Goal: Task Accomplishment & Management: Manage account settings

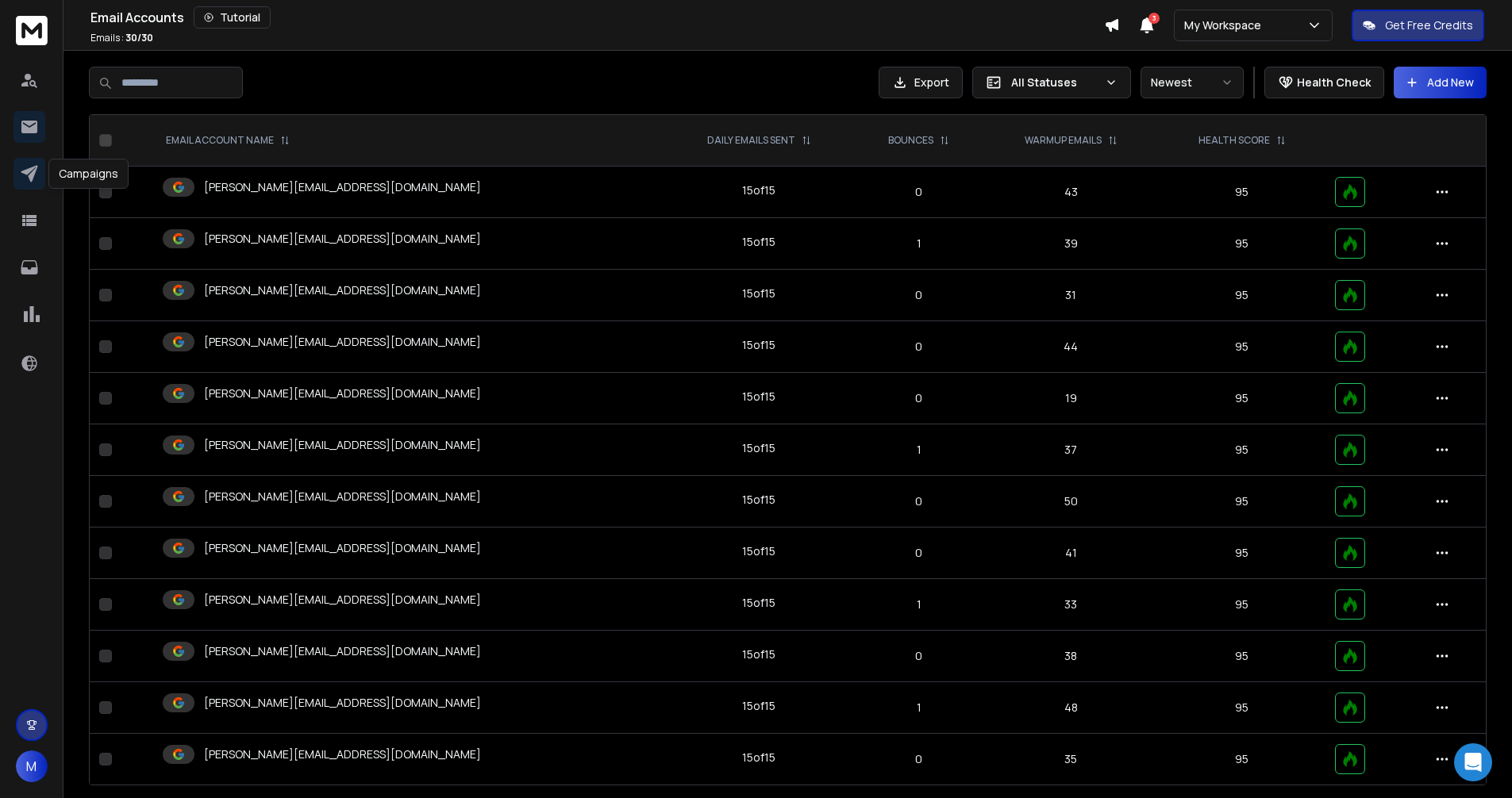
click at [40, 168] on link at bounding box center [29, 173] width 32 height 32
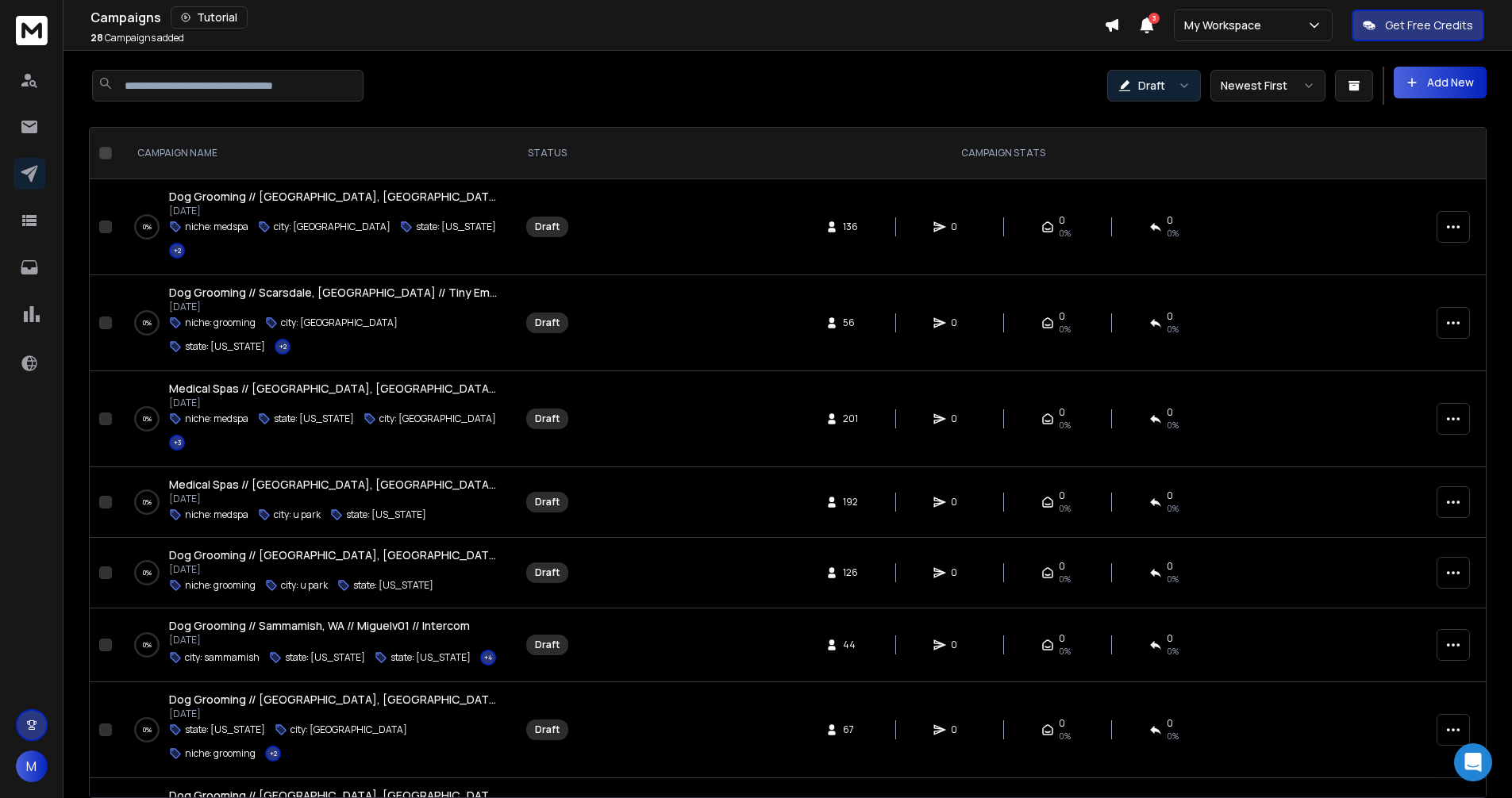
click at [1132, 87] on icon "button" at bounding box center [1124, 85] width 14 height 14
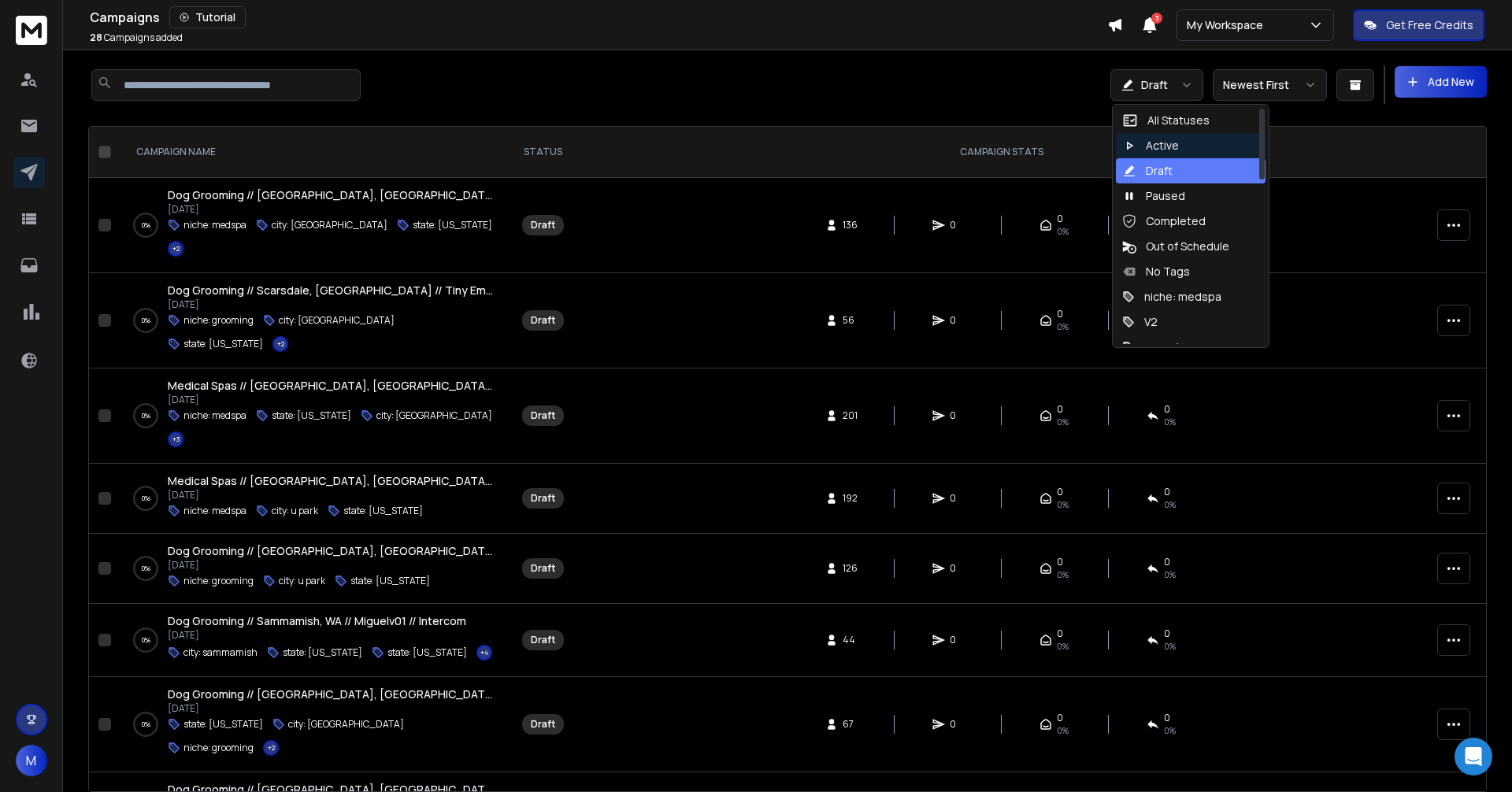
click at [1176, 142] on div "Active" at bounding box center [1151, 145] width 57 height 15
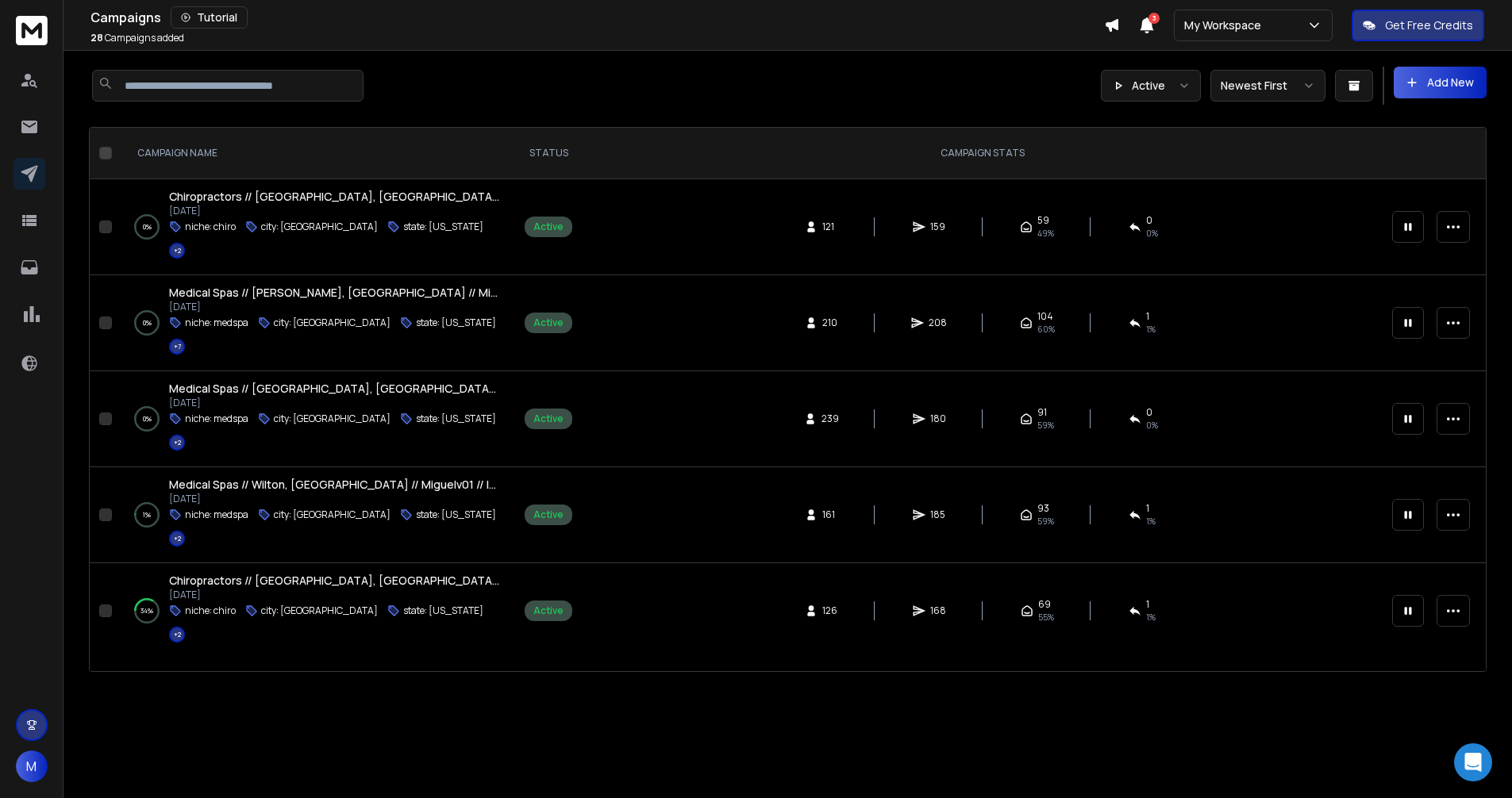
click at [1461, 214] on button "button" at bounding box center [1453, 226] width 34 height 32
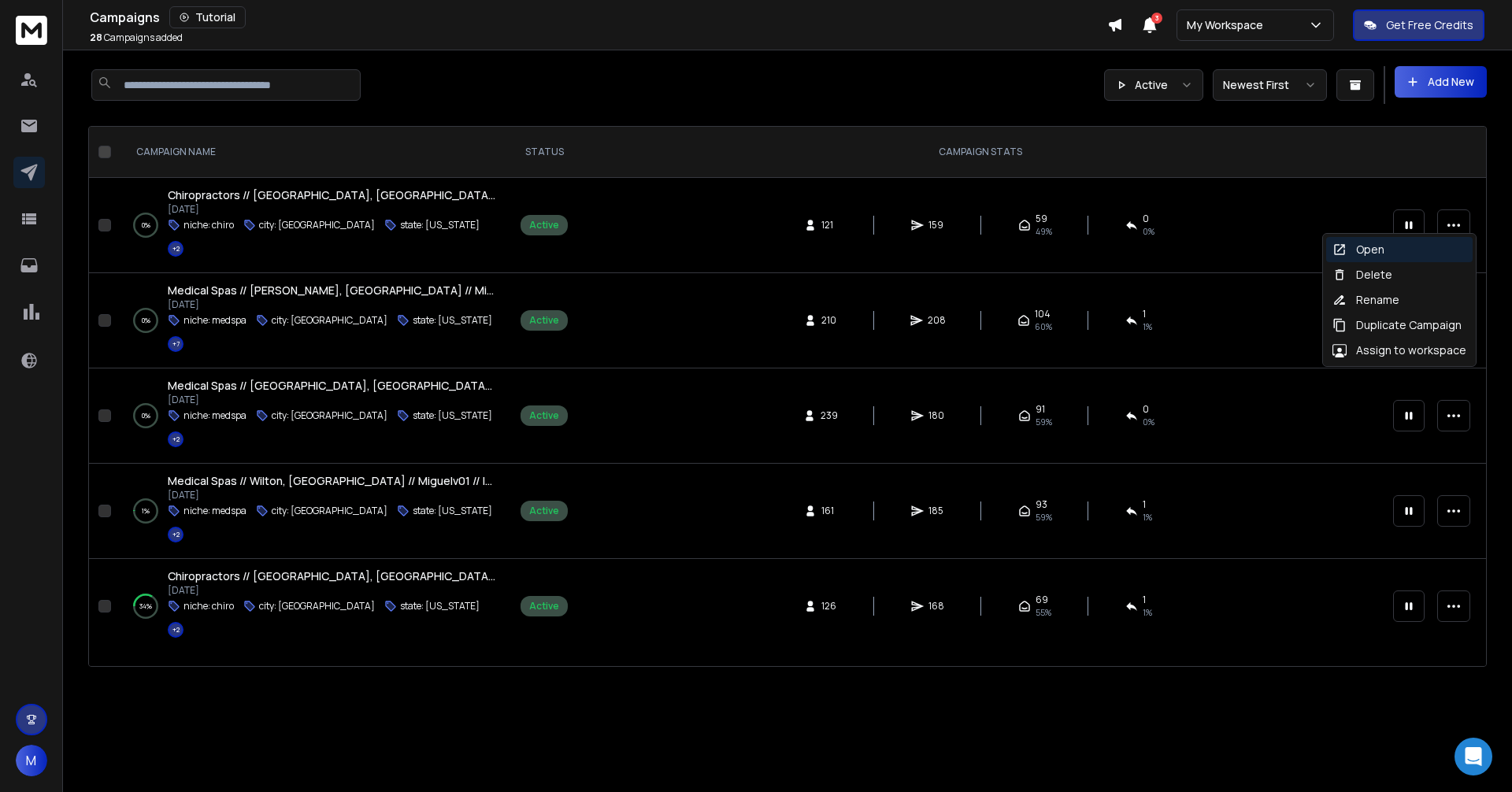
click at [280, 198] on span "Chiropractors // [GEOGRAPHIC_DATA], [GEOGRAPHIC_DATA] // Miguelv01 // Intercom" at bounding box center [393, 195] width 450 height 15
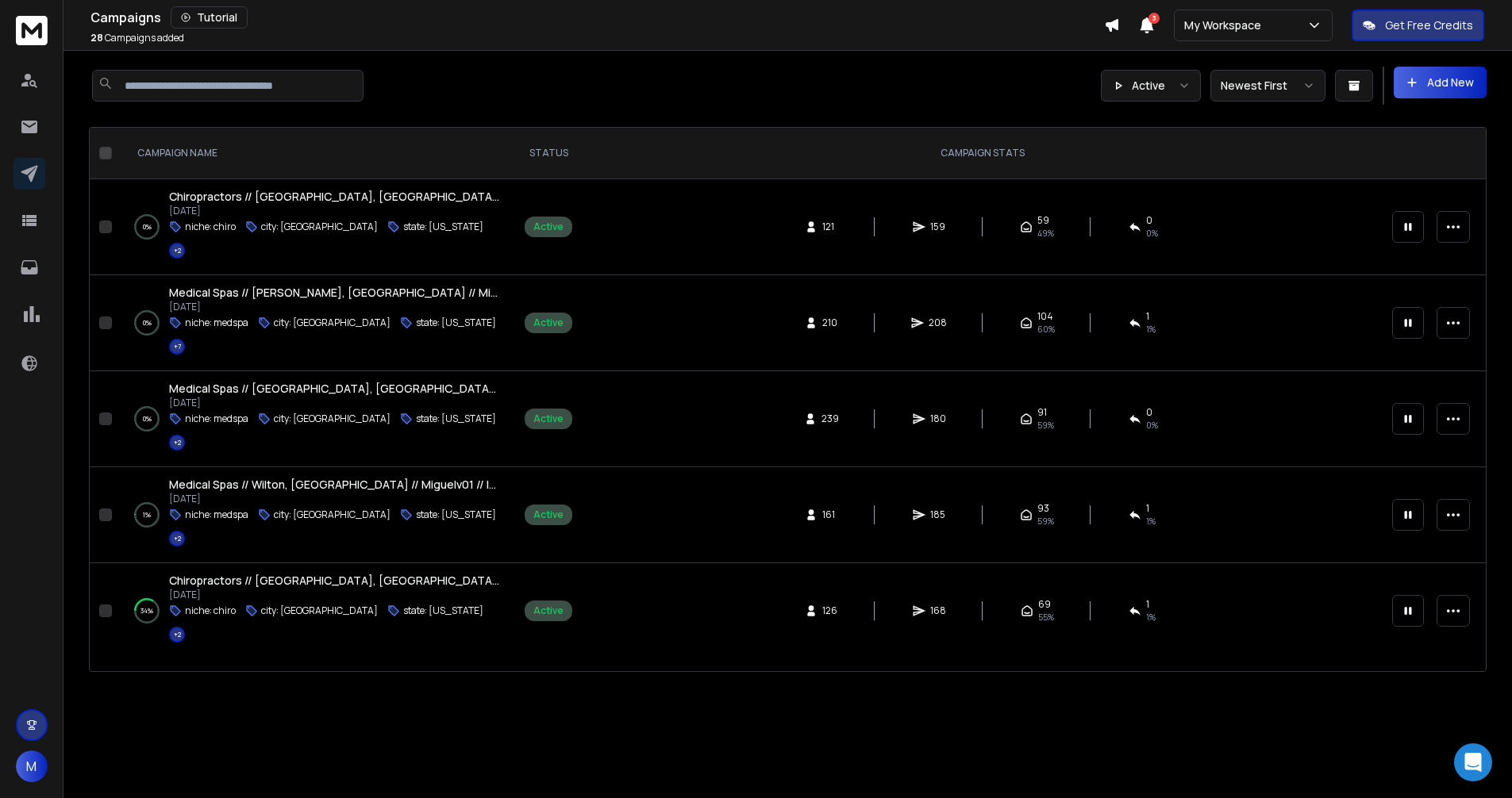
click at [282, 200] on span "Chiropractors // [GEOGRAPHIC_DATA], [GEOGRAPHIC_DATA] // Miguelv01 // Intercom" at bounding box center [396, 196] width 453 height 15
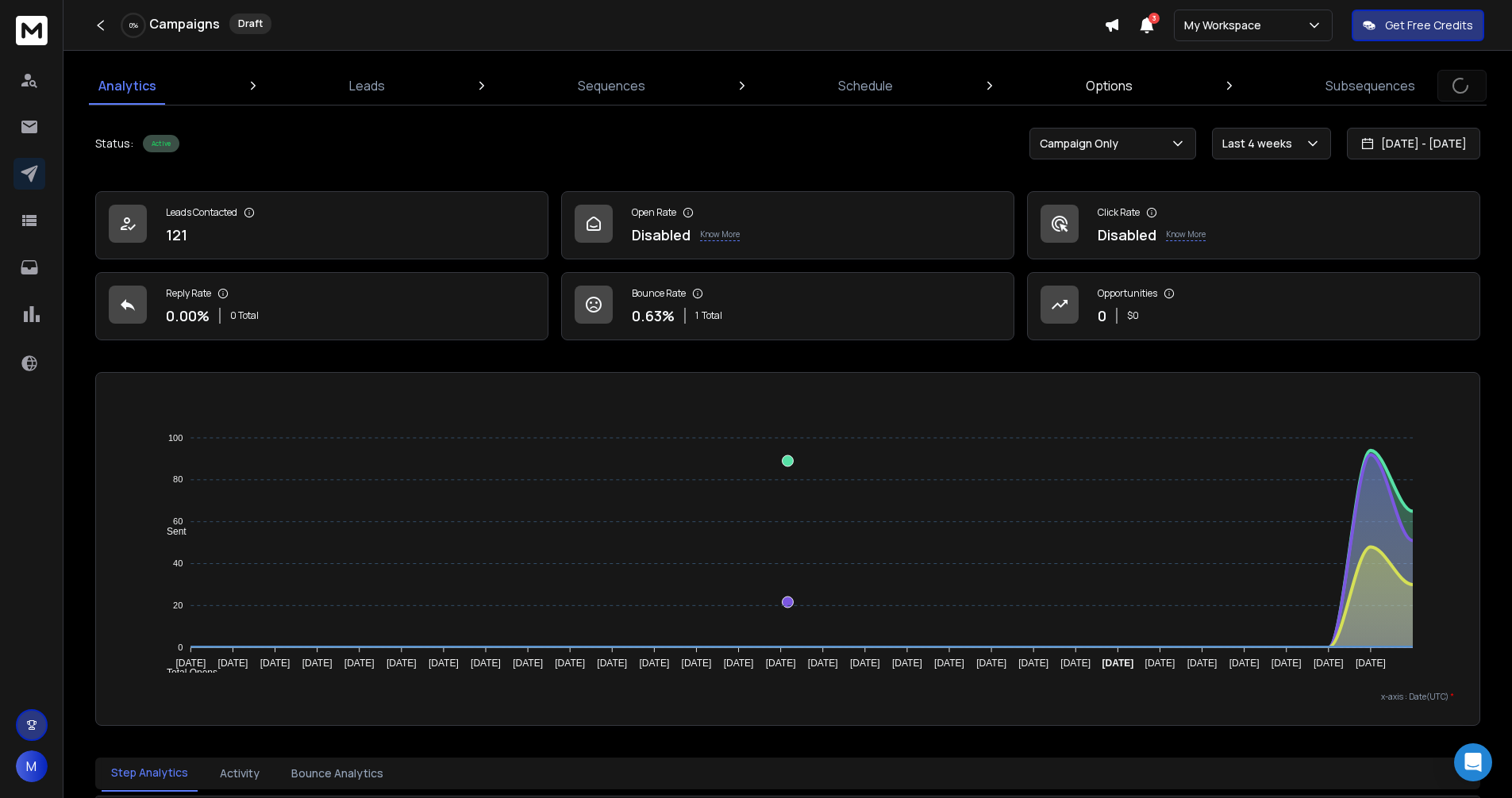
click at [1132, 83] on p "Options" at bounding box center [1109, 85] width 47 height 19
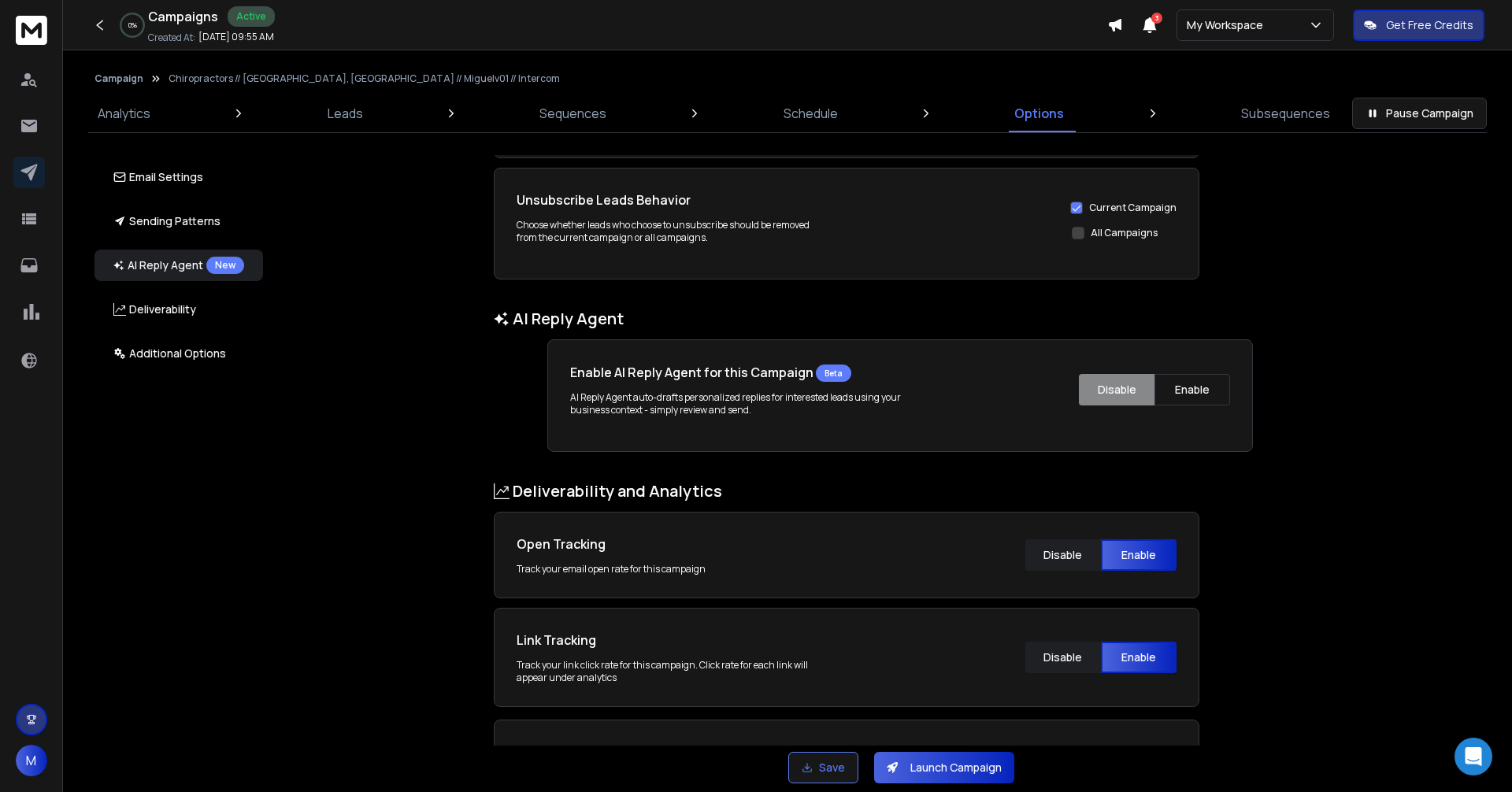
scroll to position [1508, 0]
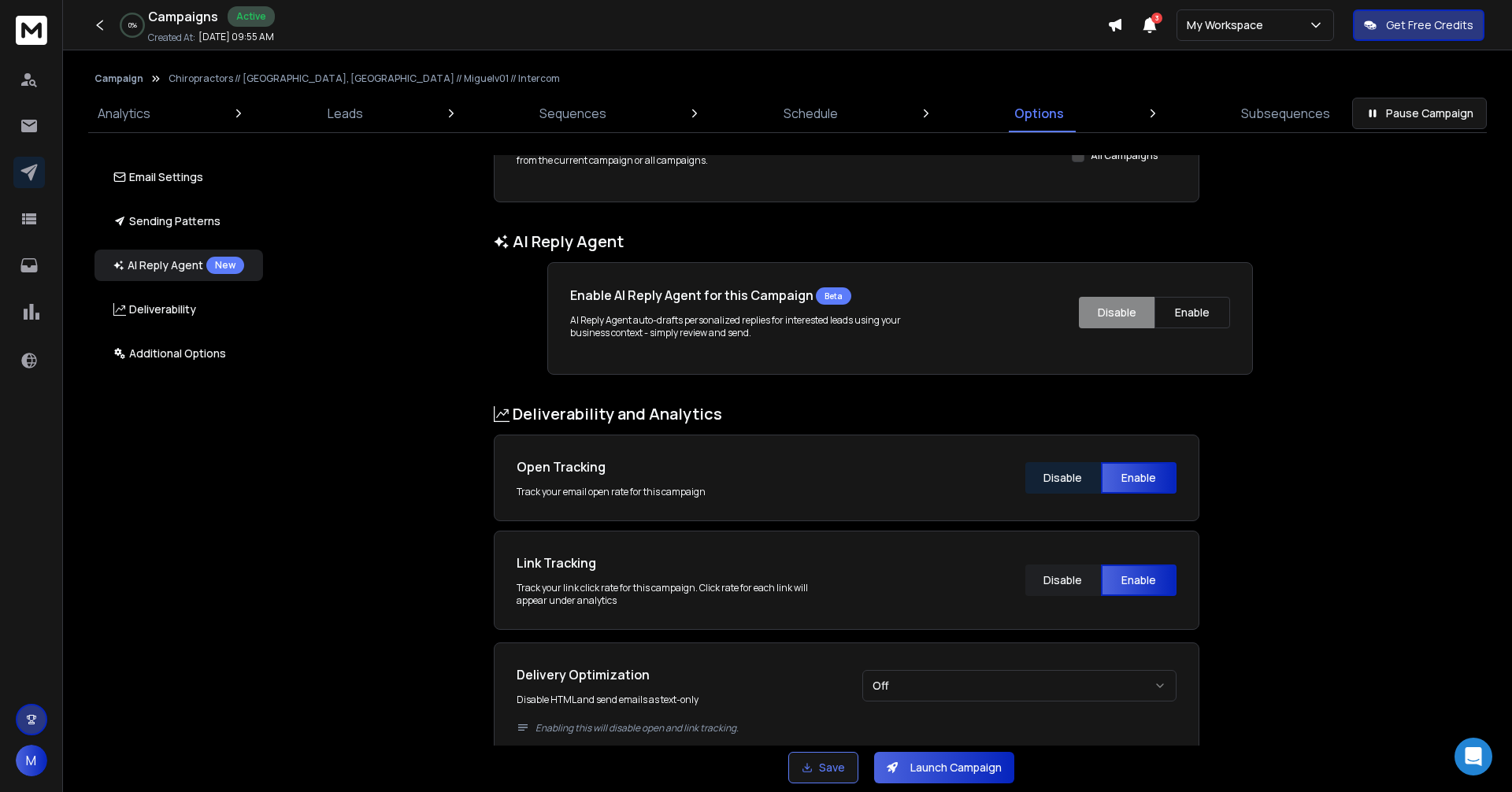
click at [1066, 471] on button "Disable" at bounding box center [1063, 478] width 75 height 32
click at [1090, 578] on button "Disable" at bounding box center [1063, 580] width 75 height 32
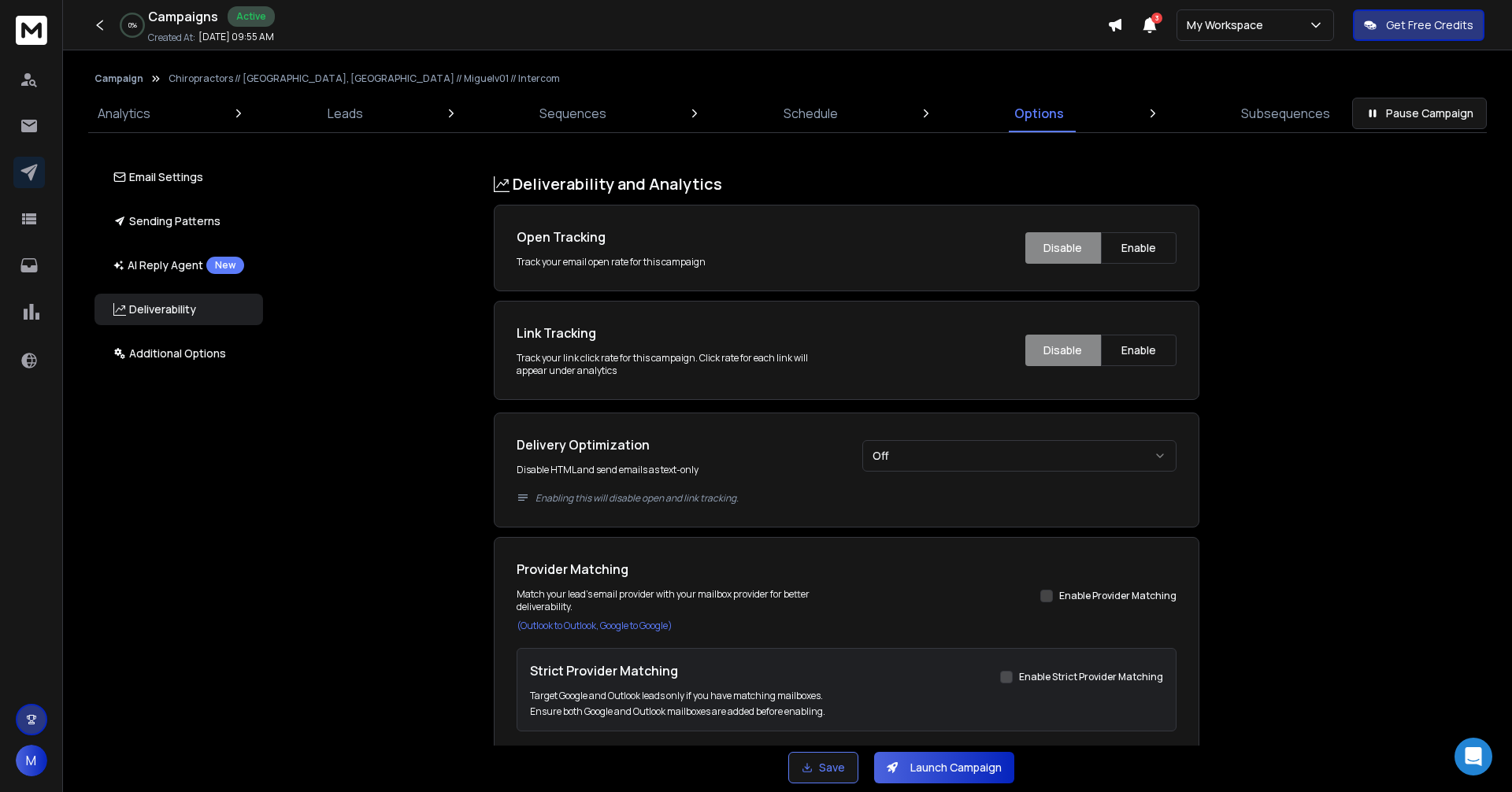
scroll to position [1744, 0]
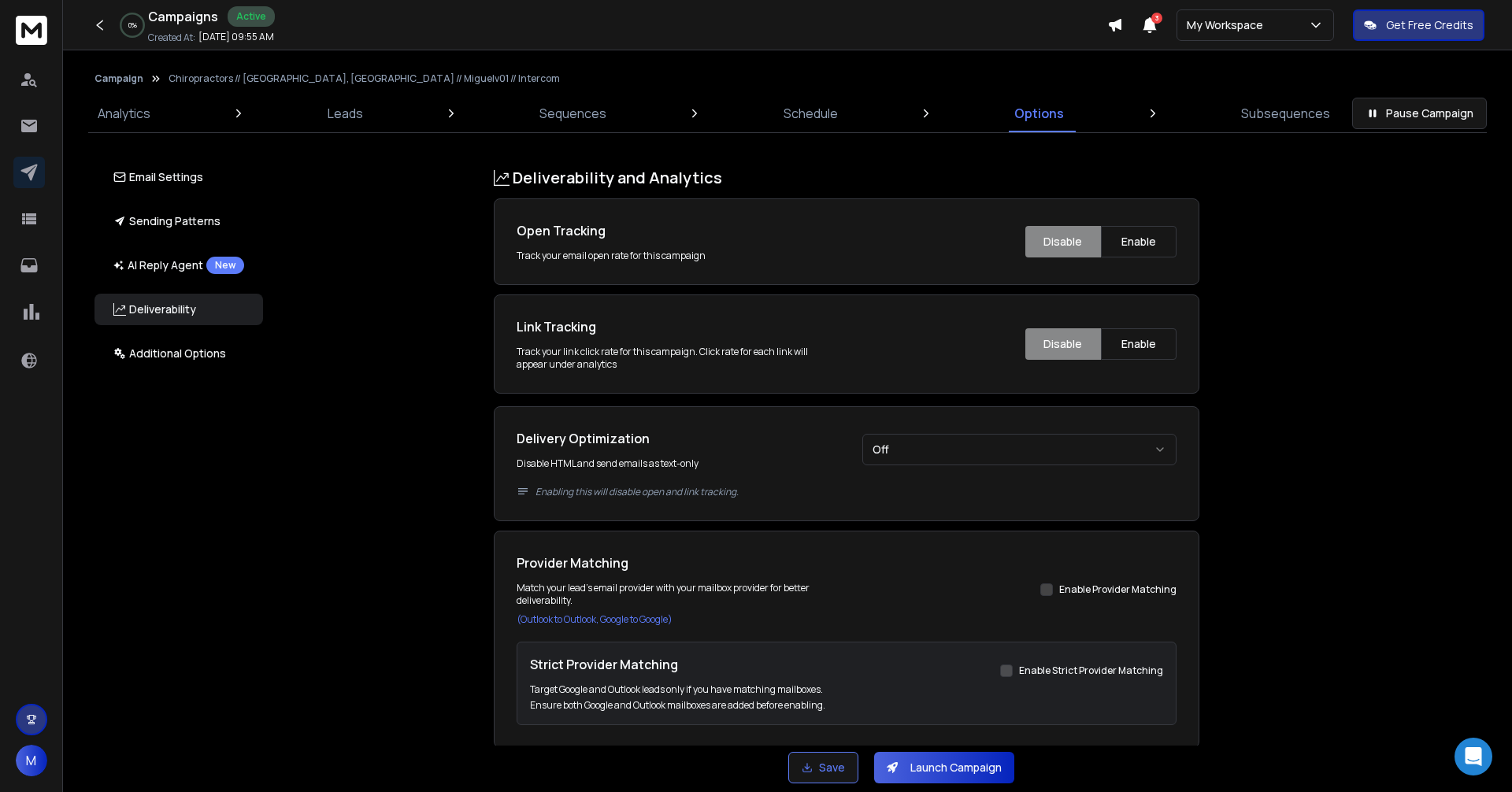
click at [958, 457] on button "Off" at bounding box center [1019, 450] width 314 height 32
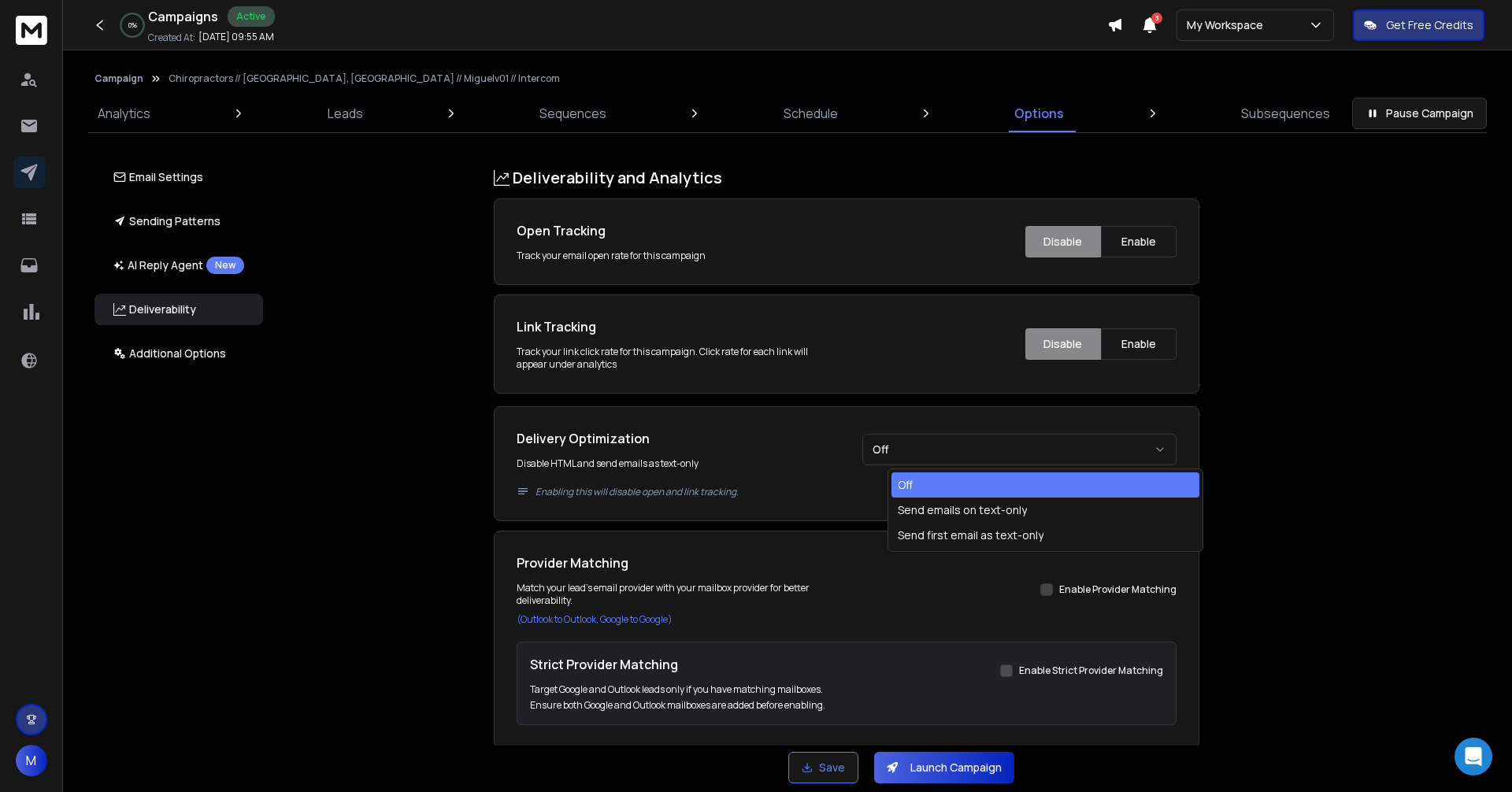
select select "*"
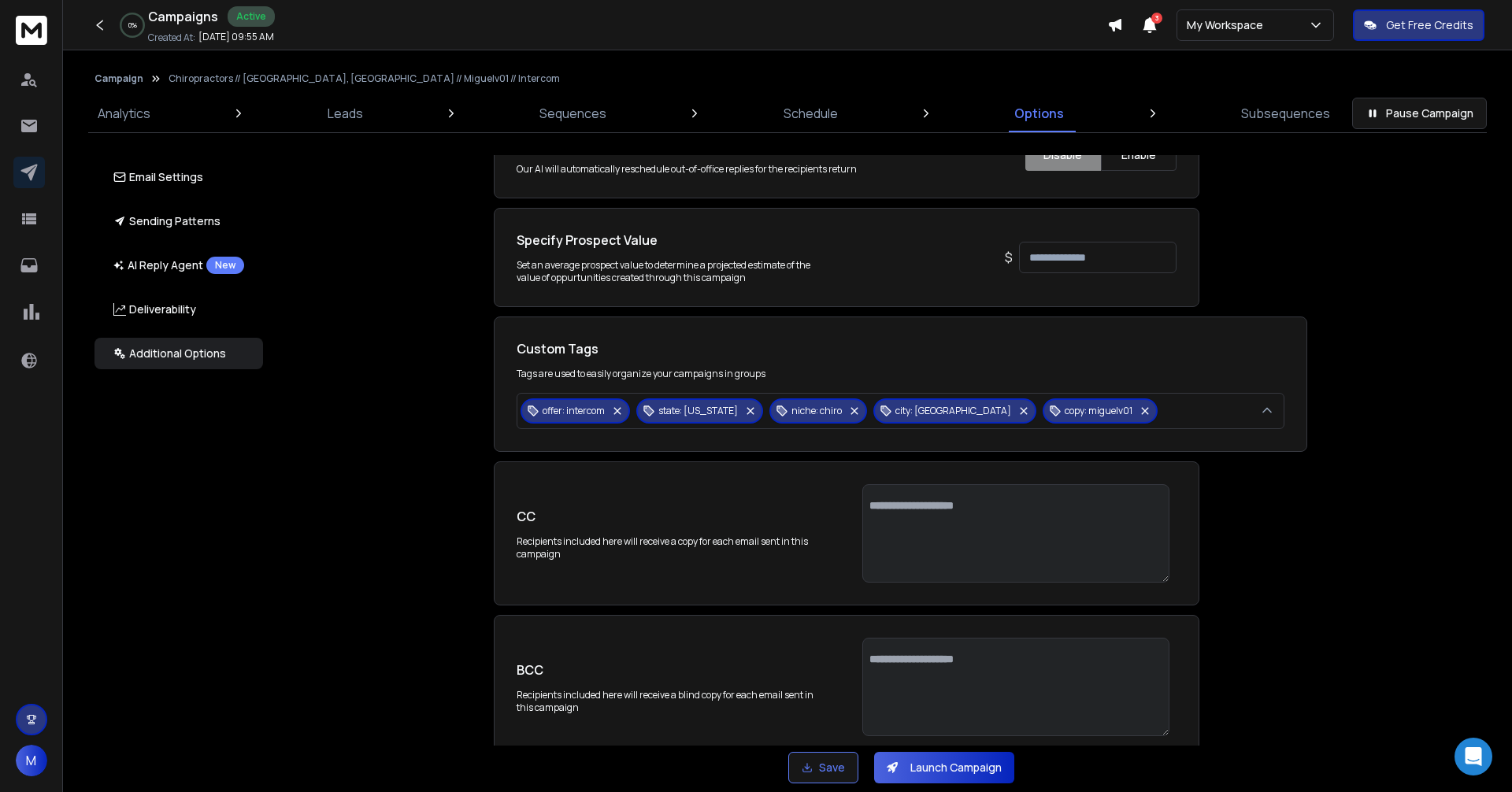
scroll to position [2913, 0]
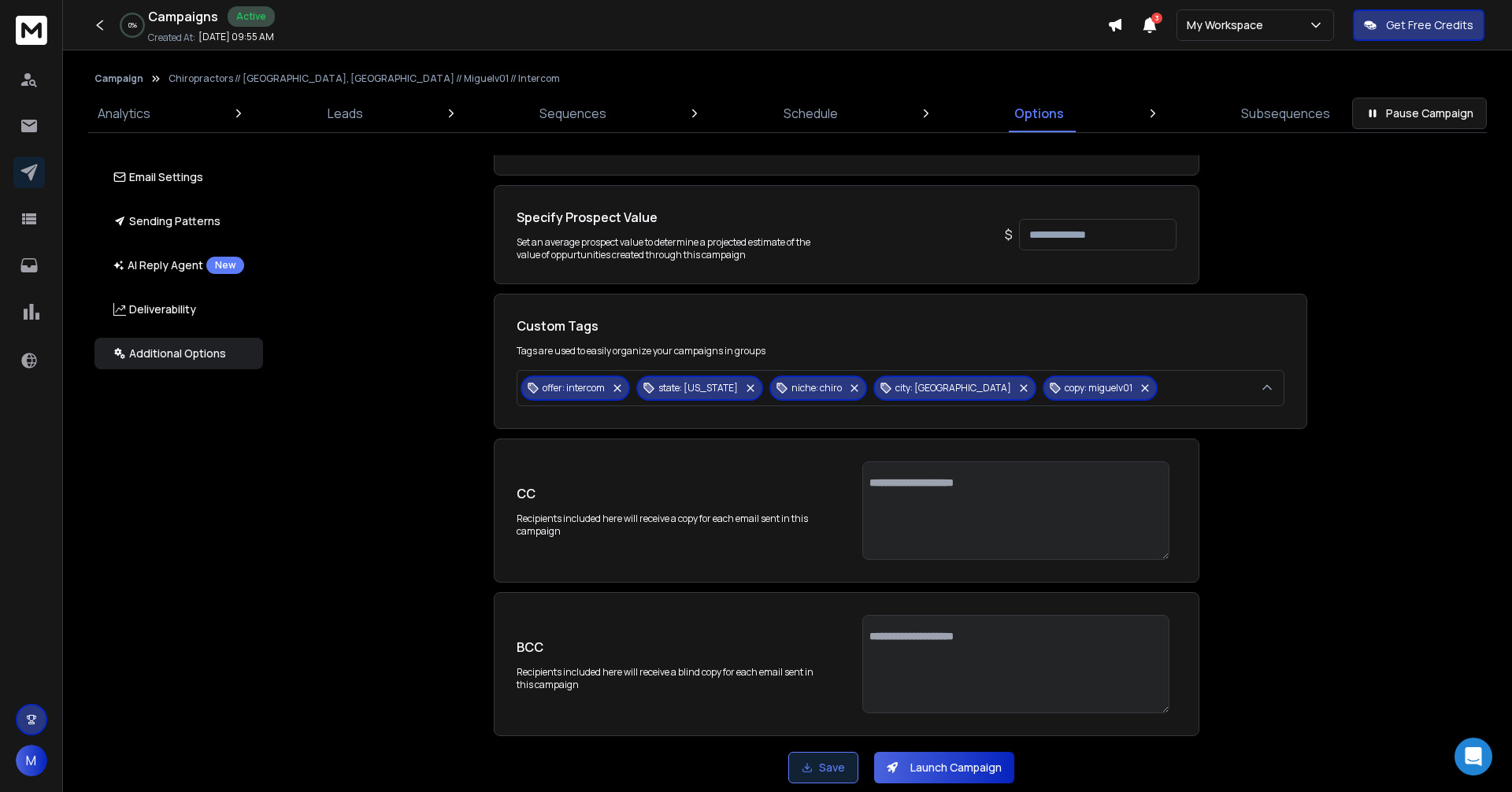
click at [822, 768] on button "Save" at bounding box center [823, 768] width 70 height 32
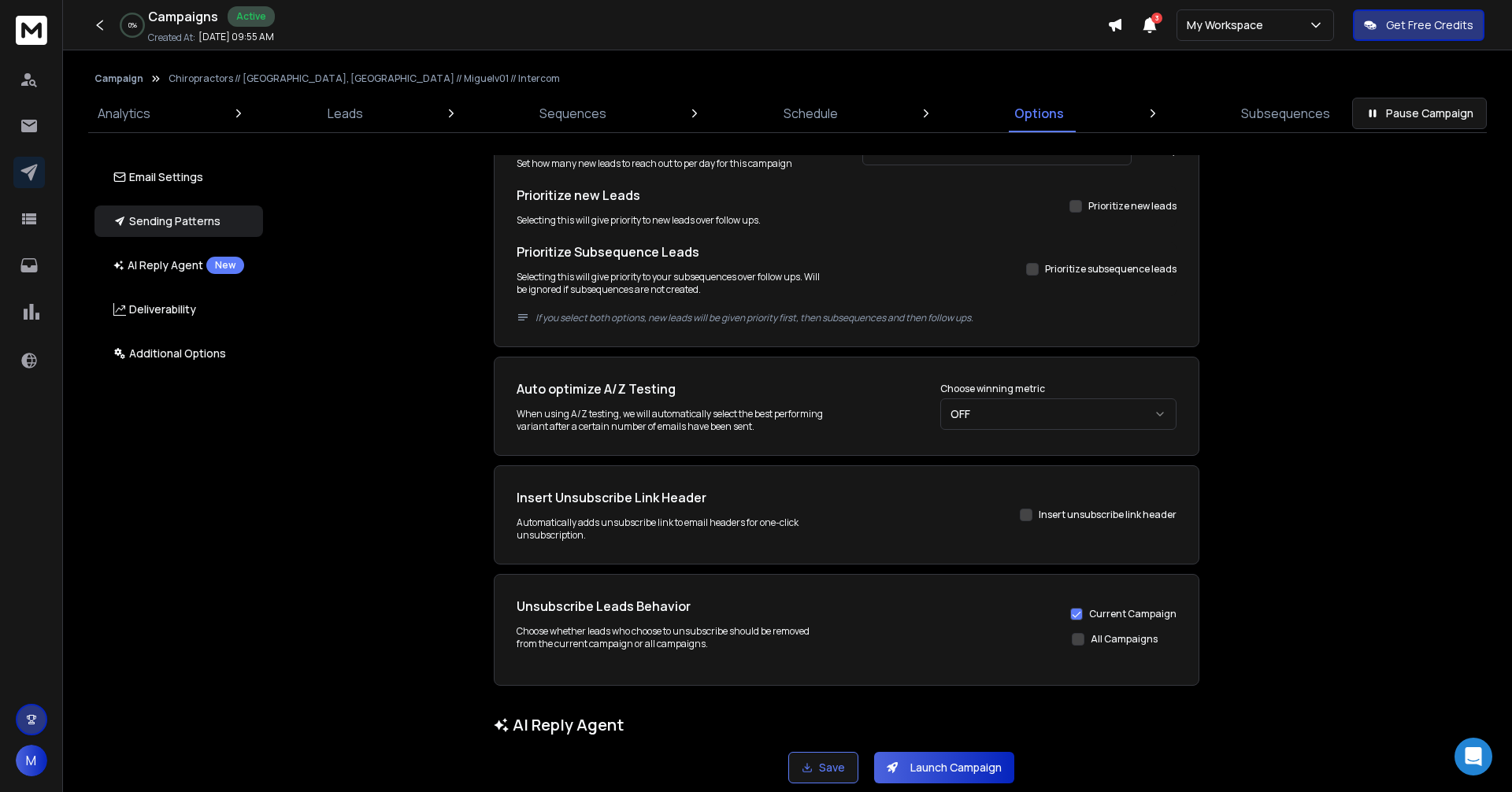
scroll to position [1496, 0]
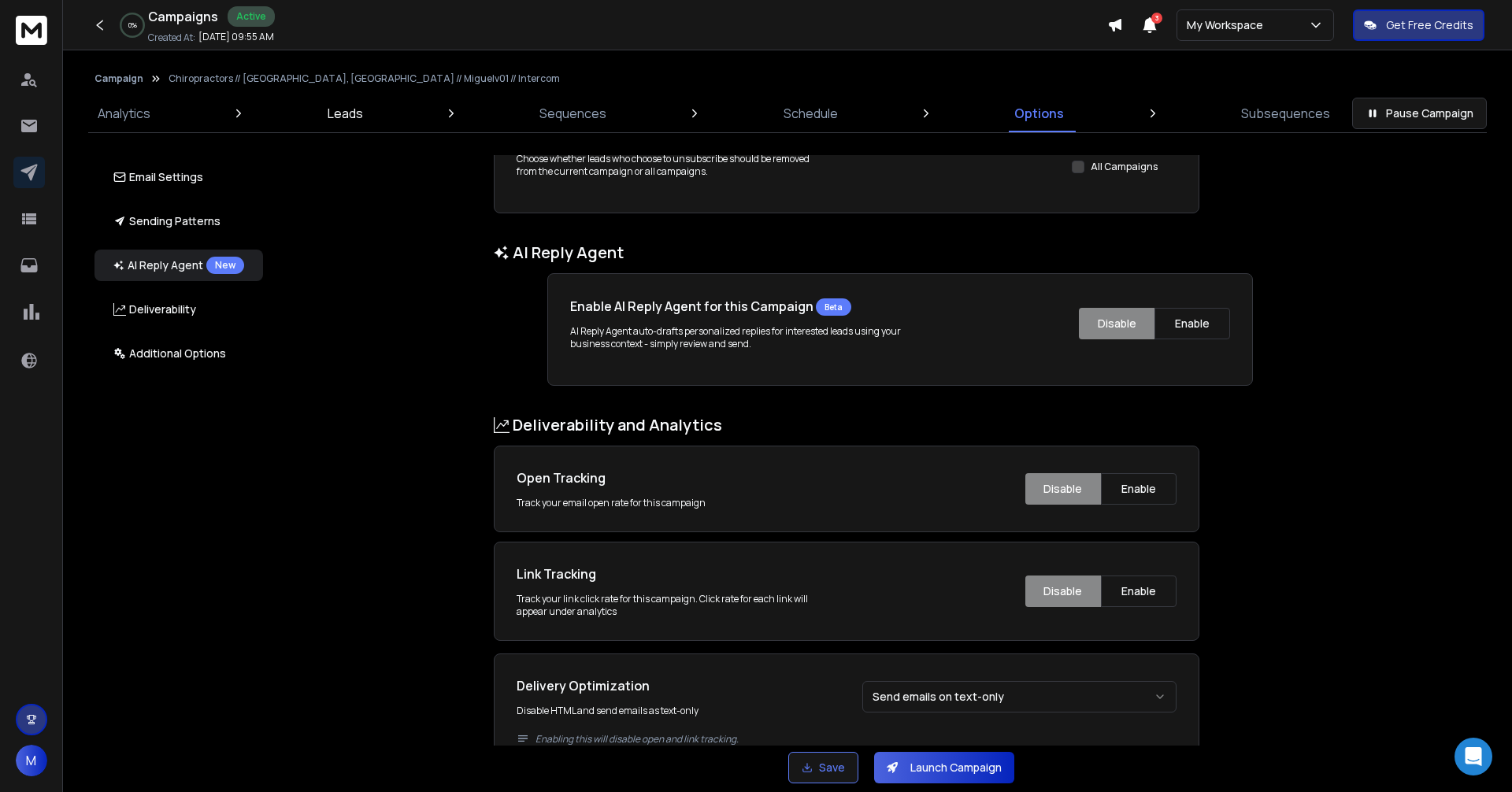
click at [352, 120] on p "Leads" at bounding box center [346, 113] width 36 height 19
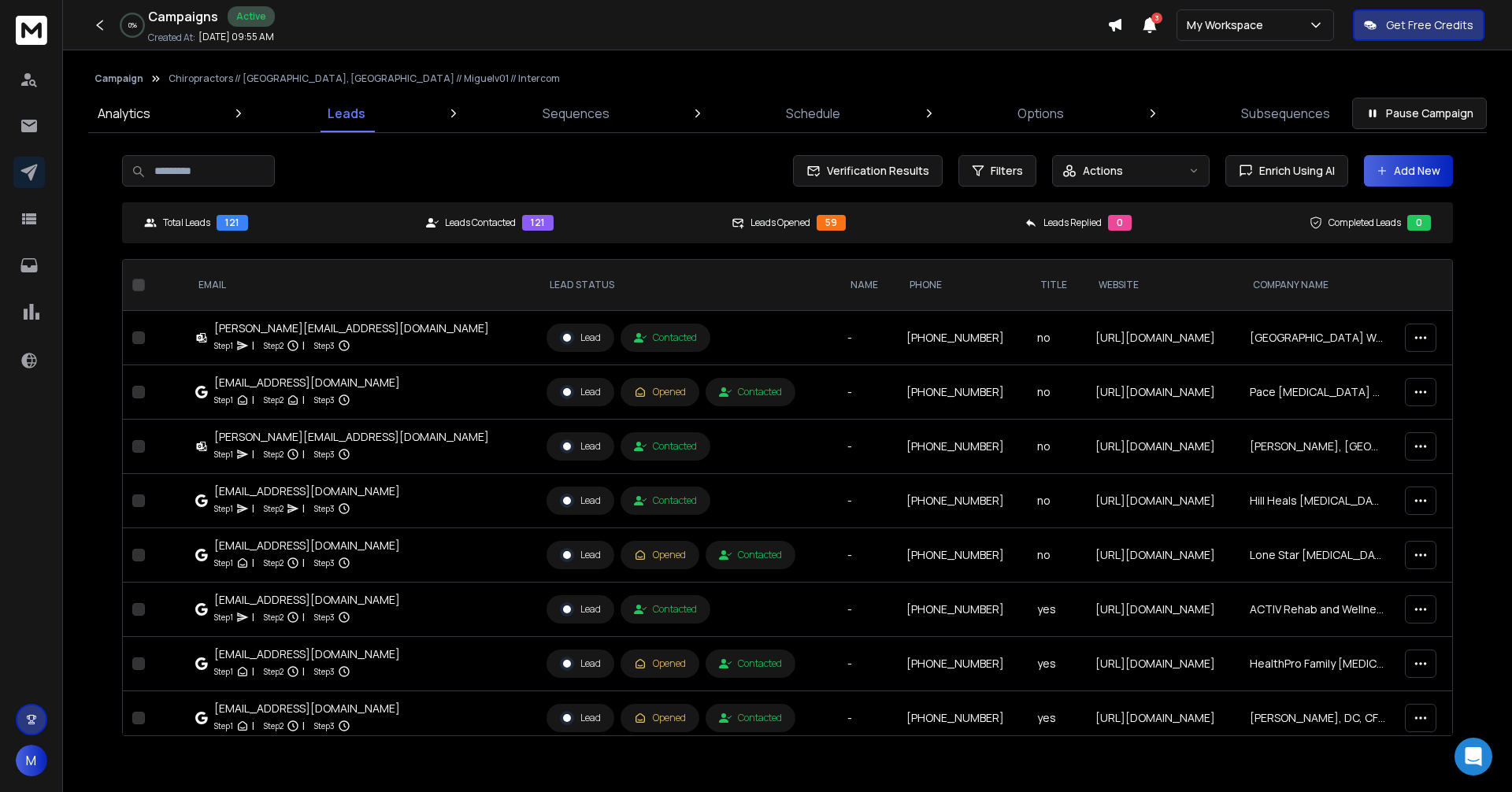
click at [134, 114] on p "Analytics" at bounding box center [123, 113] width 53 height 19
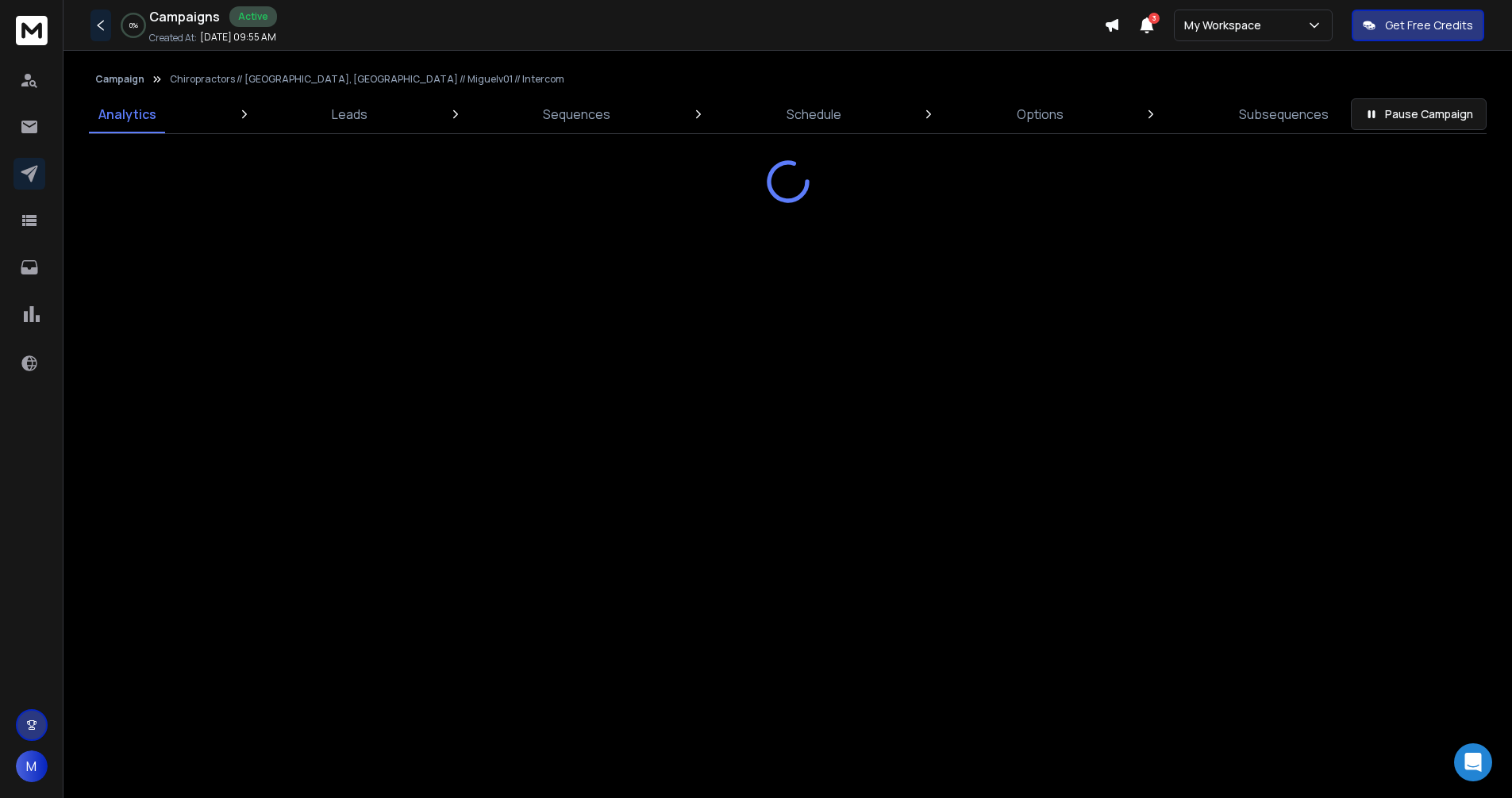
click at [95, 19] on icon at bounding box center [101, 25] width 14 height 14
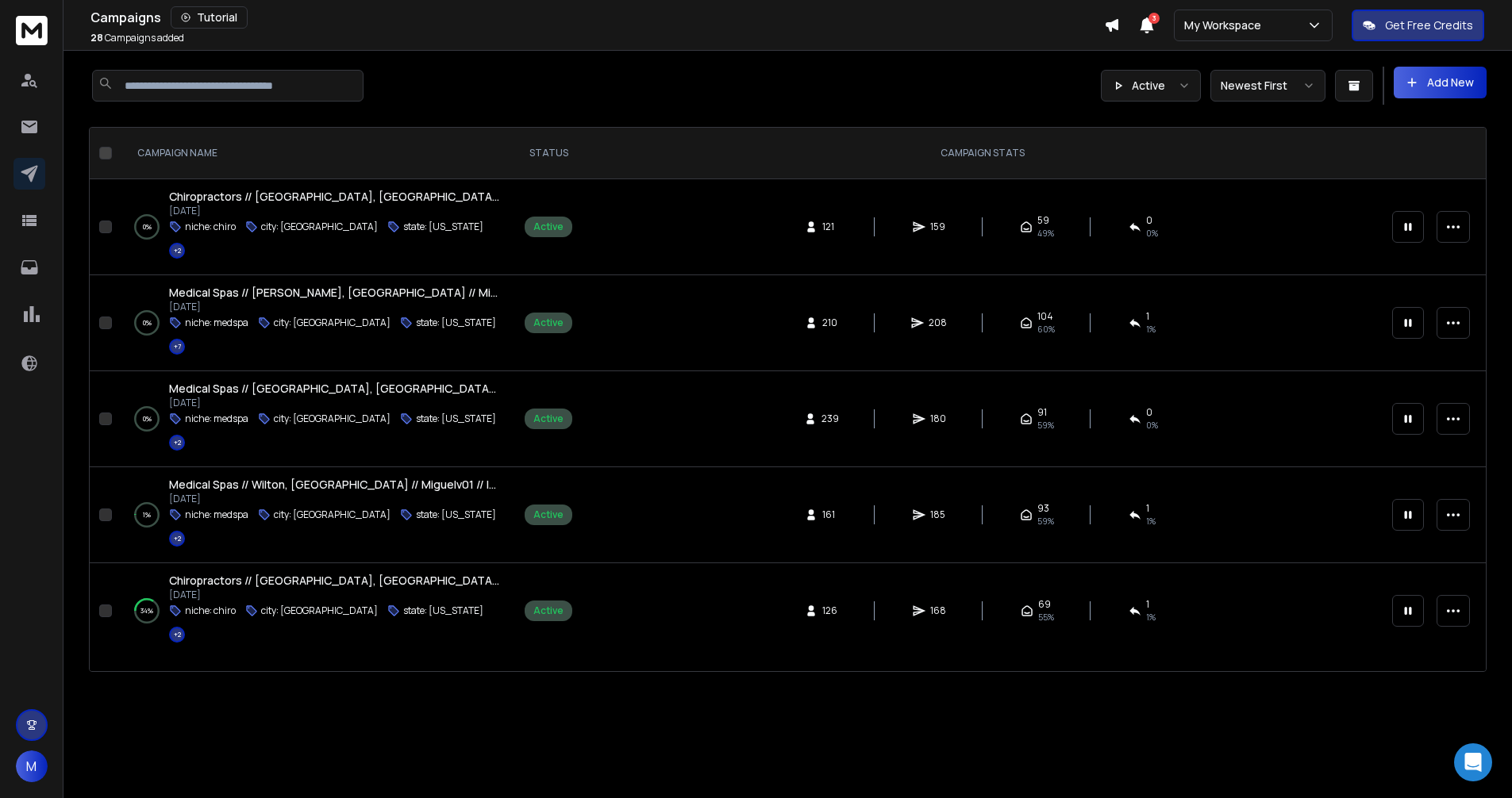
click at [1454, 315] on icon "button" at bounding box center [1452, 322] width 16 height 16
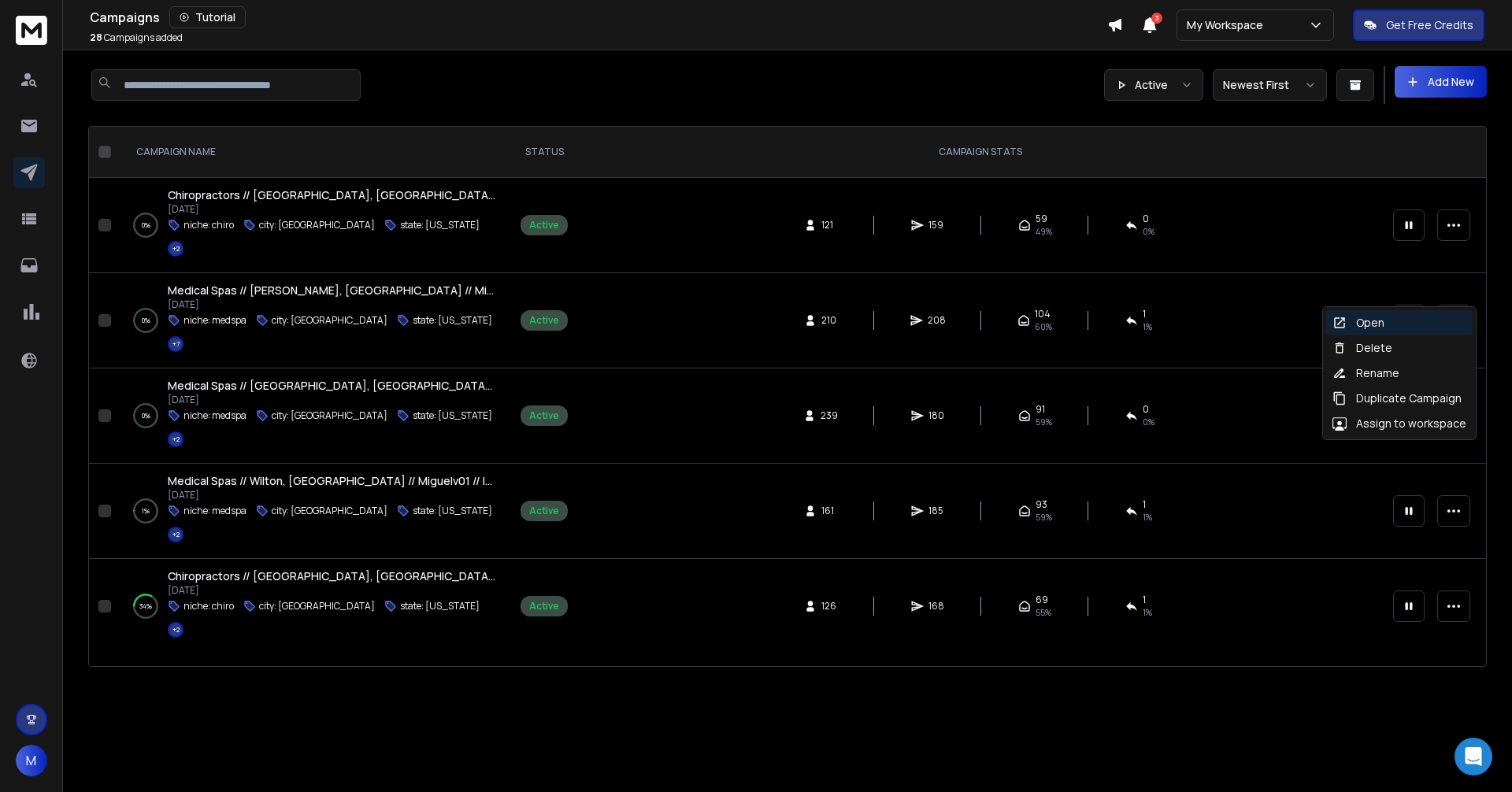
click at [361, 282] on span "Medical Spas // [PERSON_NAME], [GEOGRAPHIC_DATA] // Miguelv01 // Intercom" at bounding box center [377, 290] width 419 height 15
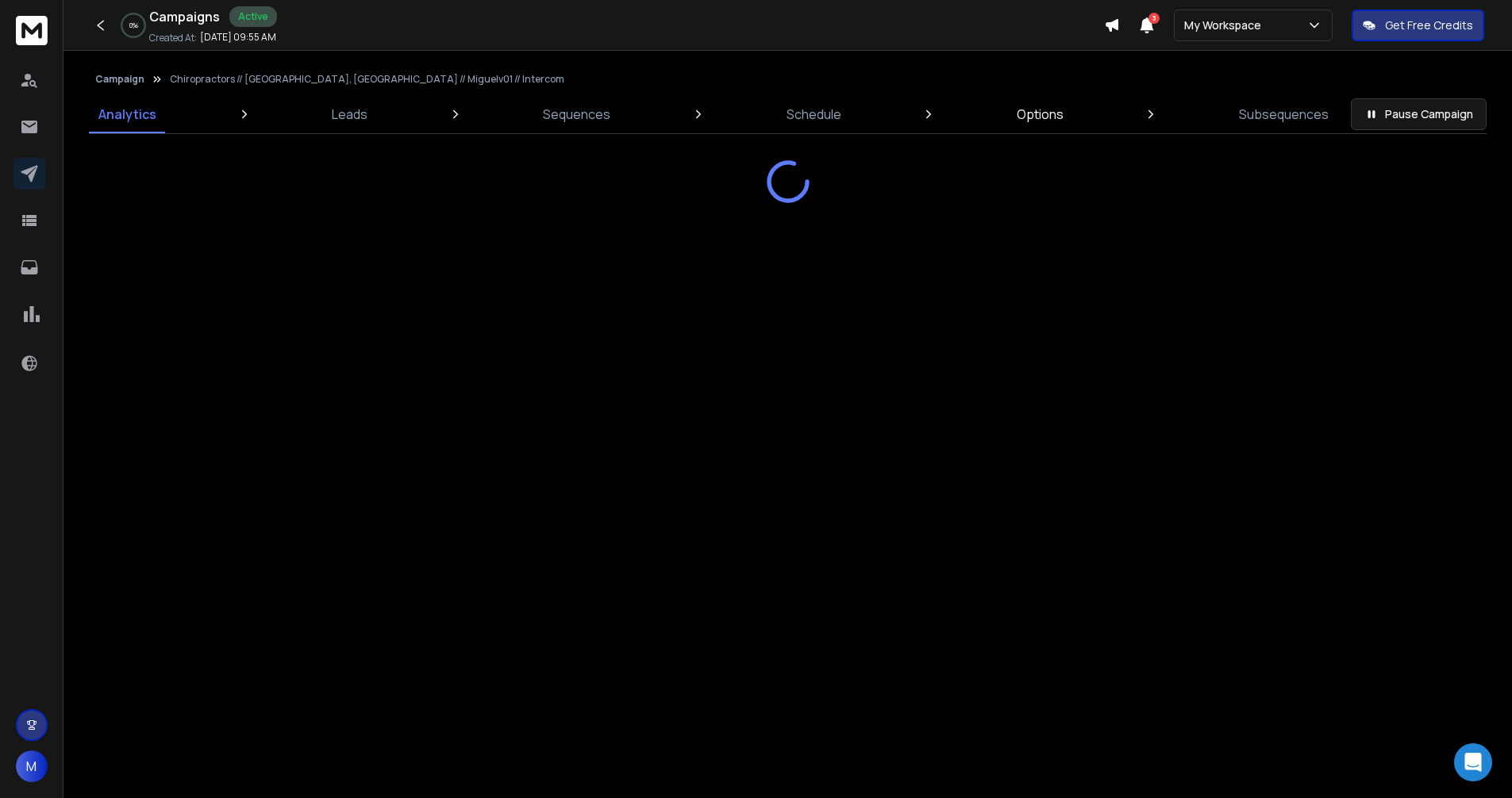
click at [1061, 114] on p "Options" at bounding box center [1039, 114] width 47 height 19
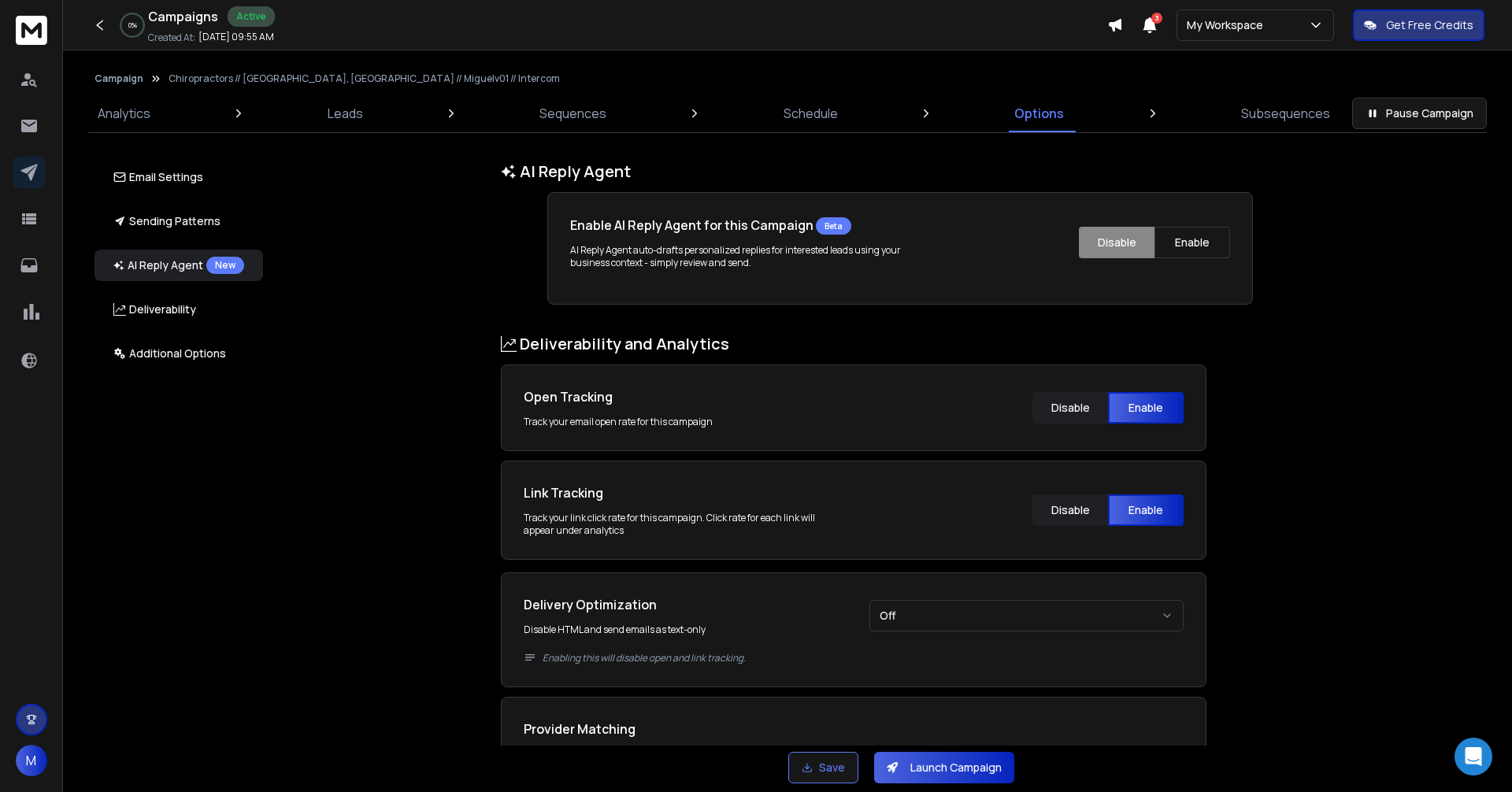
scroll to position [1586, 0]
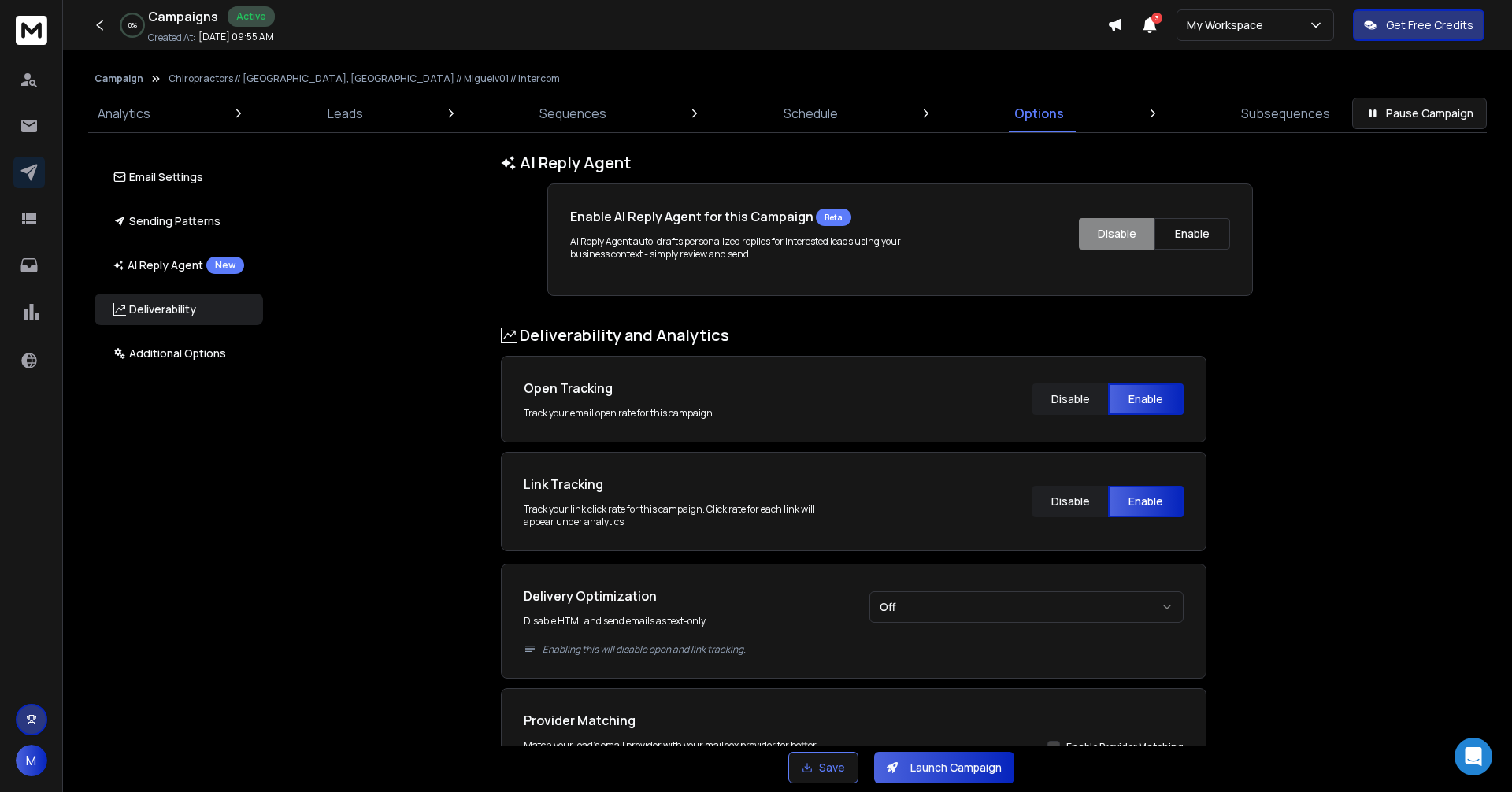
click at [1100, 407] on button "Disable" at bounding box center [1070, 399] width 75 height 32
click at [1108, 504] on button "Disable" at bounding box center [1070, 501] width 75 height 32
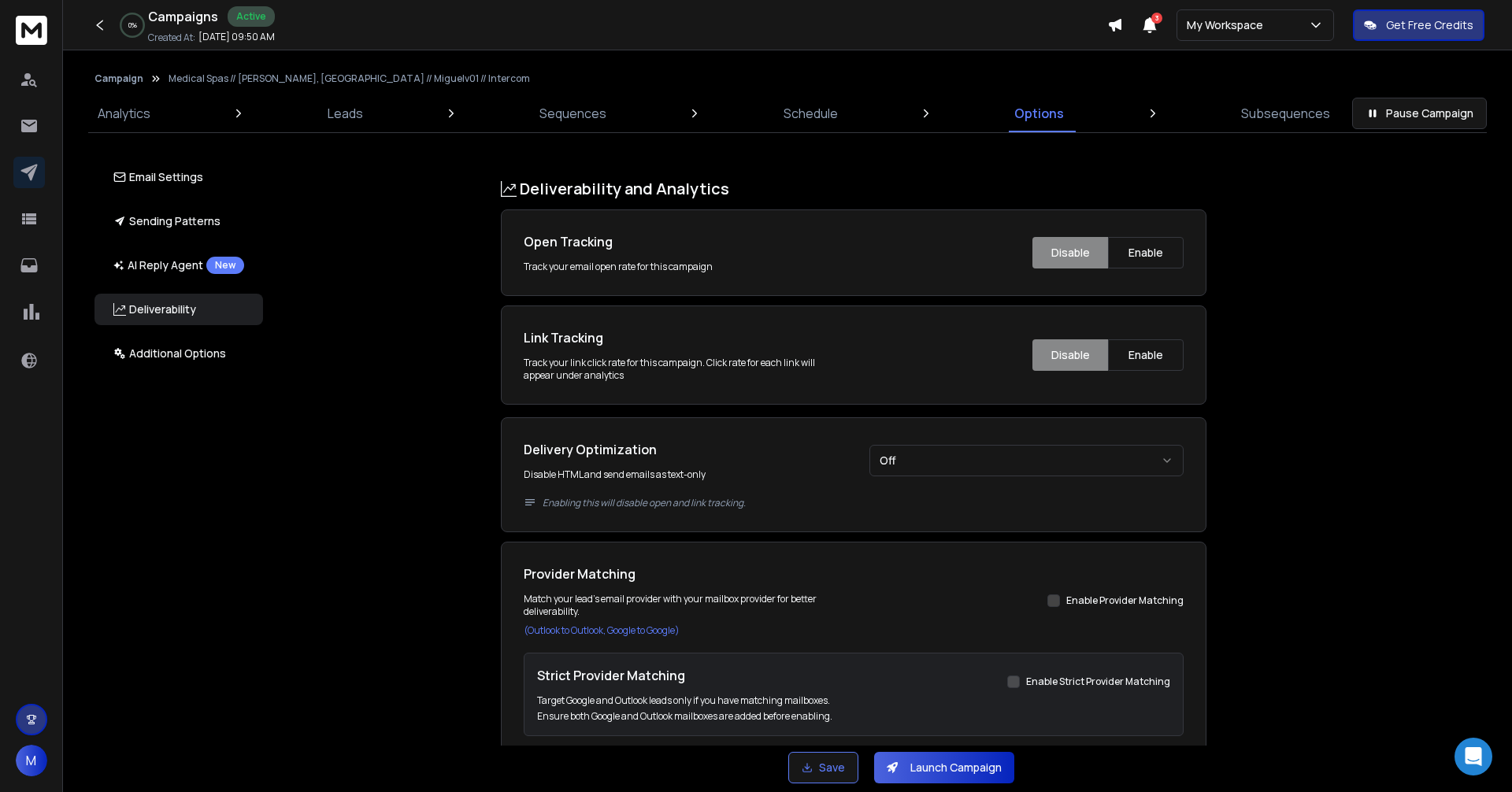
scroll to position [1732, 0]
click at [997, 467] on button "Off" at bounding box center [1026, 461] width 314 height 32
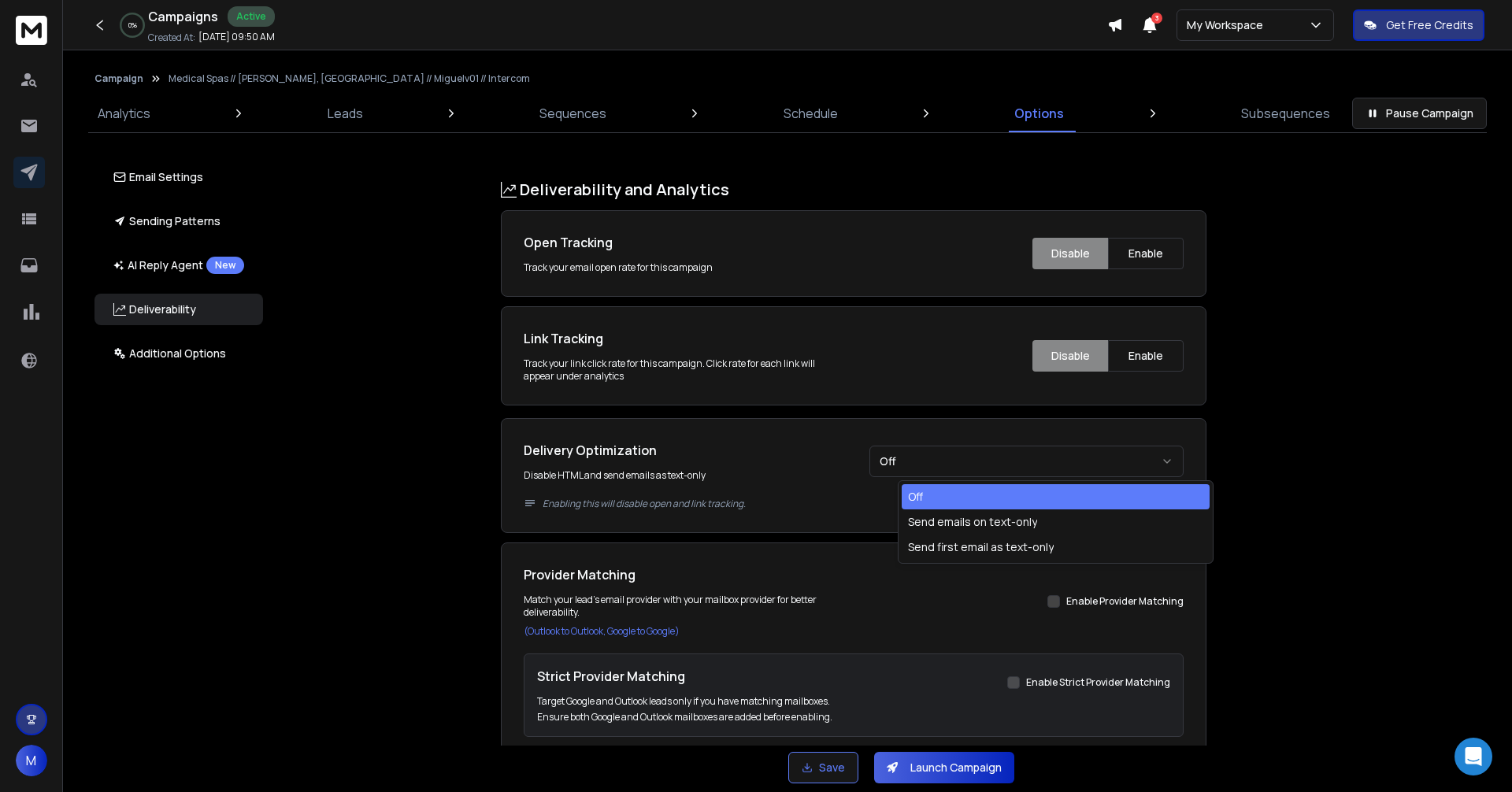
select select "*"
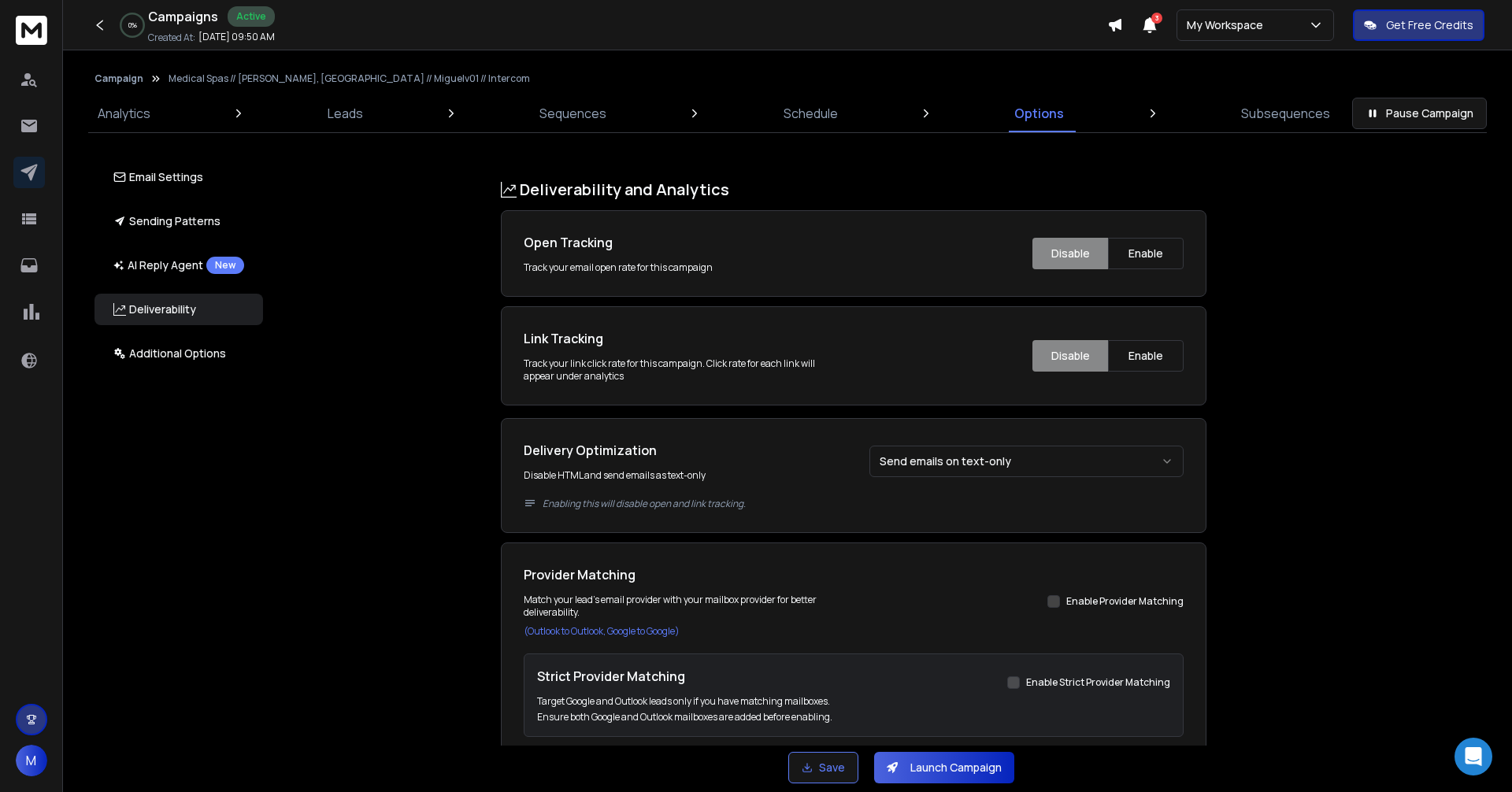
click at [958, 765] on button "Launch Campaign" at bounding box center [944, 768] width 140 height 32
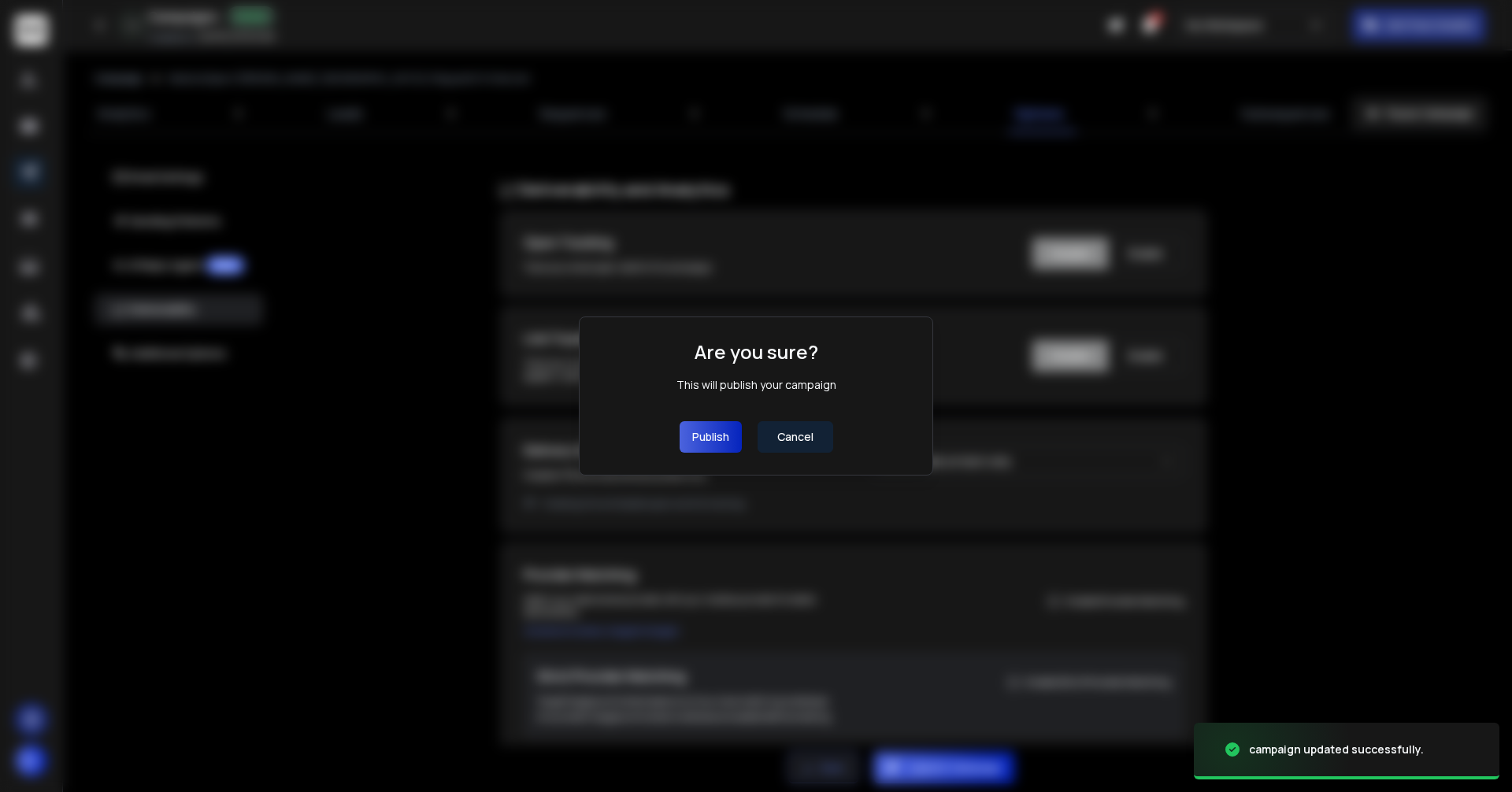
click at [709, 444] on button "Publish" at bounding box center [711, 437] width 62 height 32
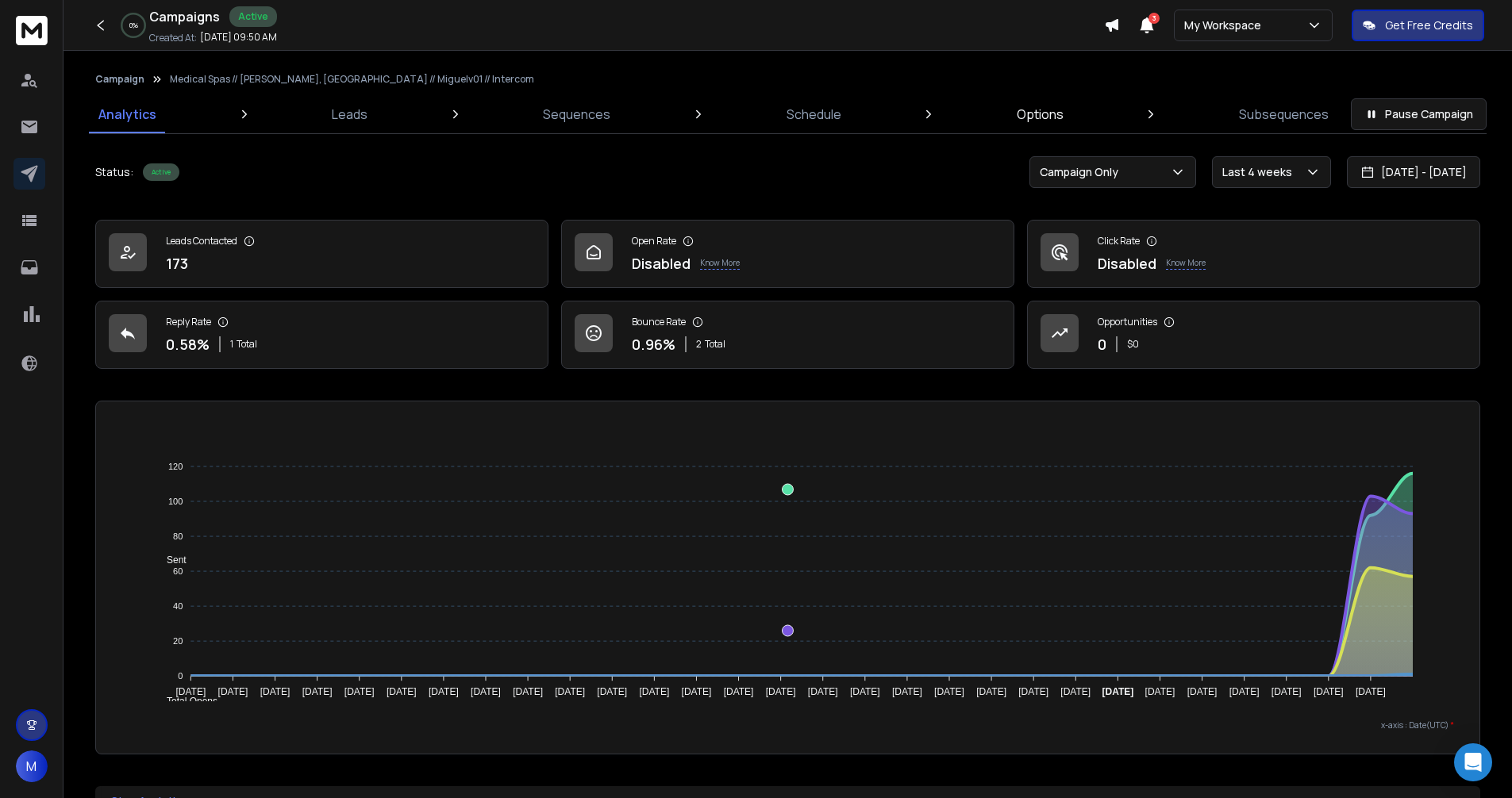
click at [1054, 113] on p "Options" at bounding box center [1039, 114] width 47 height 19
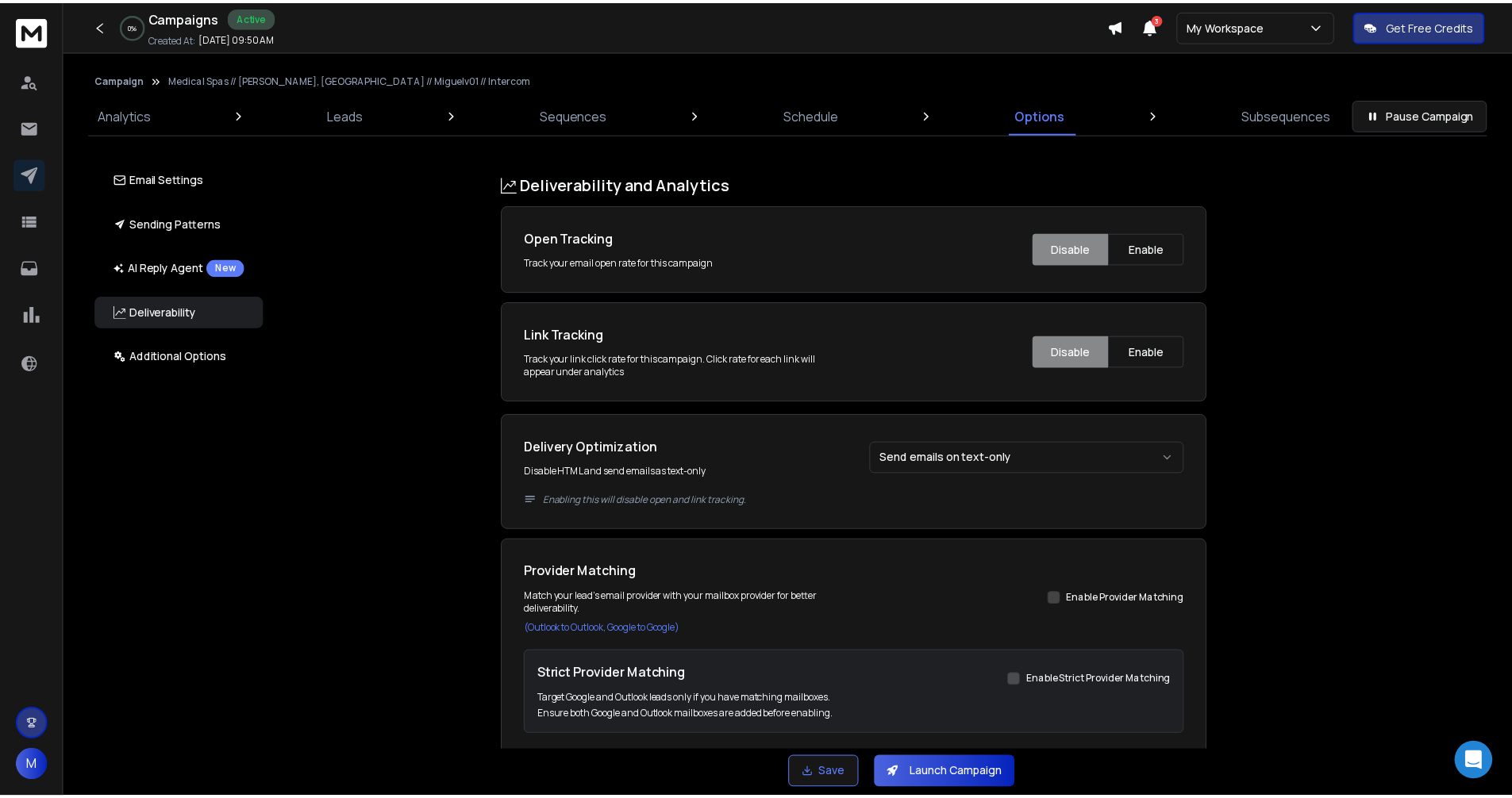
scroll to position [1745, 0]
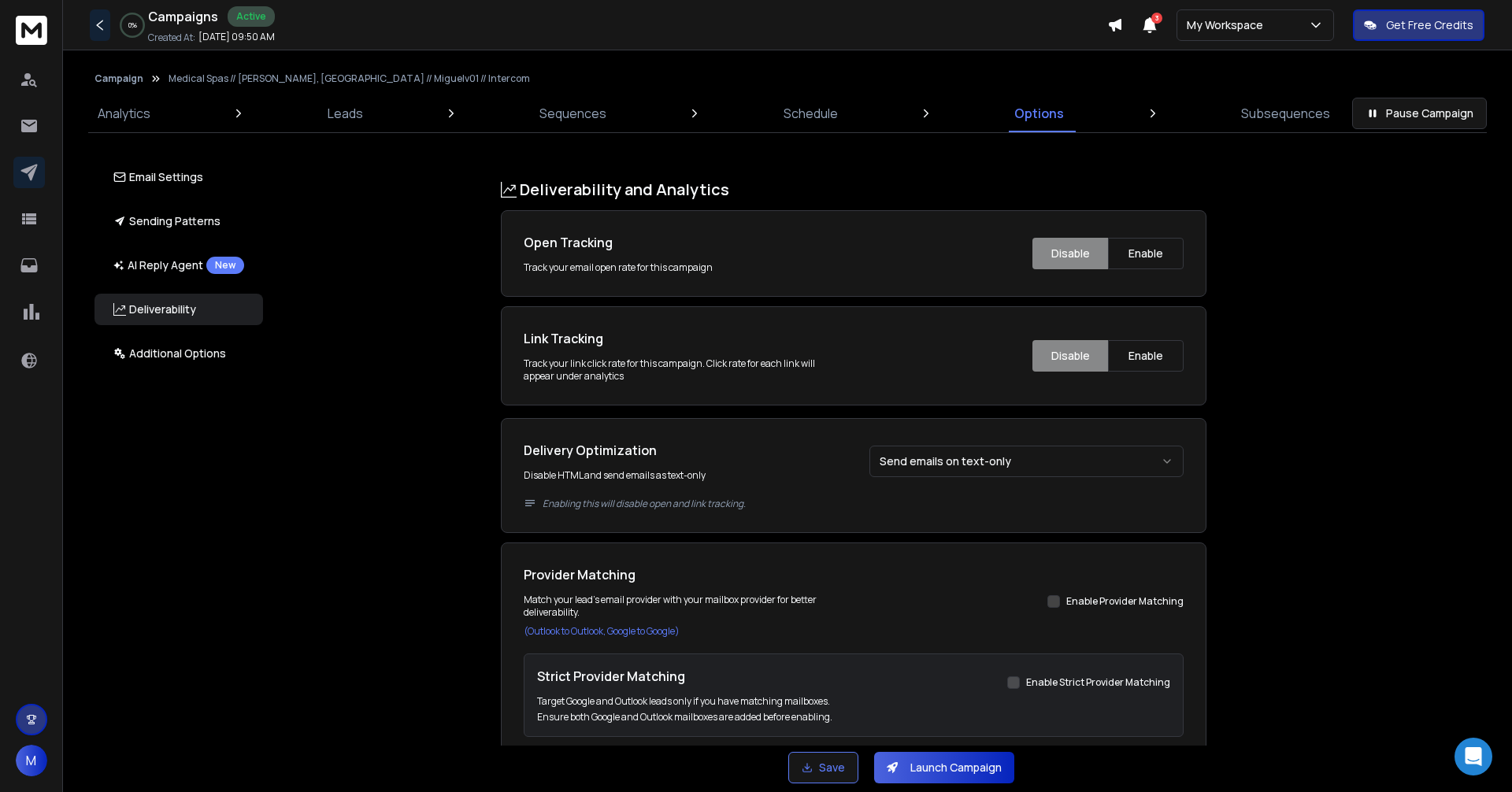
click at [100, 20] on icon at bounding box center [100, 24] width 14 height 14
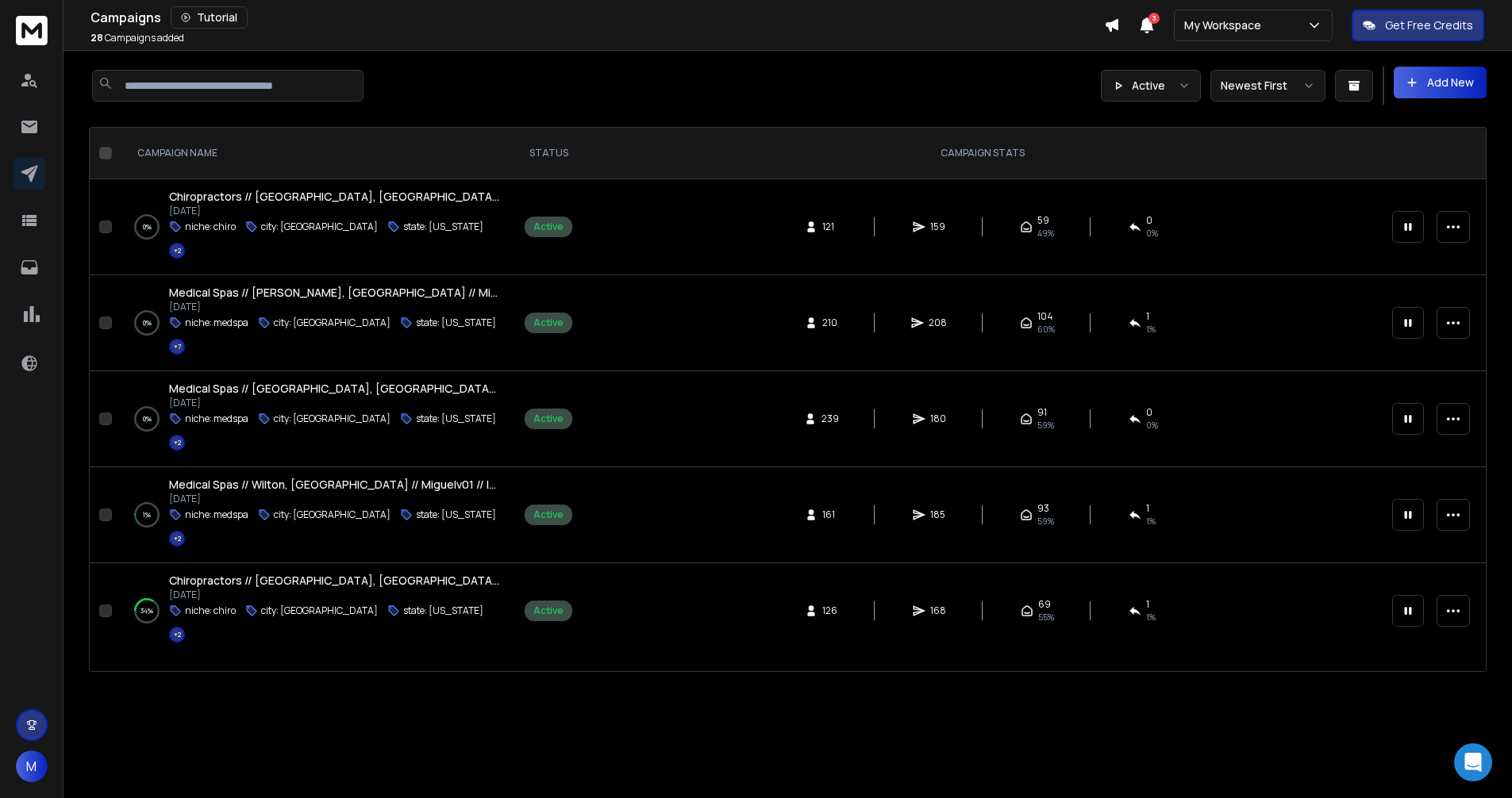
click at [1454, 411] on icon "button" at bounding box center [1452, 419] width 16 height 16
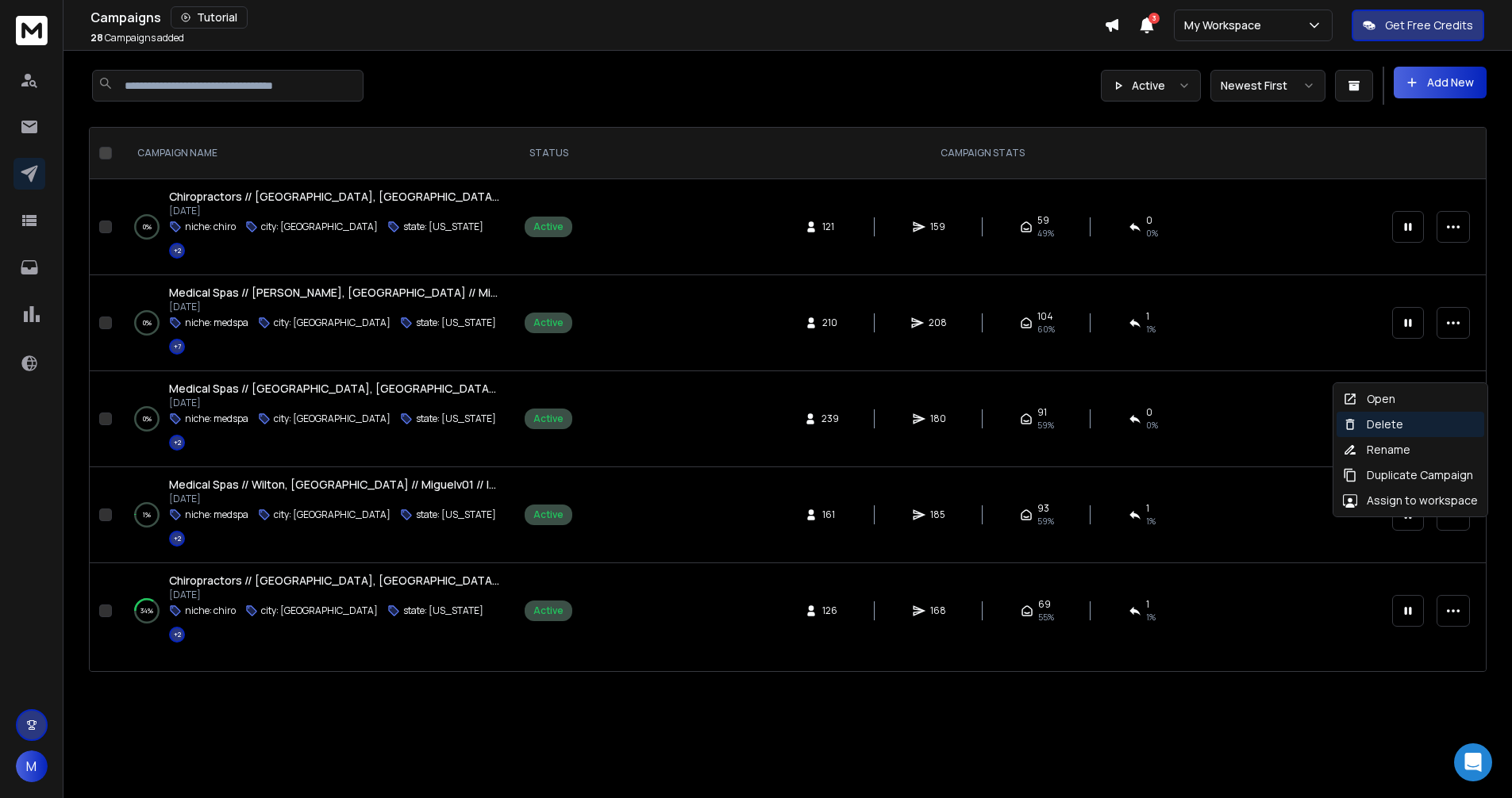
click at [111, 413] on button "button" at bounding box center [105, 419] width 13 height 13
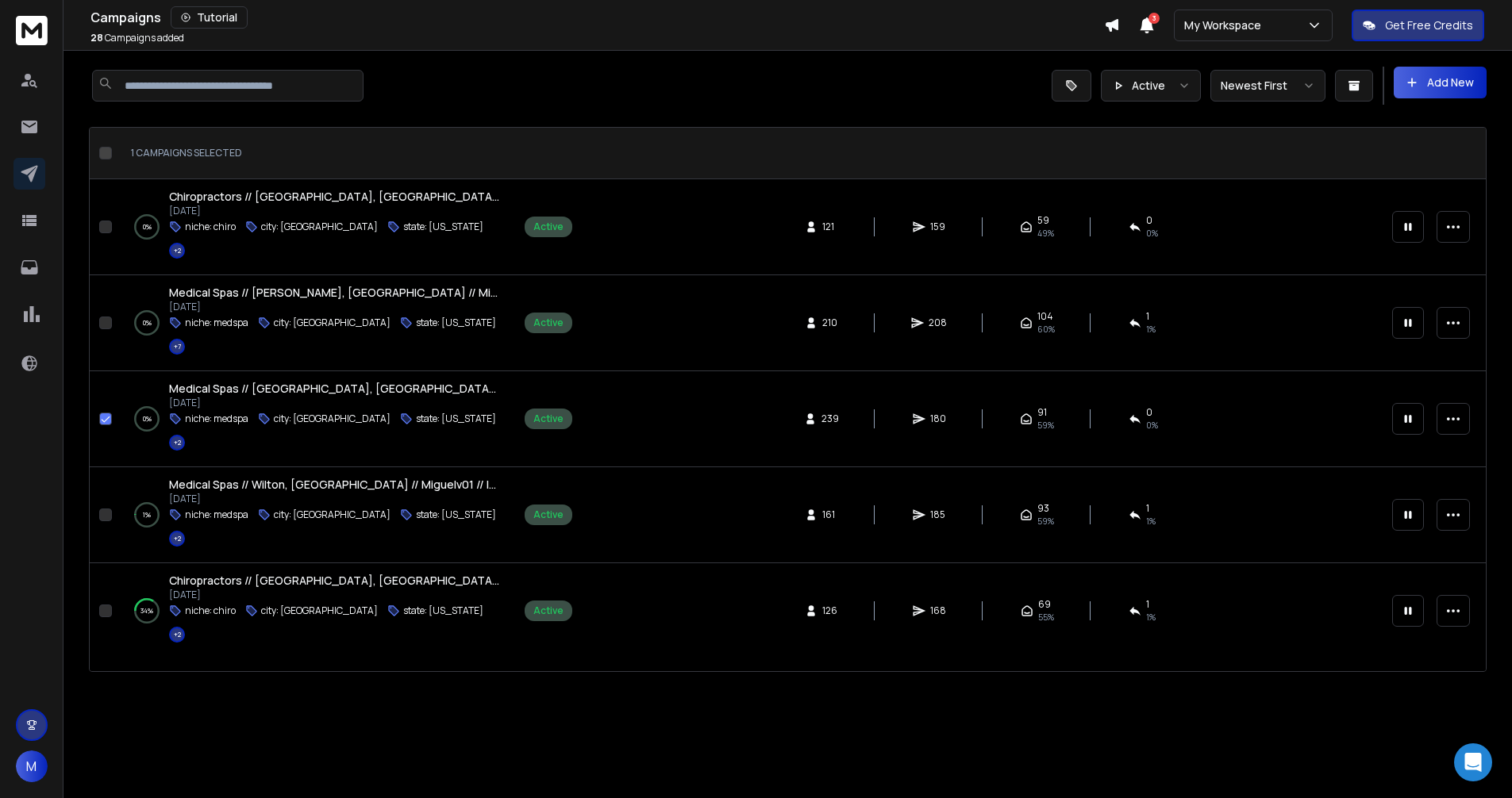
click at [238, 381] on span "Medical Spas // [GEOGRAPHIC_DATA], [GEOGRAPHIC_DATA] // Miguelv01 // Intercom" at bounding box center [394, 388] width 450 height 15
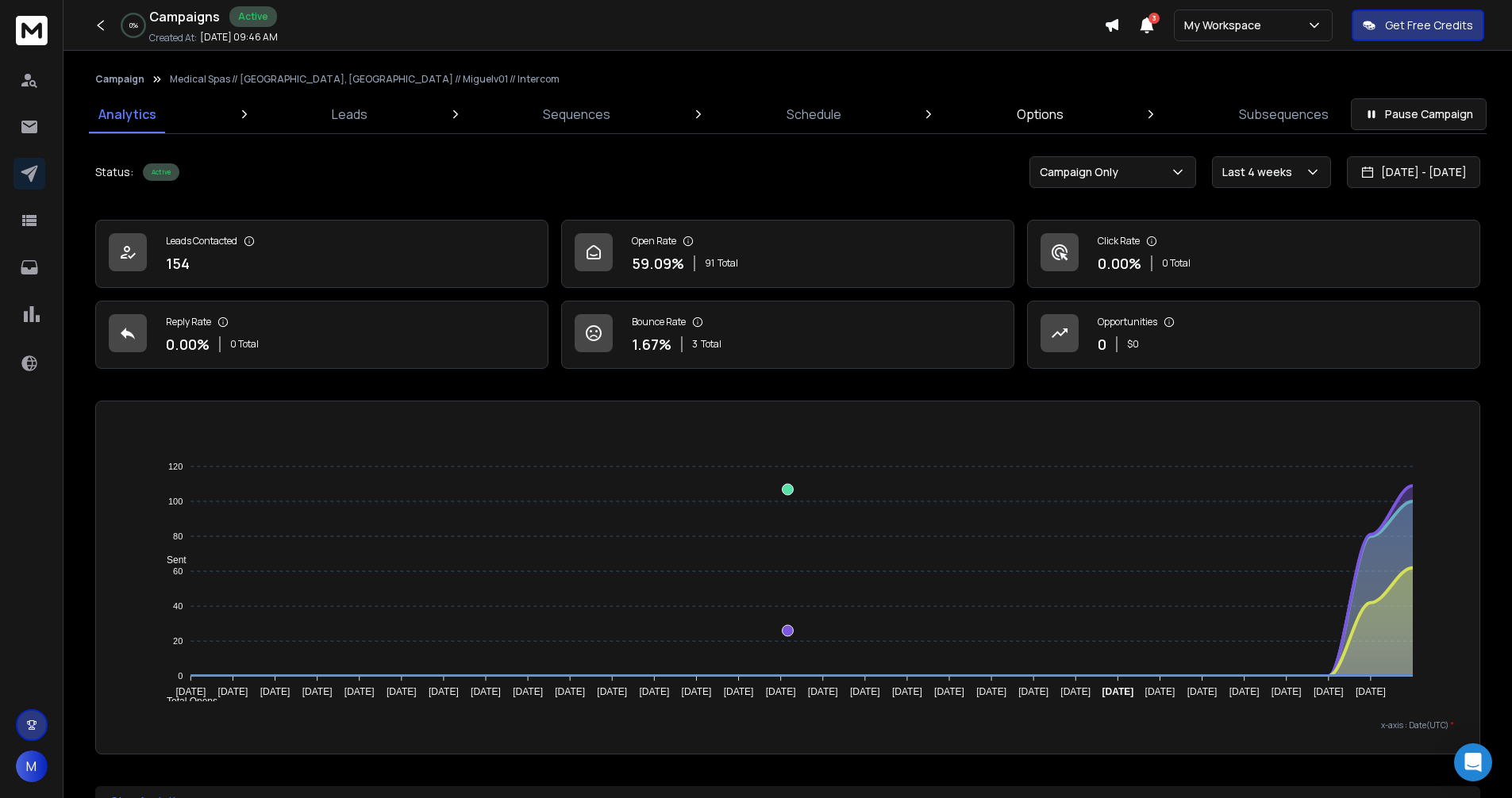
click at [1061, 110] on p "Options" at bounding box center [1039, 114] width 47 height 19
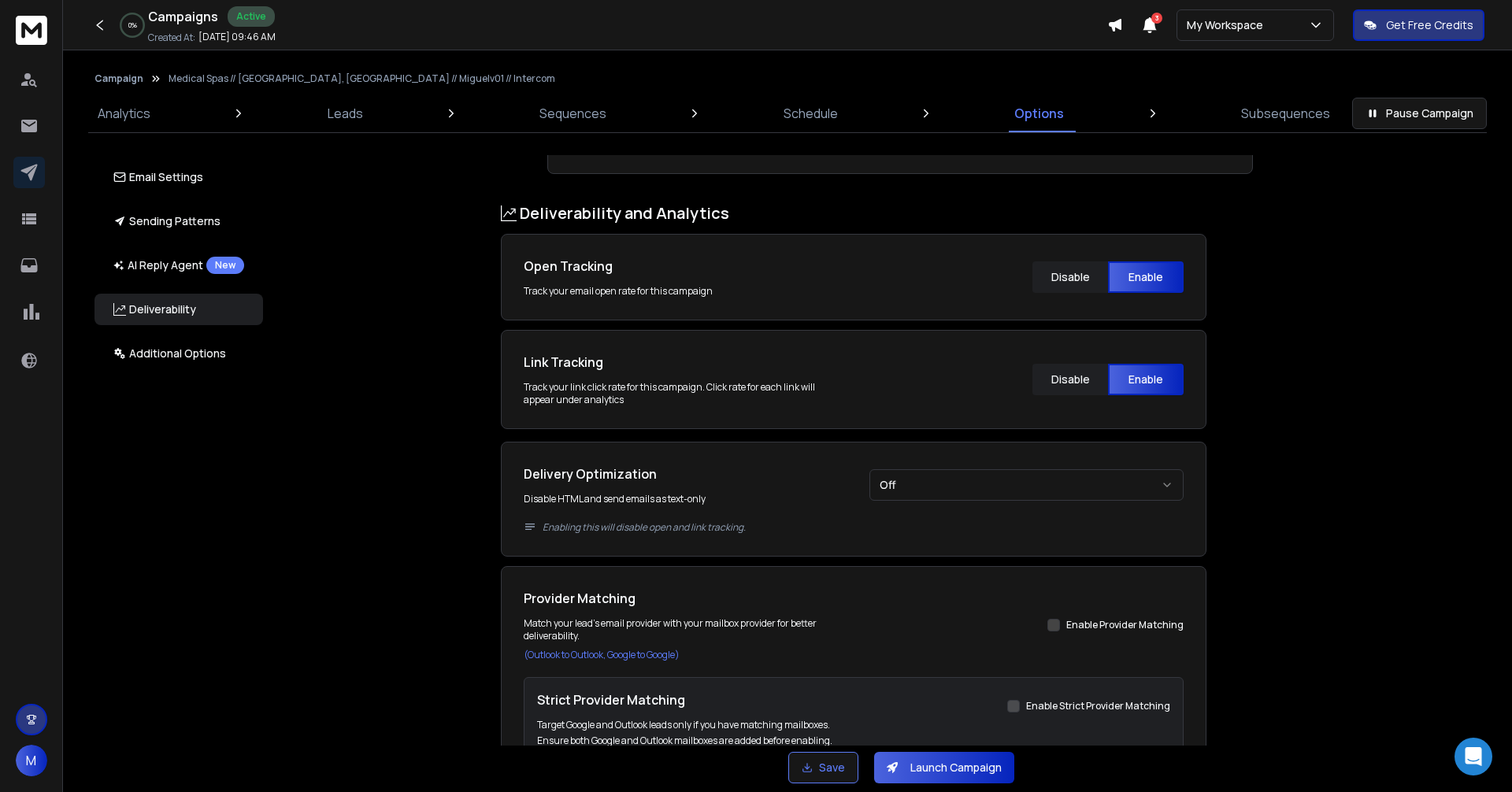
scroll to position [1732, 0]
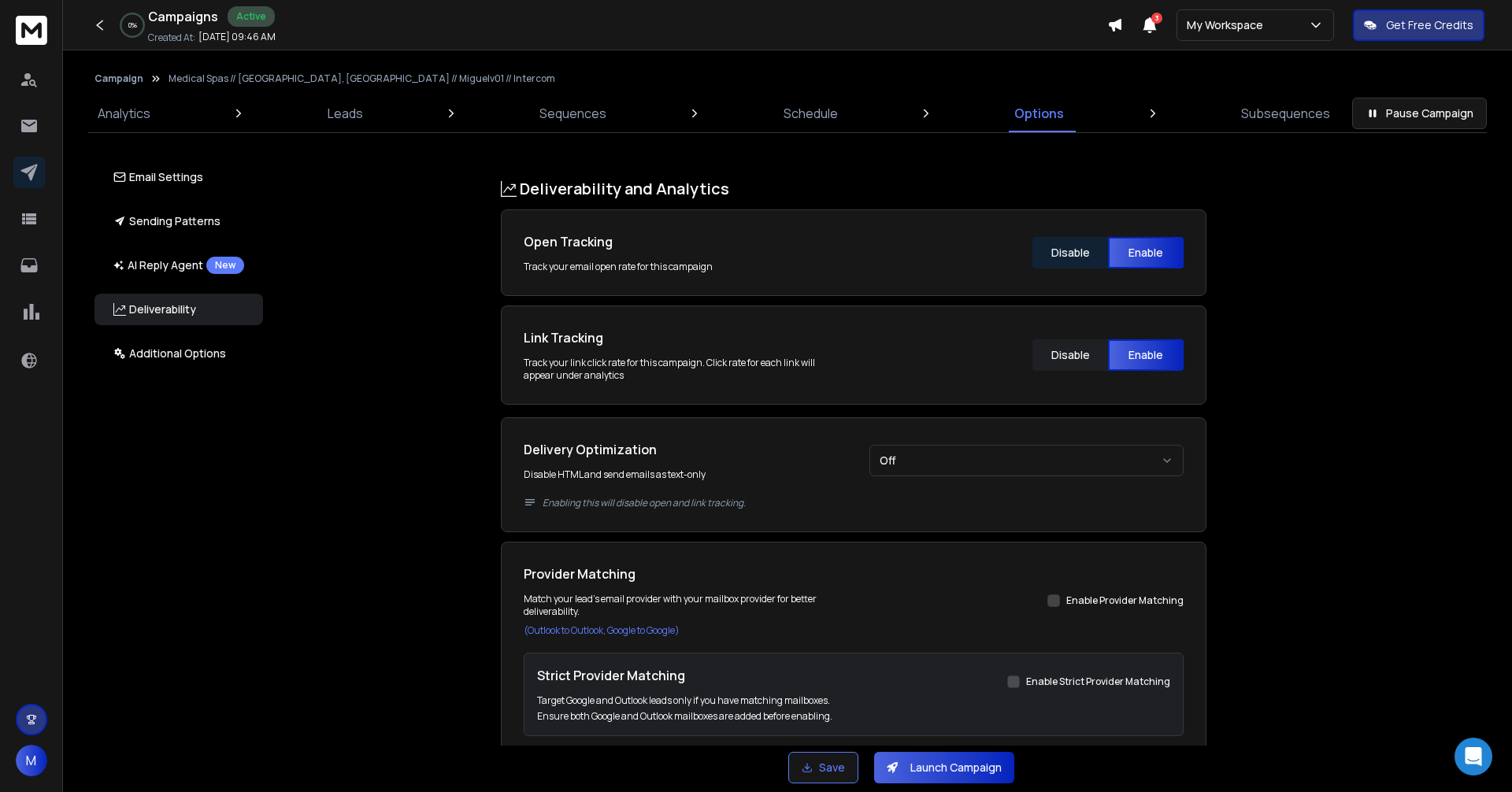
click at [1107, 265] on button "Disable" at bounding box center [1070, 252] width 75 height 32
click at [1101, 344] on button "Disable" at bounding box center [1070, 355] width 75 height 32
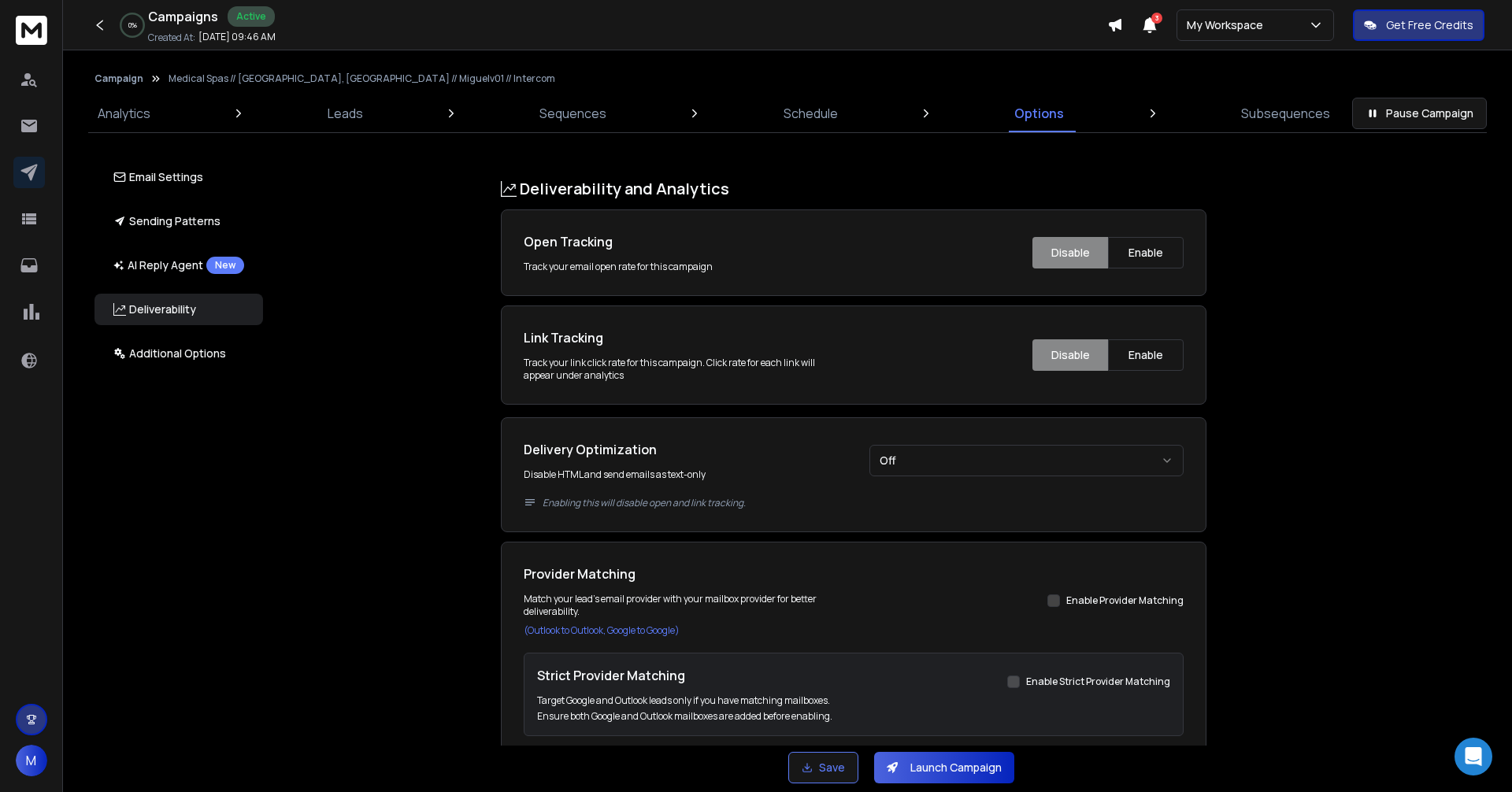
click at [972, 462] on button "Off" at bounding box center [1026, 460] width 314 height 32
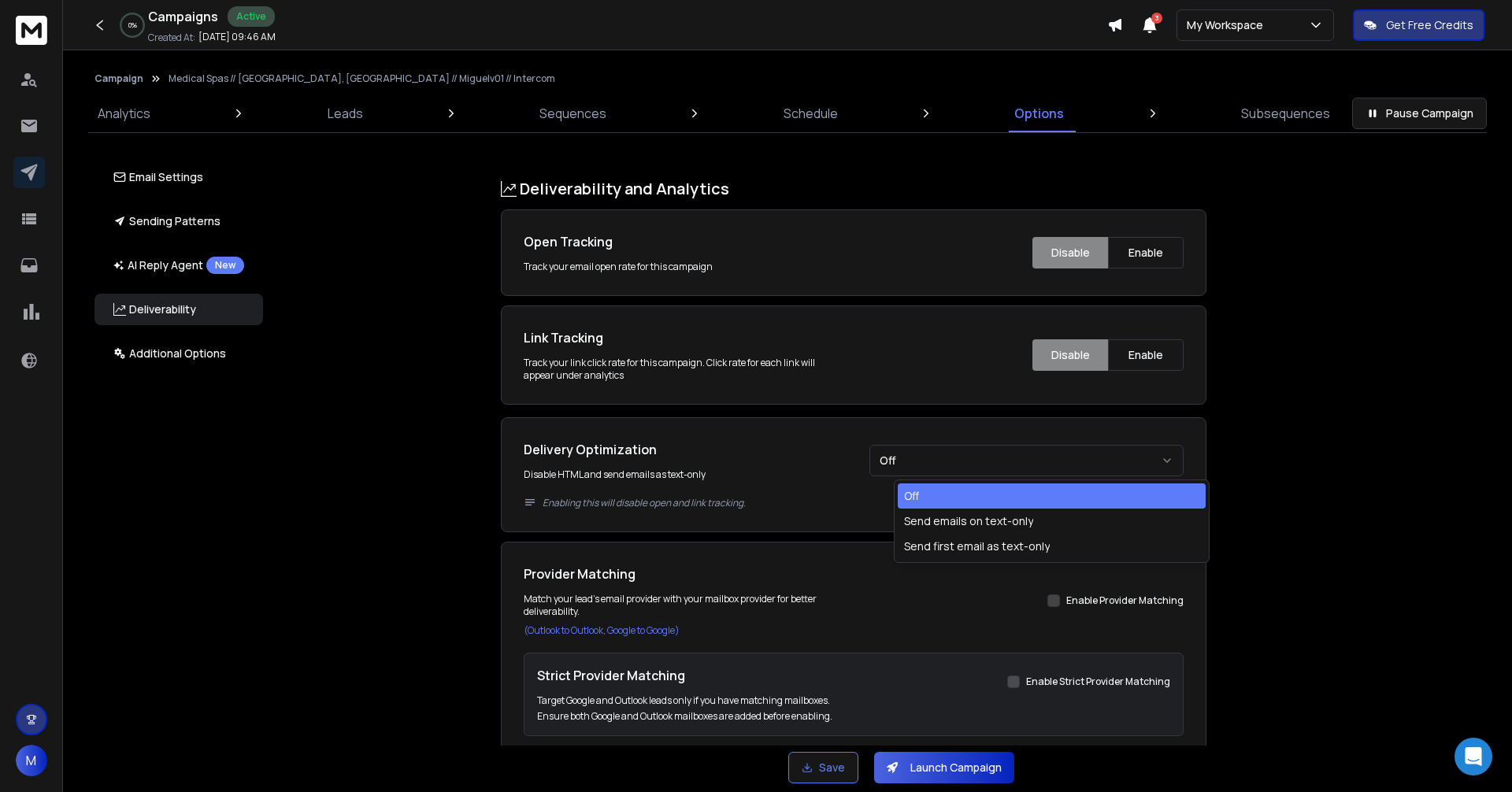
select select "*"
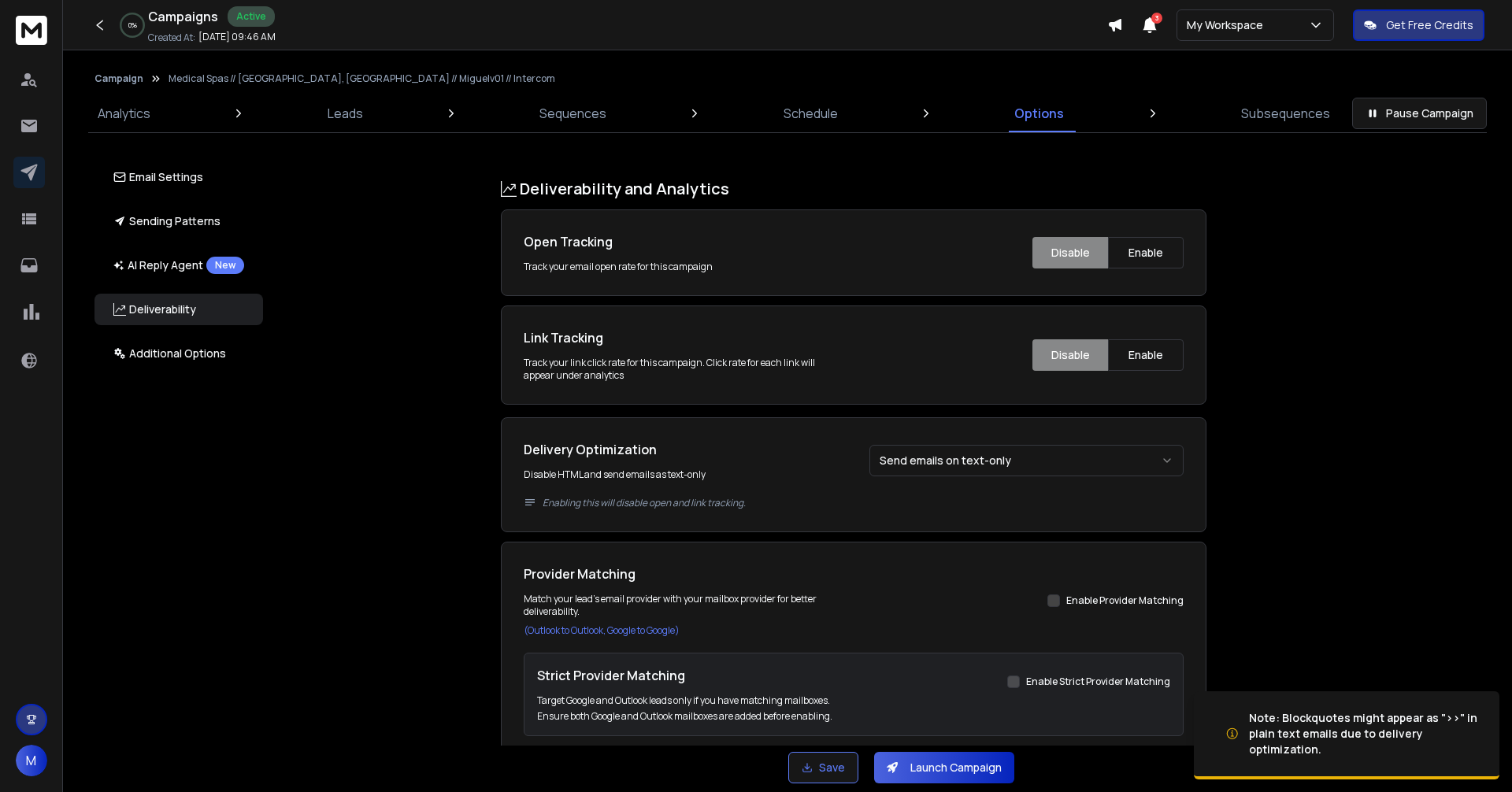
click at [808, 764] on icon "submit" at bounding box center [808, 768] width 11 height 11
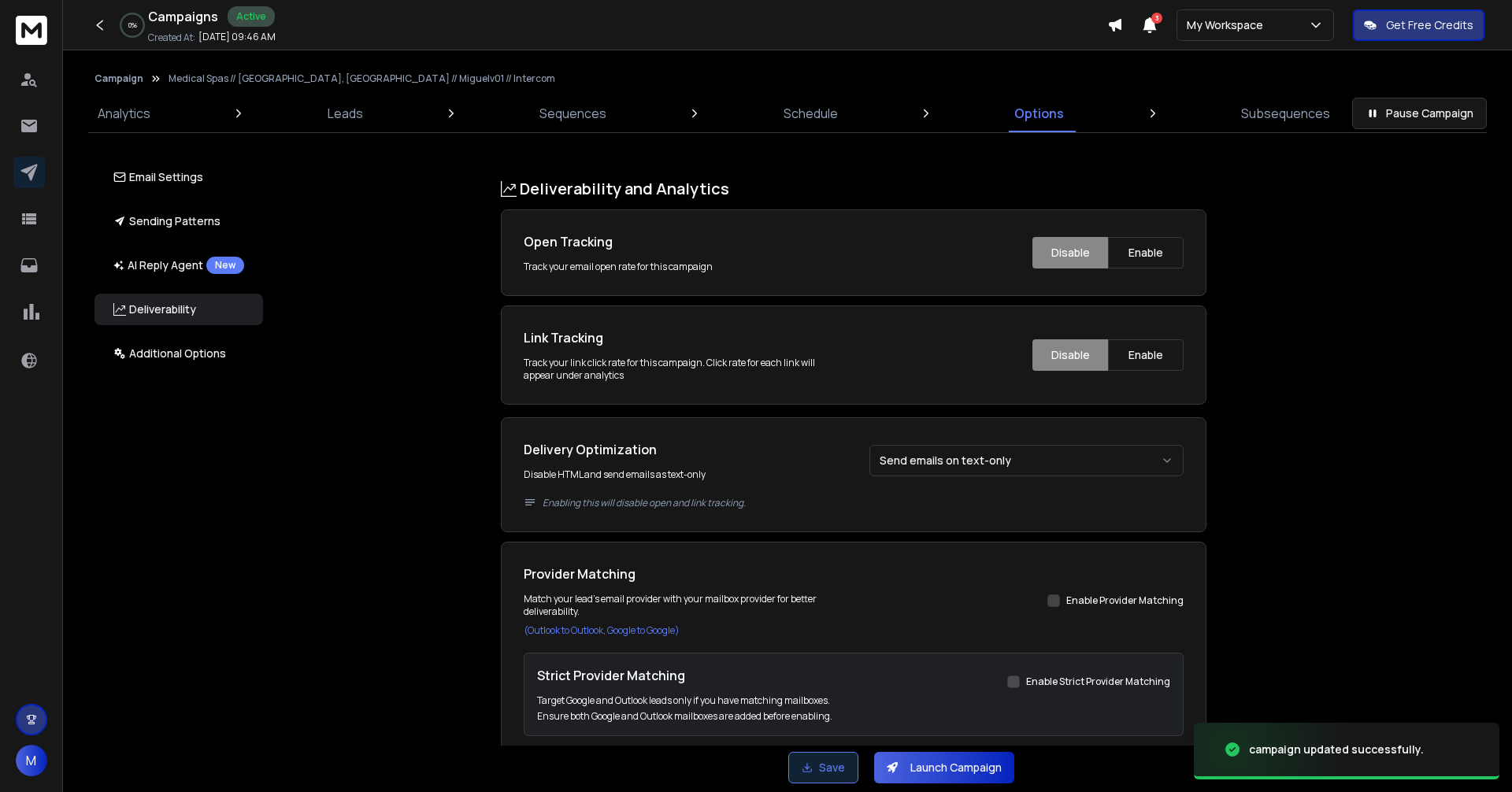
click at [831, 775] on button "Save" at bounding box center [823, 768] width 70 height 32
click at [977, 762] on button "Launch Campaign" at bounding box center [944, 768] width 140 height 32
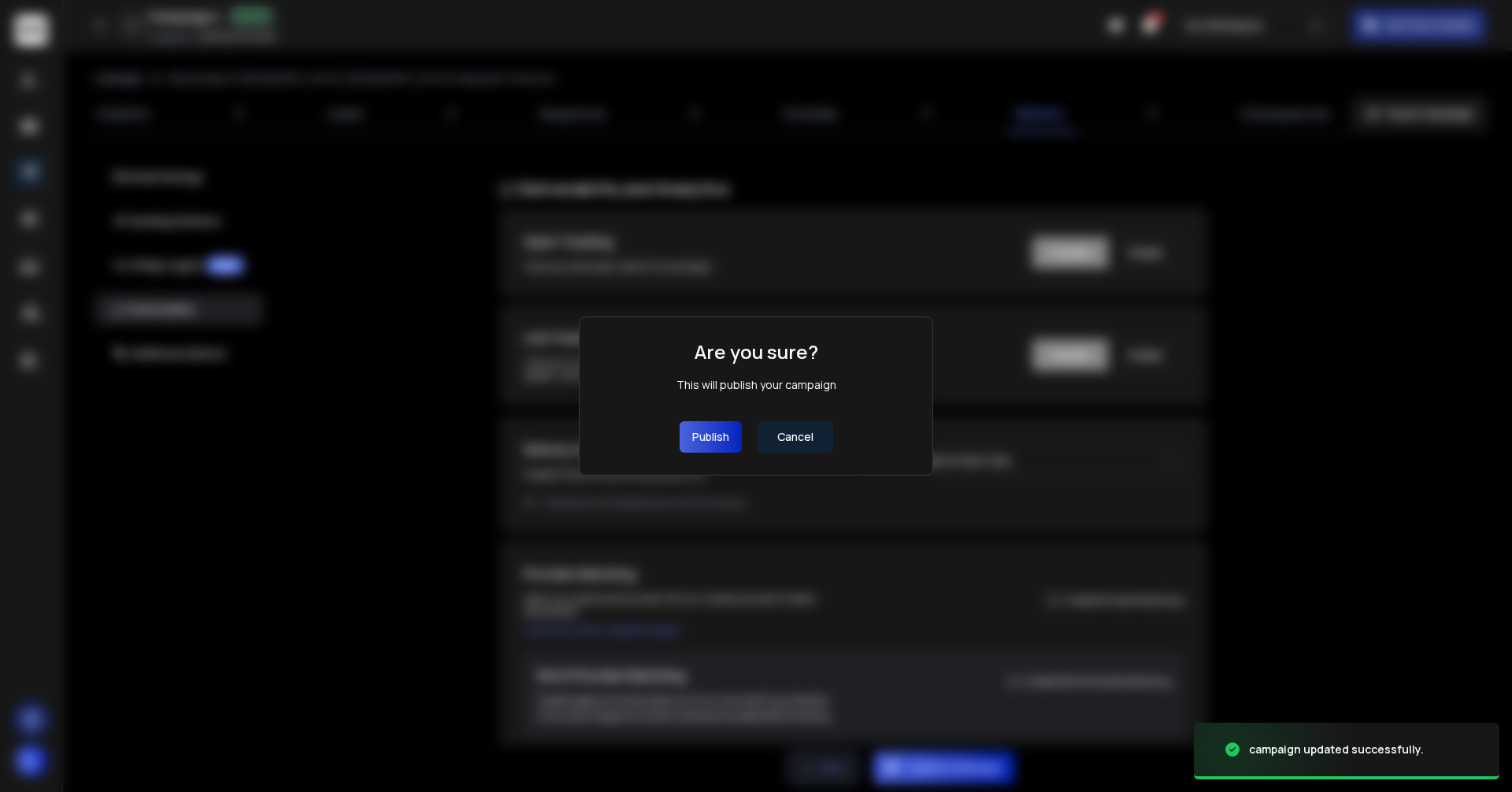
drag, startPoint x: 696, startPoint y: 456, endPoint x: 701, endPoint y: 450, distance: 7.8
click at [700, 452] on div "Are you sure? This will publish your campaign Publish Cancel" at bounding box center [756, 396] width 355 height 159
click at [702, 442] on button "Publish" at bounding box center [711, 437] width 62 height 32
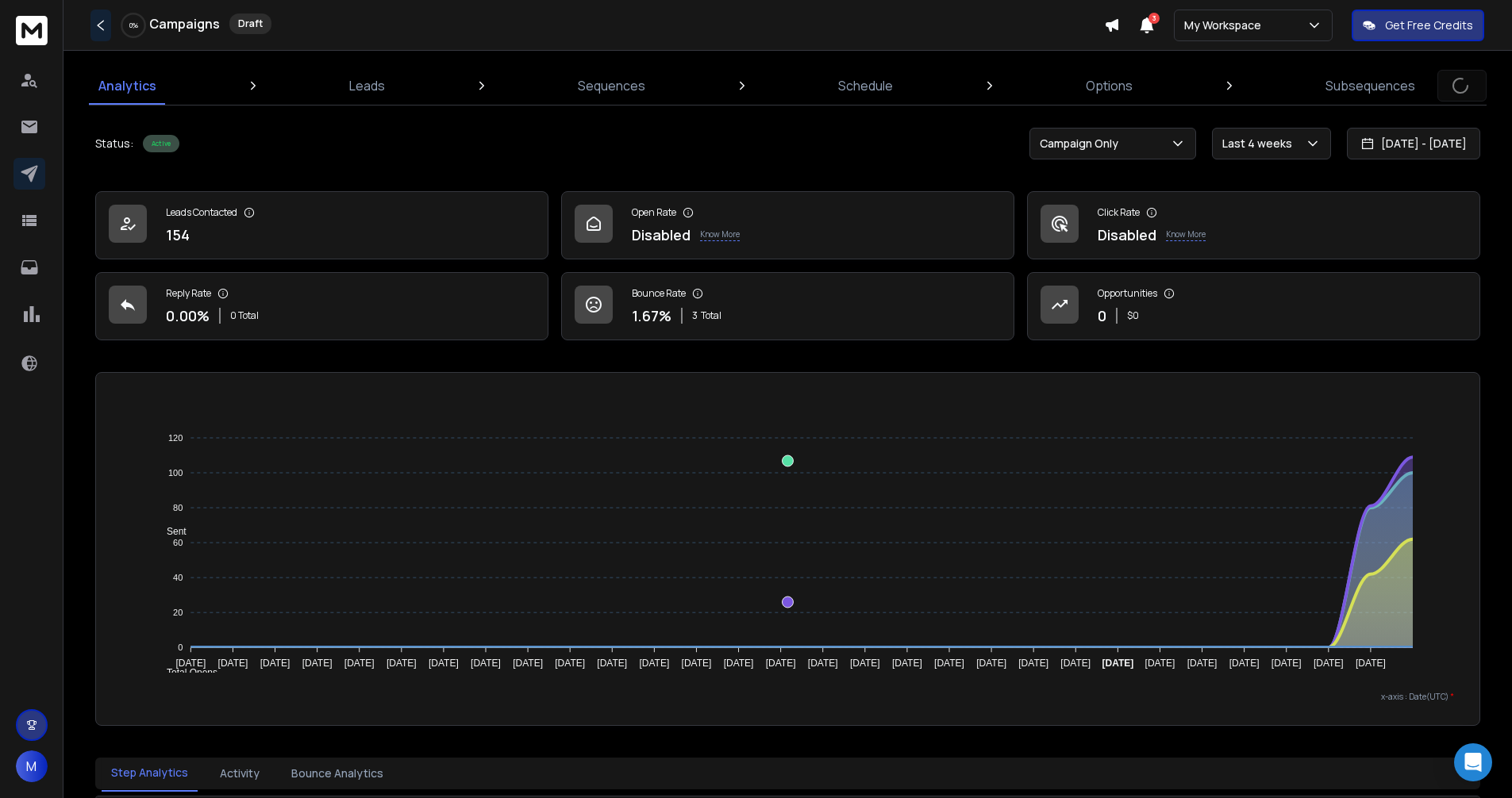
click at [97, 18] on icon at bounding box center [101, 25] width 14 height 14
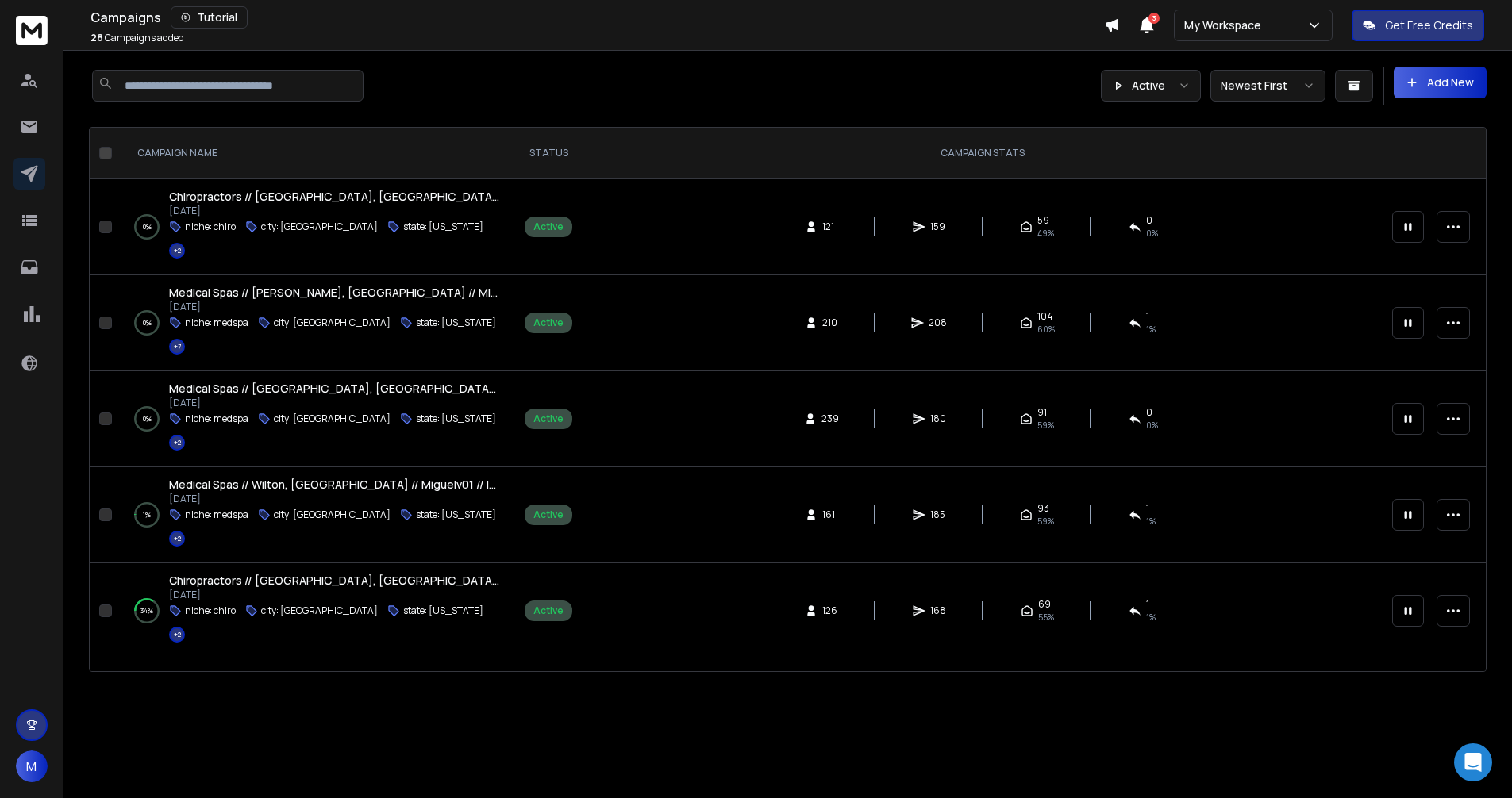
click at [352, 477] on span "Medical Spas // Wilton, [GEOGRAPHIC_DATA] // Miguelv01 // Intercom" at bounding box center [352, 484] width 365 height 15
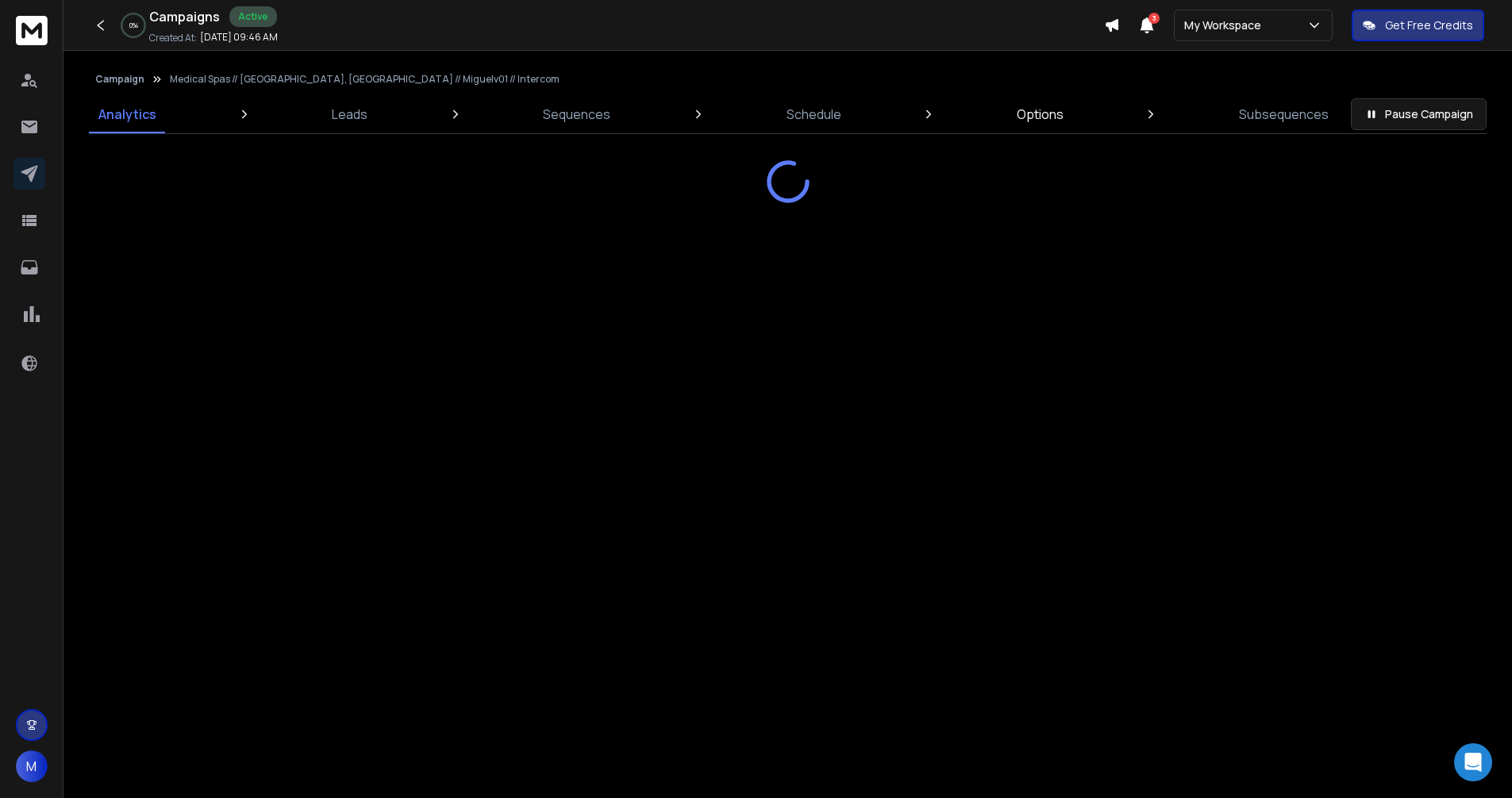
click at [1043, 115] on p "Options" at bounding box center [1039, 114] width 47 height 19
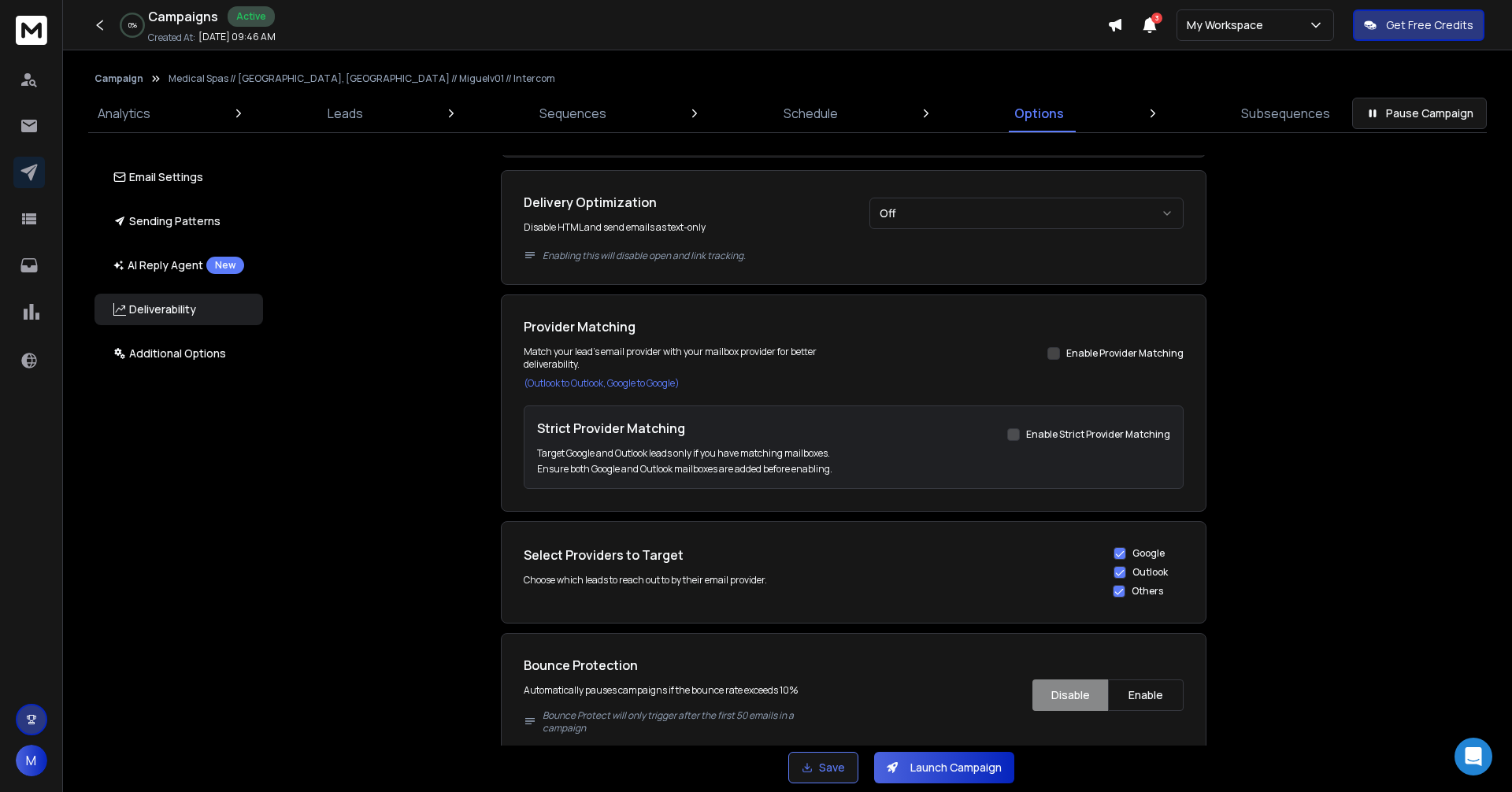
scroll to position [1665, 0]
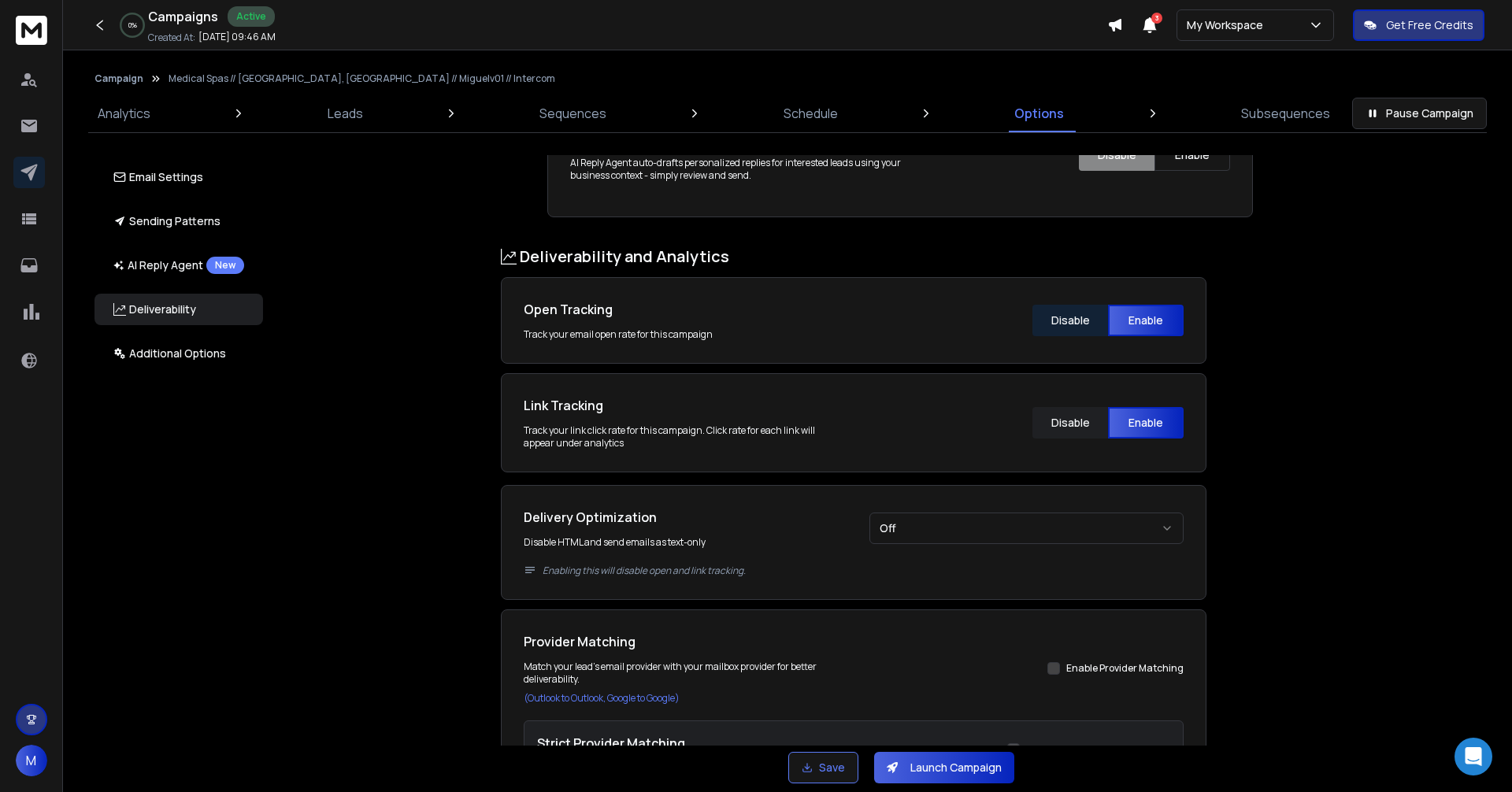
click at [1097, 320] on button "Disable" at bounding box center [1070, 321] width 75 height 32
click at [1096, 394] on div "Link Tracking Track your link click rate for this campaign. Click rate for each…" at bounding box center [854, 423] width 706 height 99
click at [1097, 408] on button "Disable" at bounding box center [1070, 423] width 75 height 32
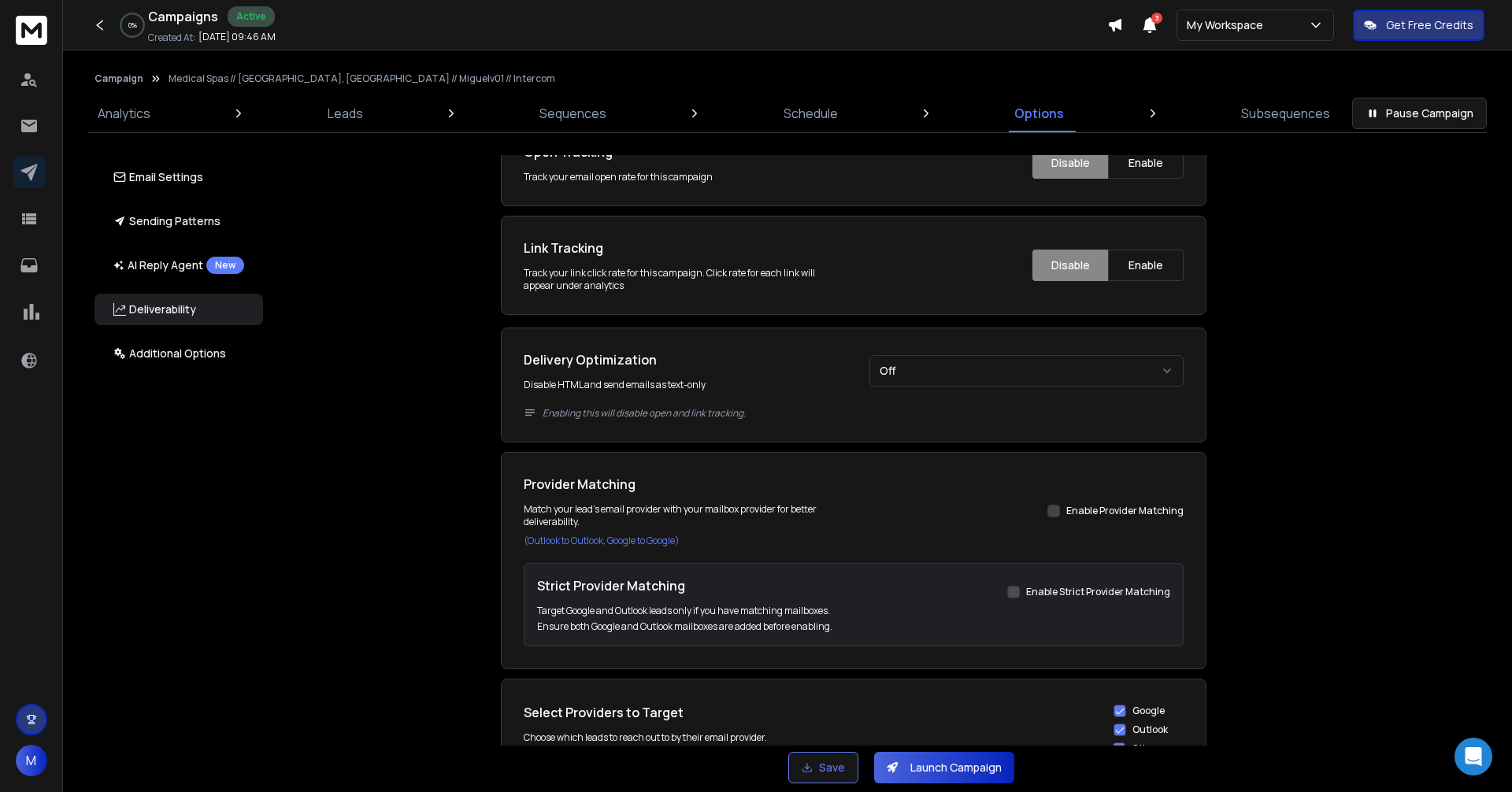
click at [998, 382] on button "Off" at bounding box center [1026, 371] width 314 height 32
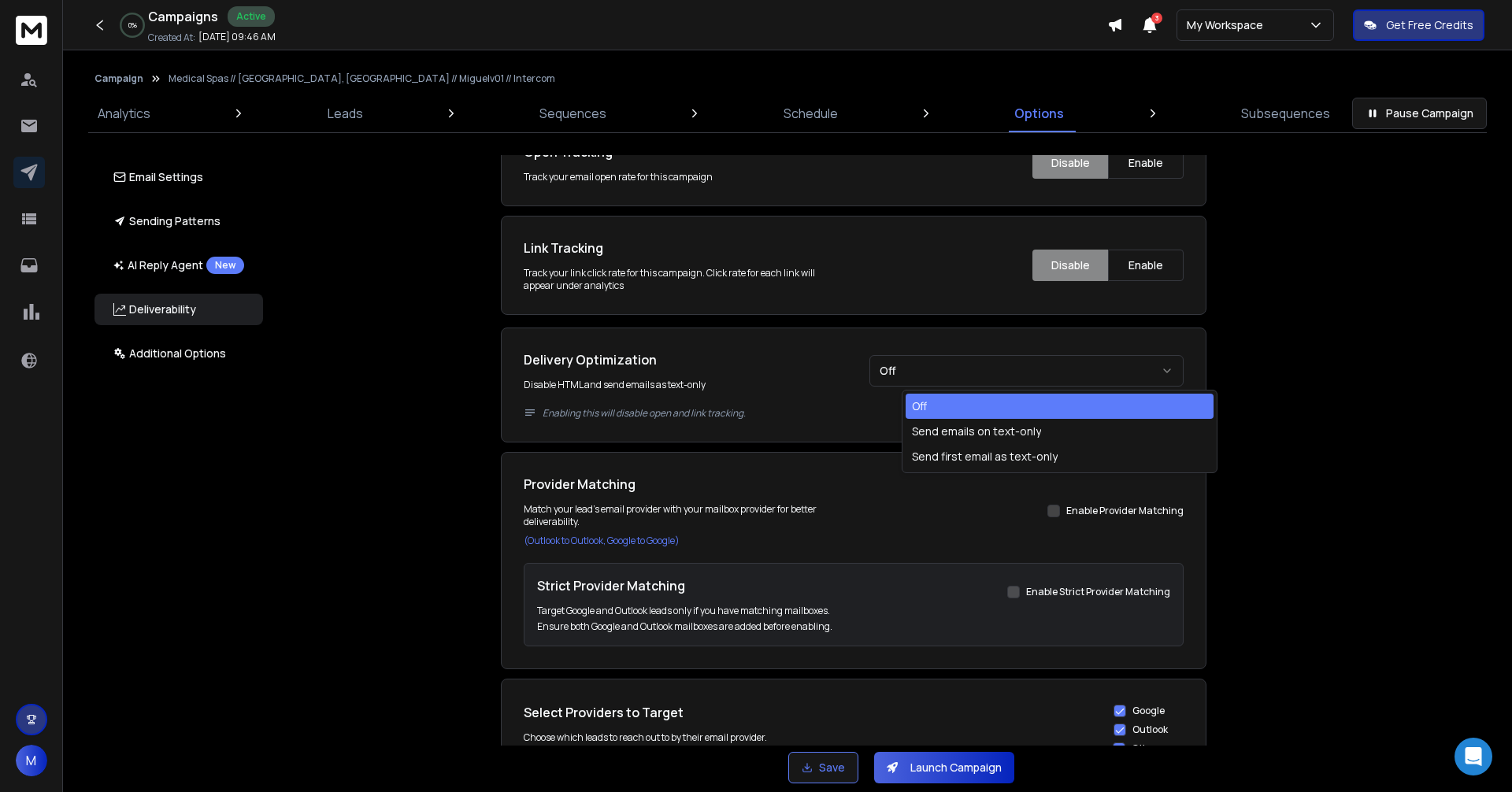
select select "*"
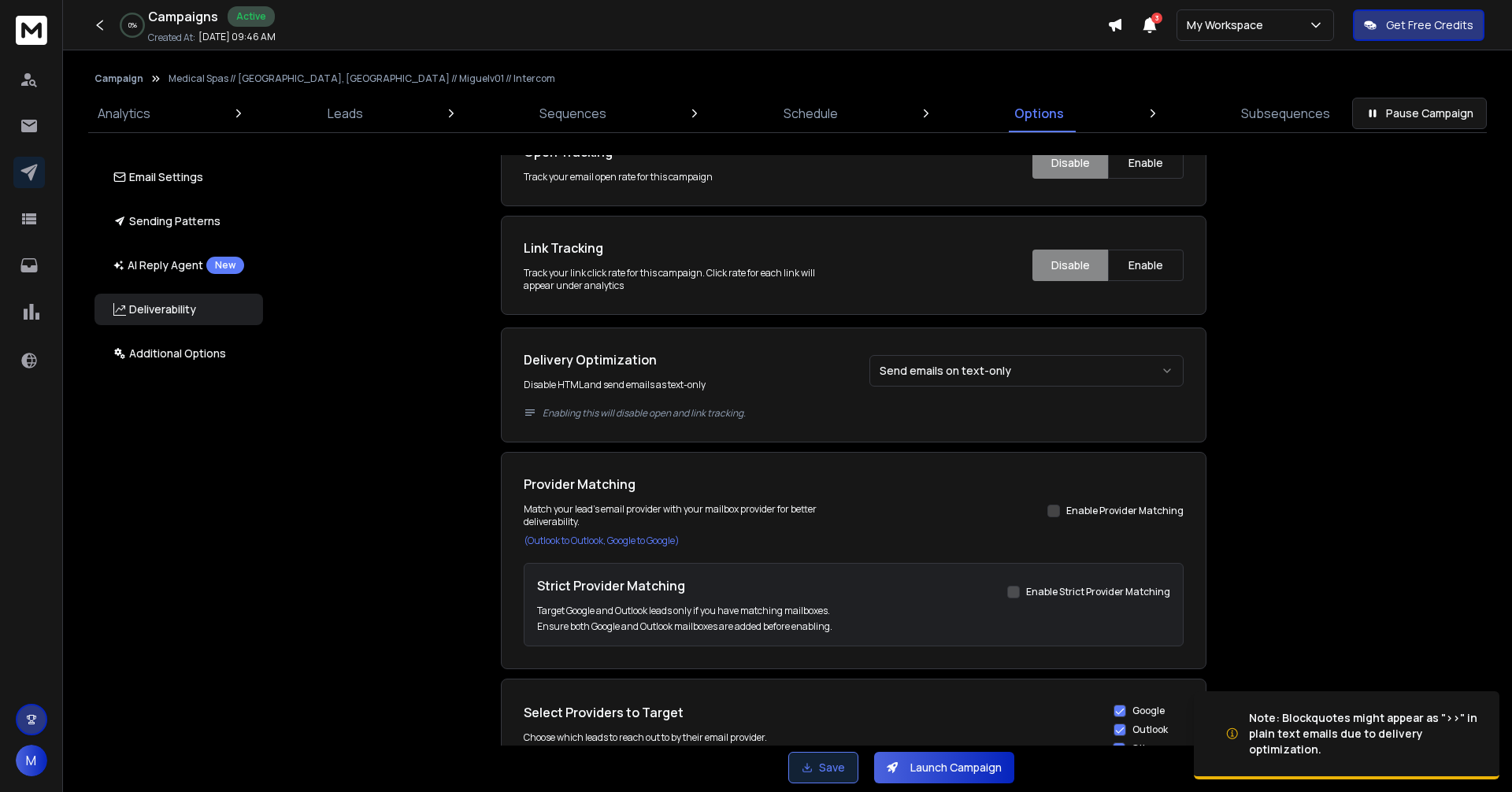
click at [815, 762] on button "Save" at bounding box center [823, 768] width 70 height 32
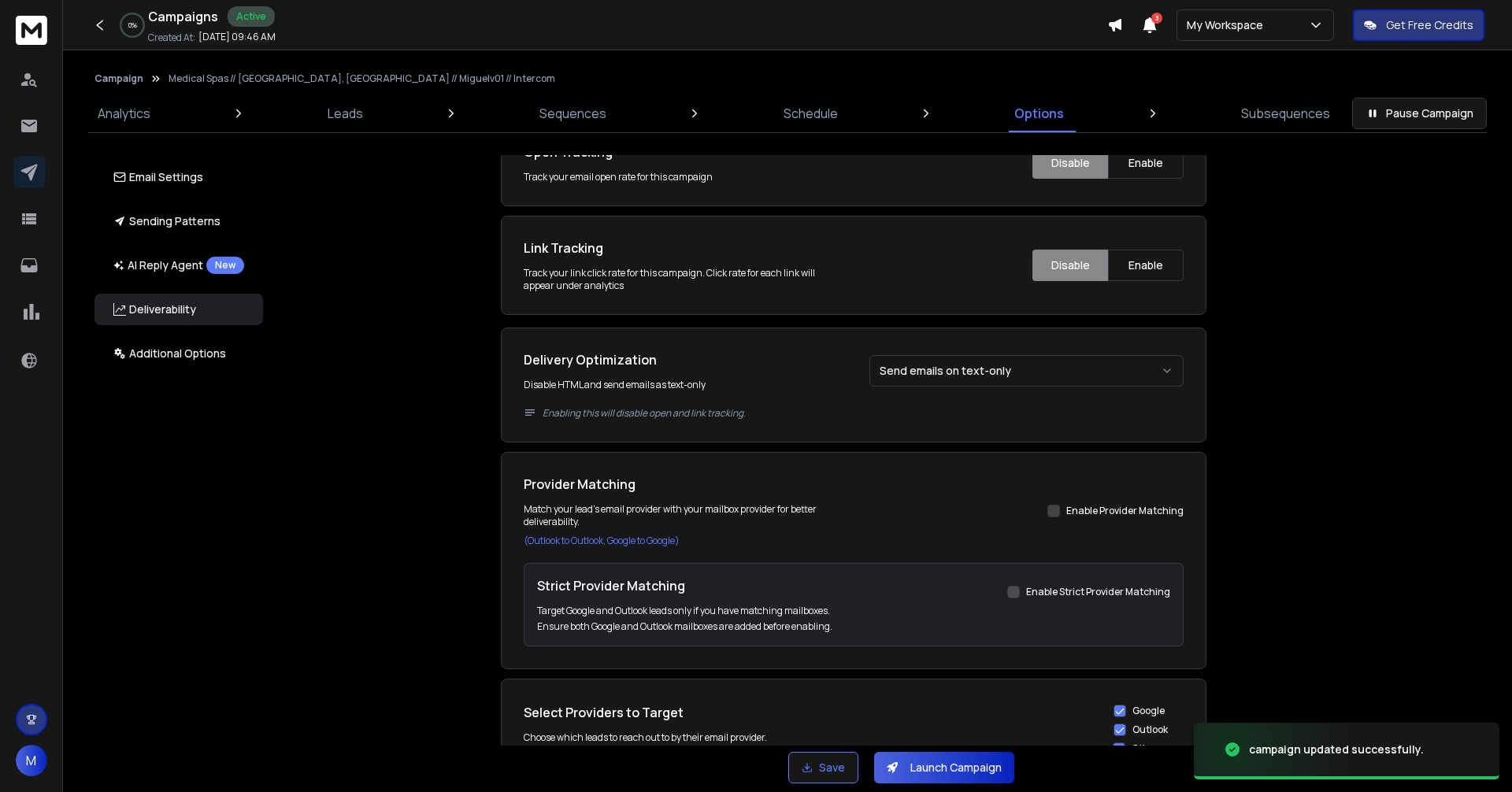
click at [907, 768] on button "Launch Campaign" at bounding box center [944, 768] width 140 height 32
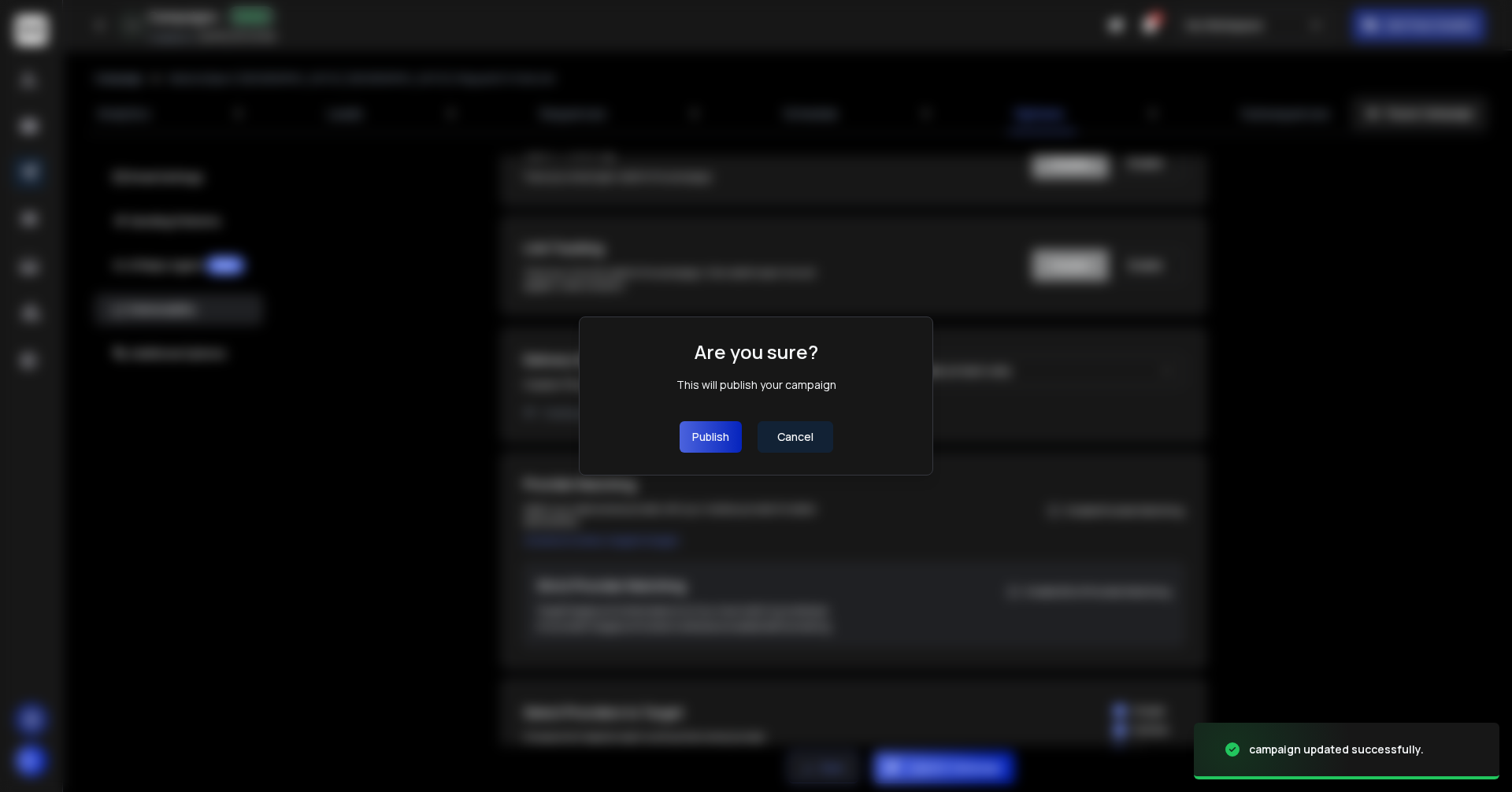
click at [698, 435] on button "Publish" at bounding box center [711, 437] width 62 height 32
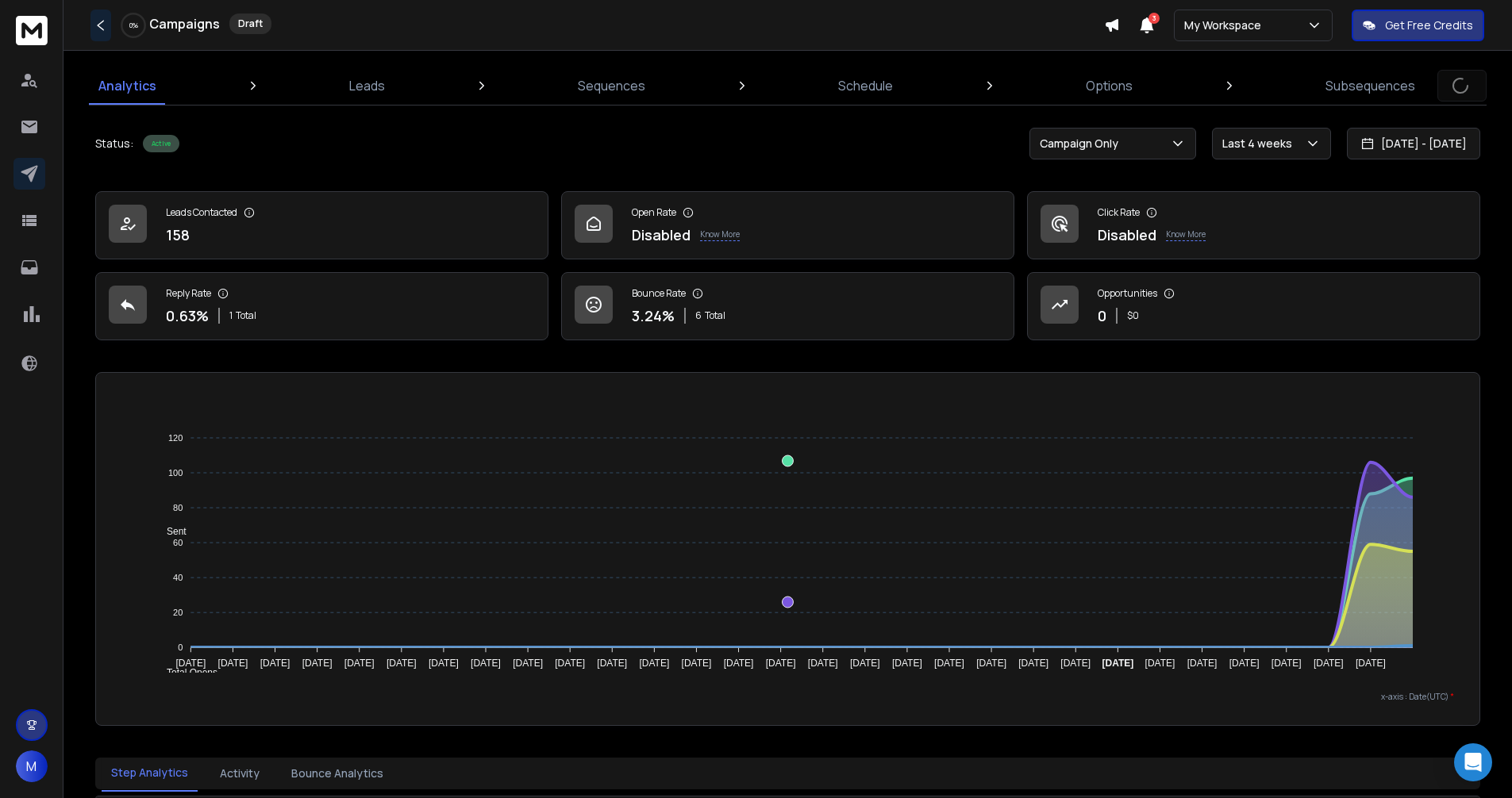
click at [98, 15] on button at bounding box center [101, 25] width 20 height 32
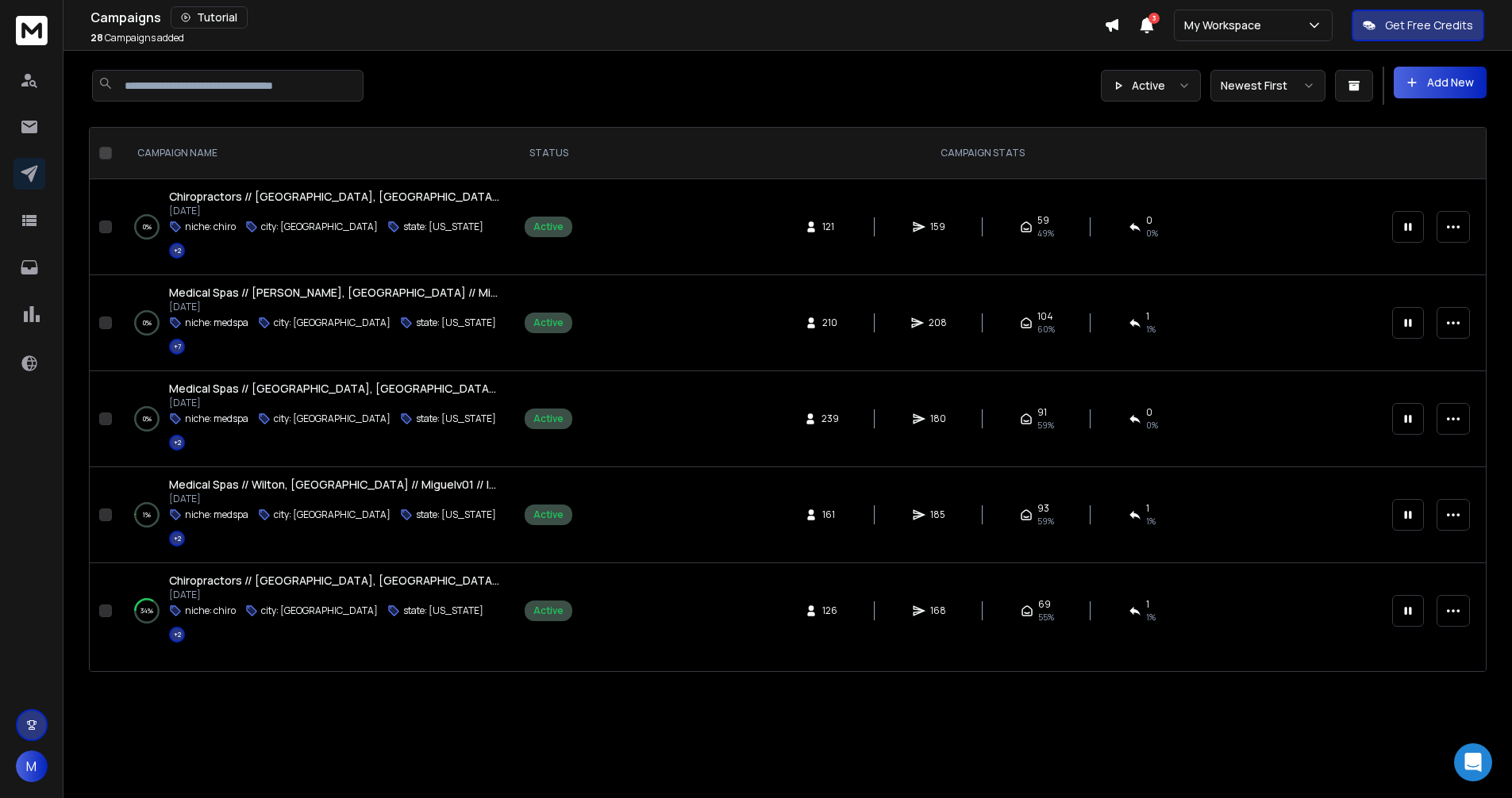
click at [319, 573] on span "Chiropractors // [GEOGRAPHIC_DATA], [GEOGRAPHIC_DATA] // Miguelv01 // Intercom" at bounding box center [396, 581] width 453 height 15
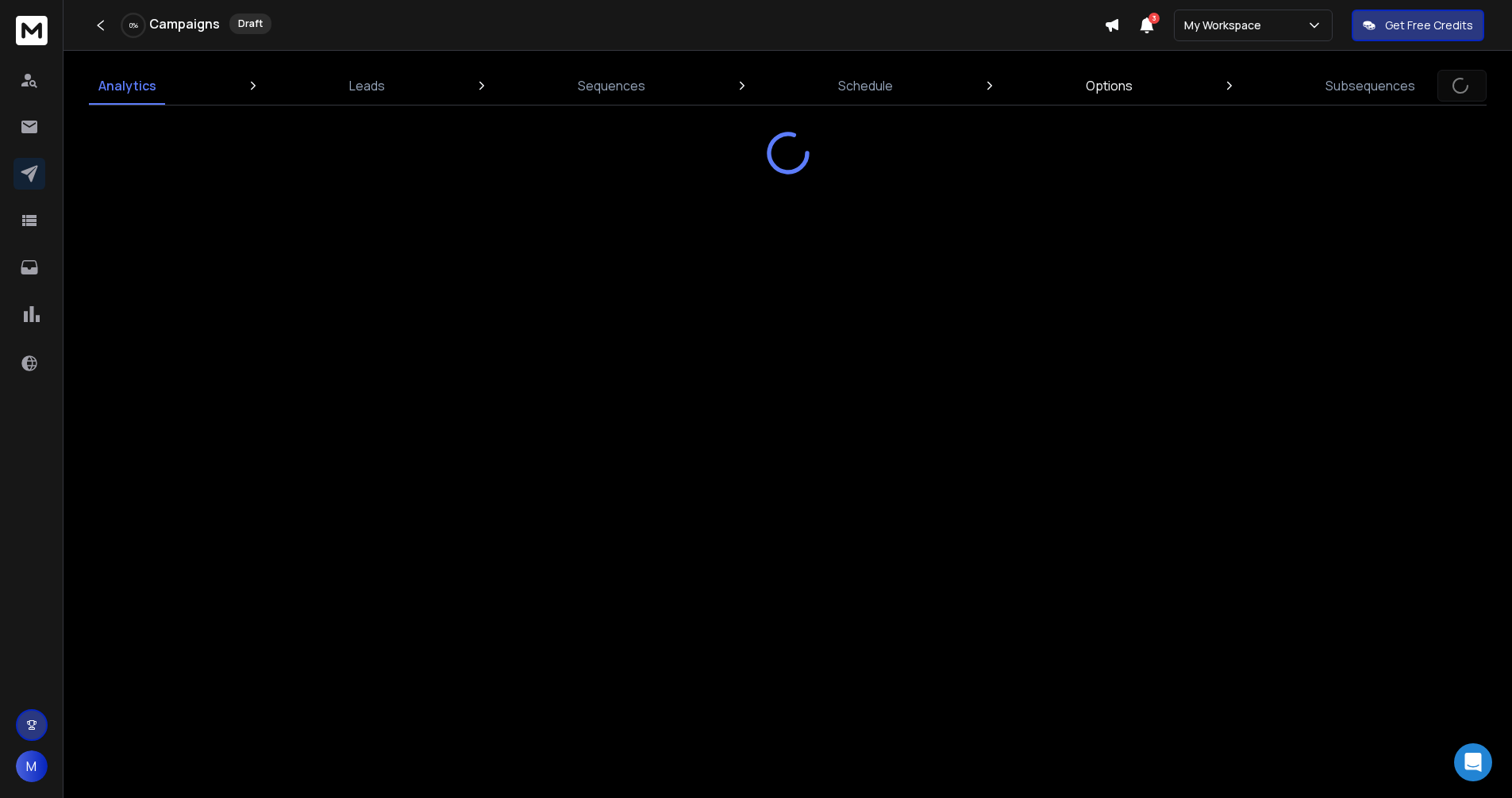
click at [1102, 86] on p "Options" at bounding box center [1109, 85] width 47 height 19
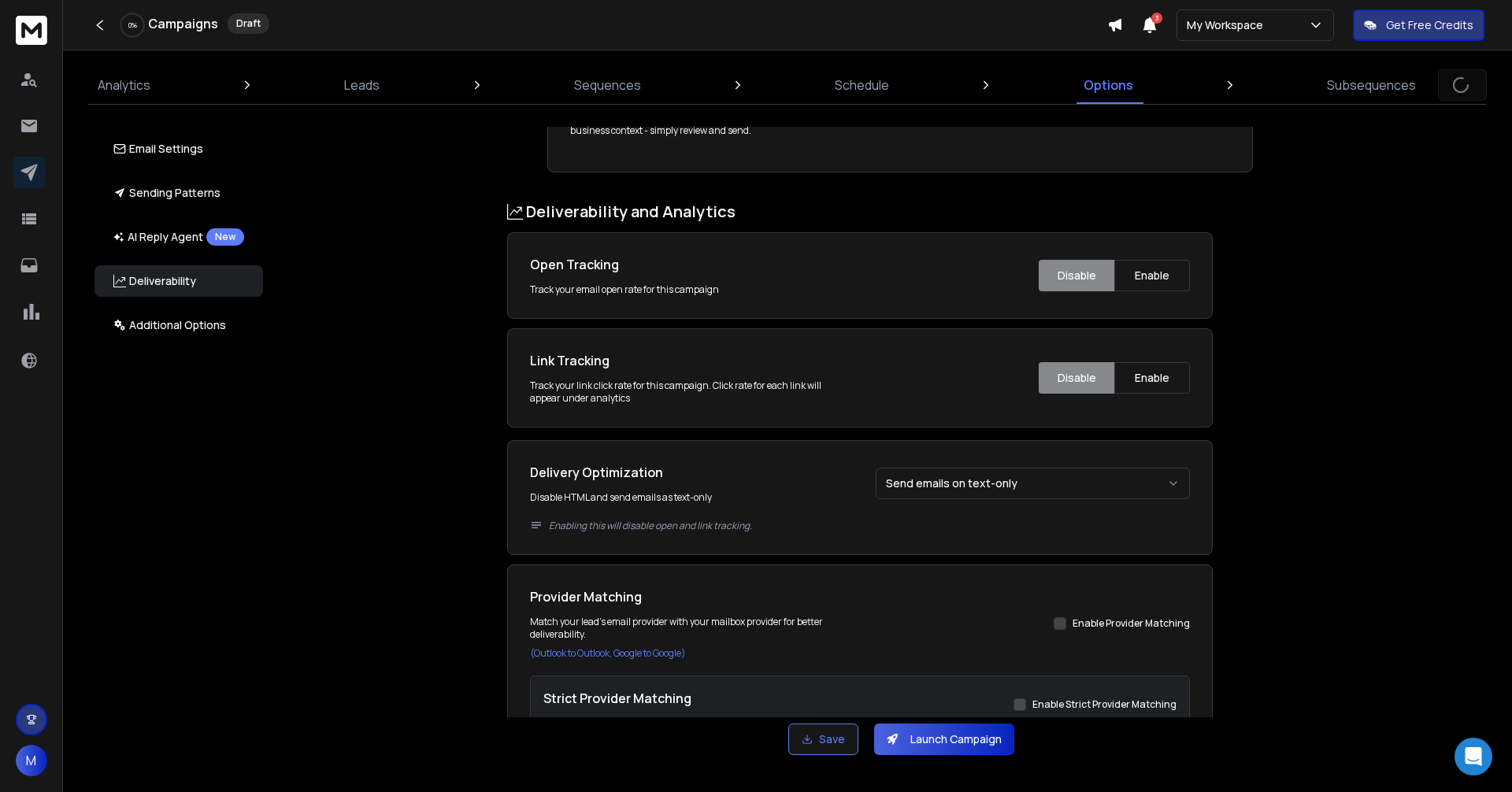
scroll to position [1653, 0]
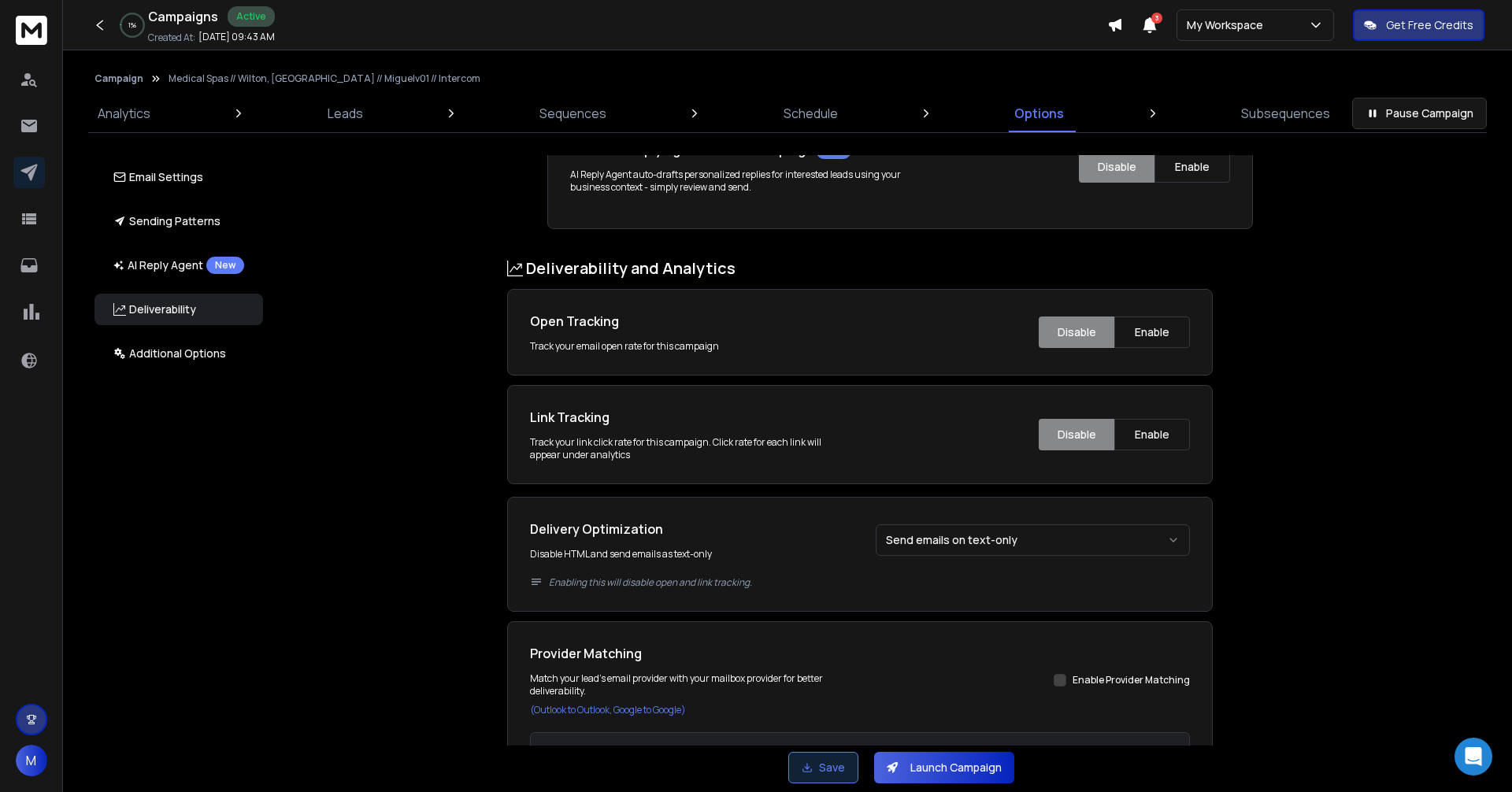
click at [818, 764] on button "Save" at bounding box center [823, 768] width 70 height 32
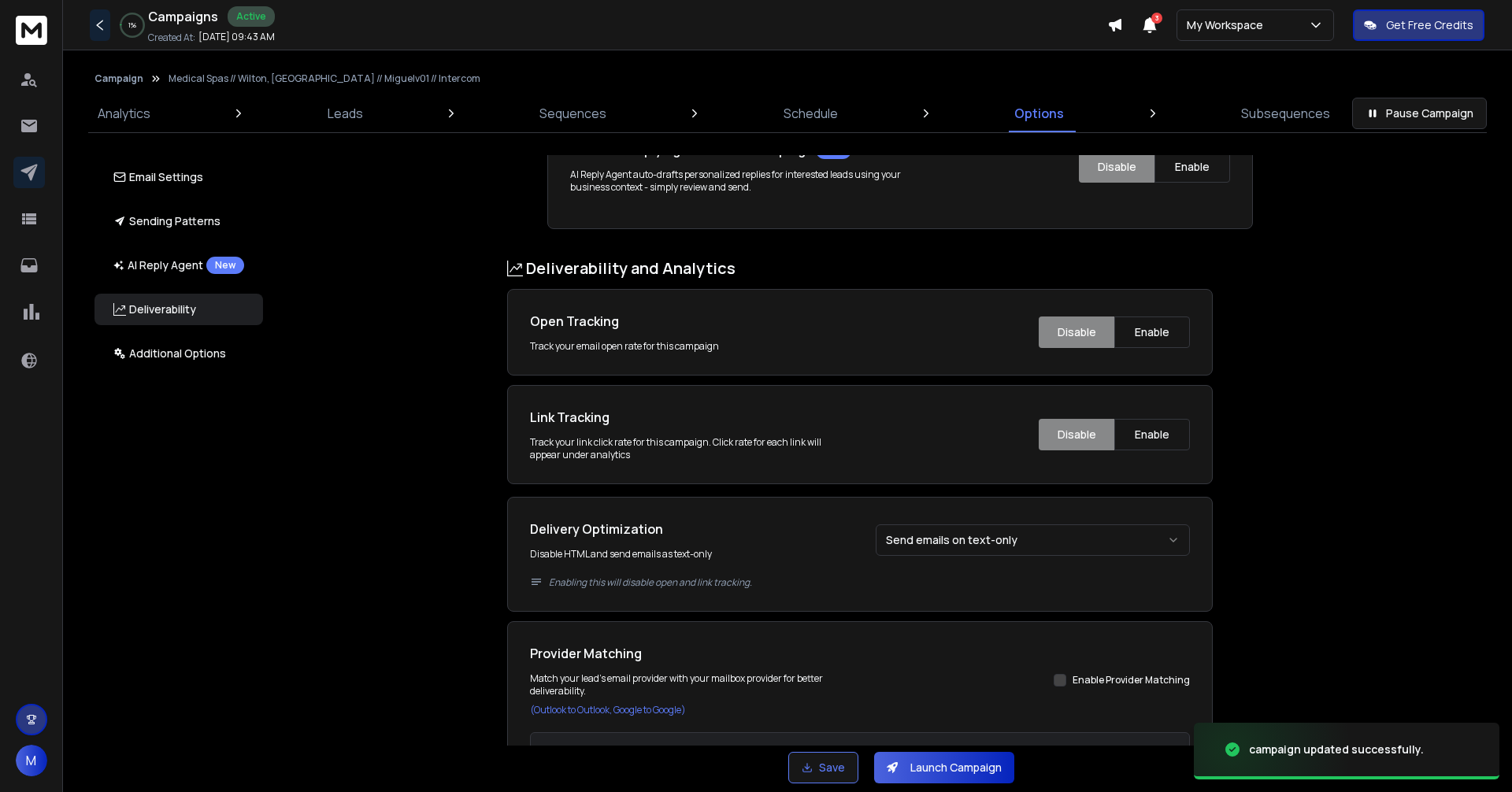
click at [99, 20] on icon at bounding box center [100, 24] width 14 height 14
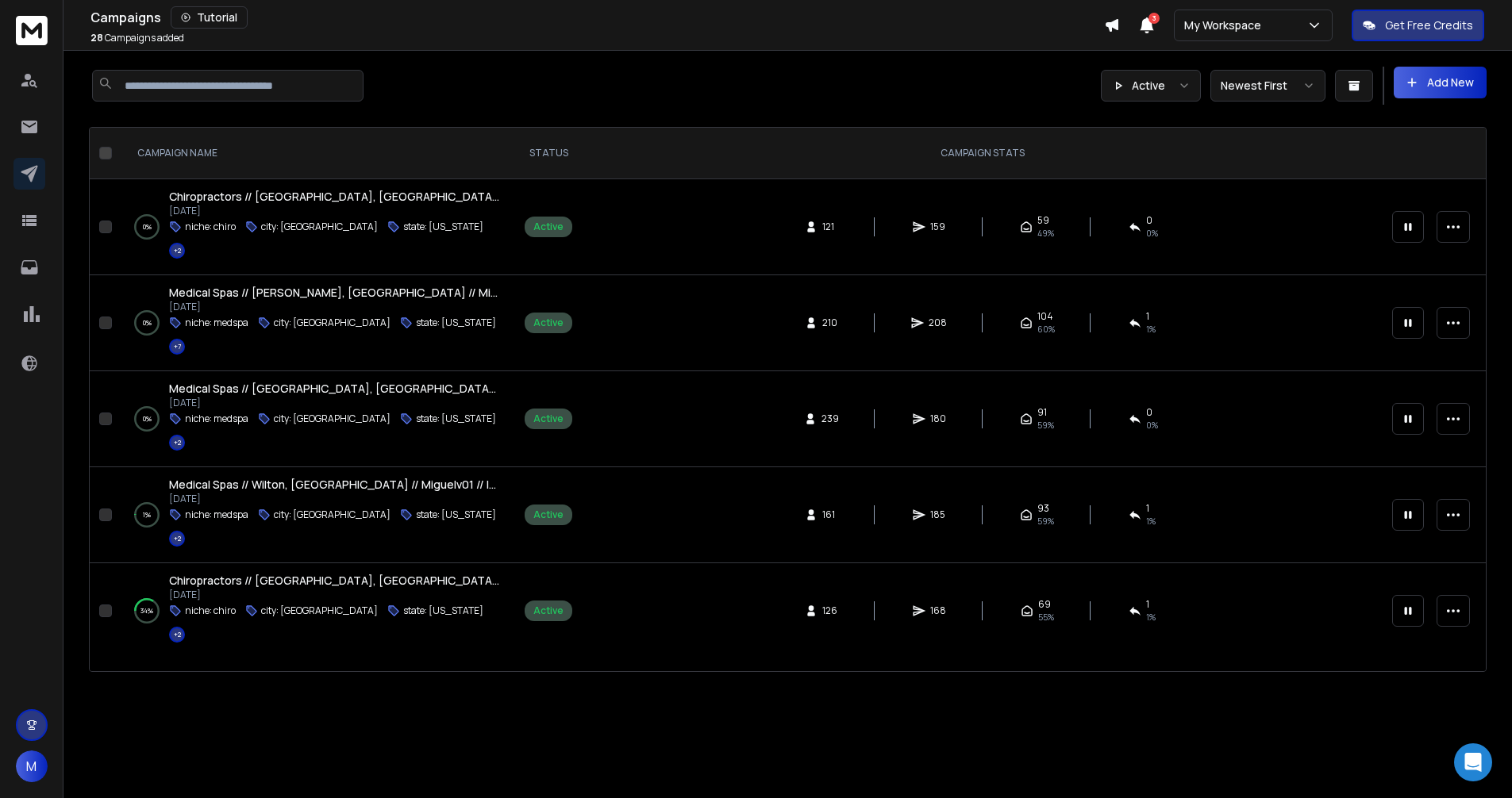
click at [287, 195] on span "Chiropractors // [GEOGRAPHIC_DATA], [GEOGRAPHIC_DATA] // Miguelv01 // Intercom" at bounding box center [396, 196] width 453 height 15
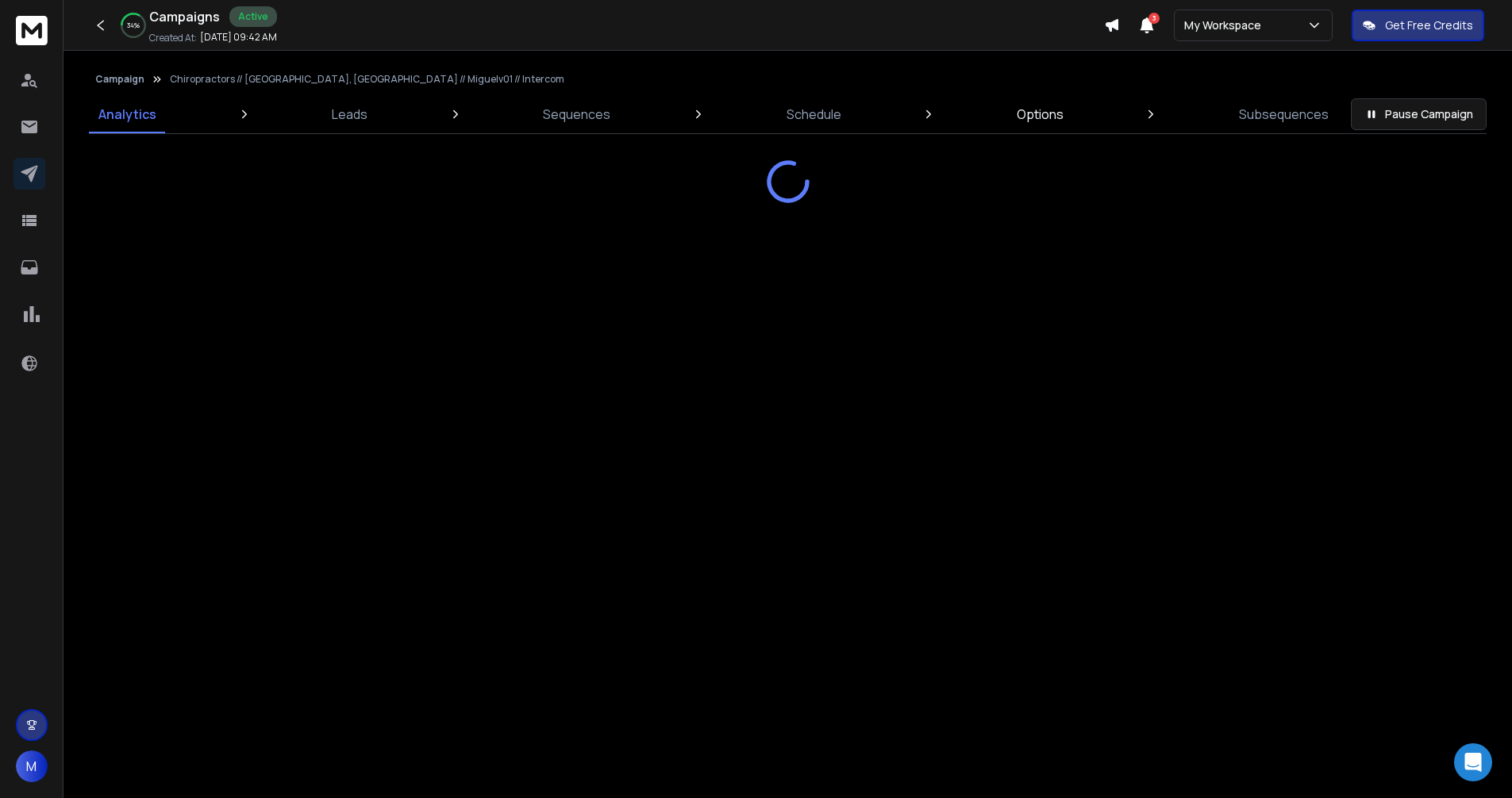
click at [1020, 114] on p "Options" at bounding box center [1039, 114] width 47 height 19
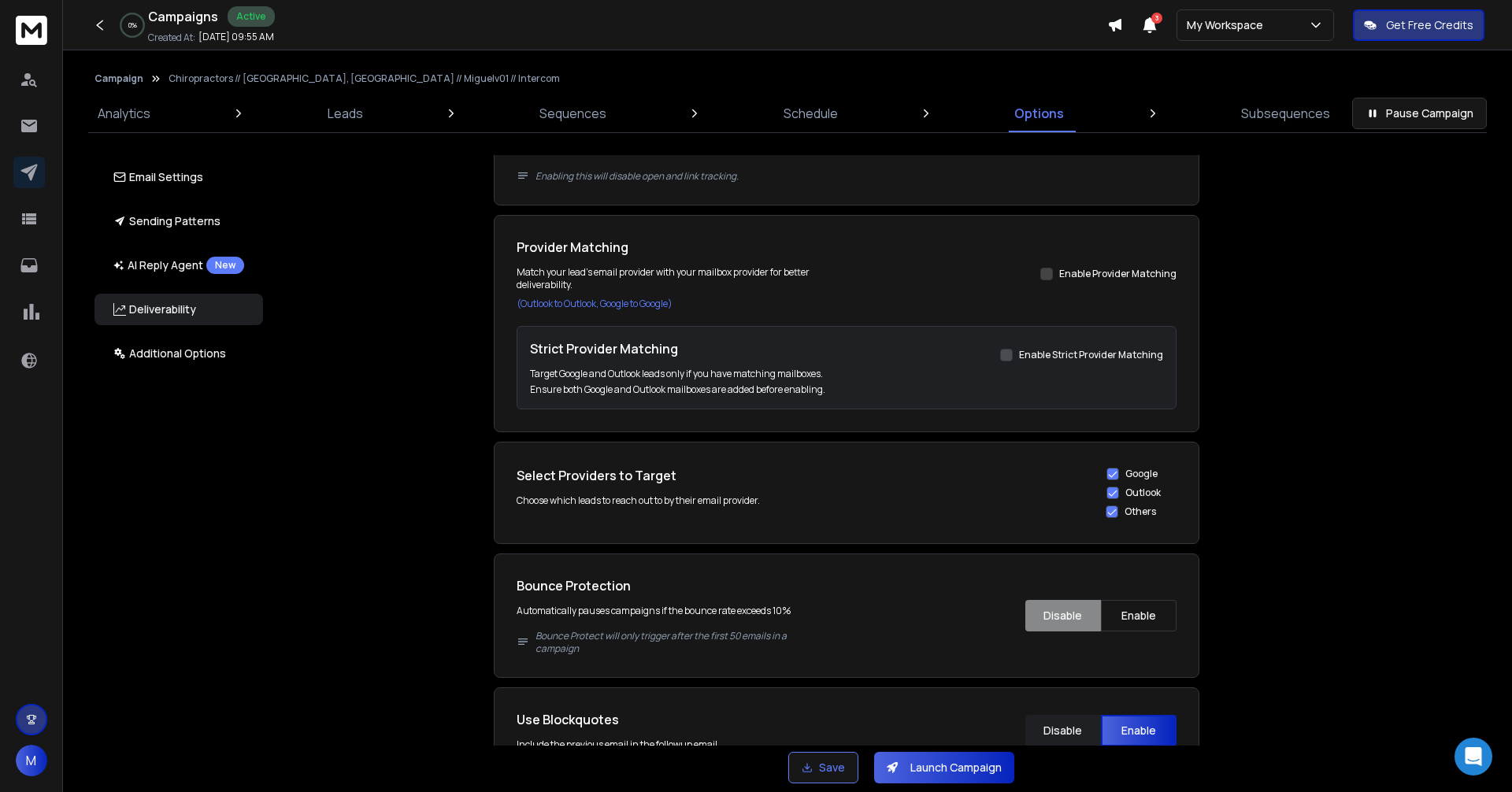
scroll to position [1981, 0]
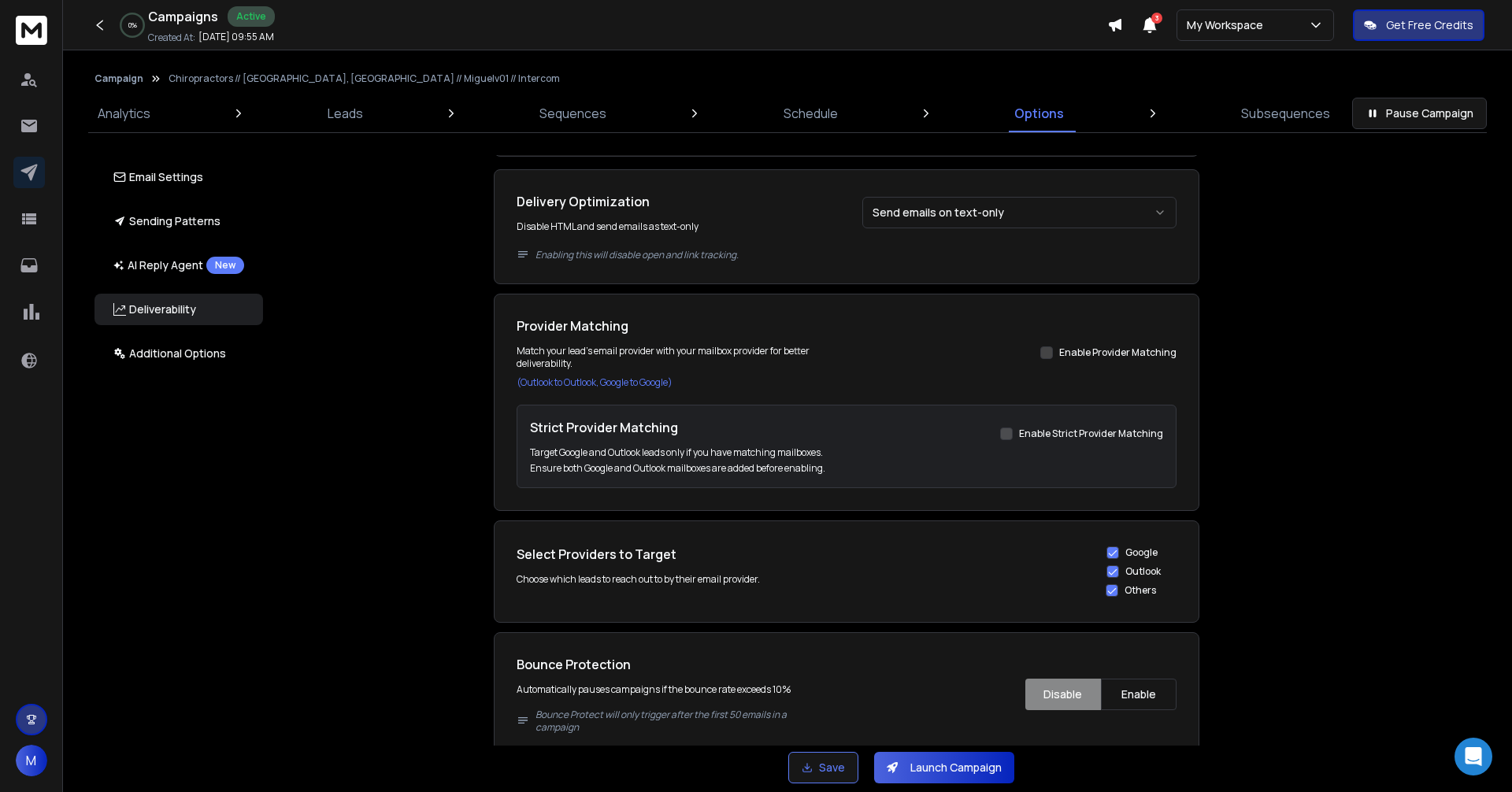
click at [1119, 572] on button "Outlook" at bounding box center [1114, 572] width 13 height 13
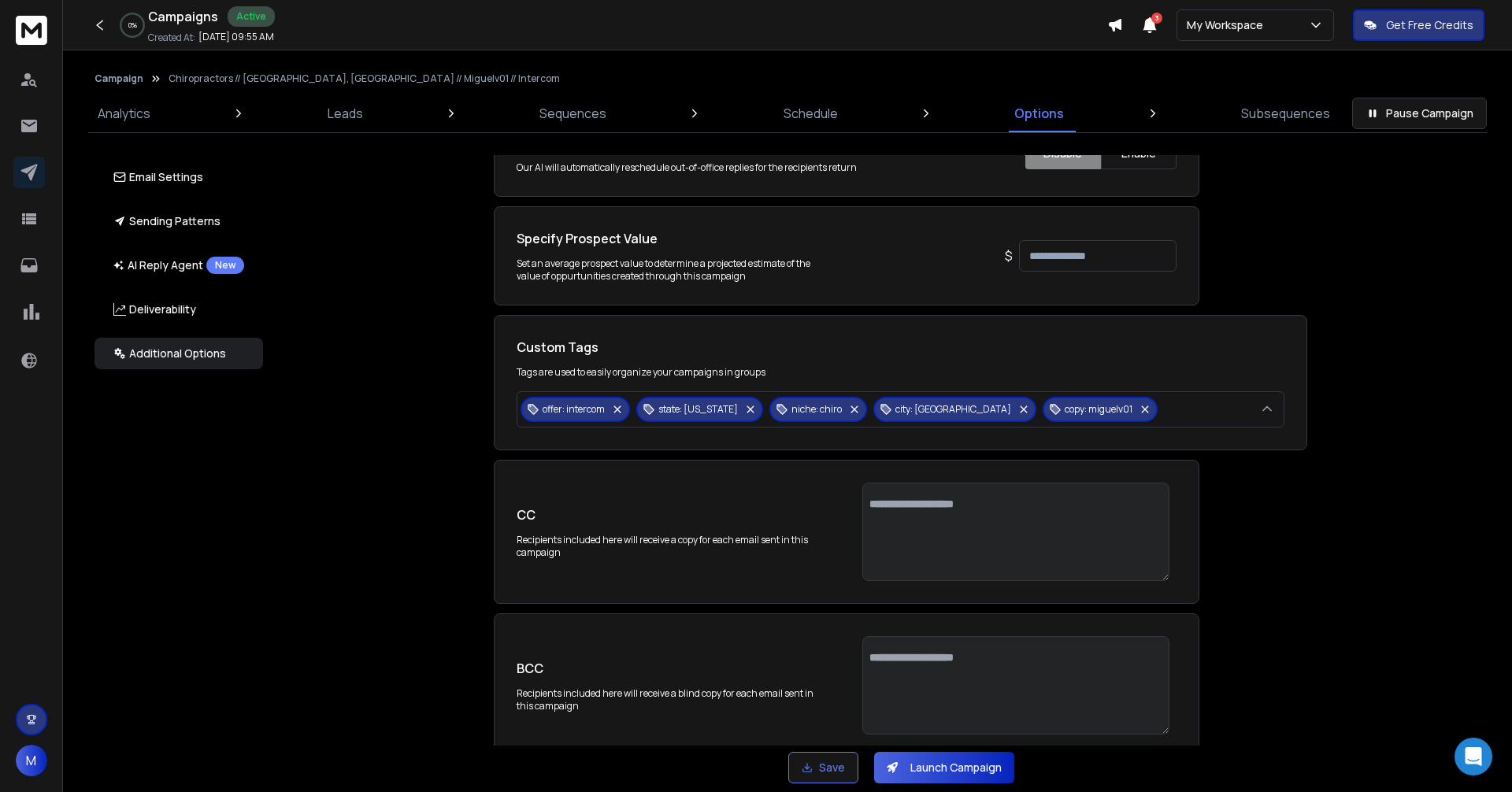
scroll to position [2913, 0]
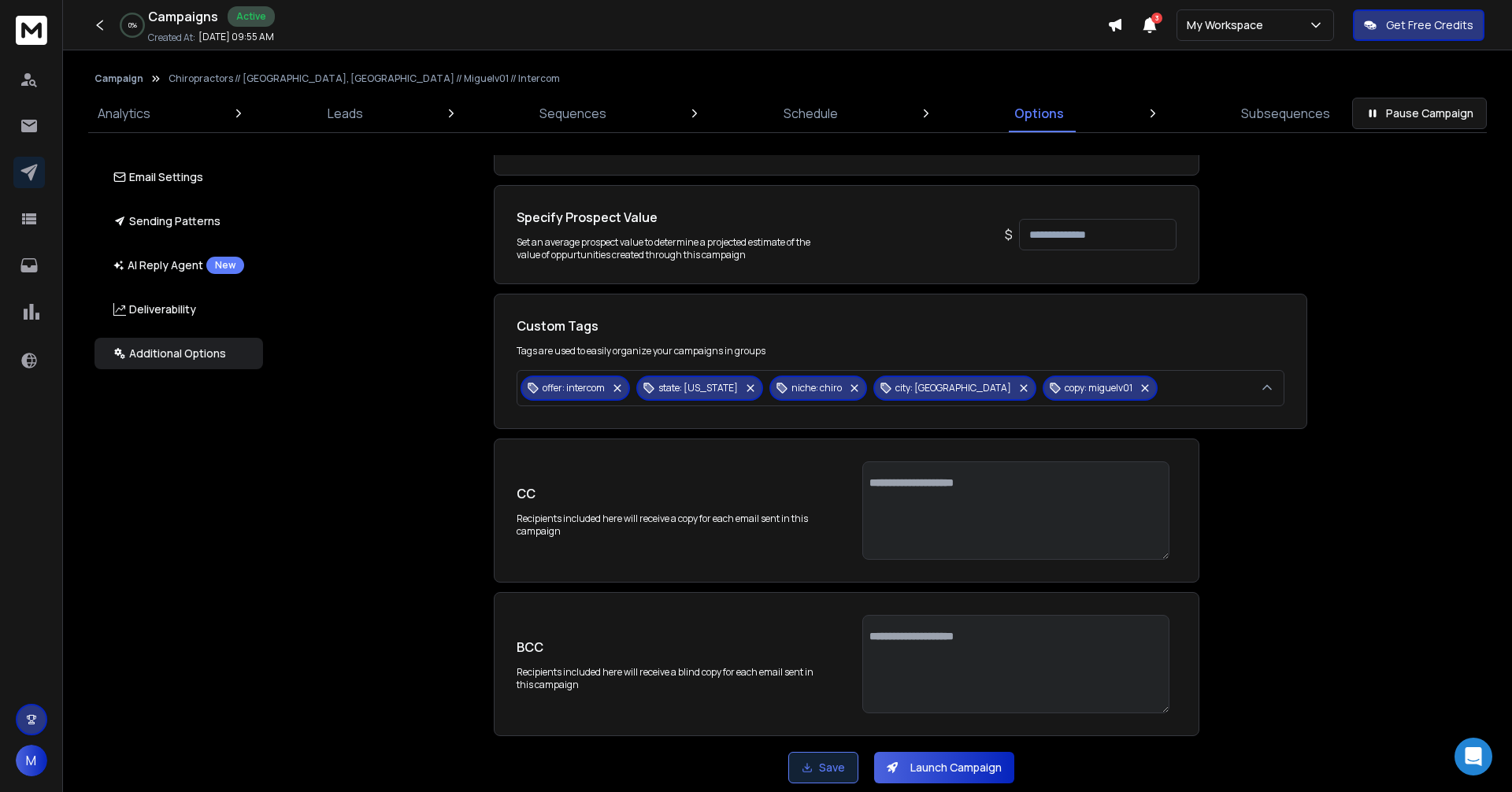
click at [812, 763] on icon "submit" at bounding box center [808, 768] width 11 height 11
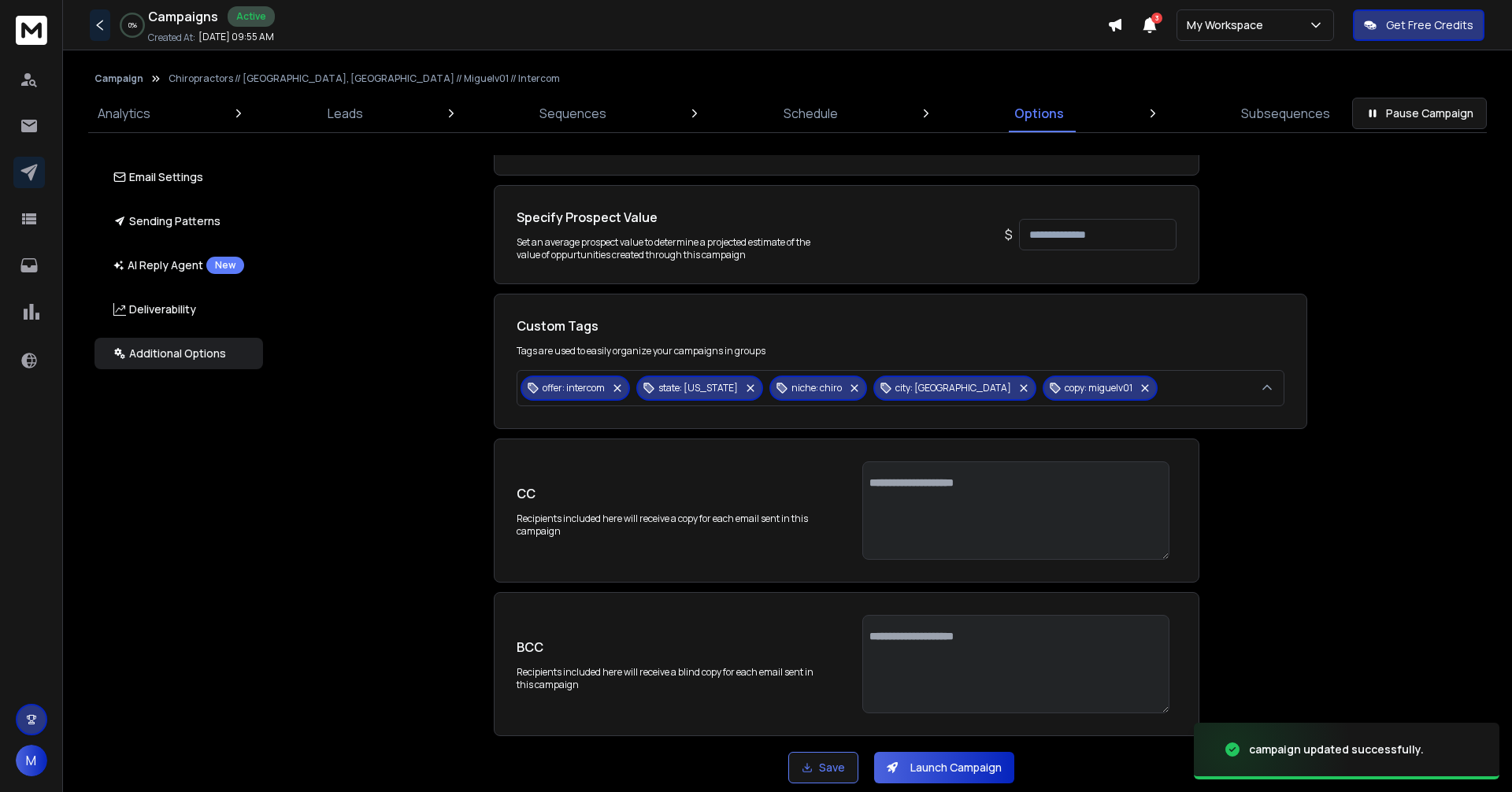
click at [98, 24] on icon at bounding box center [99, 24] width 6 height 11
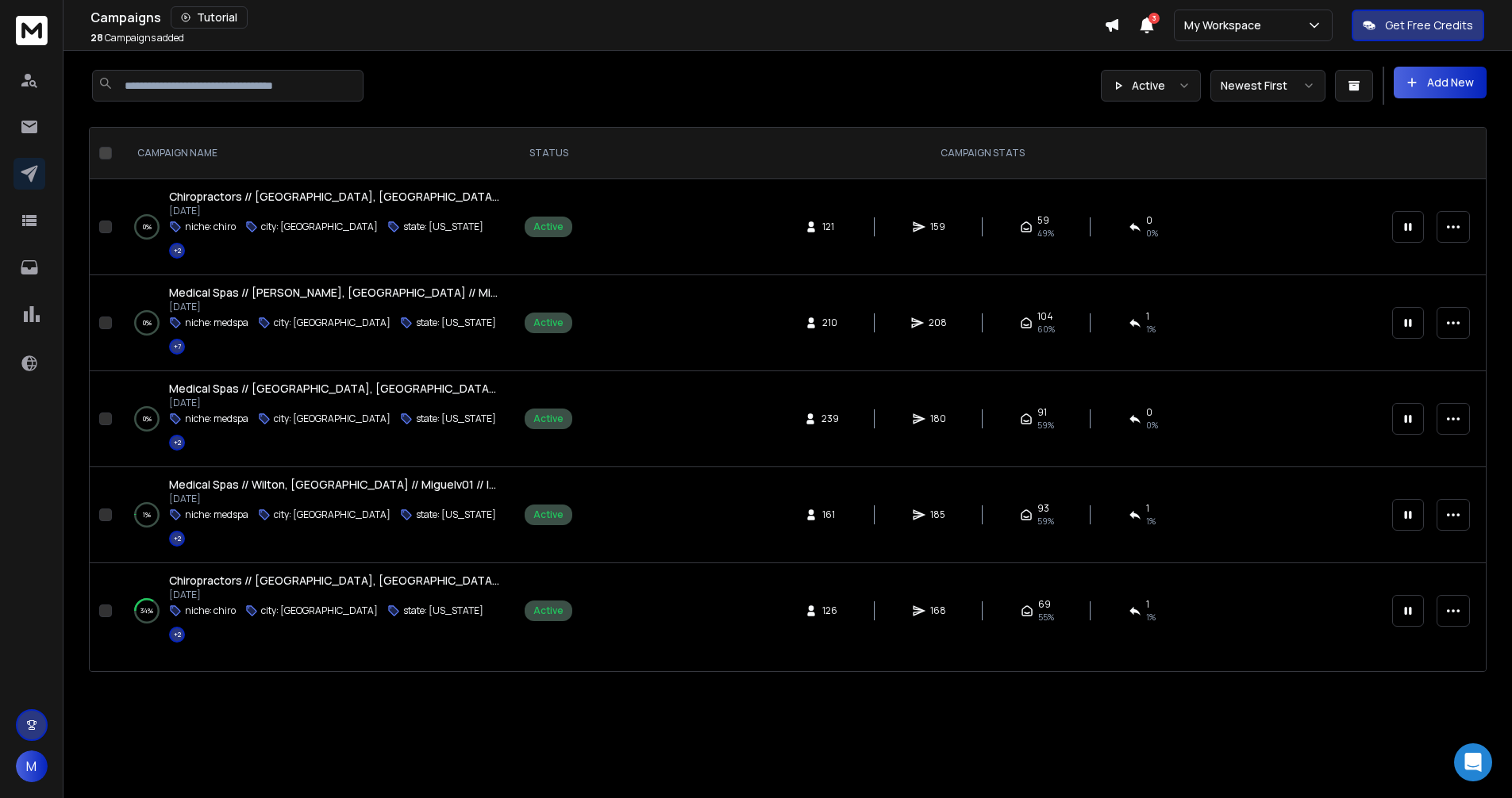
click at [395, 285] on span "Medical Spas // [PERSON_NAME], [GEOGRAPHIC_DATA] // Miguelv01 // Intercom" at bounding box center [380, 292] width 422 height 15
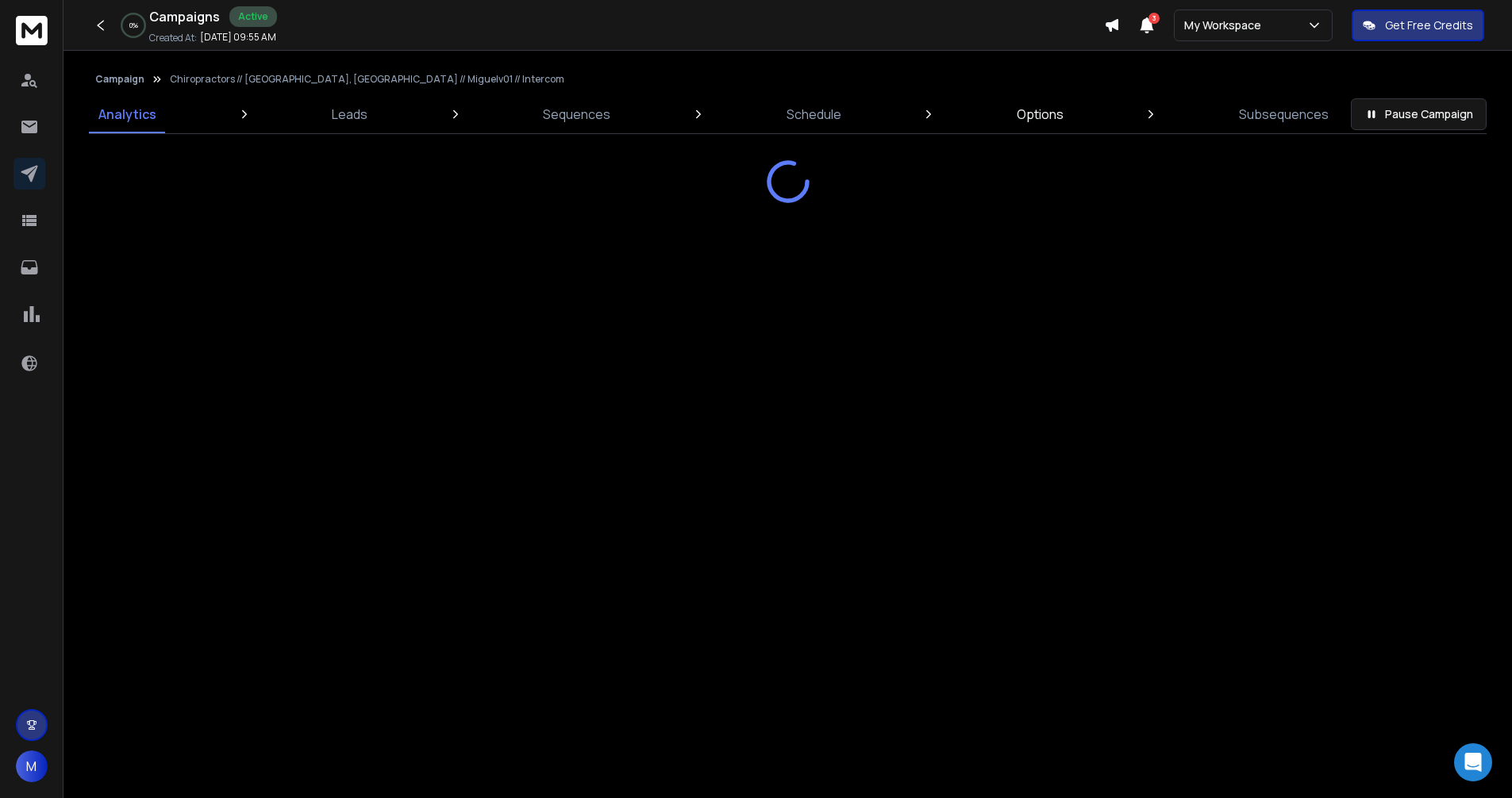
click at [1011, 118] on link "Options" at bounding box center [1040, 114] width 66 height 38
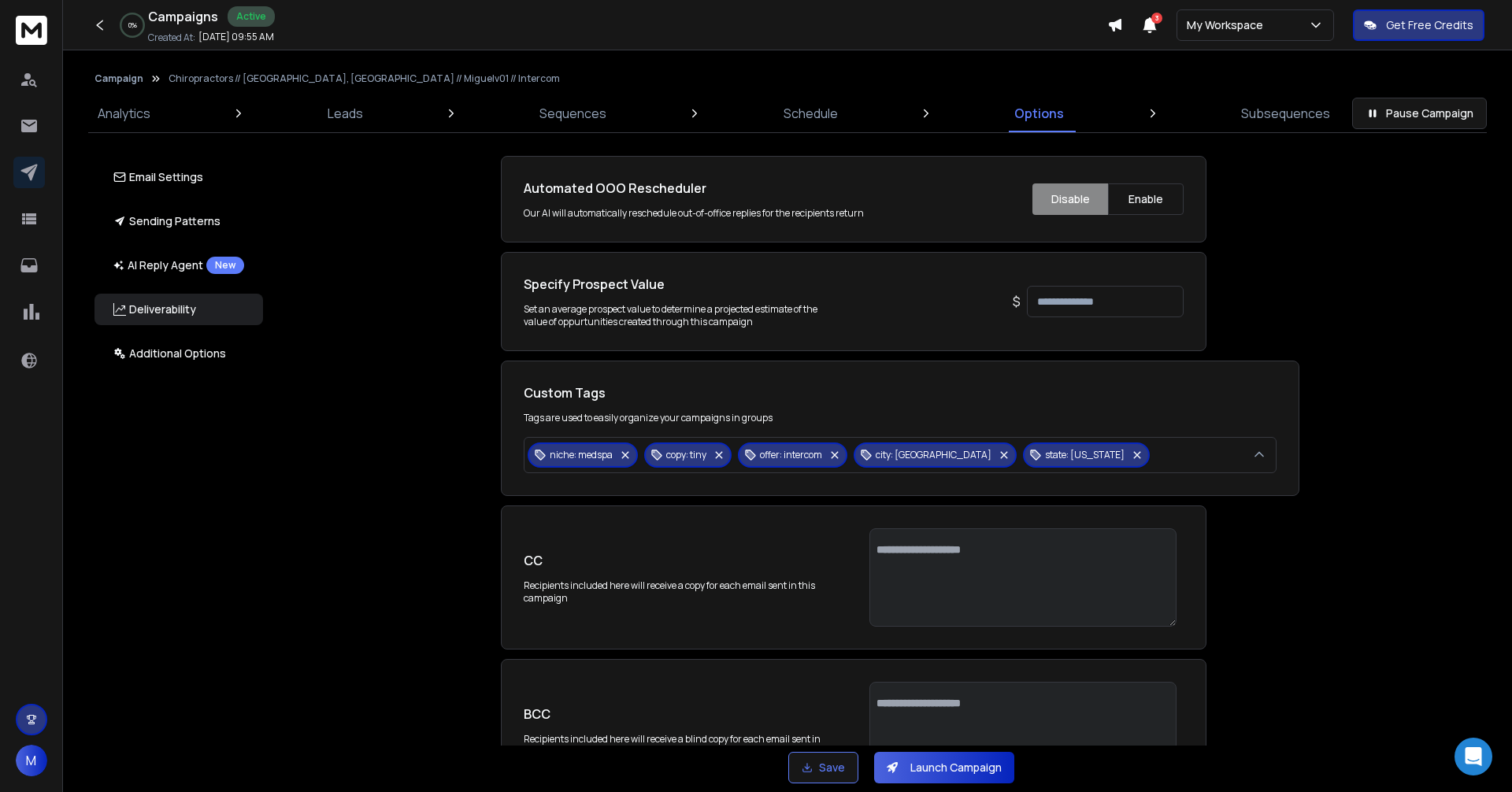
scroll to position [2295, 0]
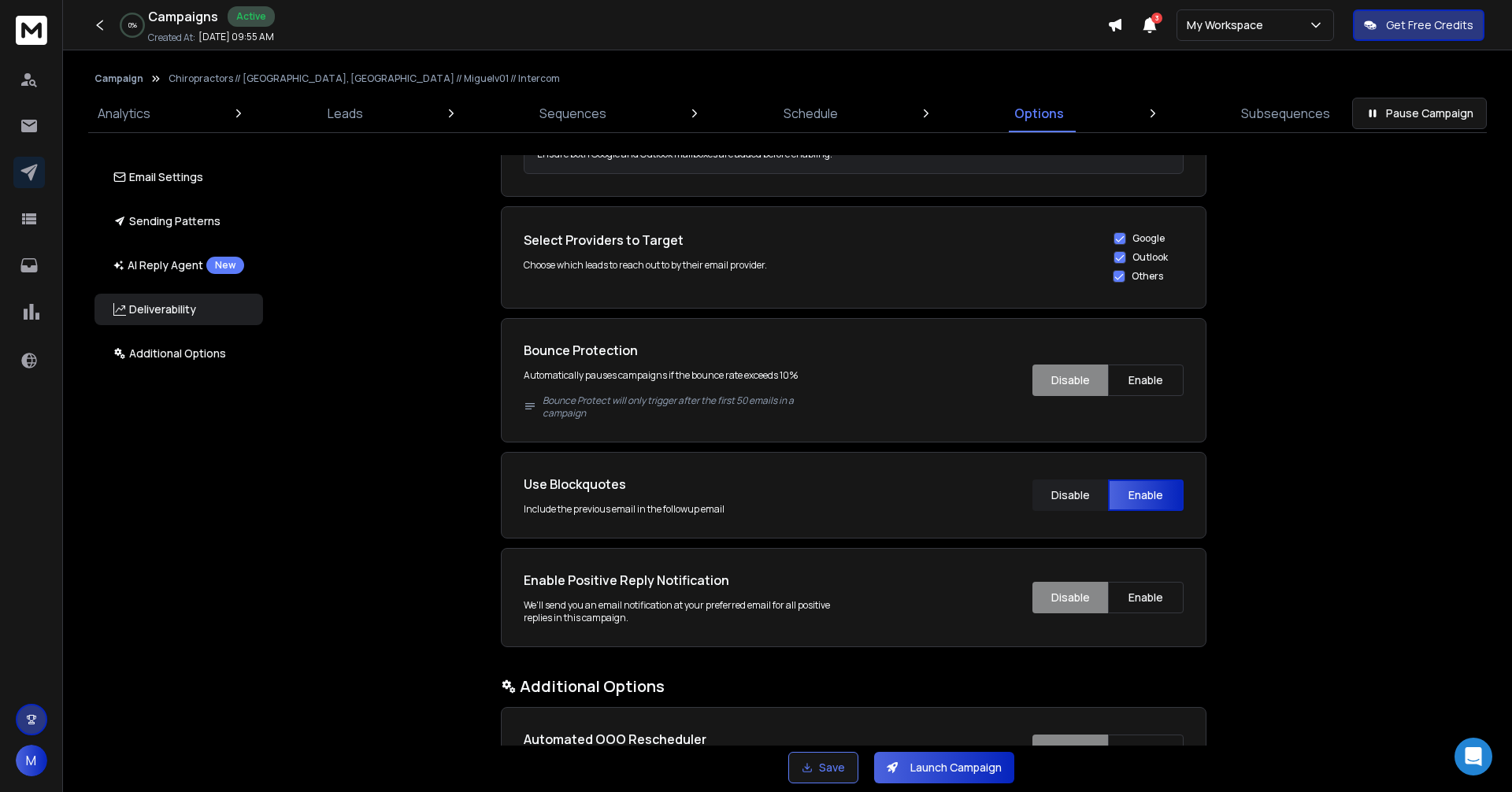
click at [1126, 253] on button "Outlook" at bounding box center [1120, 258] width 13 height 13
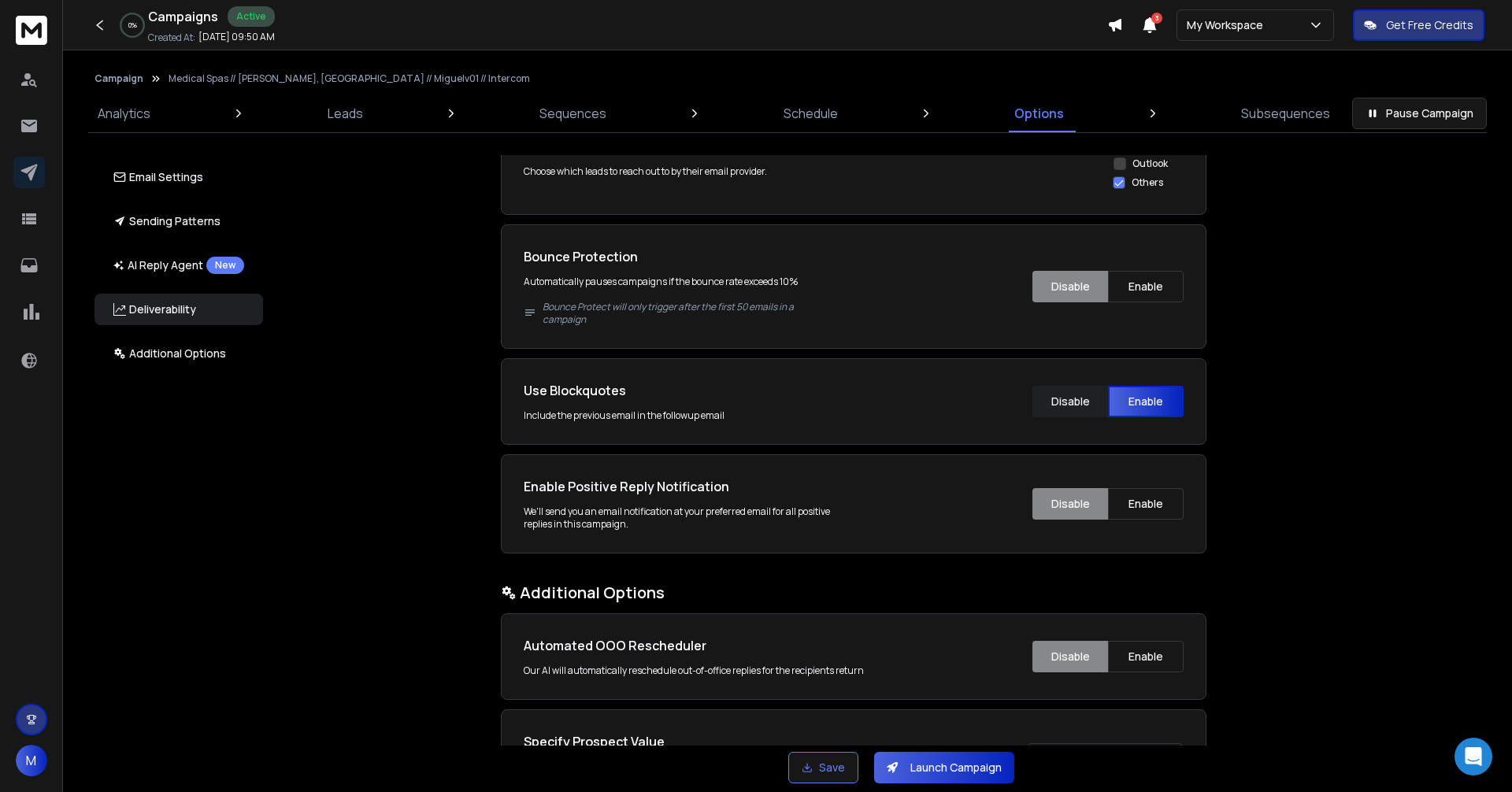
scroll to position [2846, 0]
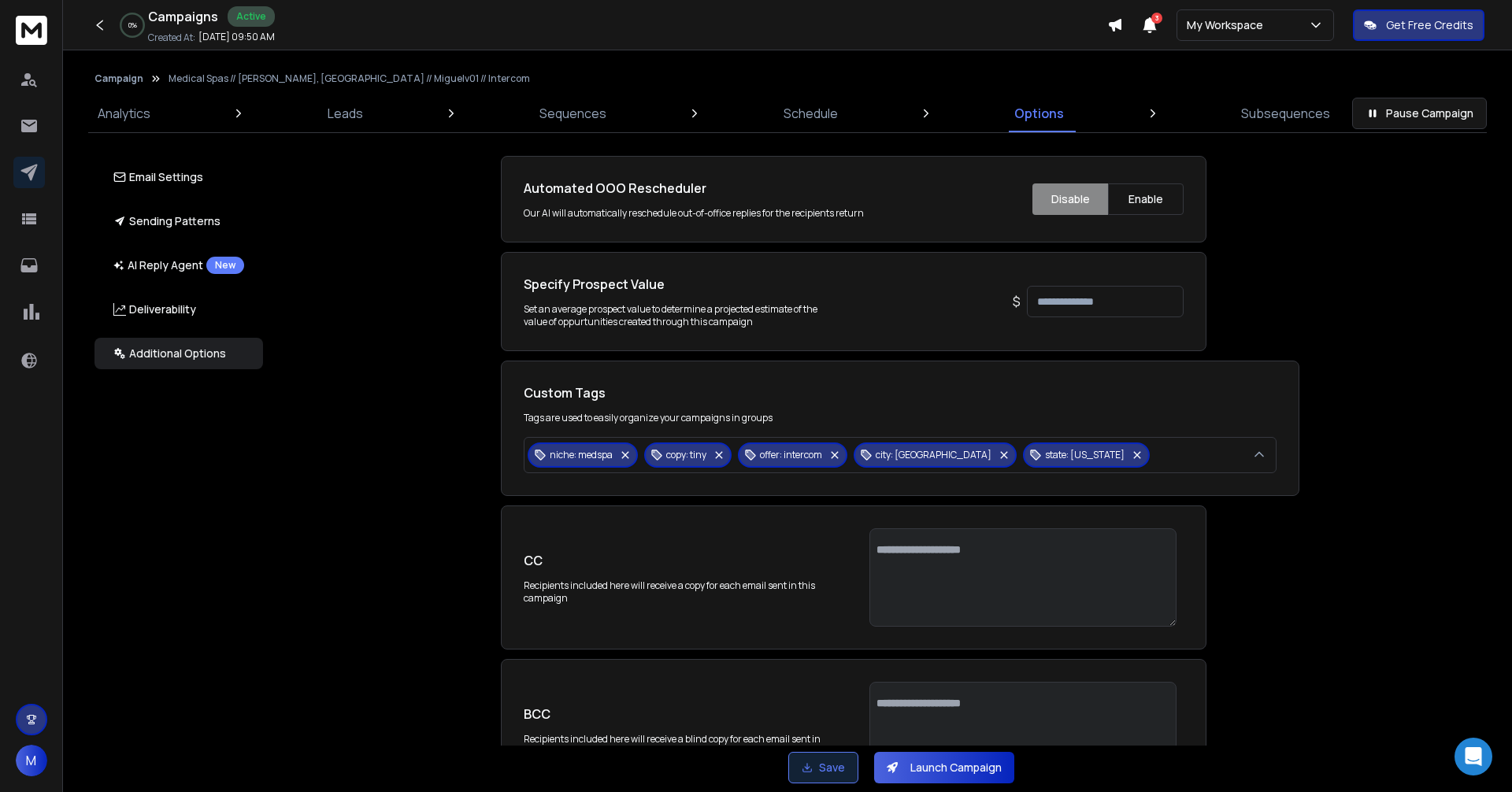
click at [815, 776] on button "Save" at bounding box center [823, 768] width 70 height 32
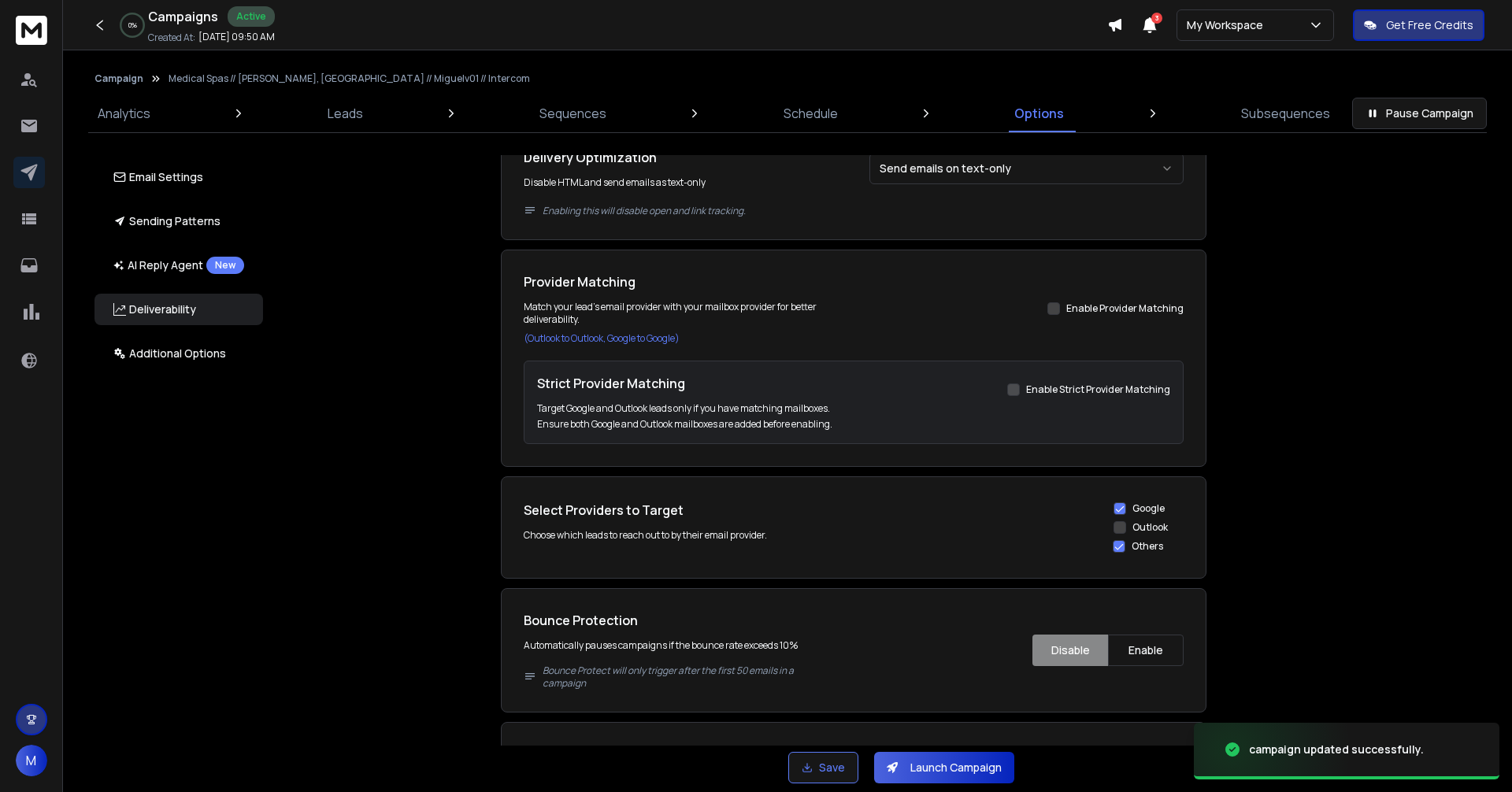
scroll to position [1823, 0]
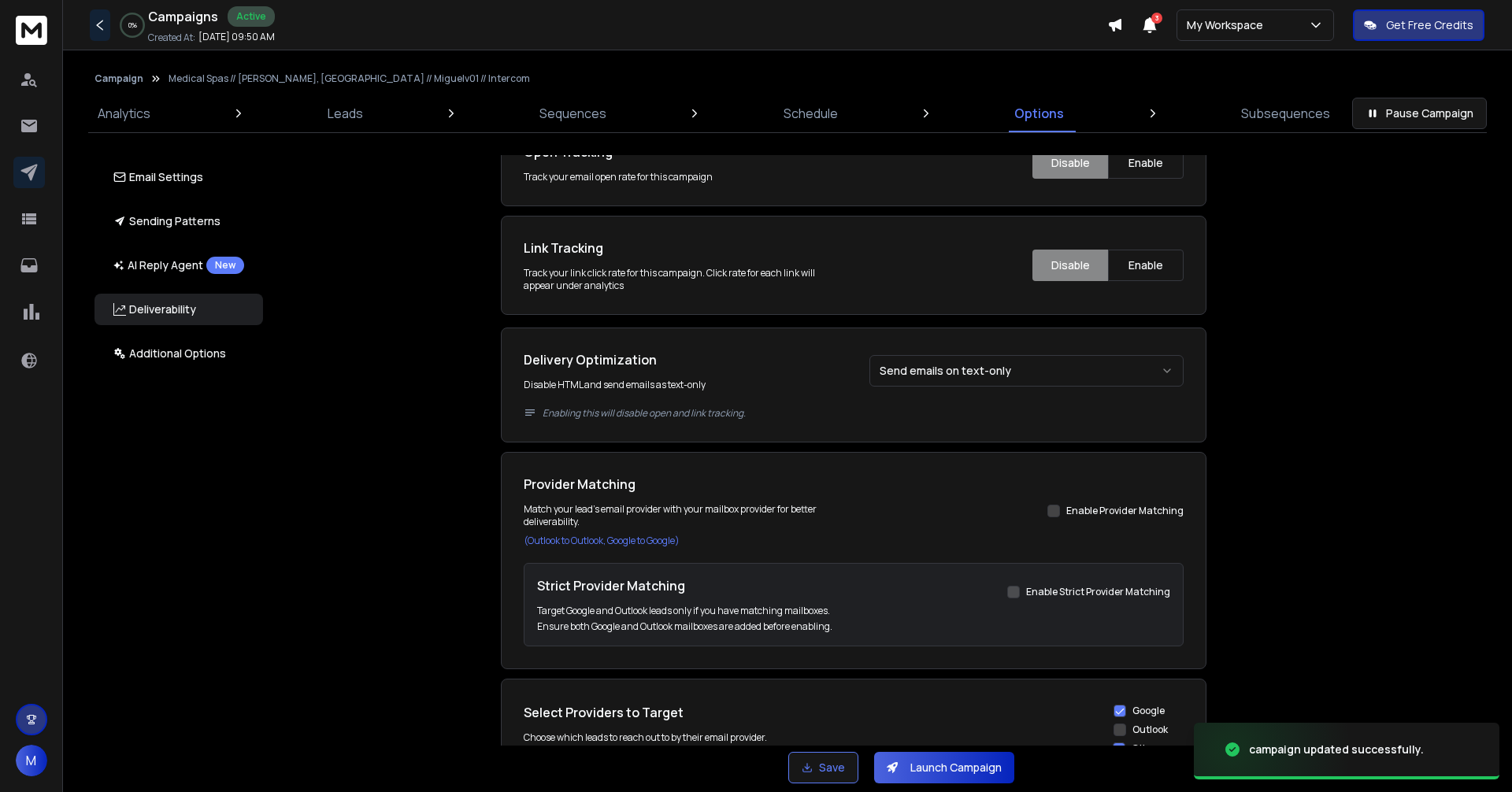
click at [98, 22] on icon at bounding box center [100, 24] width 14 height 14
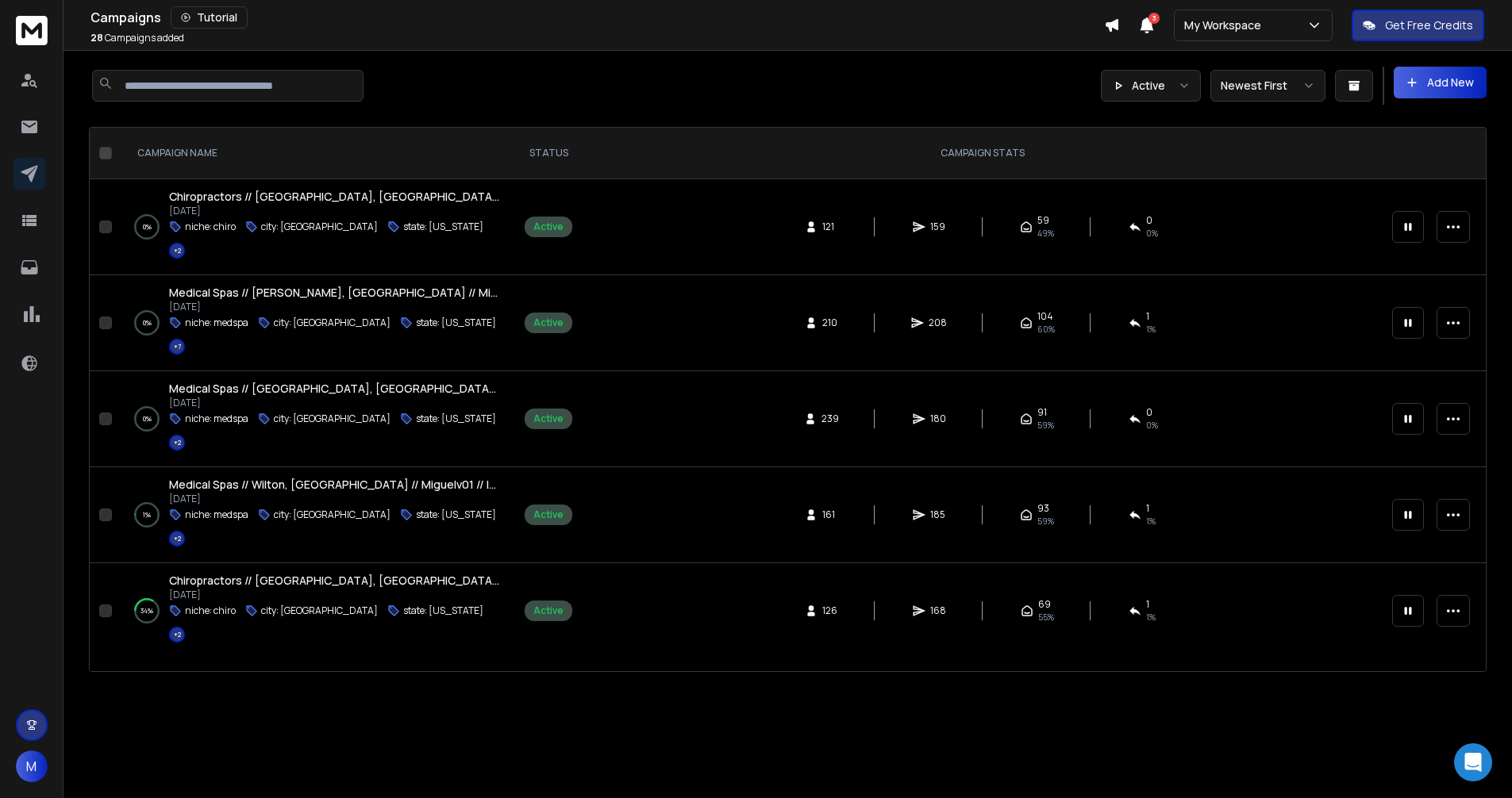
click at [229, 381] on span "Medical Spas // [GEOGRAPHIC_DATA], [GEOGRAPHIC_DATA] // Miguelv01 // Intercom" at bounding box center [394, 388] width 450 height 15
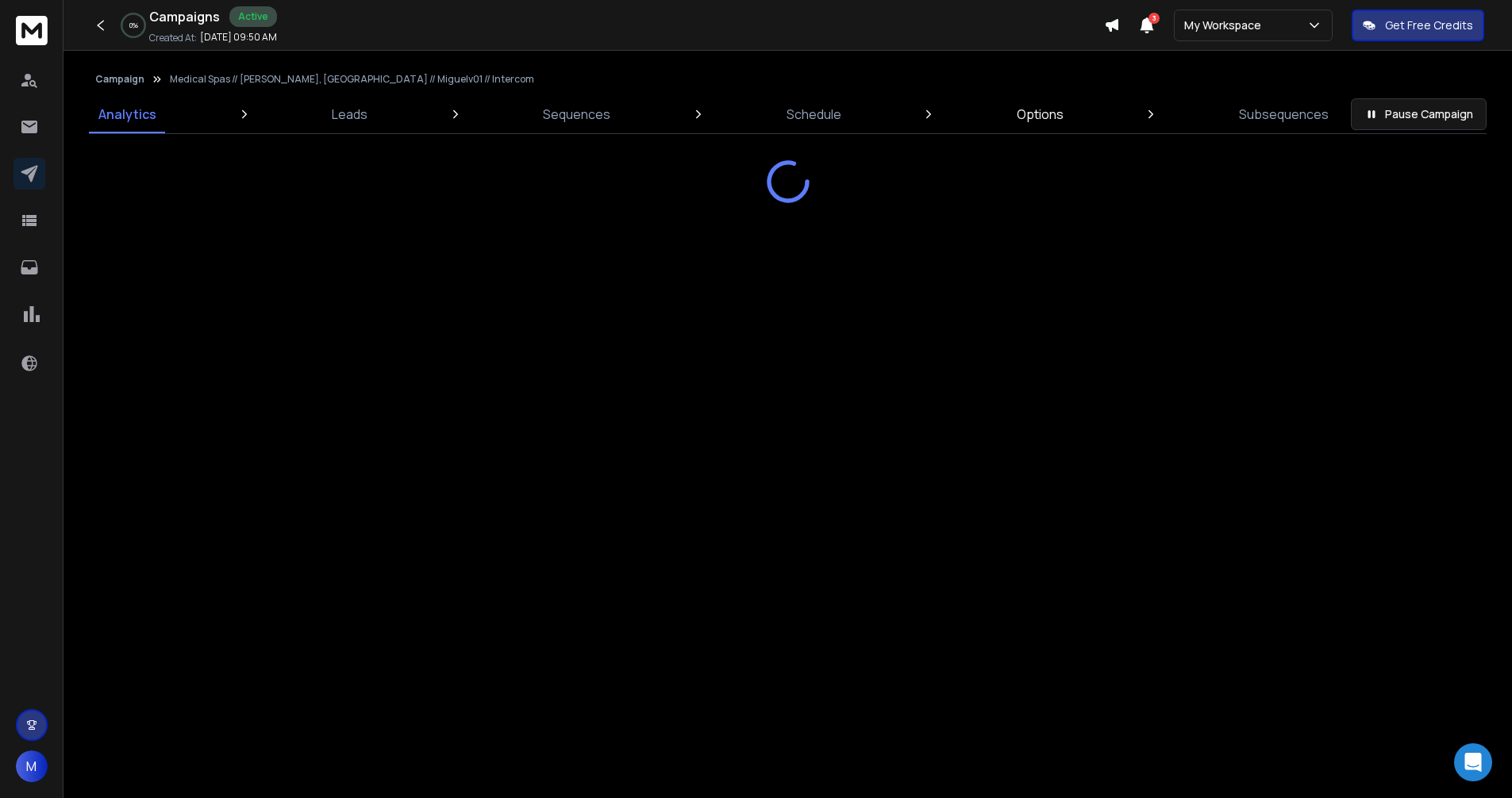
click at [1028, 112] on p "Options" at bounding box center [1039, 114] width 47 height 19
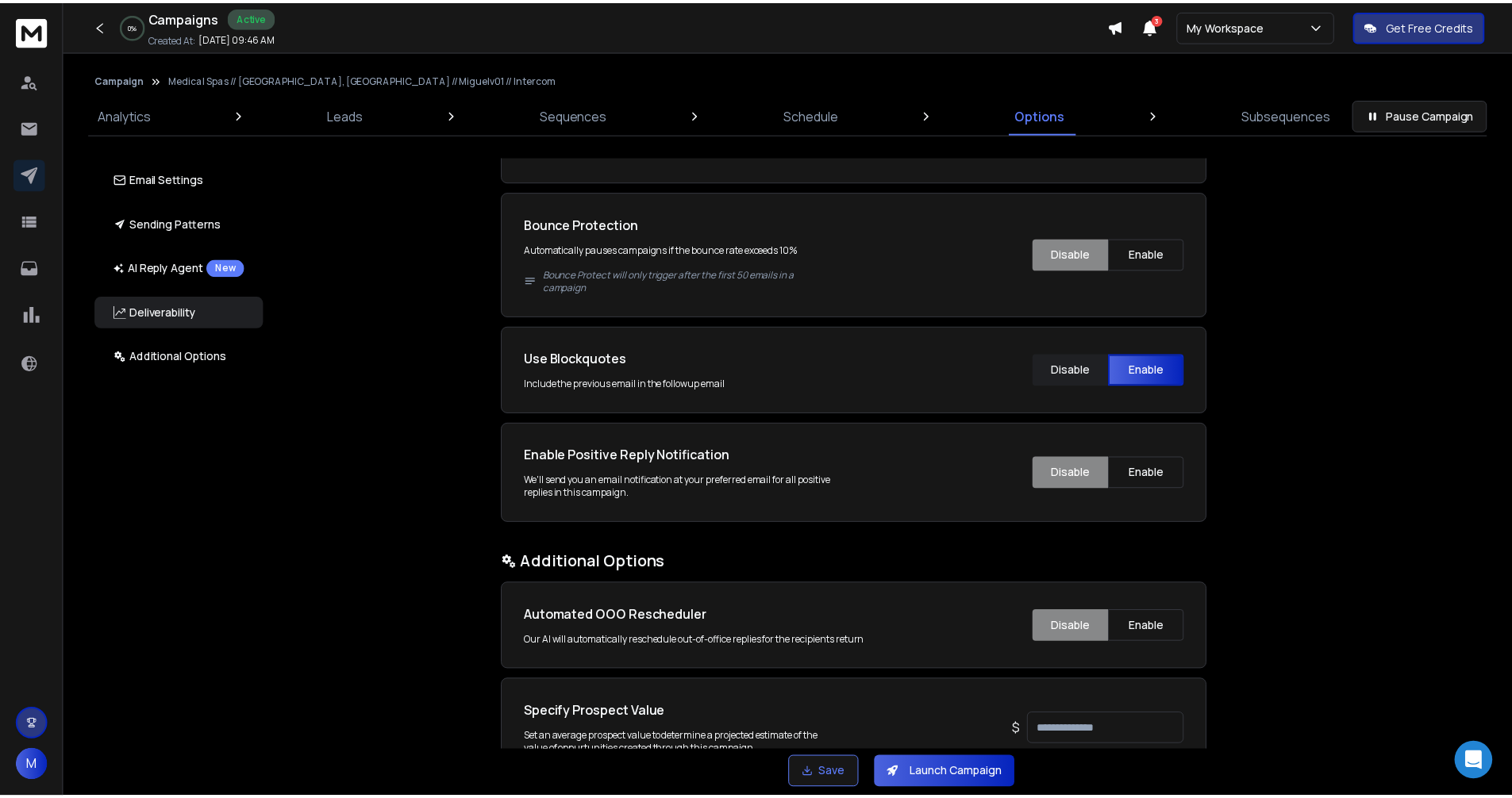
scroll to position [2221, 0]
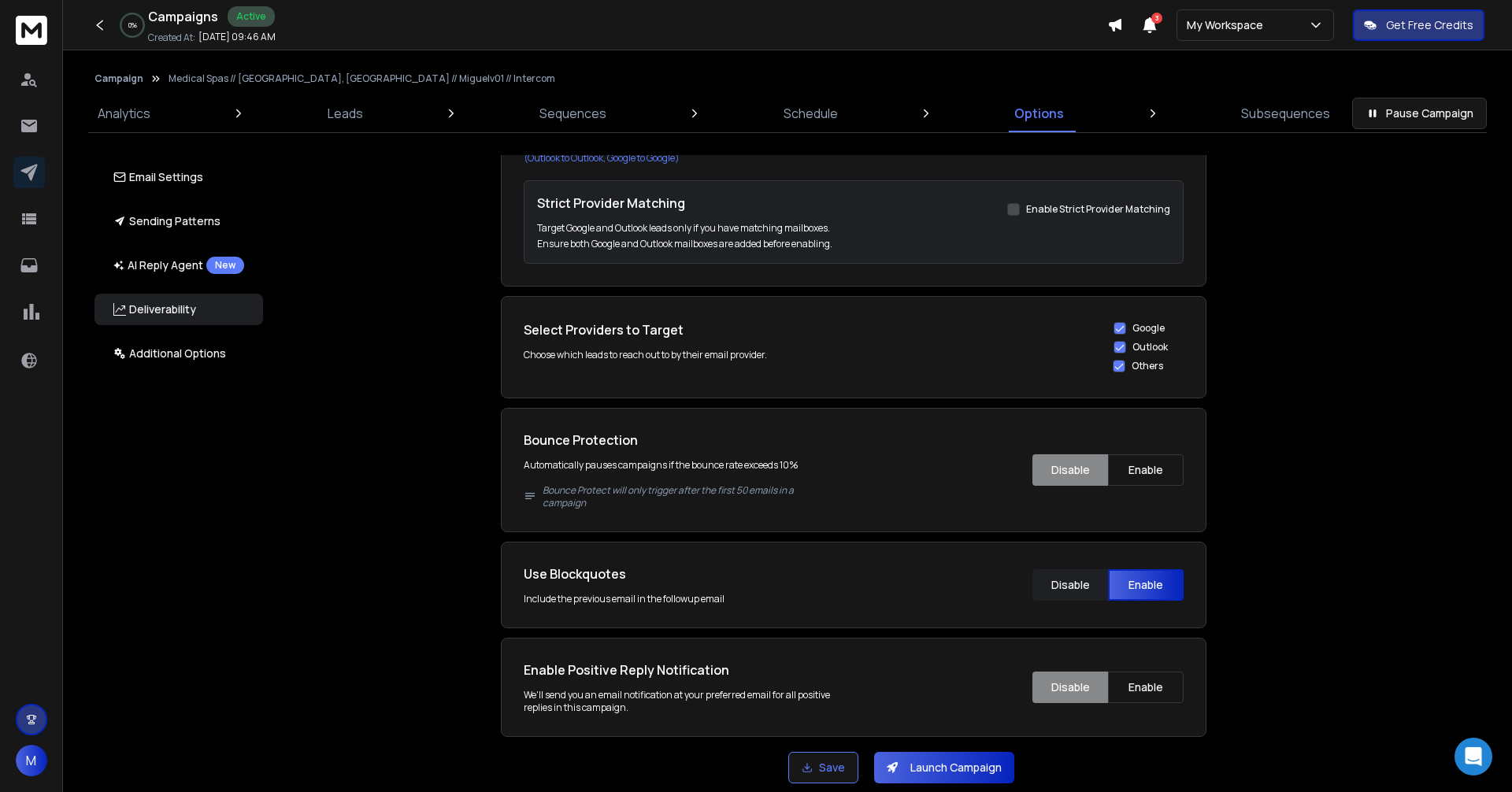
click at [1126, 345] on button "Outlook" at bounding box center [1120, 347] width 13 height 13
click at [811, 762] on icon "submit" at bounding box center [808, 768] width 11 height 11
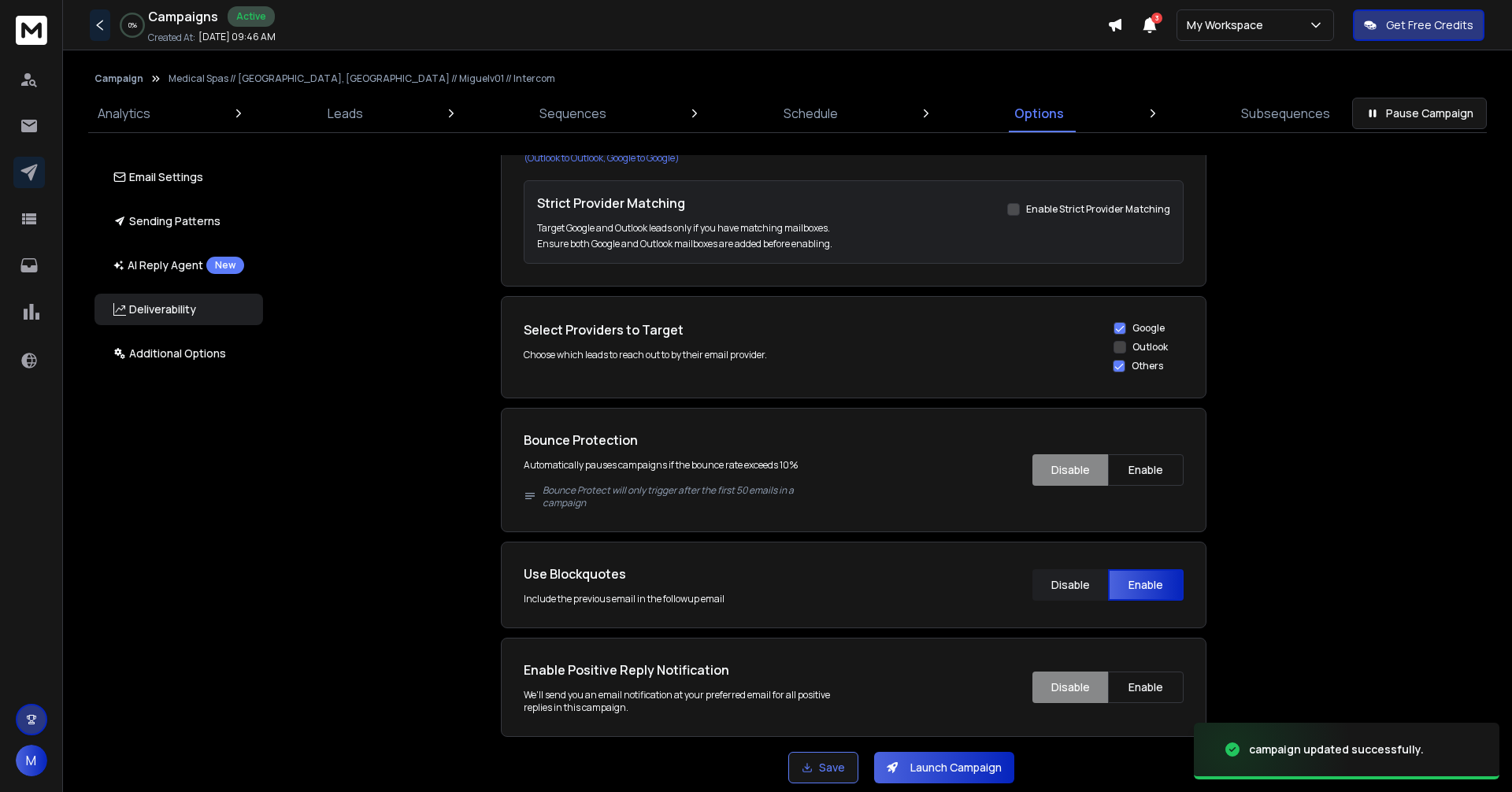
click at [97, 14] on button at bounding box center [100, 25] width 20 height 32
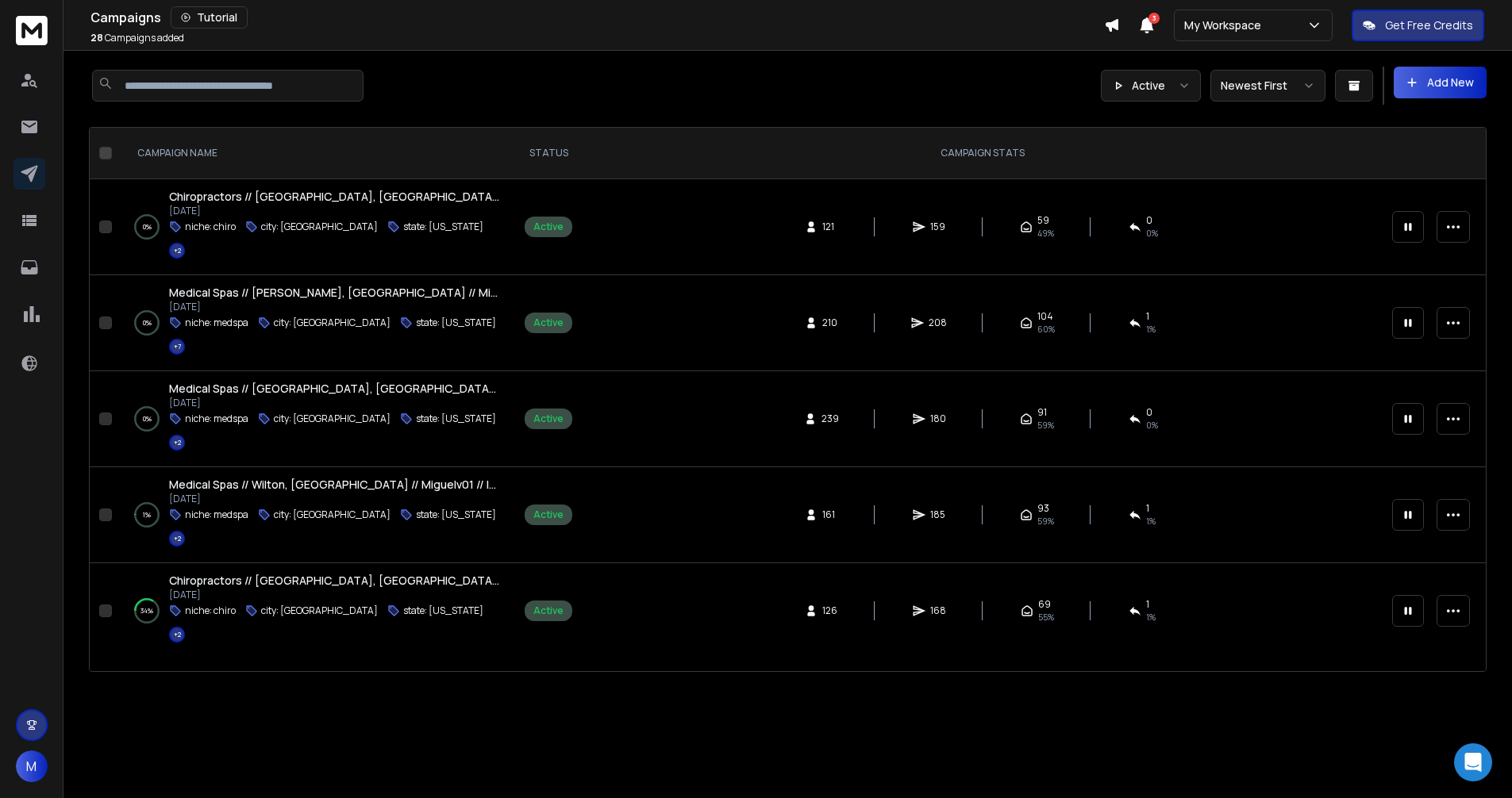
click at [296, 477] on span "Medical Spas // Wilton, [GEOGRAPHIC_DATA] // Miguelv01 // Intercom" at bounding box center [352, 484] width 365 height 15
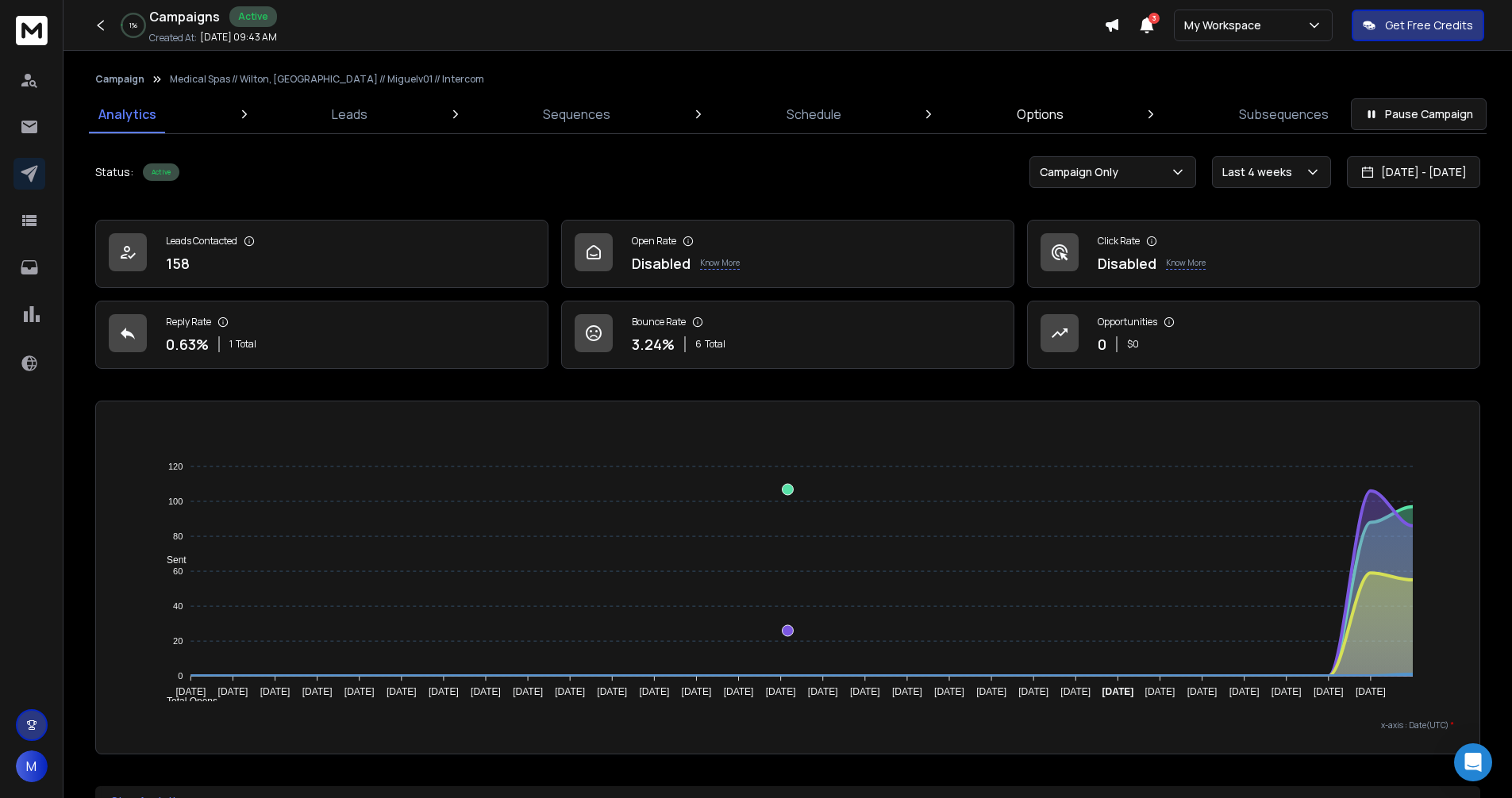
click at [1023, 113] on p "Options" at bounding box center [1039, 114] width 47 height 19
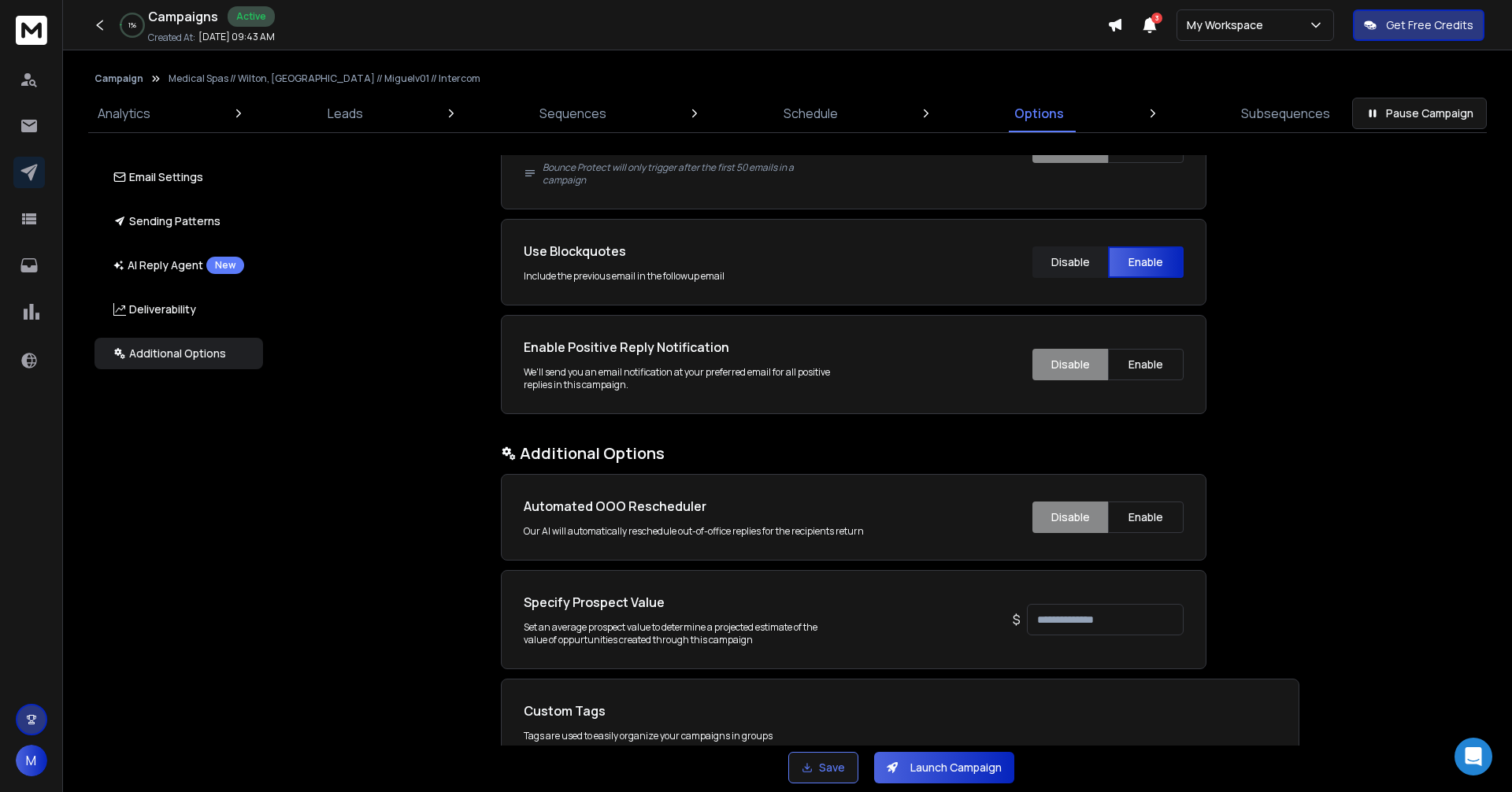
scroll to position [2295, 0]
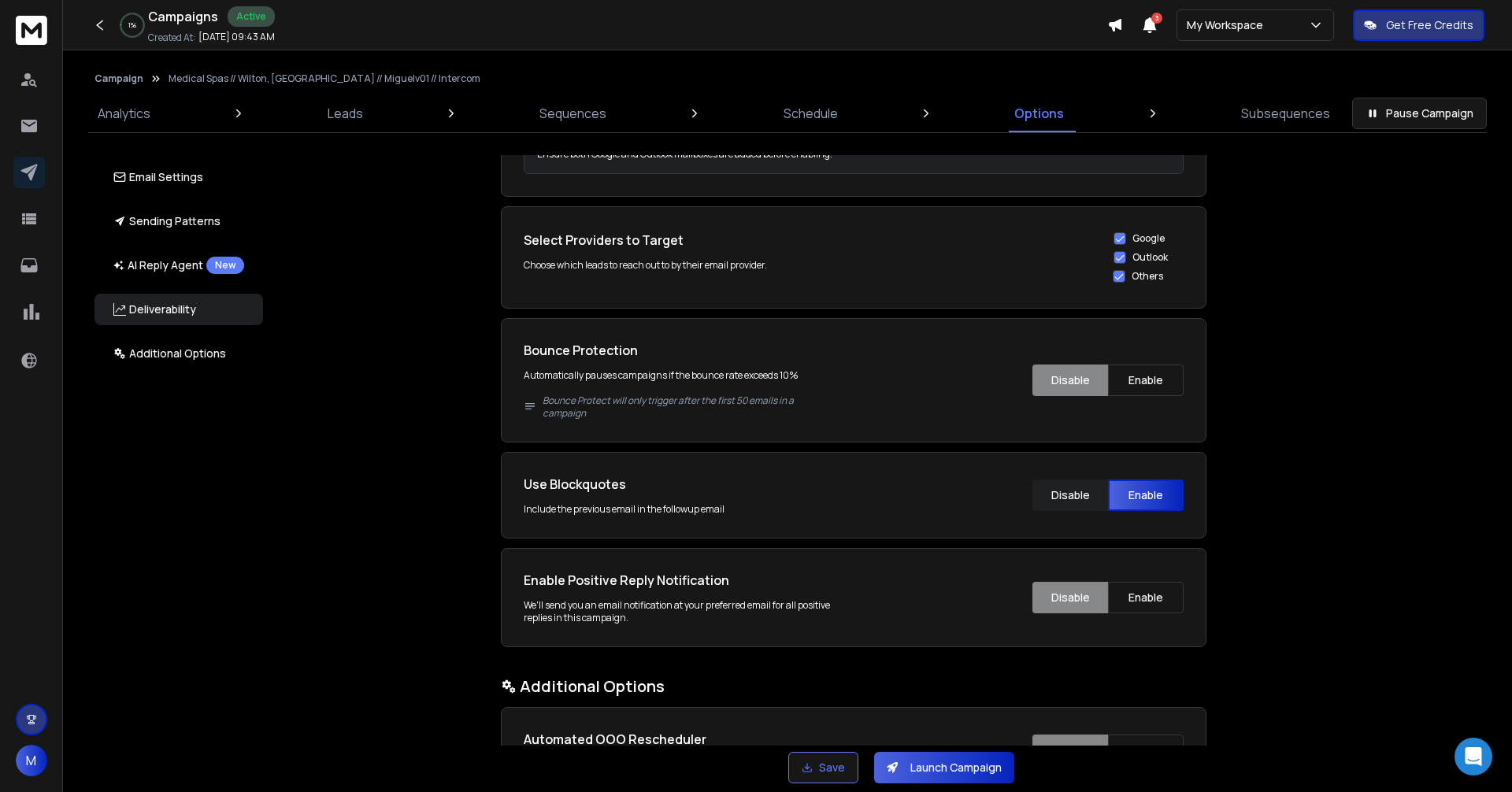
click at [1126, 255] on button "Outlook" at bounding box center [1120, 258] width 13 height 13
click at [816, 759] on button "Save" at bounding box center [823, 768] width 70 height 32
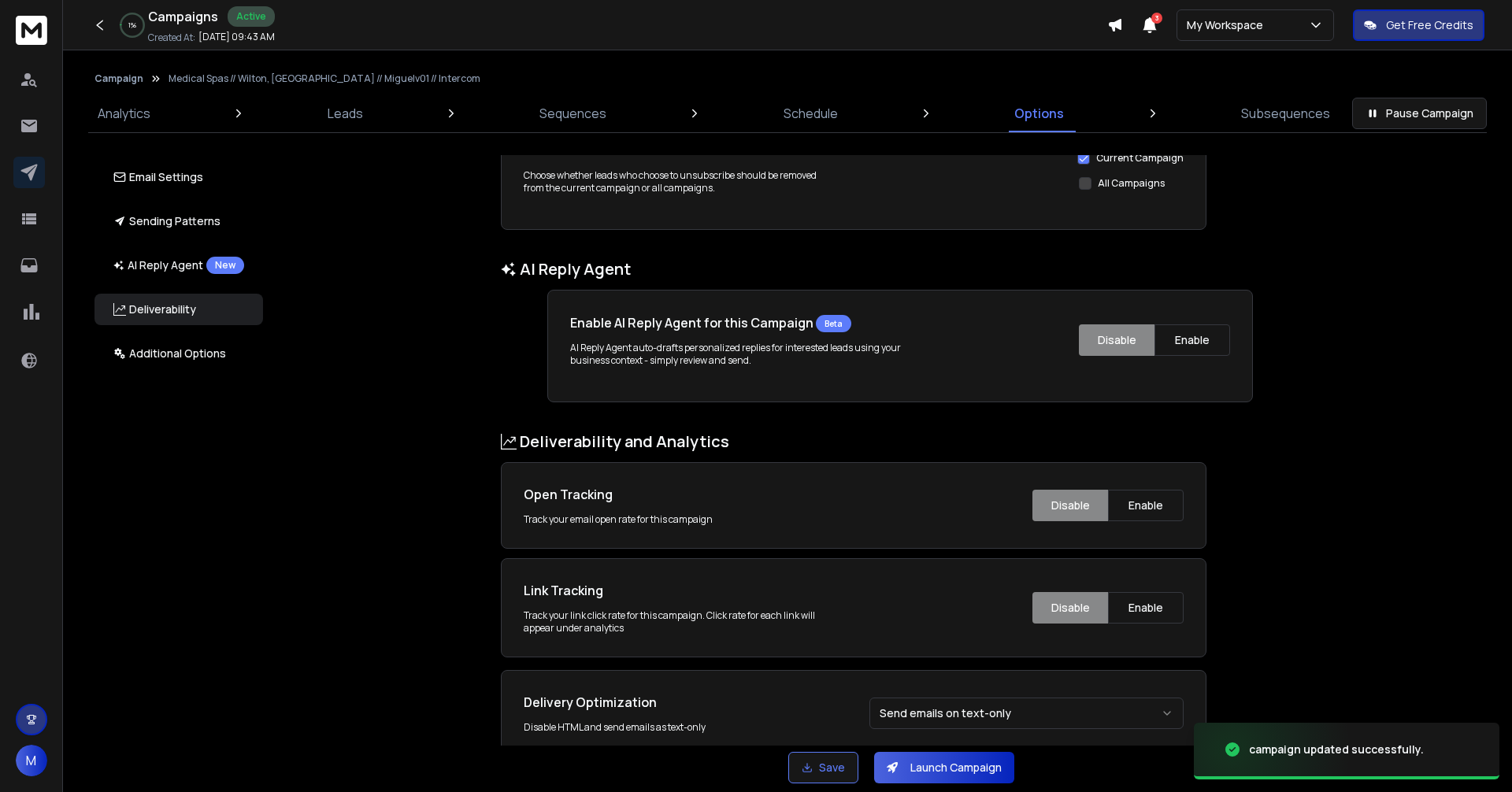
scroll to position [1338, 0]
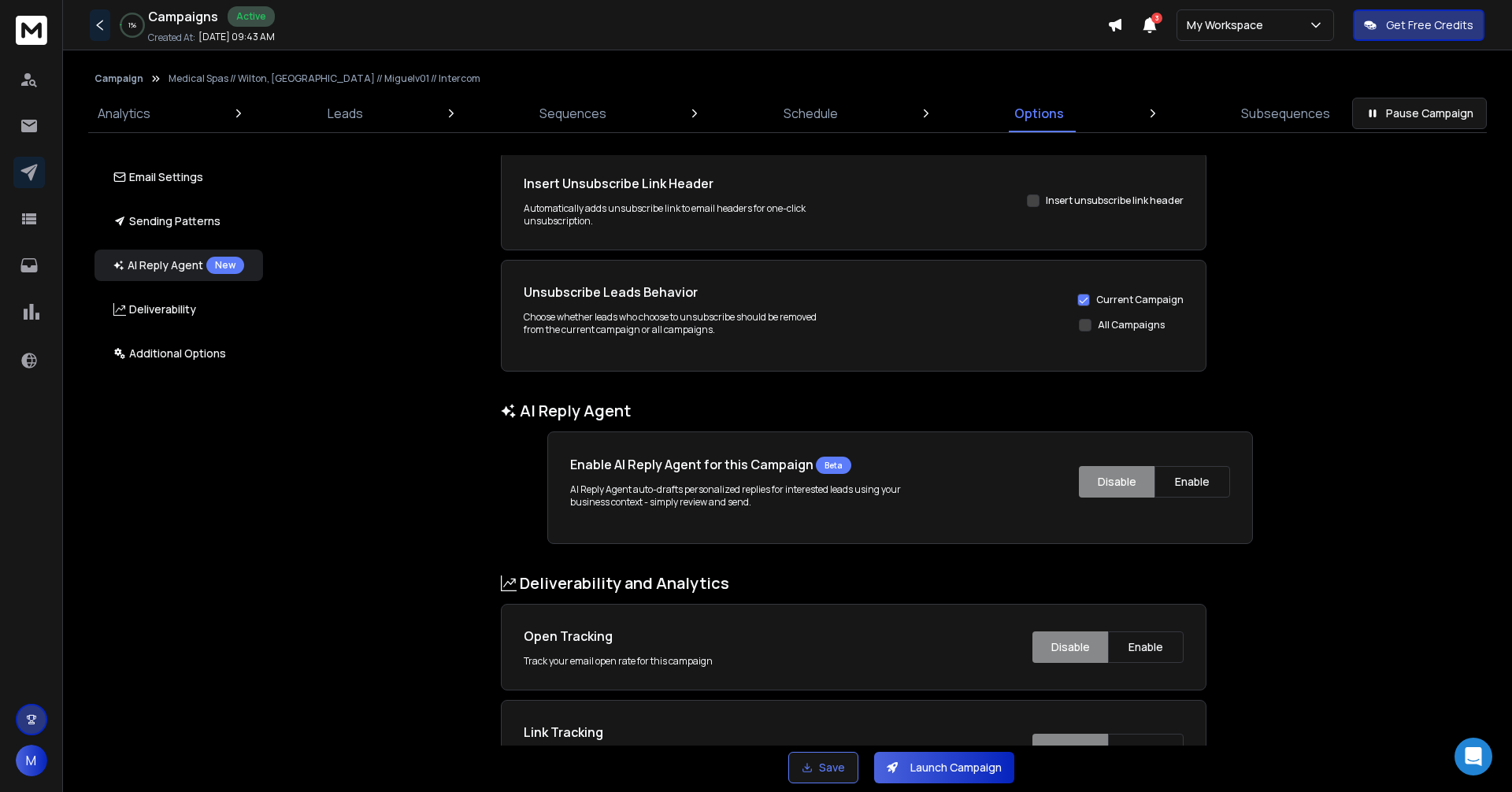
click at [95, 19] on icon at bounding box center [100, 24] width 14 height 14
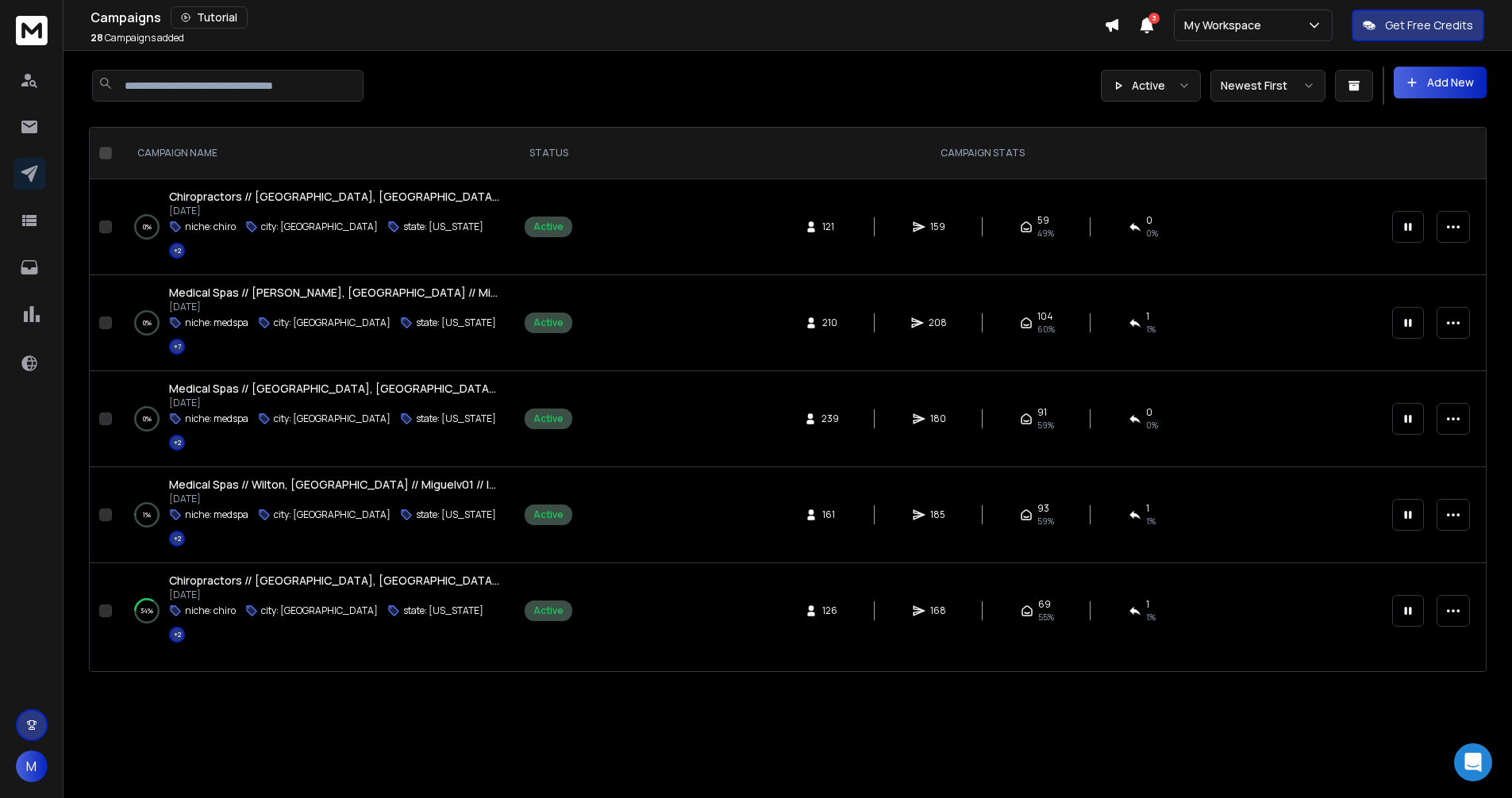
click at [237, 573] on span "Chiropractors // [GEOGRAPHIC_DATA], [GEOGRAPHIC_DATA] // Miguelv01 // Intercom" at bounding box center [396, 581] width 453 height 15
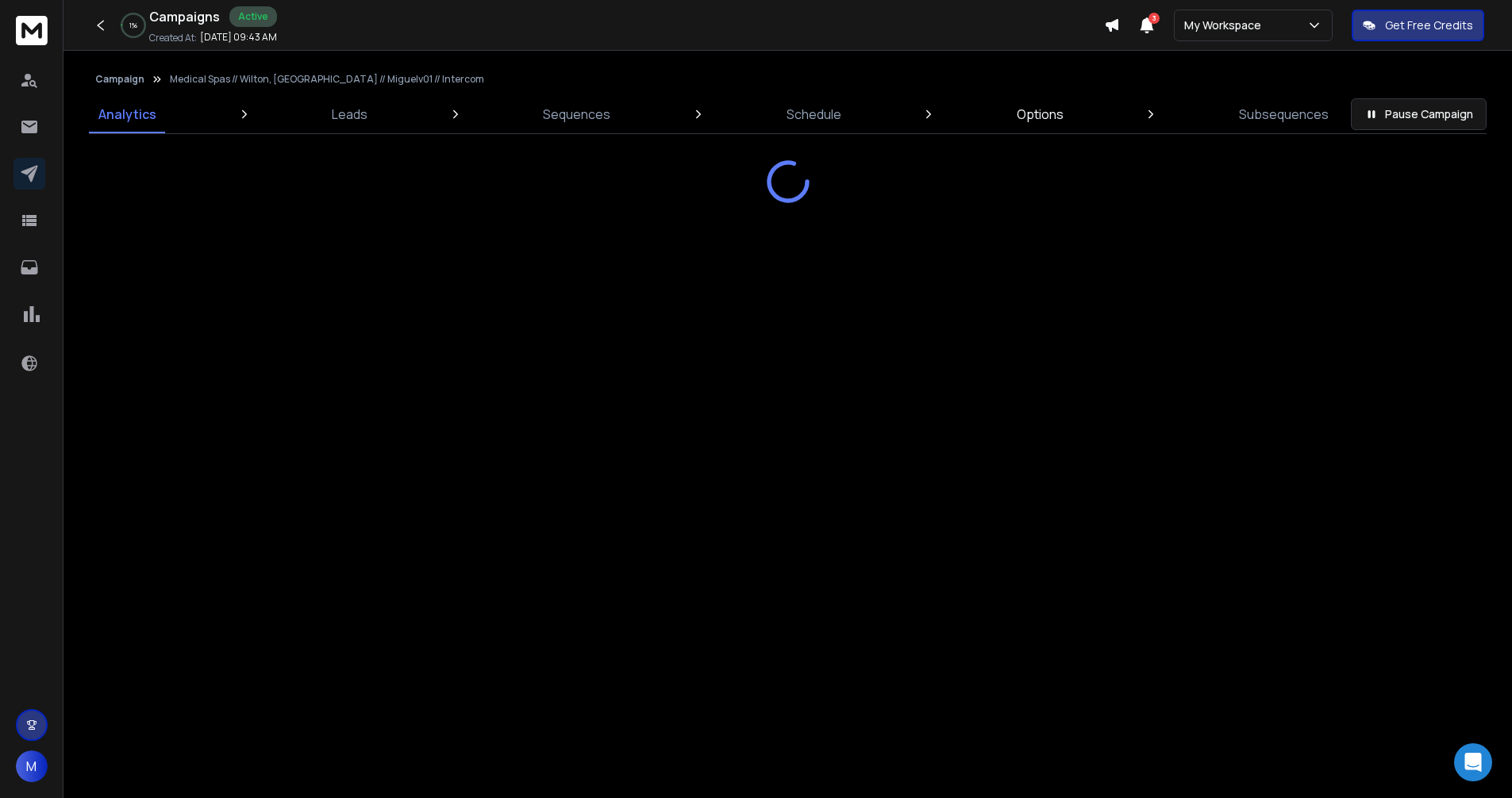
click at [1037, 119] on p "Options" at bounding box center [1039, 114] width 47 height 19
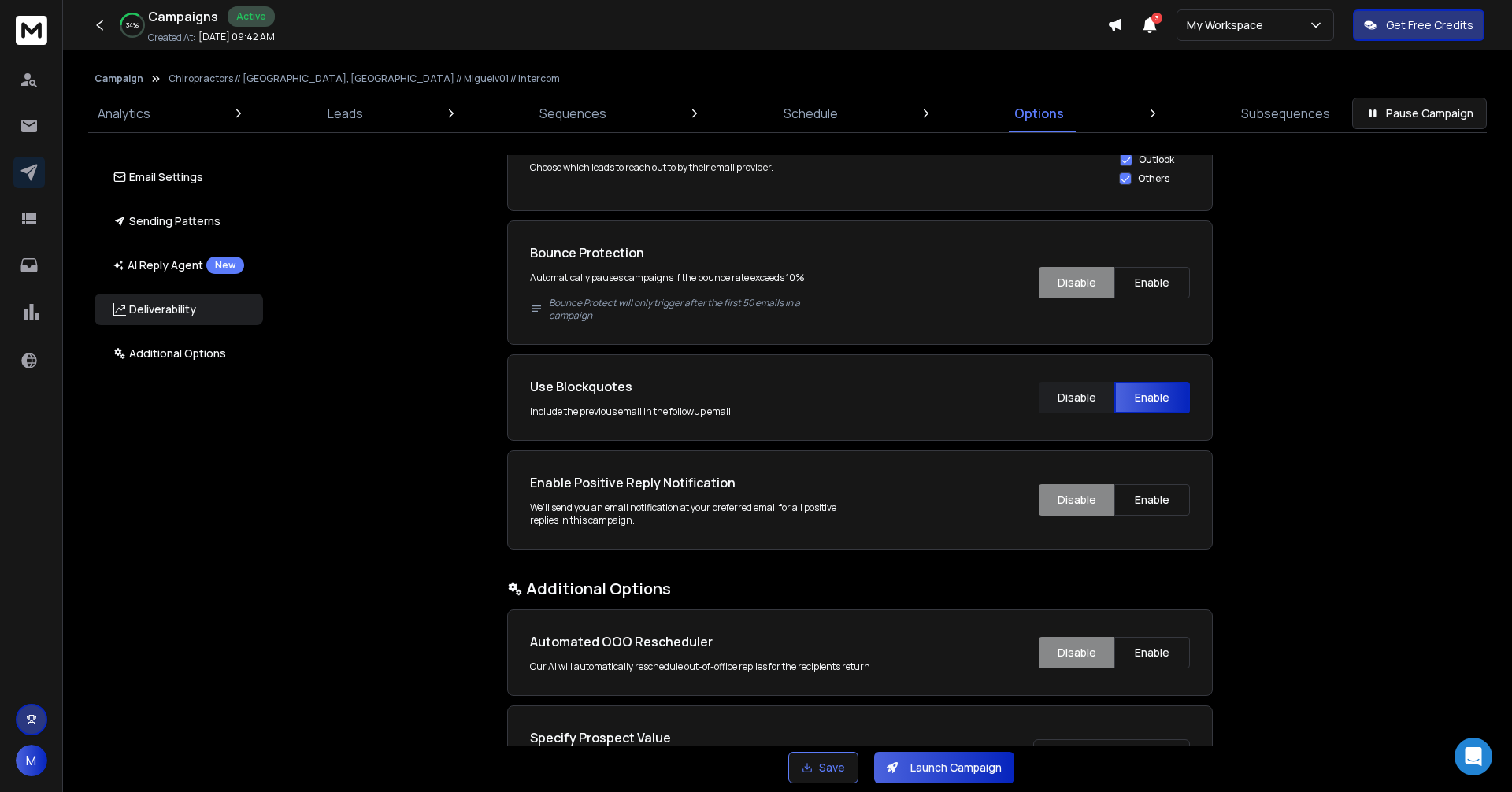
scroll to position [2137, 0]
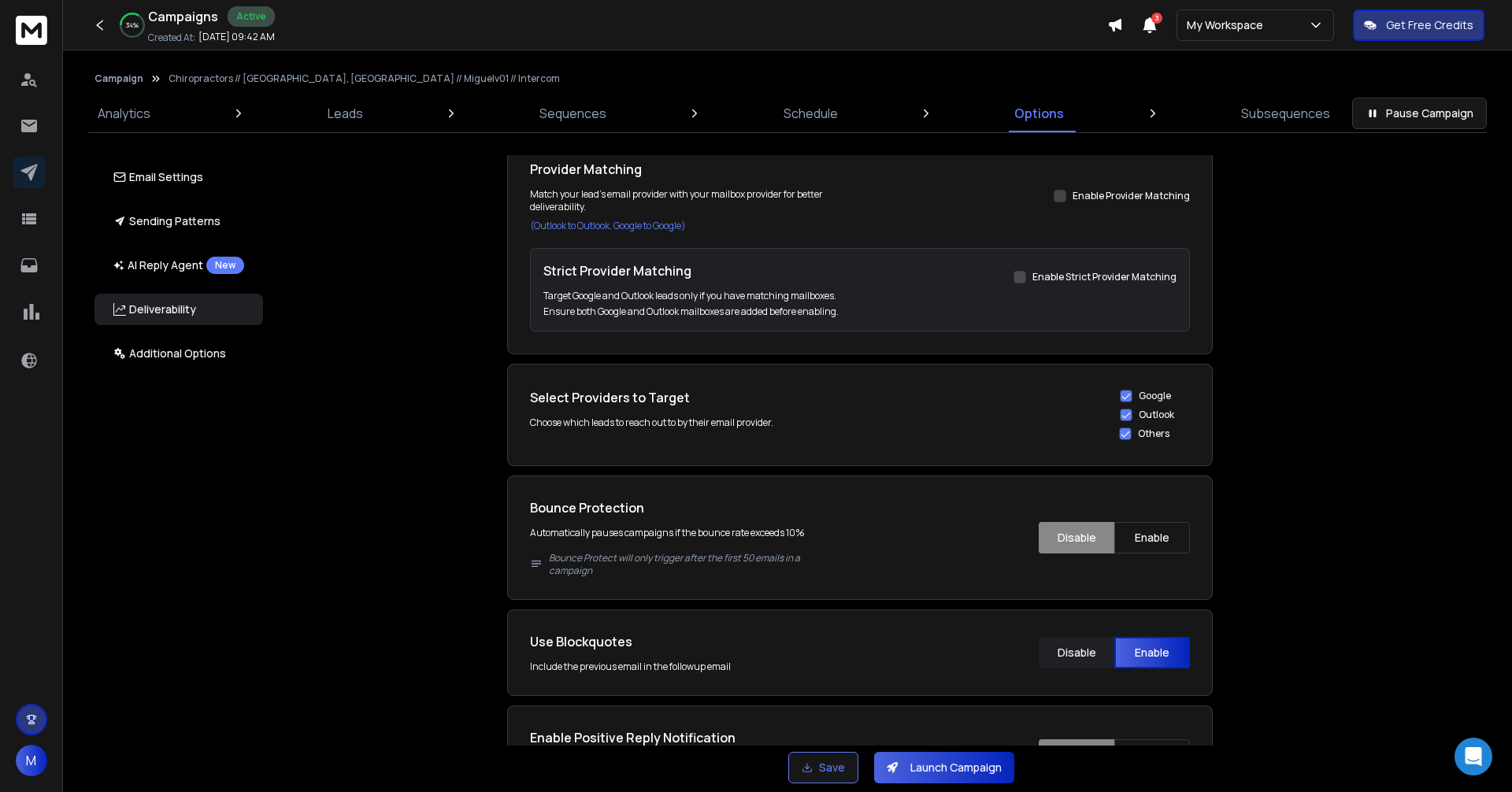
click at [1133, 414] on button "Outlook" at bounding box center [1126, 415] width 13 height 13
click at [817, 769] on button "Save" at bounding box center [823, 768] width 70 height 32
click at [100, 33] on button at bounding box center [100, 25] width 20 height 32
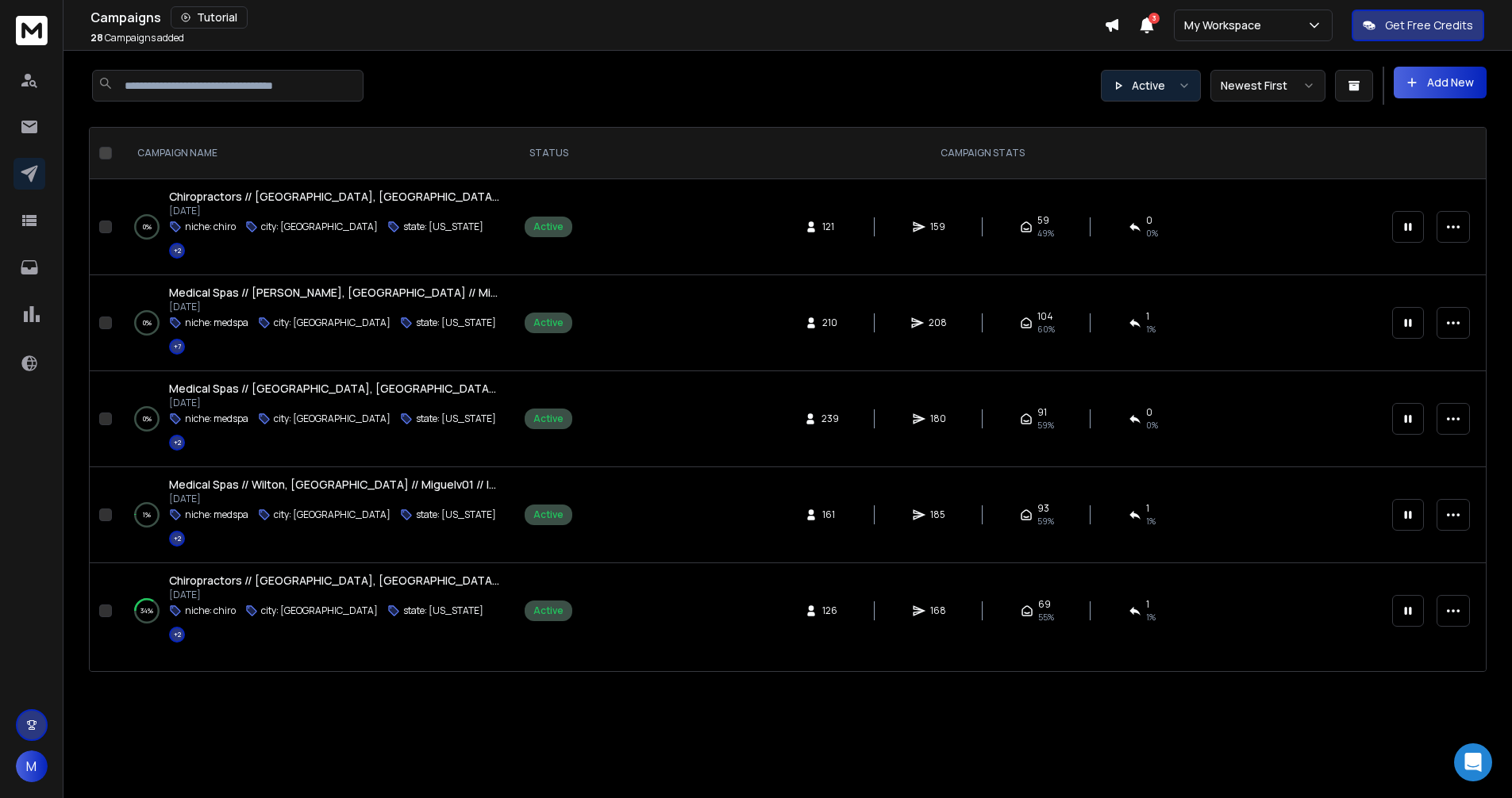
click at [1140, 83] on p "Active" at bounding box center [1148, 85] width 34 height 16
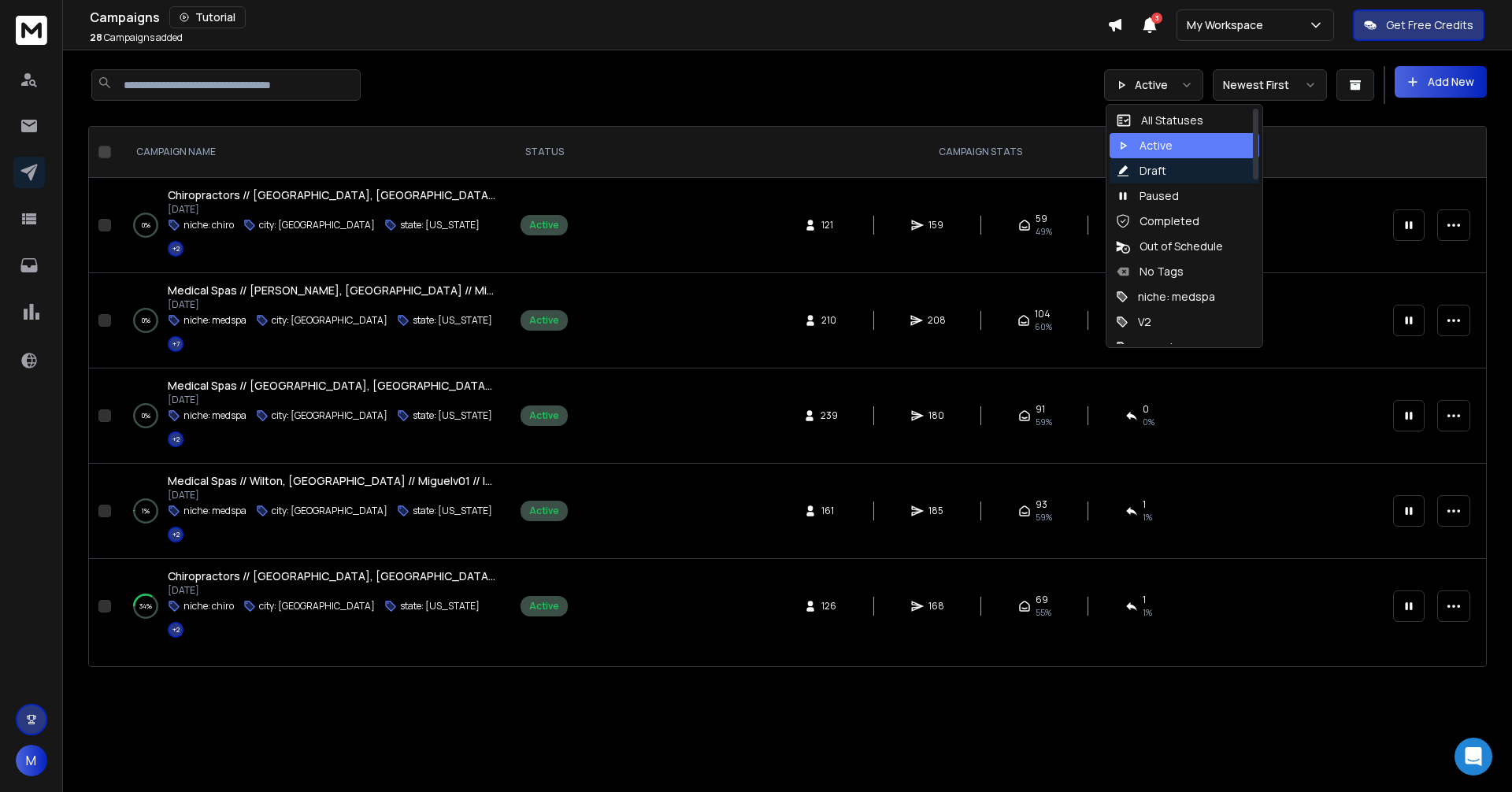
click at [1157, 174] on div "Draft" at bounding box center [1141, 170] width 50 height 15
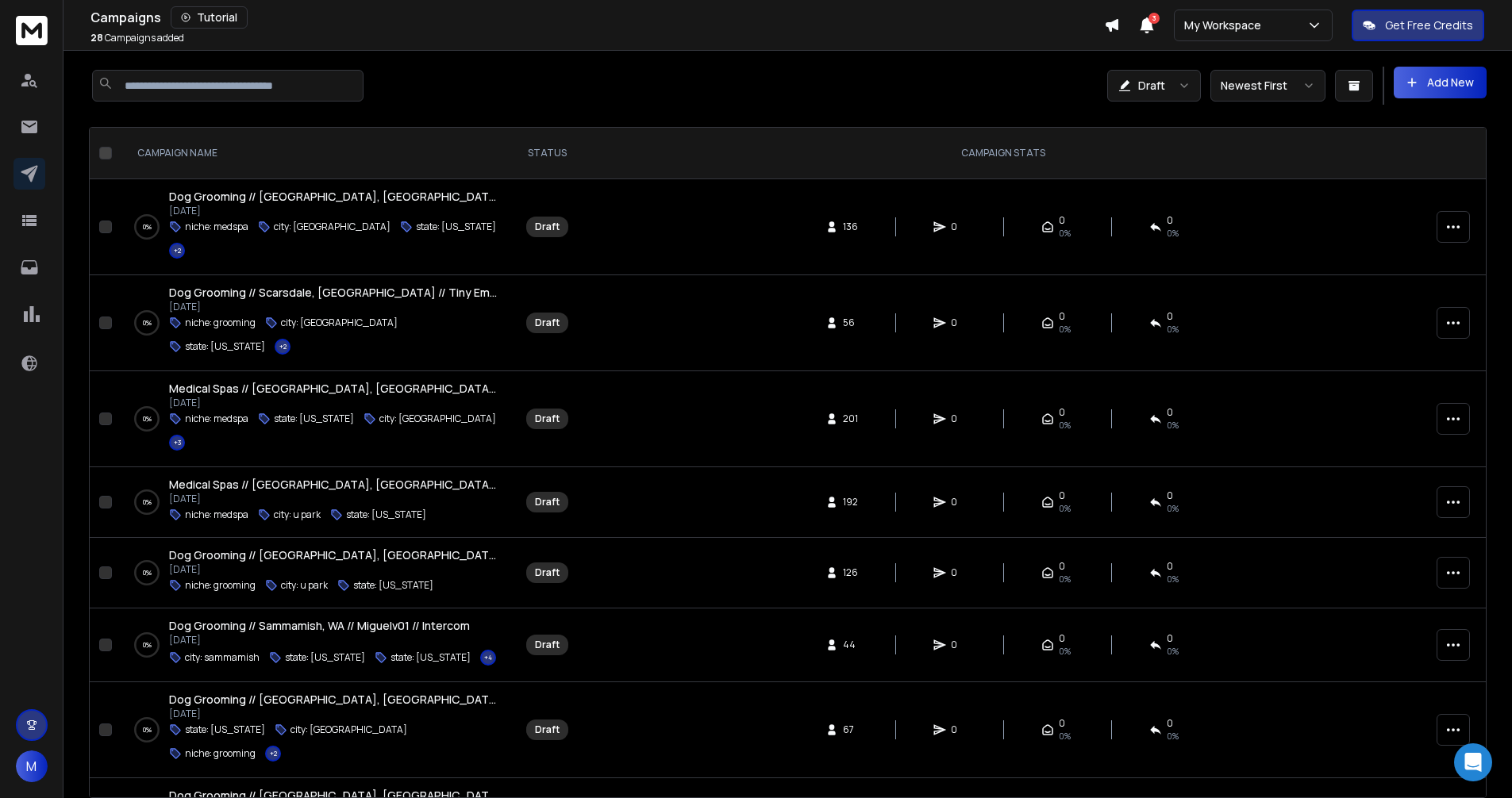
click at [328, 208] on p "[DATE]" at bounding box center [334, 211] width 330 height 13
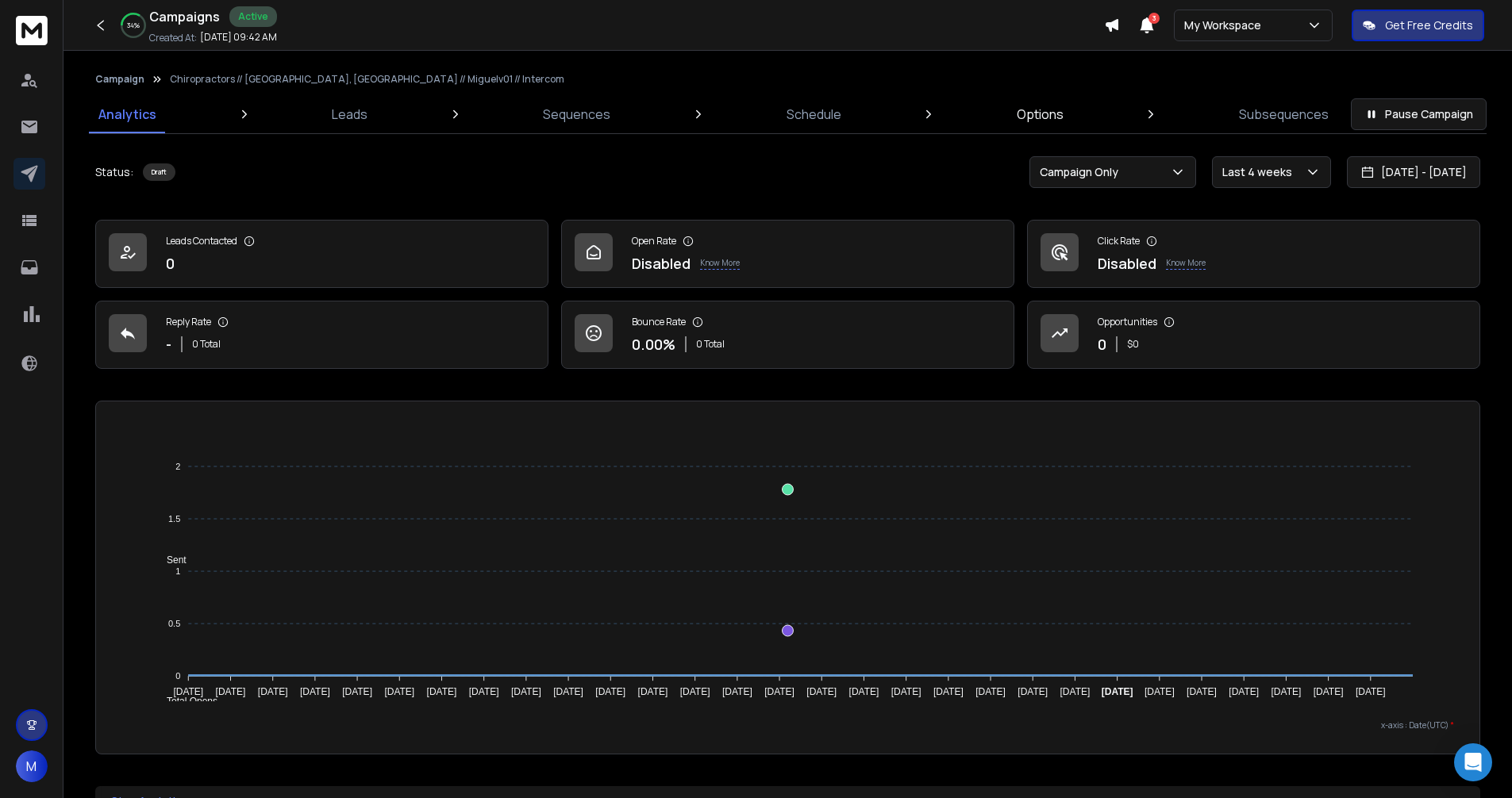
click at [1057, 114] on p "Options" at bounding box center [1039, 114] width 47 height 19
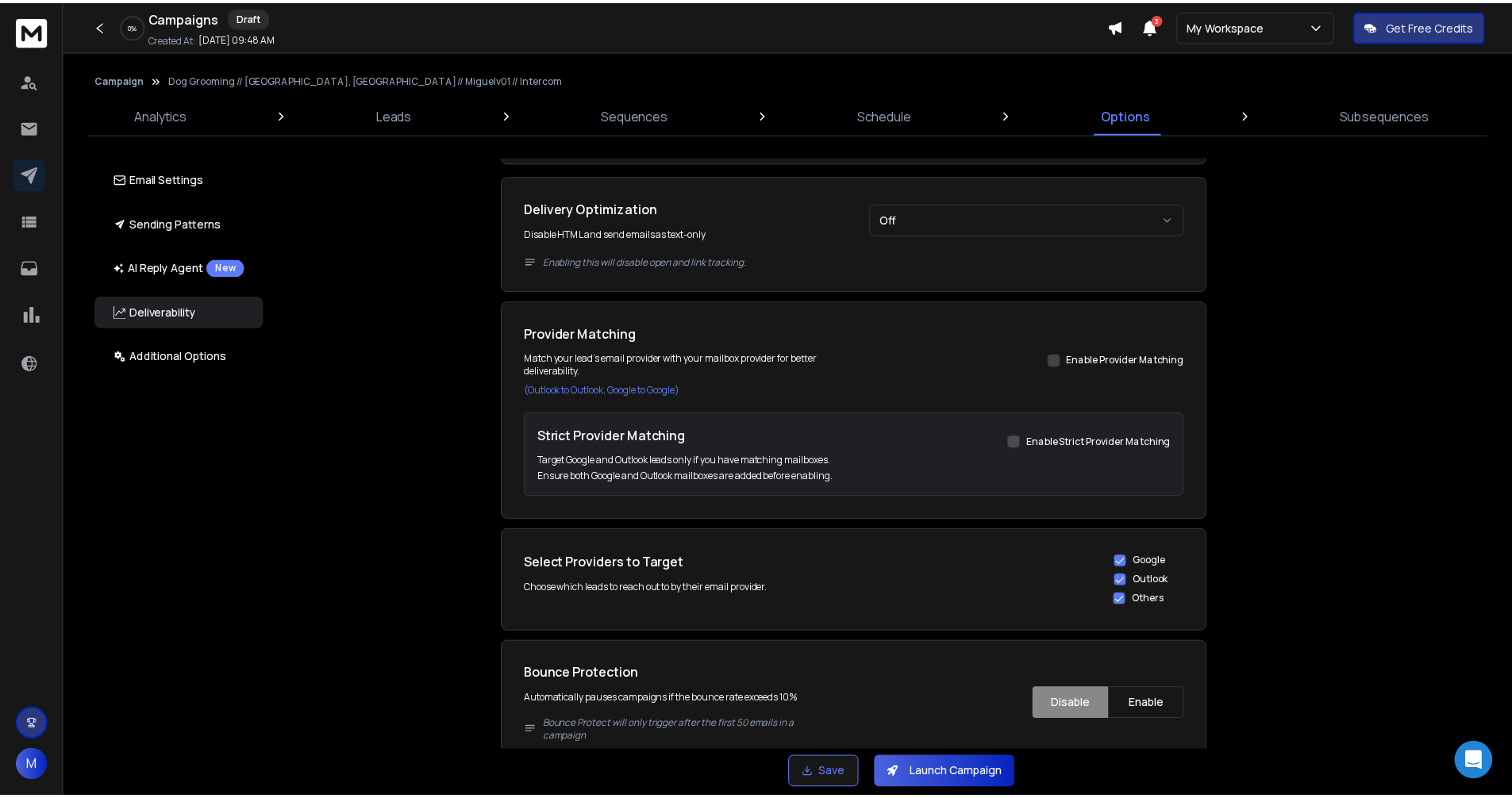
scroll to position [1508, 0]
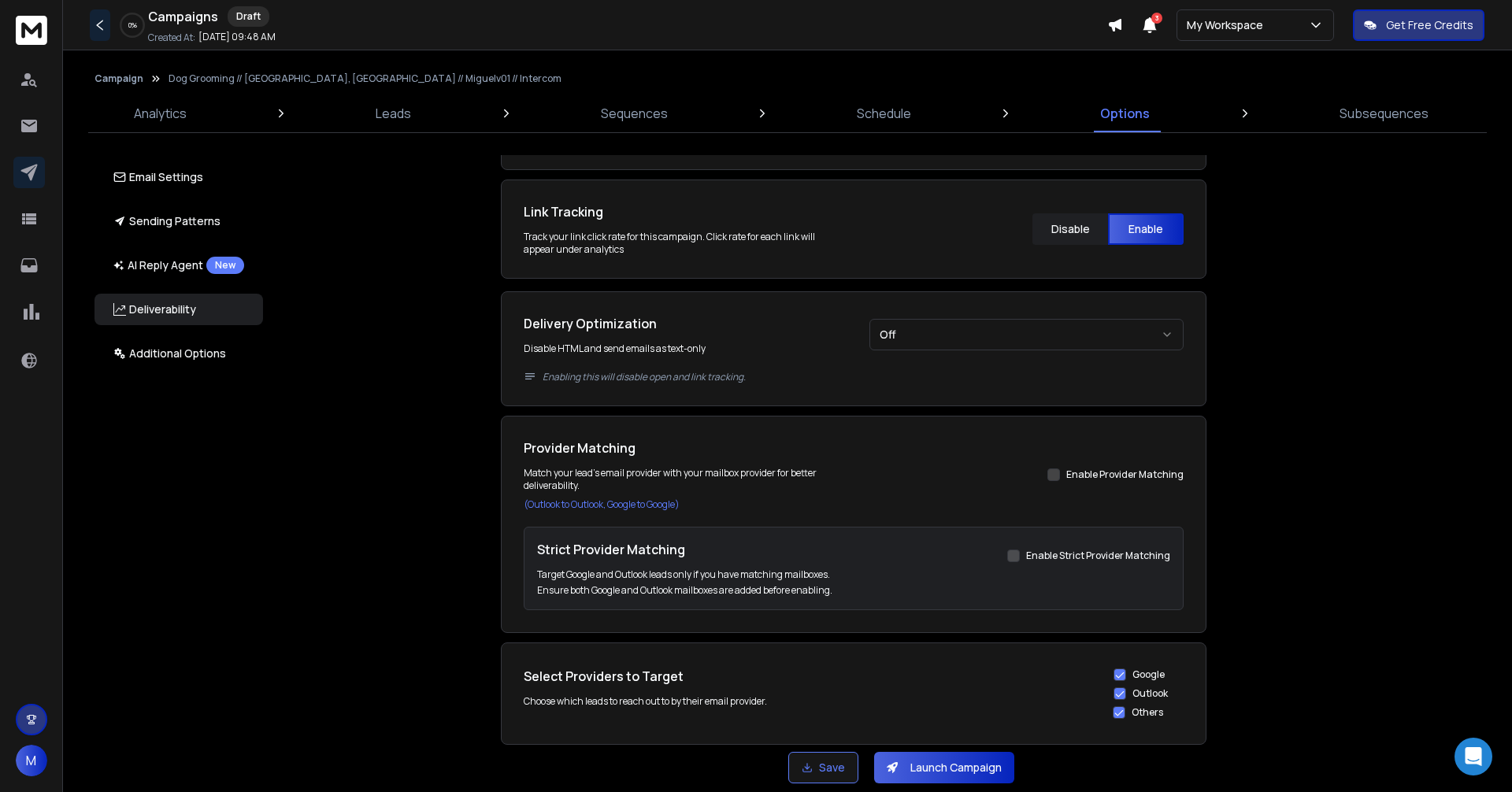
click at [101, 22] on icon at bounding box center [99, 24] width 6 height 11
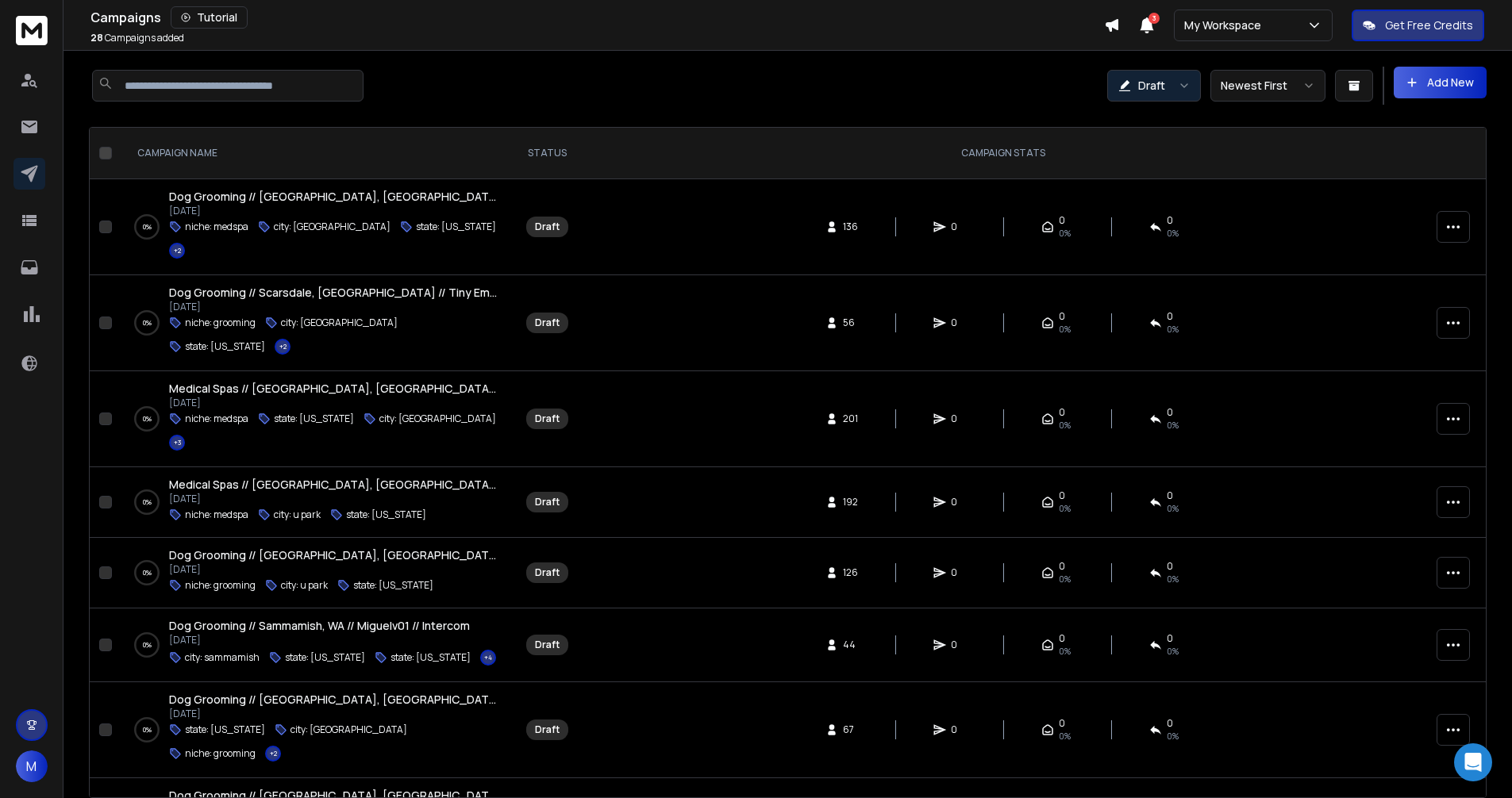
click at [1173, 85] on div "Draft" at bounding box center [1153, 85] width 73 height 16
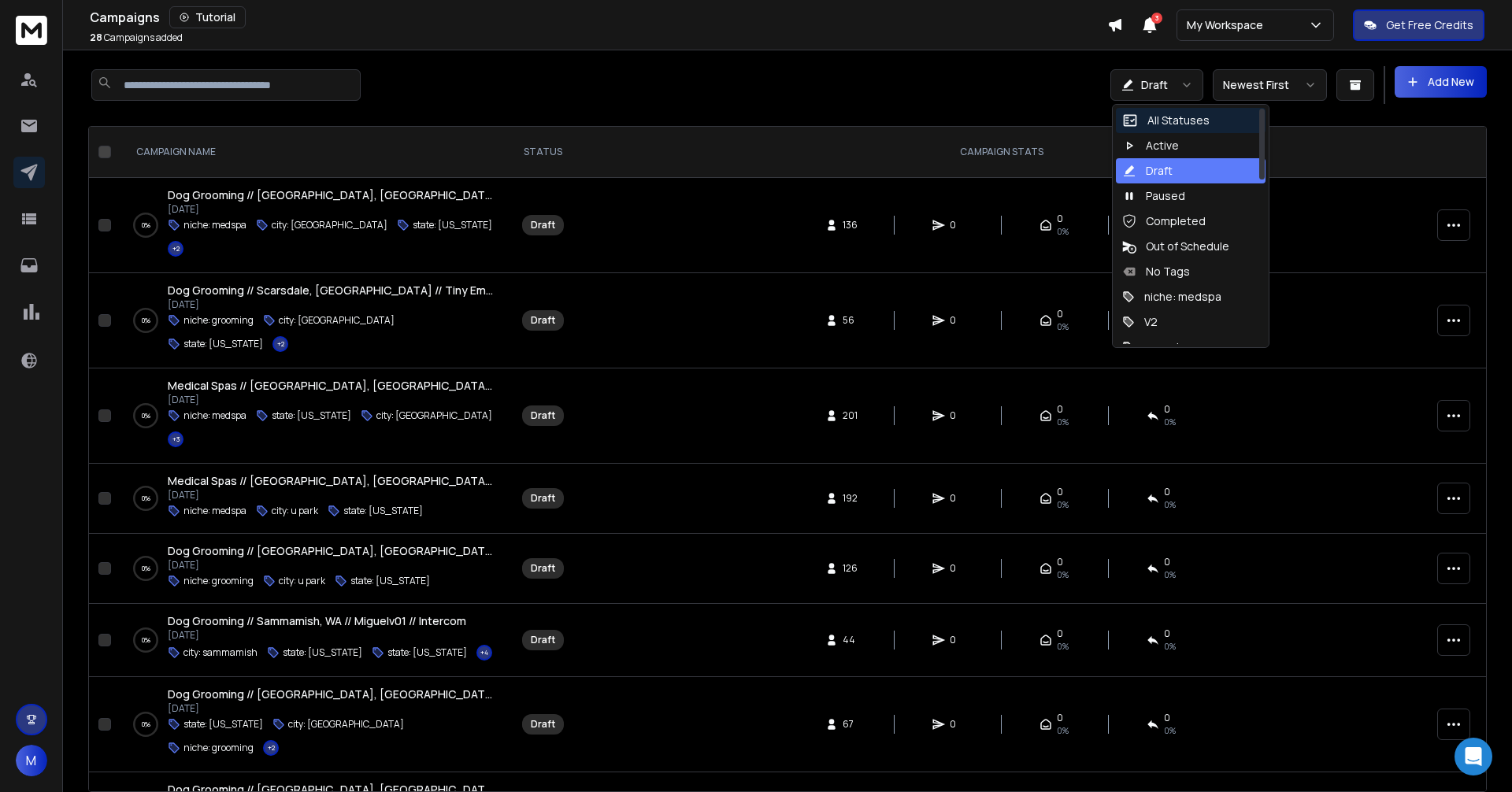
click at [1201, 120] on div "All Statuses" at bounding box center [1166, 120] width 88 height 15
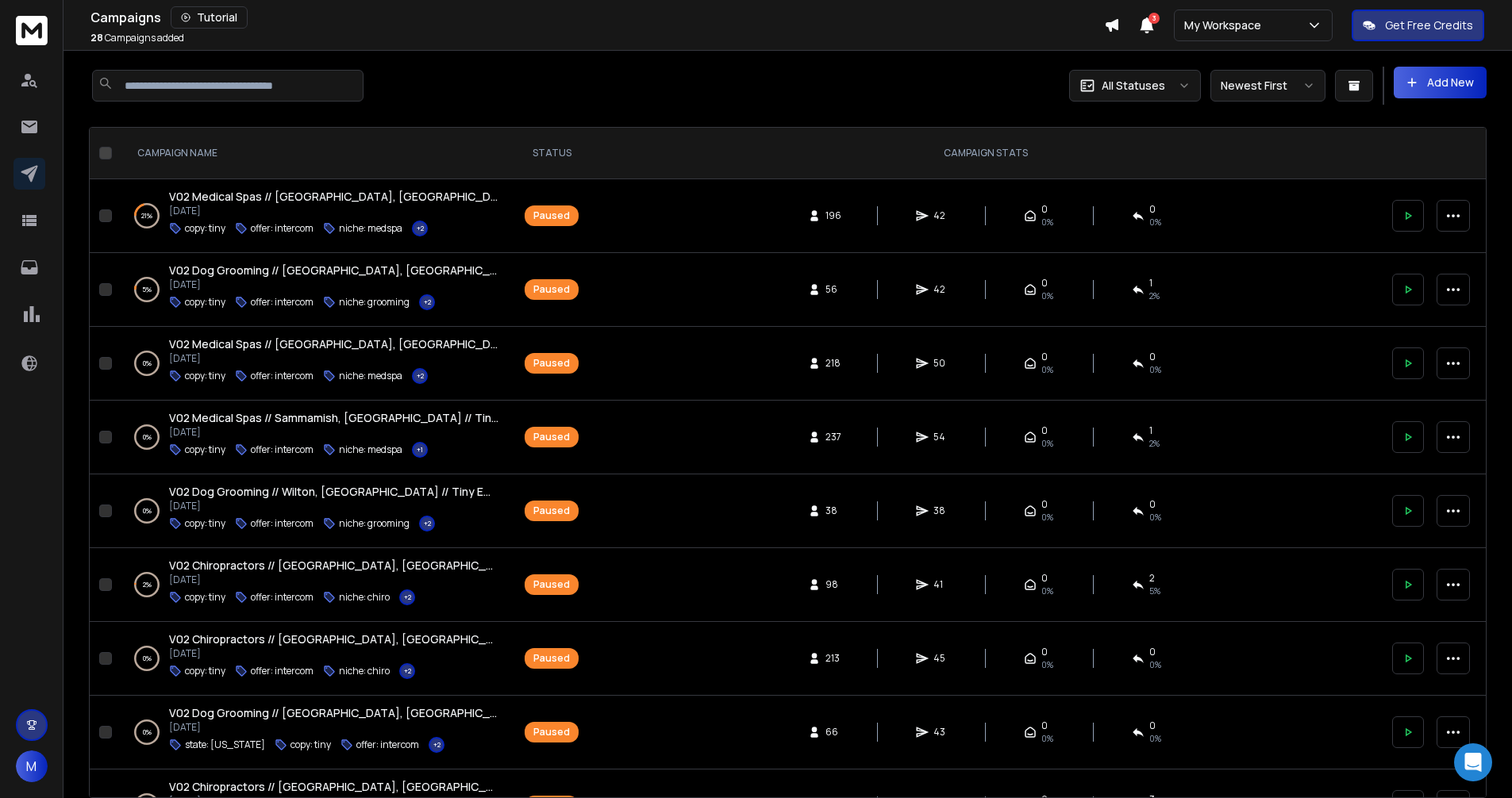
click at [363, 191] on span "V02 Medical Spas // [GEOGRAPHIC_DATA], [GEOGRAPHIC_DATA] // Tiny Email // Inter…" at bounding box center [406, 196] width 473 height 15
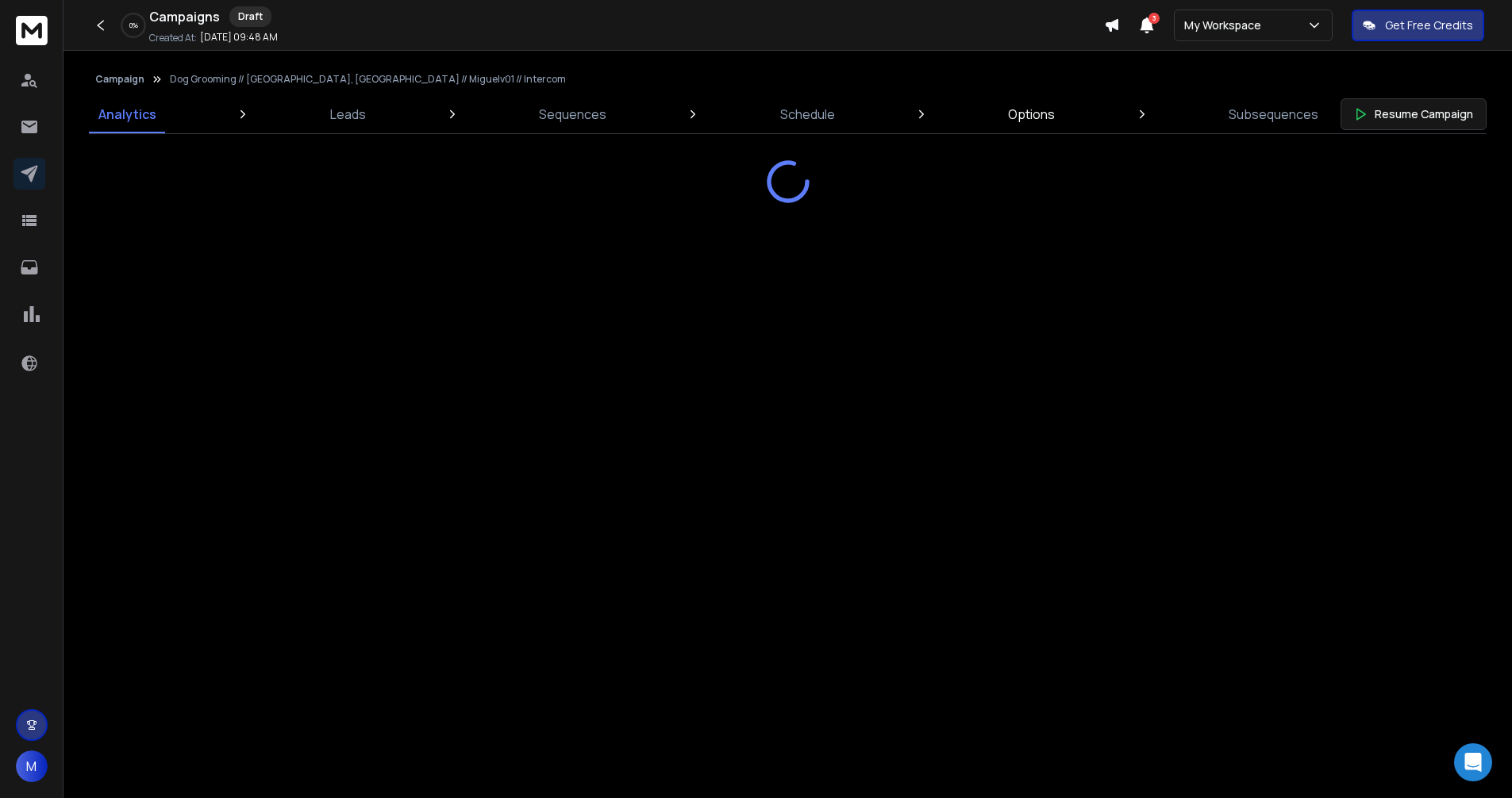
click at [1037, 114] on p "Options" at bounding box center [1031, 114] width 47 height 19
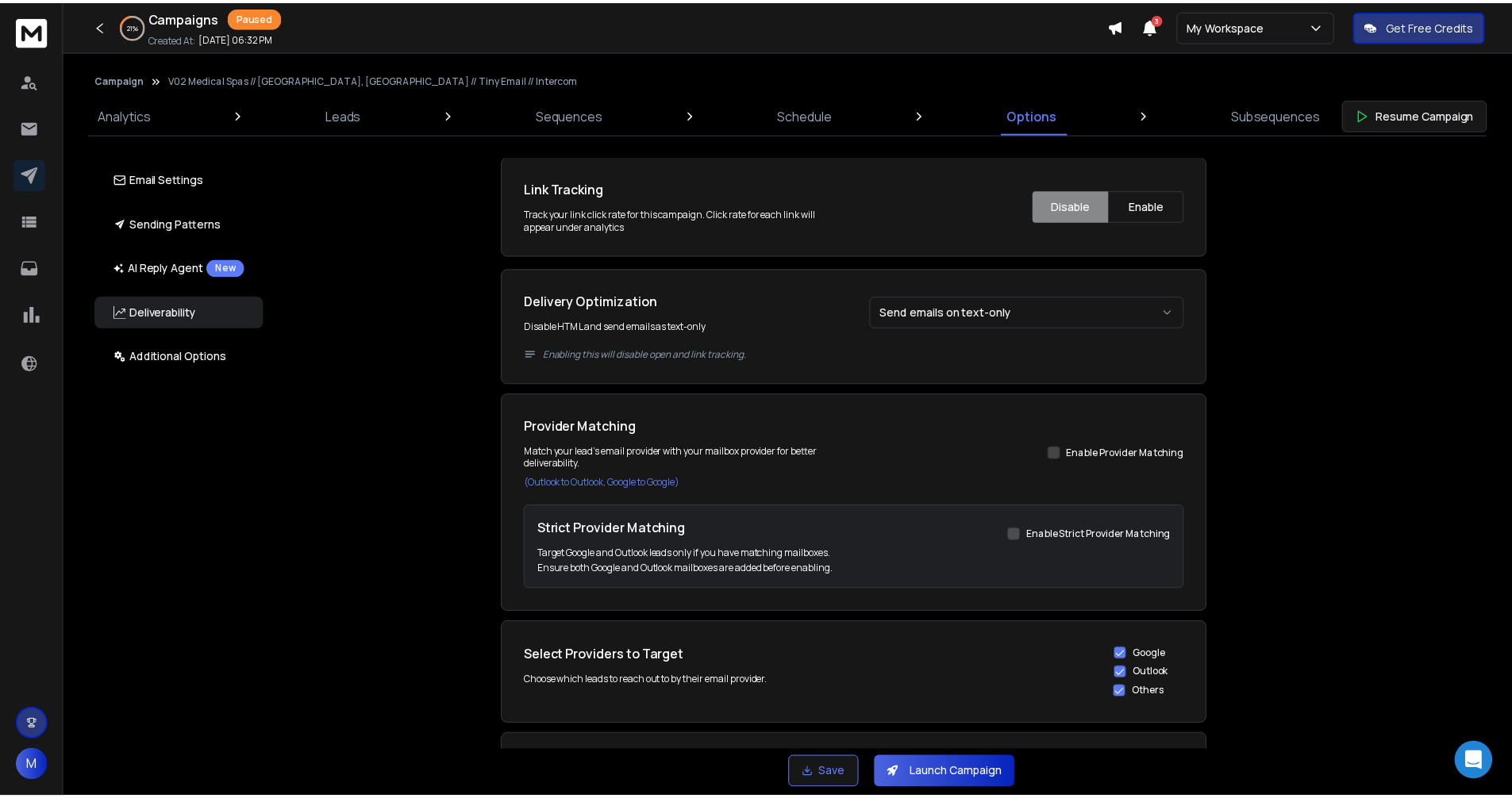
scroll to position [1916, 0]
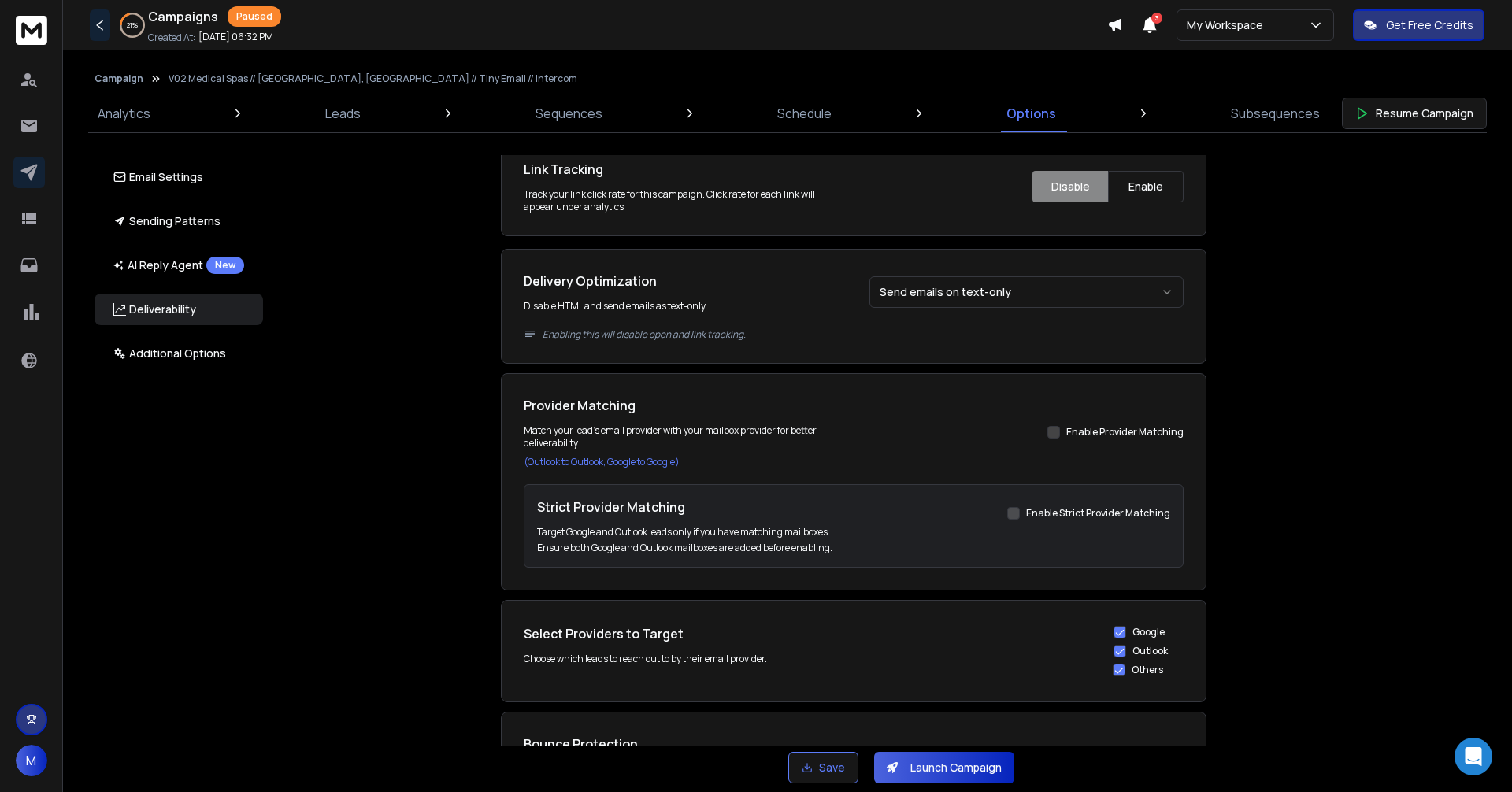
click at [101, 28] on icon at bounding box center [99, 24] width 6 height 11
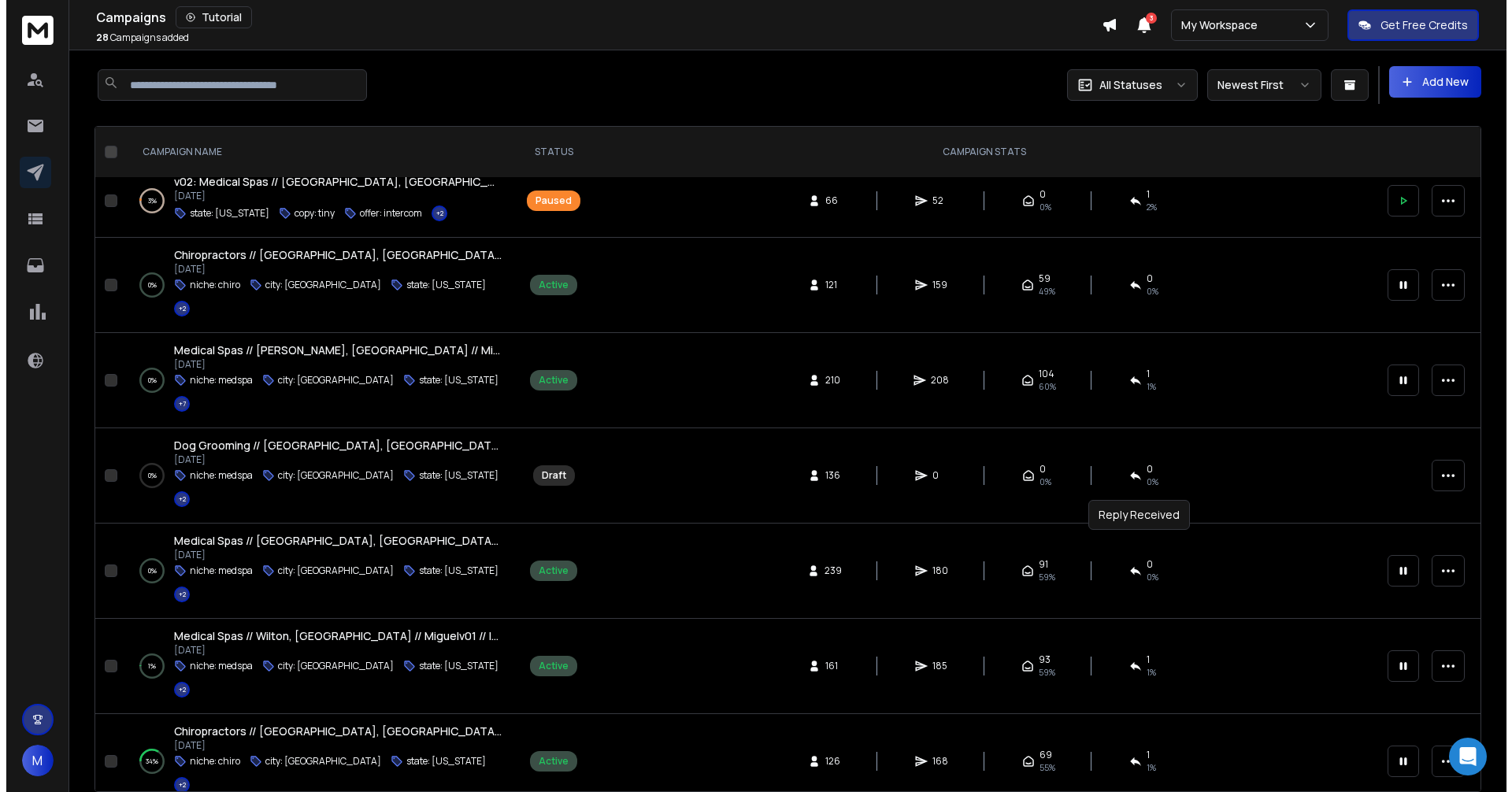
scroll to position [708, 0]
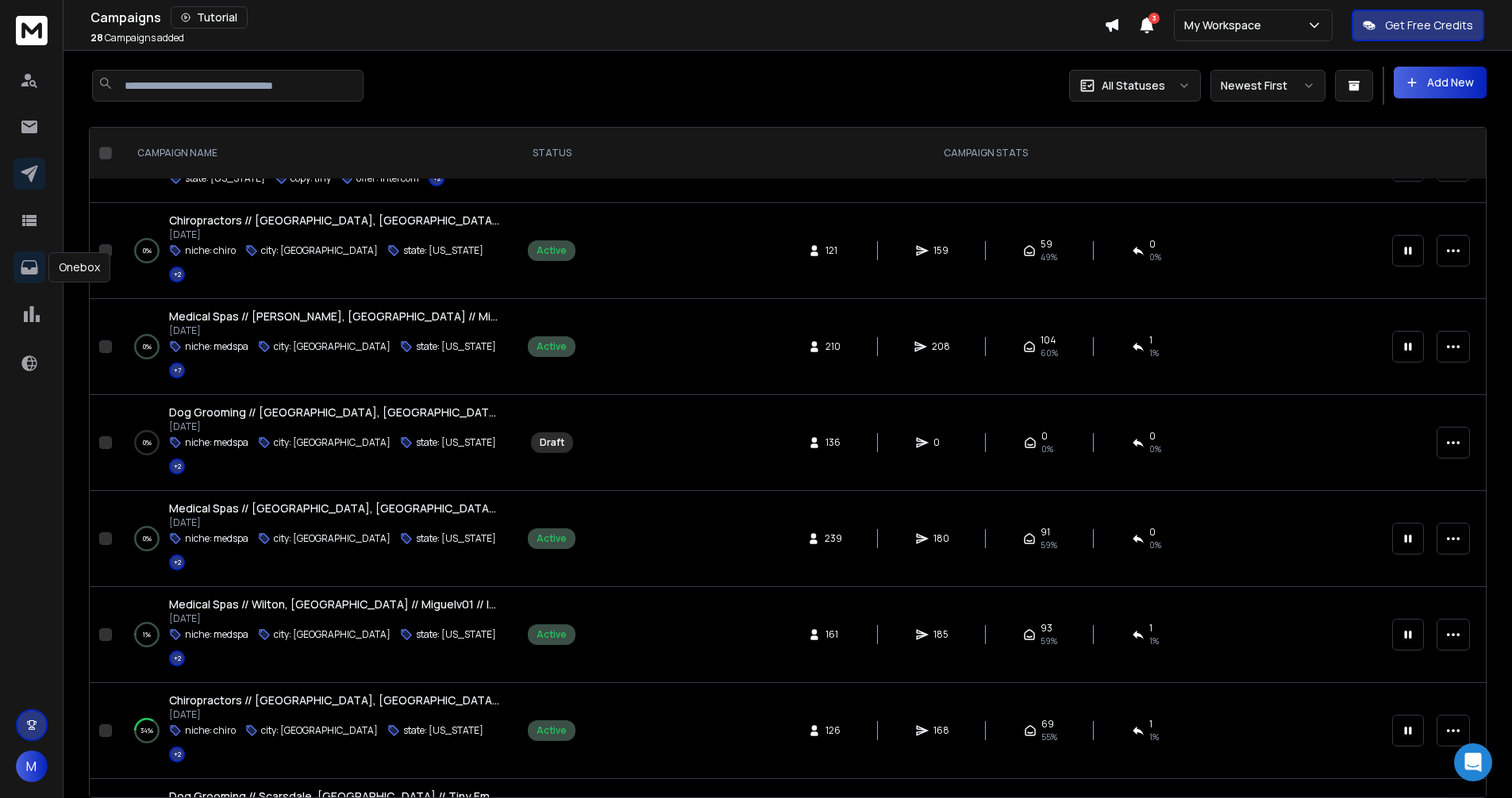
click at [18, 268] on link at bounding box center [29, 267] width 32 height 32
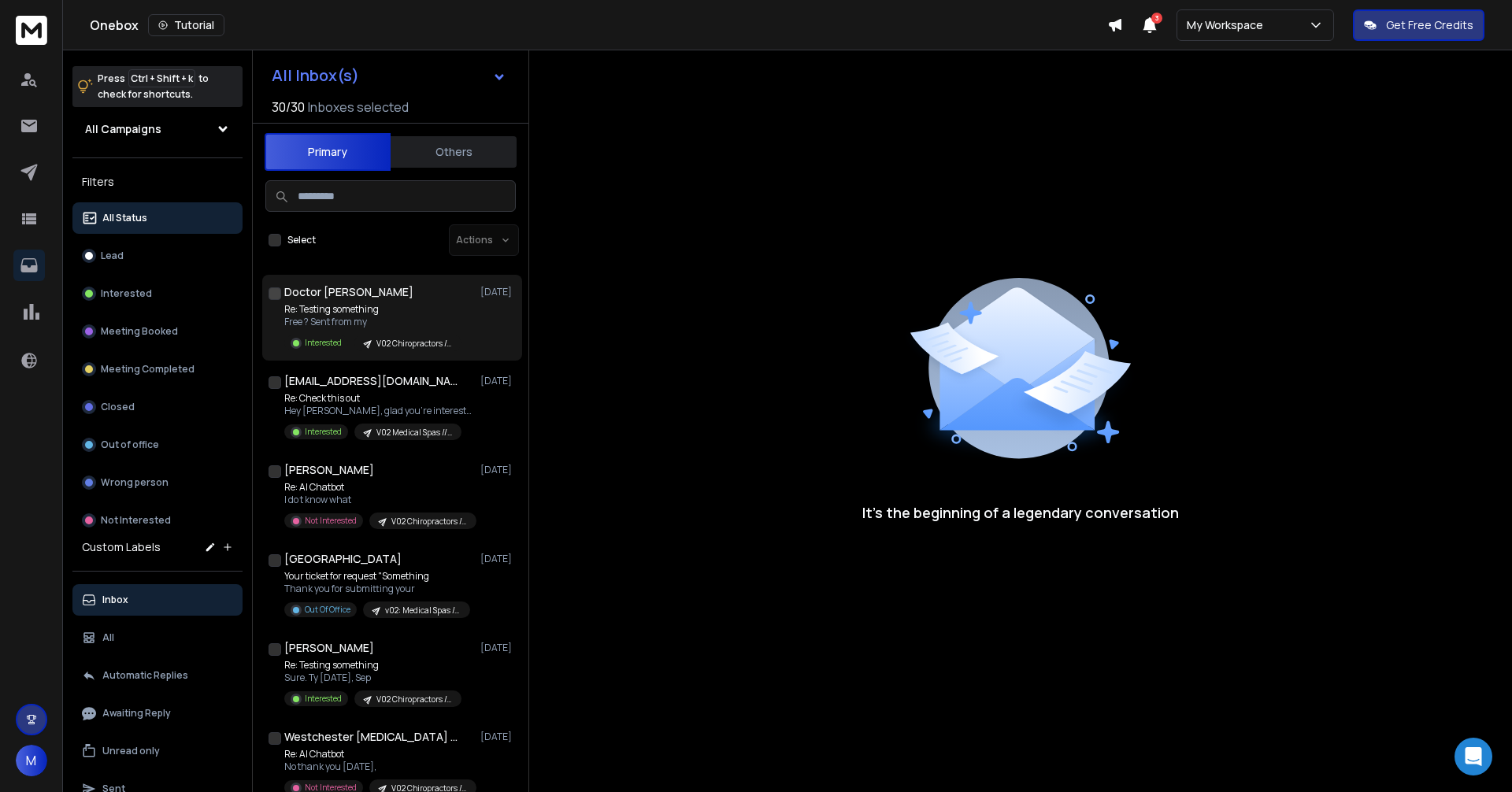
click at [441, 312] on p "Re: Testing something" at bounding box center [373, 310] width 177 height 13
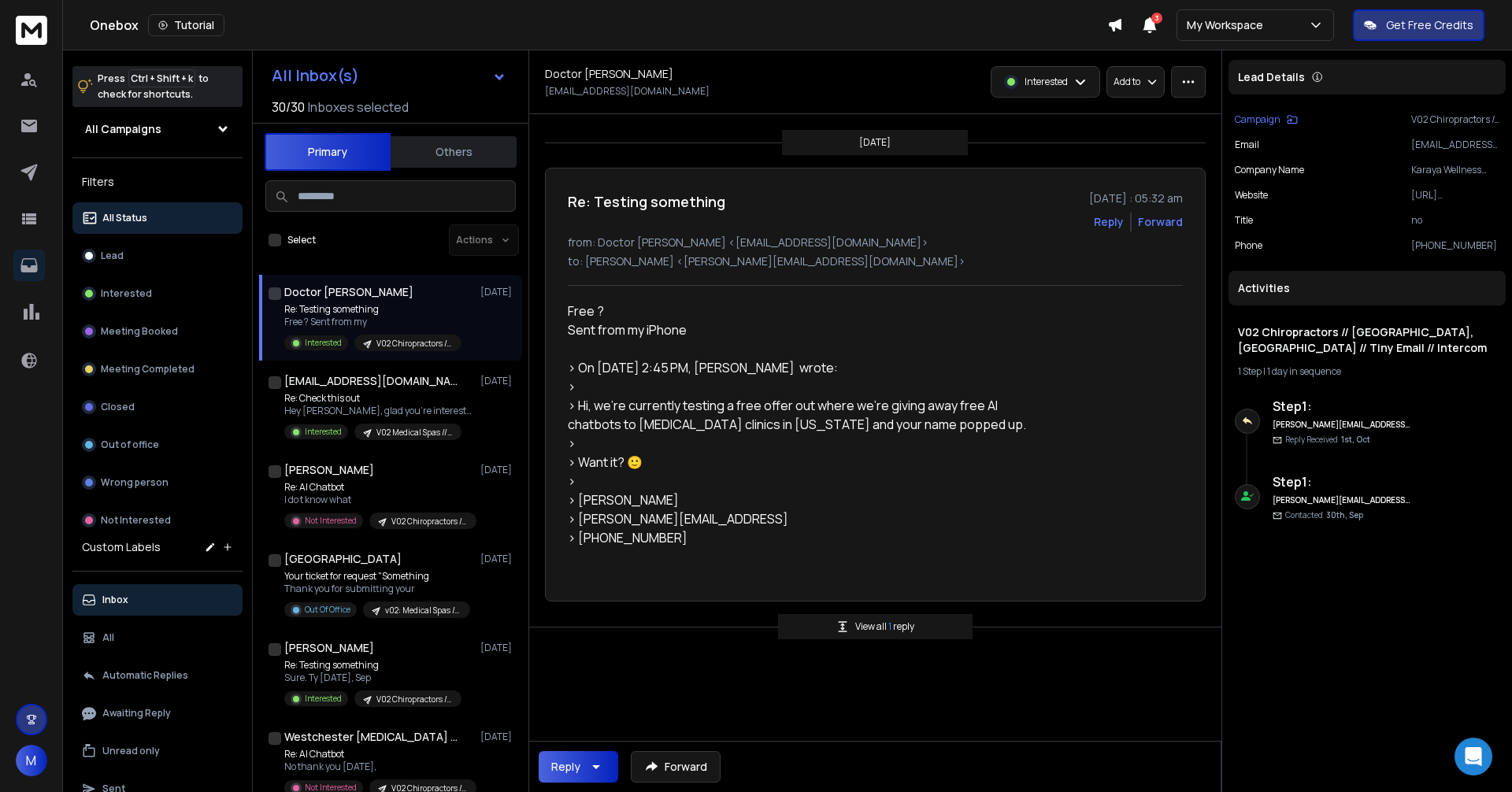
click at [145, 213] on p "All Status" at bounding box center [124, 218] width 45 height 13
click at [219, 138] on button "All Campaigns" at bounding box center [157, 129] width 170 height 32
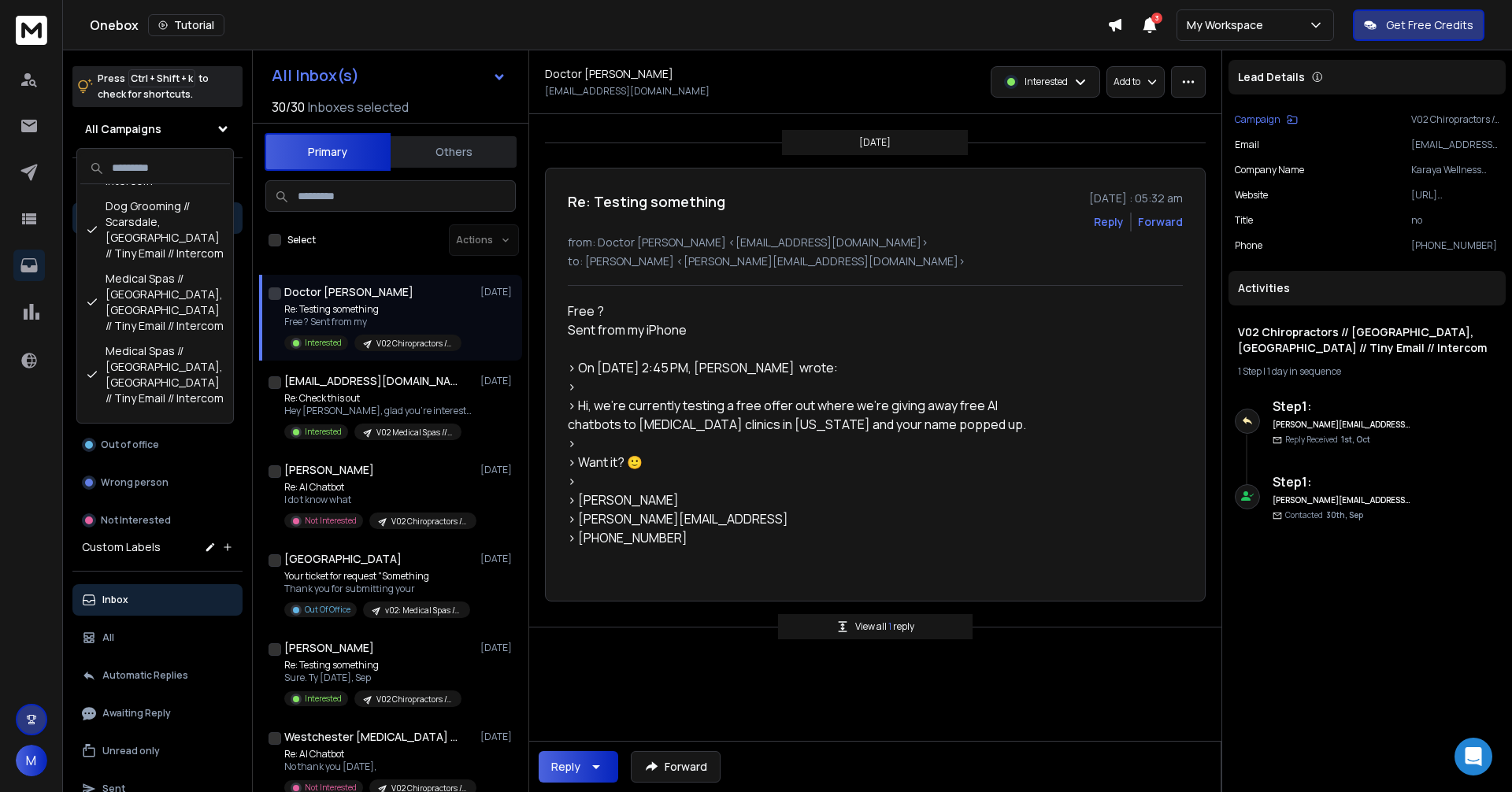
scroll to position [1273, 0]
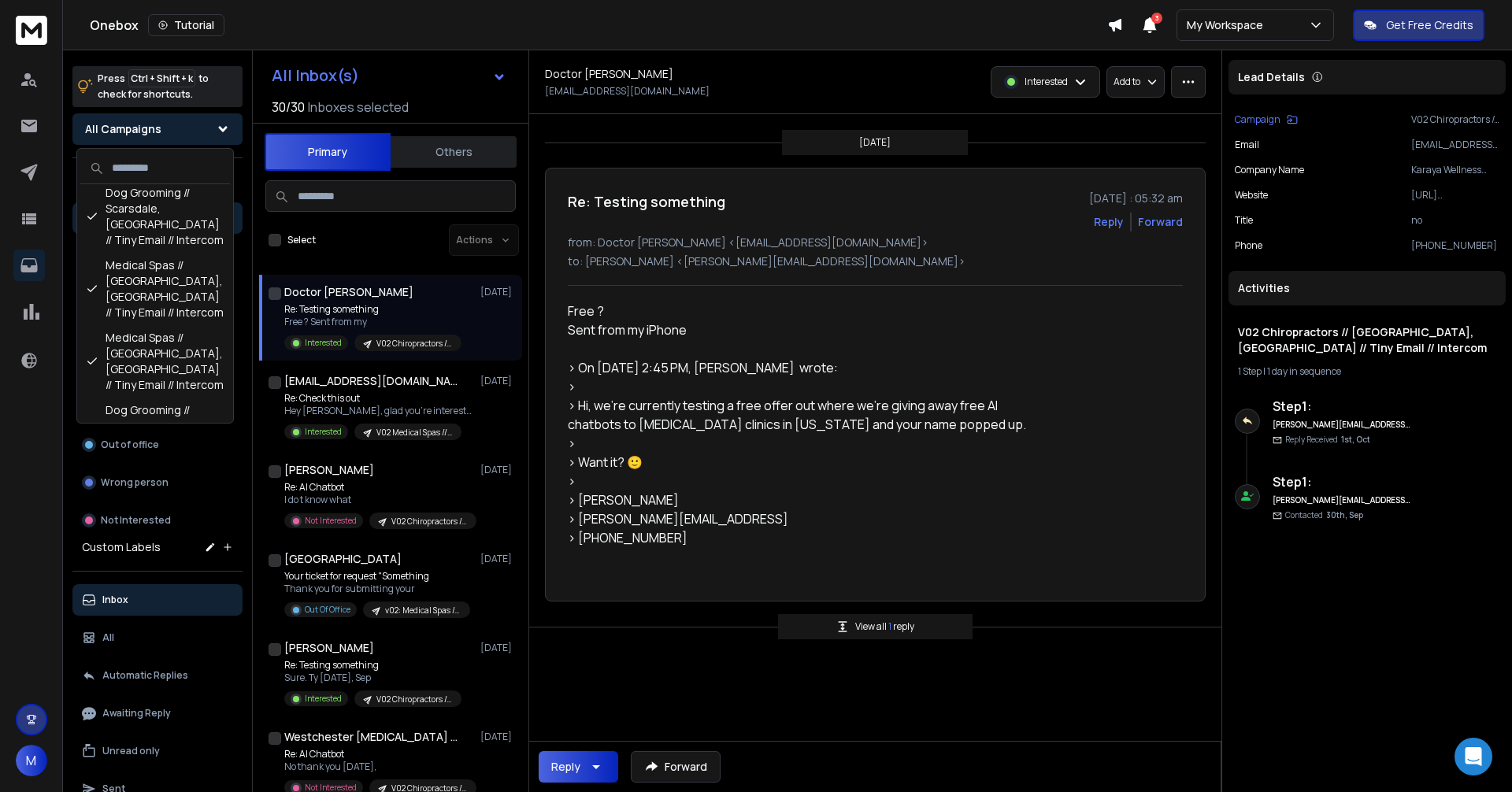
click at [216, 123] on icon at bounding box center [222, 128] width 14 height 14
click at [217, 123] on icon at bounding box center [222, 128] width 14 height 14
click at [178, 599] on button "Inbox" at bounding box center [157, 600] width 170 height 32
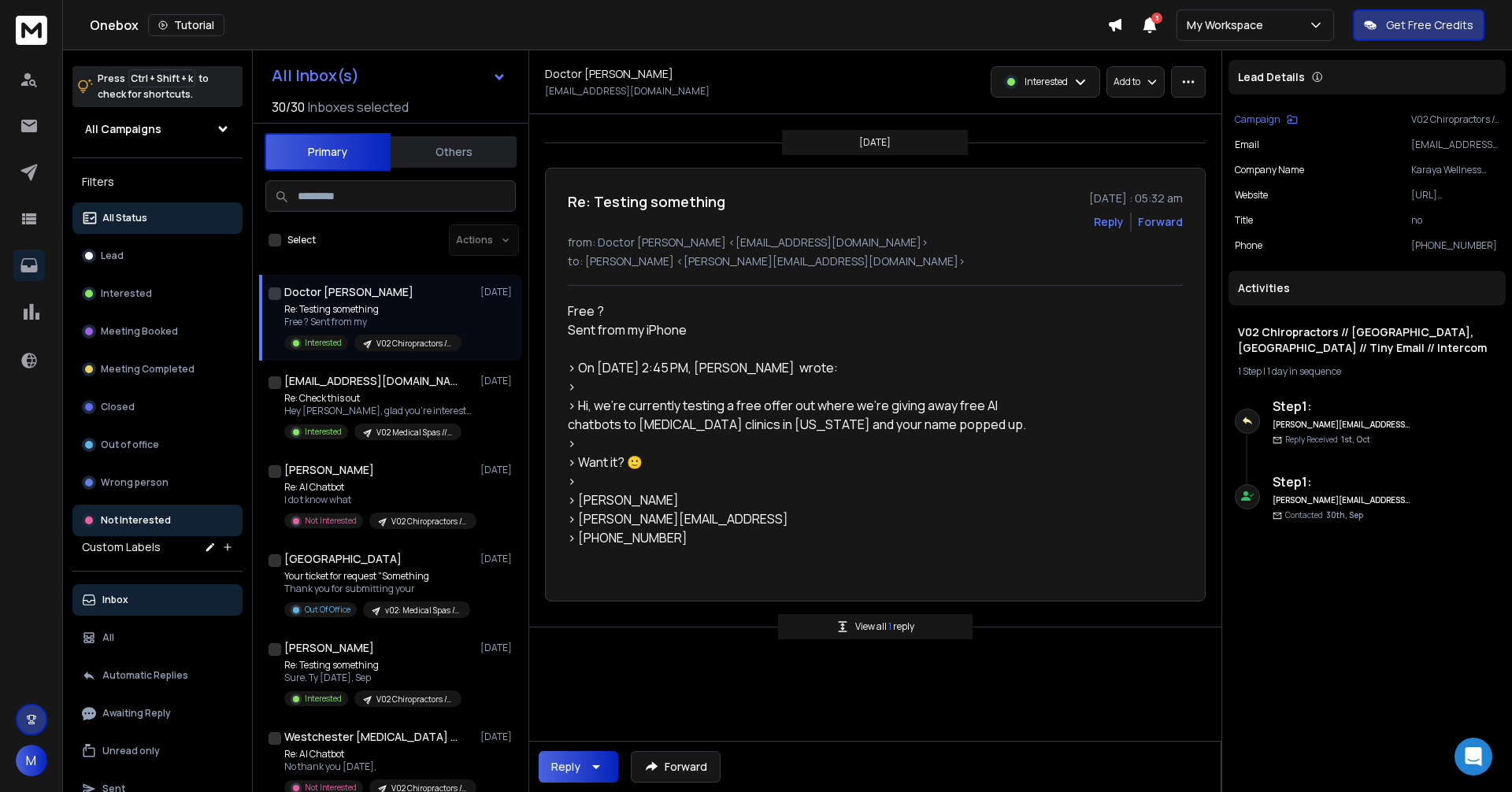
click at [149, 510] on button "Not Interested" at bounding box center [157, 520] width 170 height 32
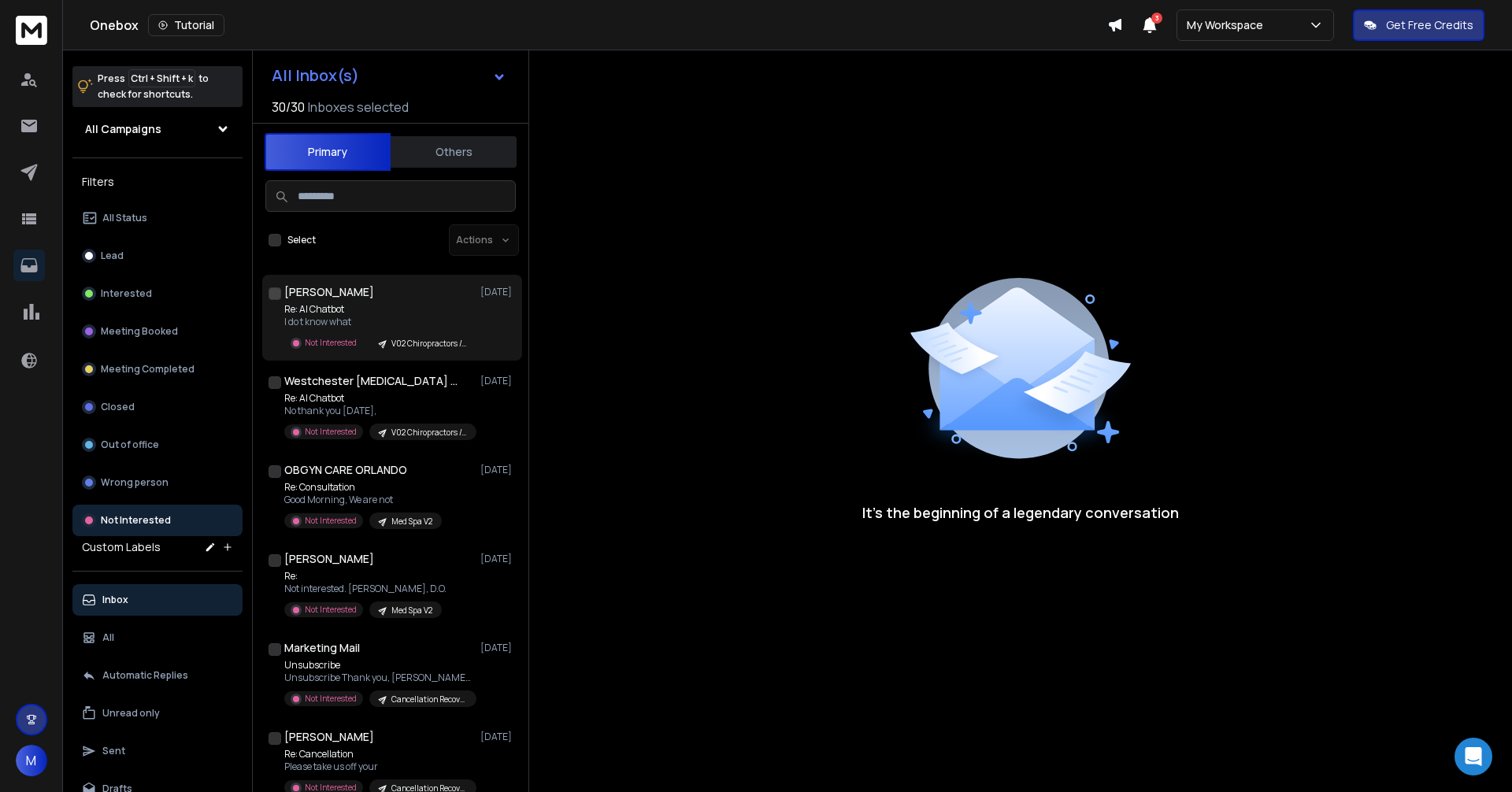
click at [414, 306] on p "Re: AI Chatbot" at bounding box center [378, 310] width 189 height 13
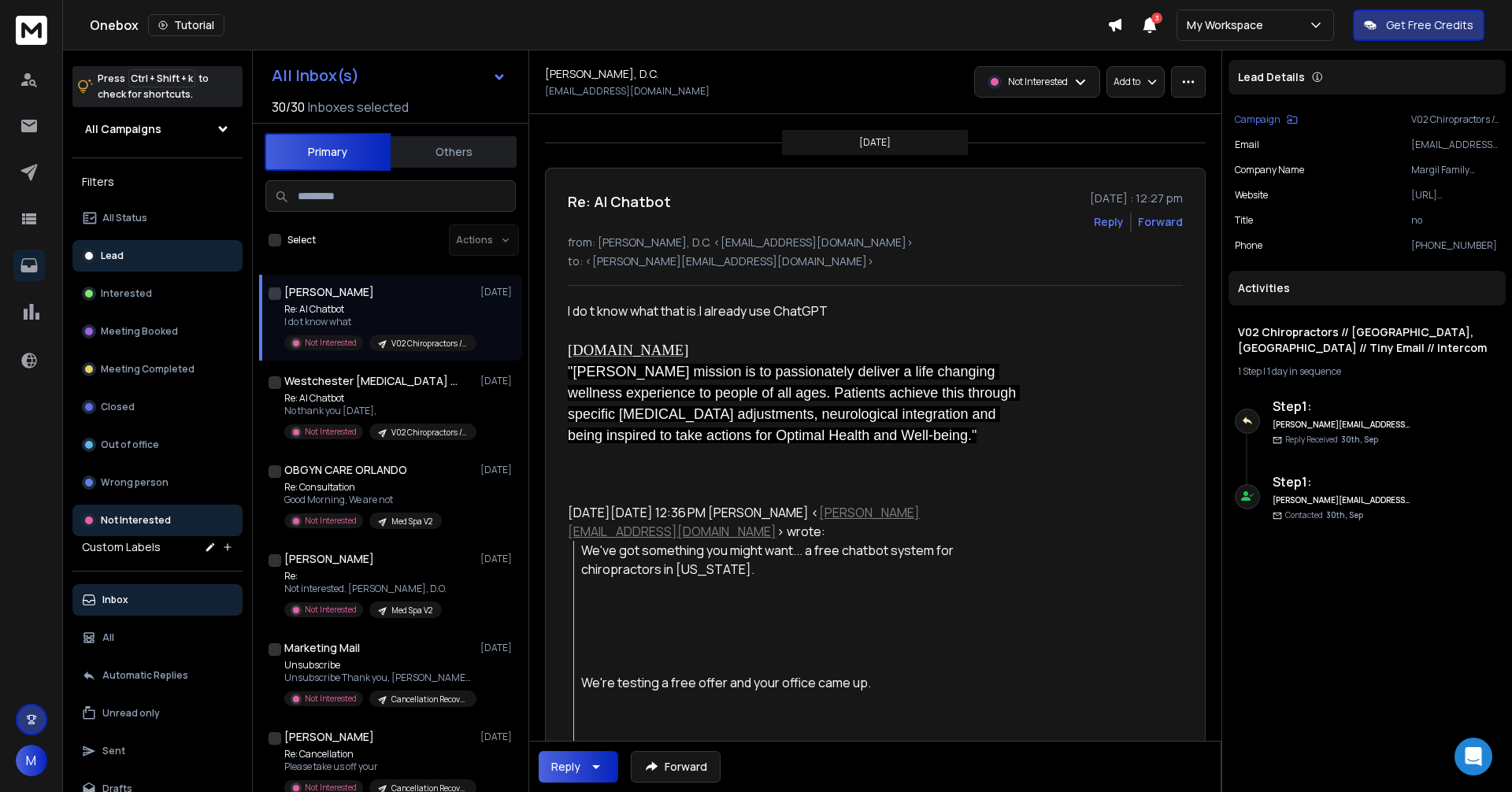
click at [162, 261] on button "Lead" at bounding box center [157, 256] width 170 height 32
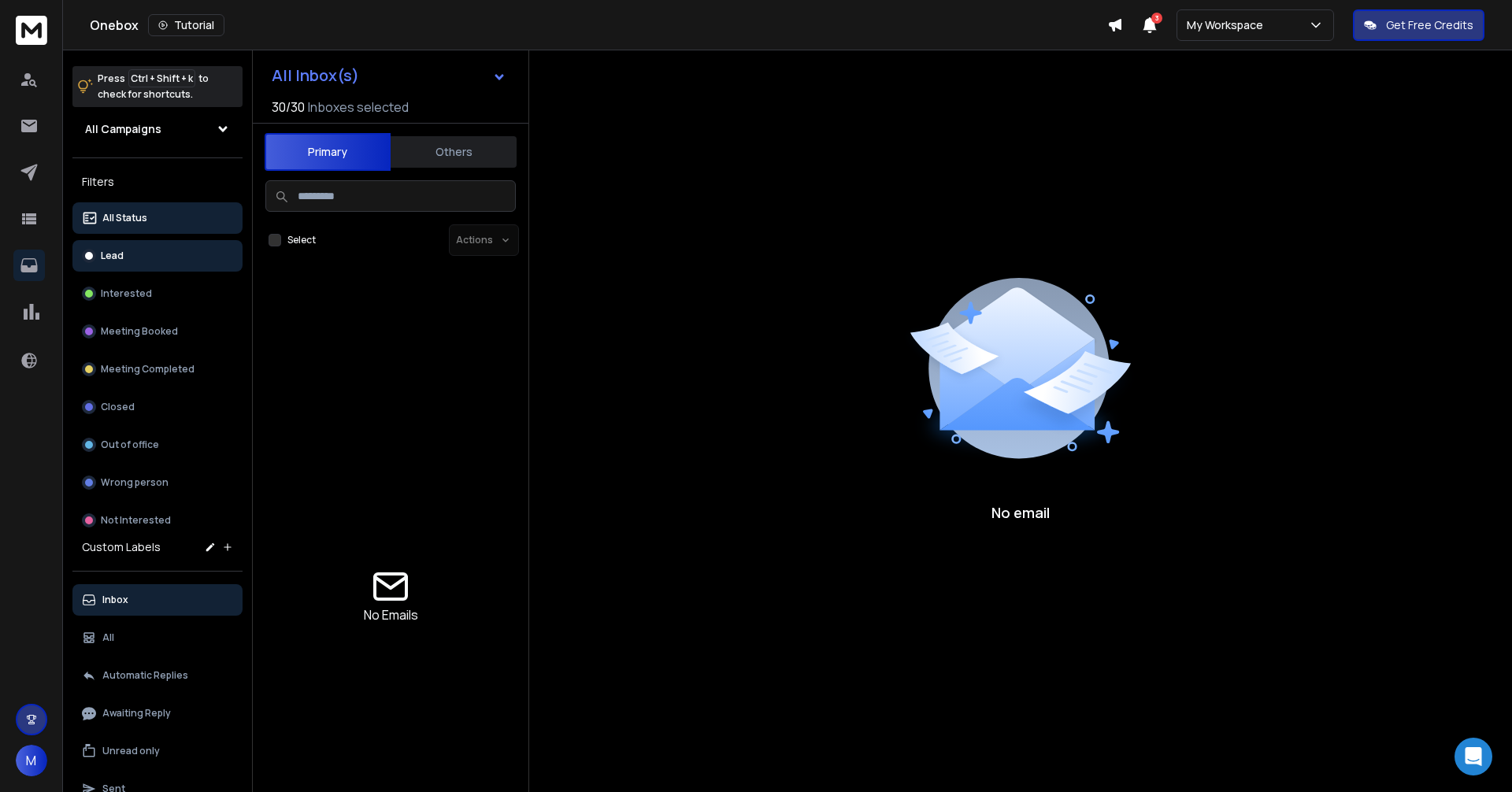
click at [156, 213] on button "All Status" at bounding box center [157, 217] width 170 height 32
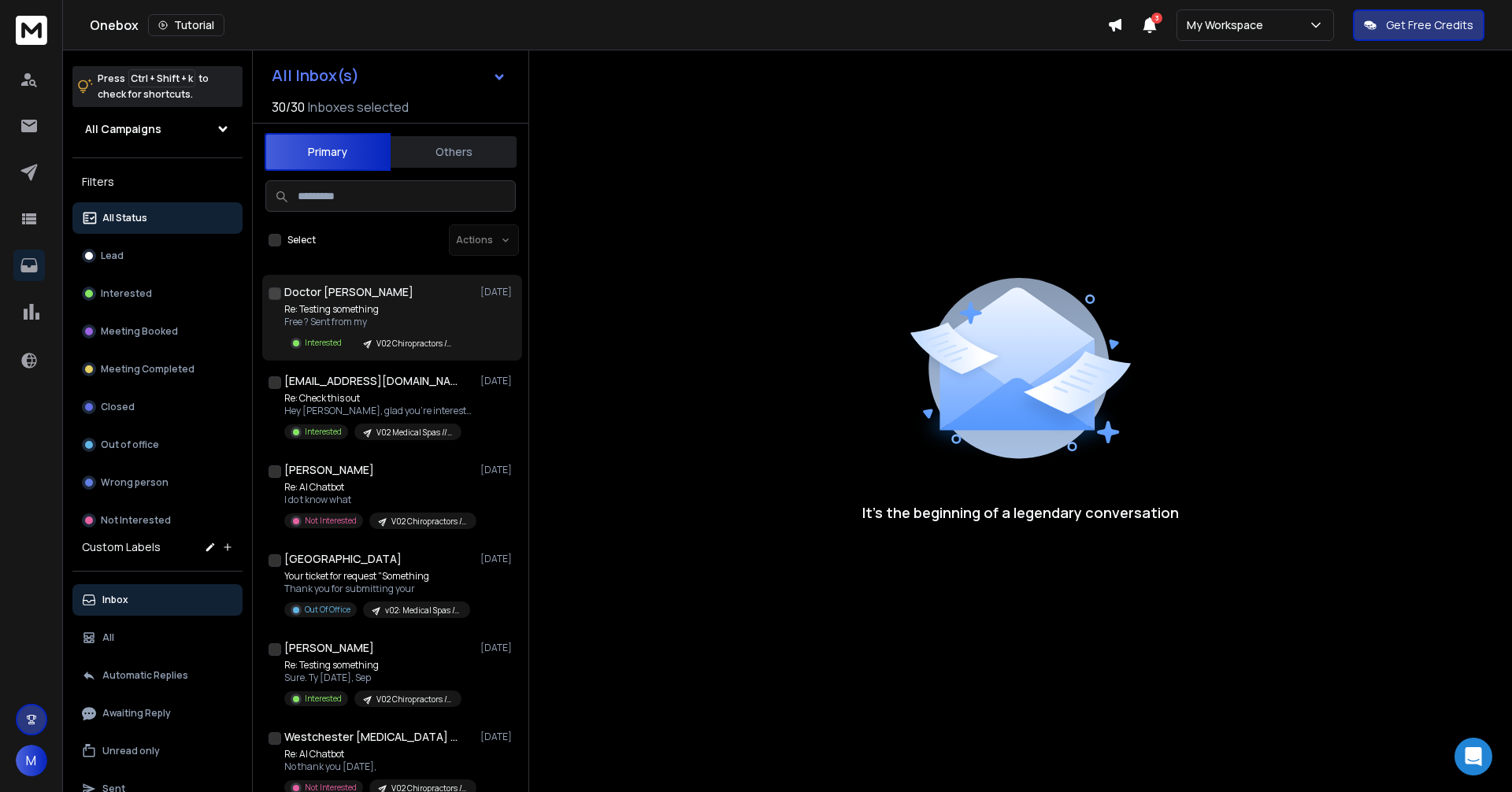
click at [464, 301] on div "Doctor [PERSON_NAME] [DATE] Re: Testing something Free ? Sent from my Intereste…" at bounding box center [399, 317] width 231 height 67
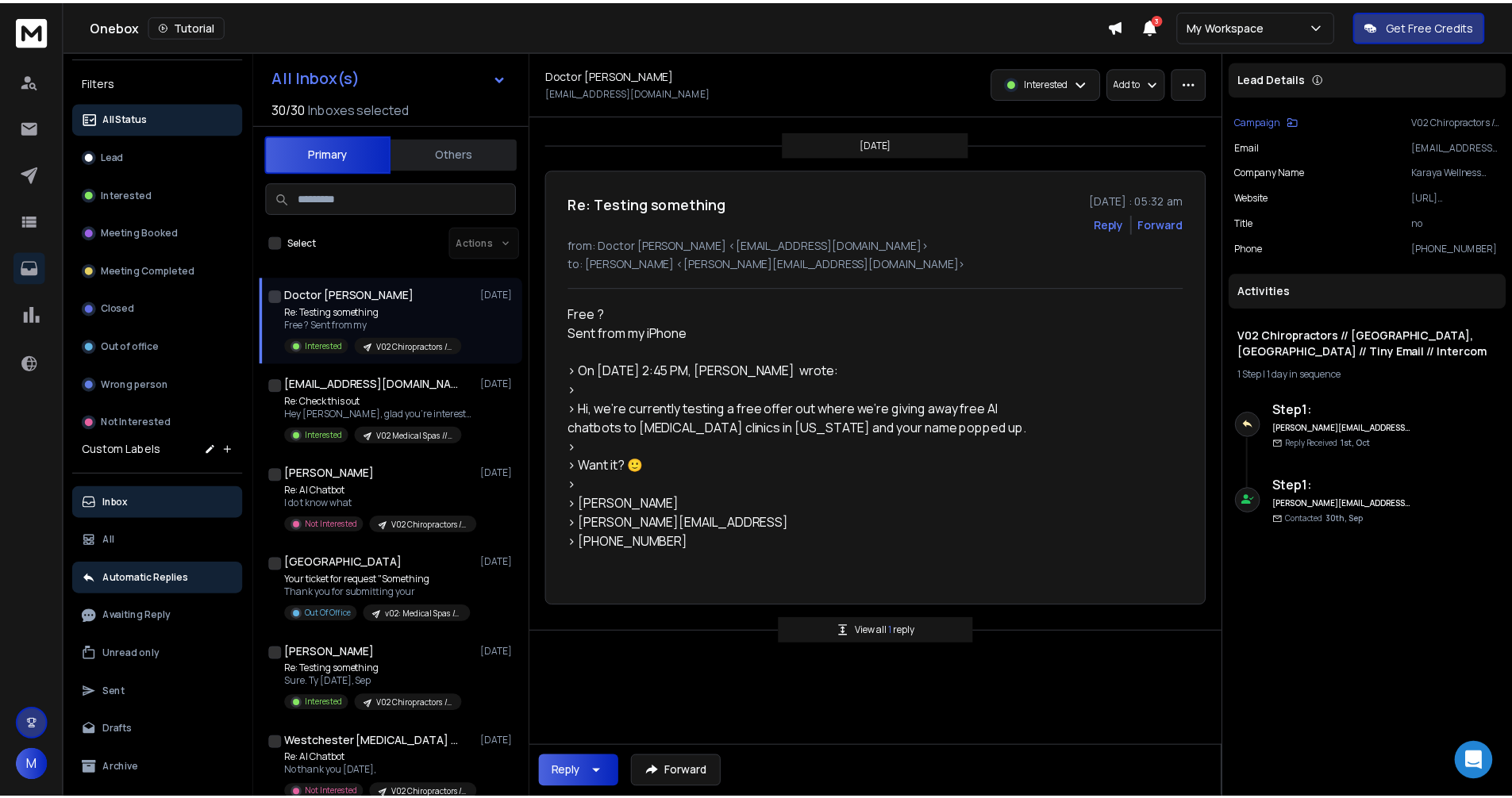
scroll to position [0, 0]
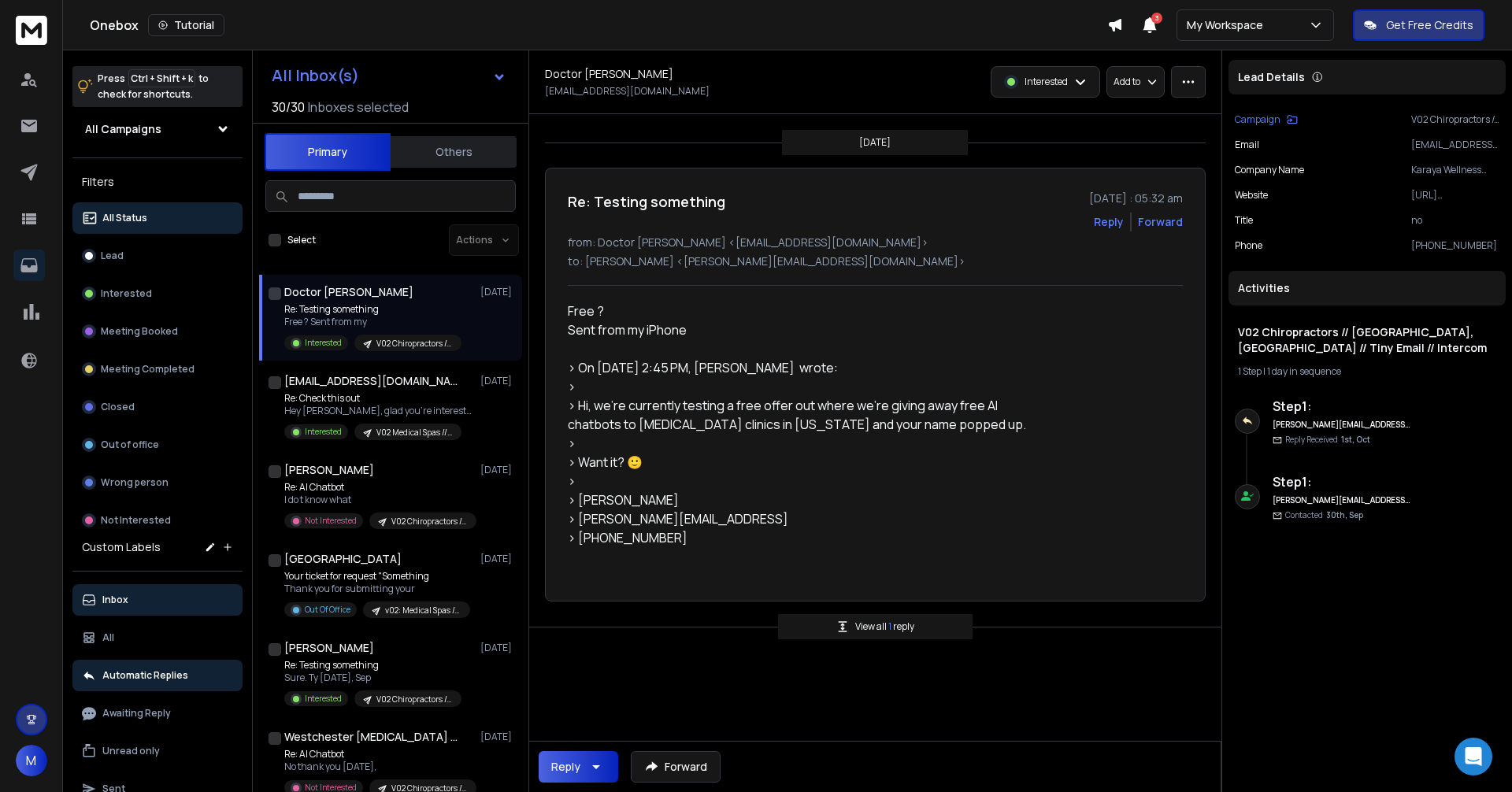
click at [162, 674] on p "Automatic Replies" at bounding box center [145, 676] width 86 height 13
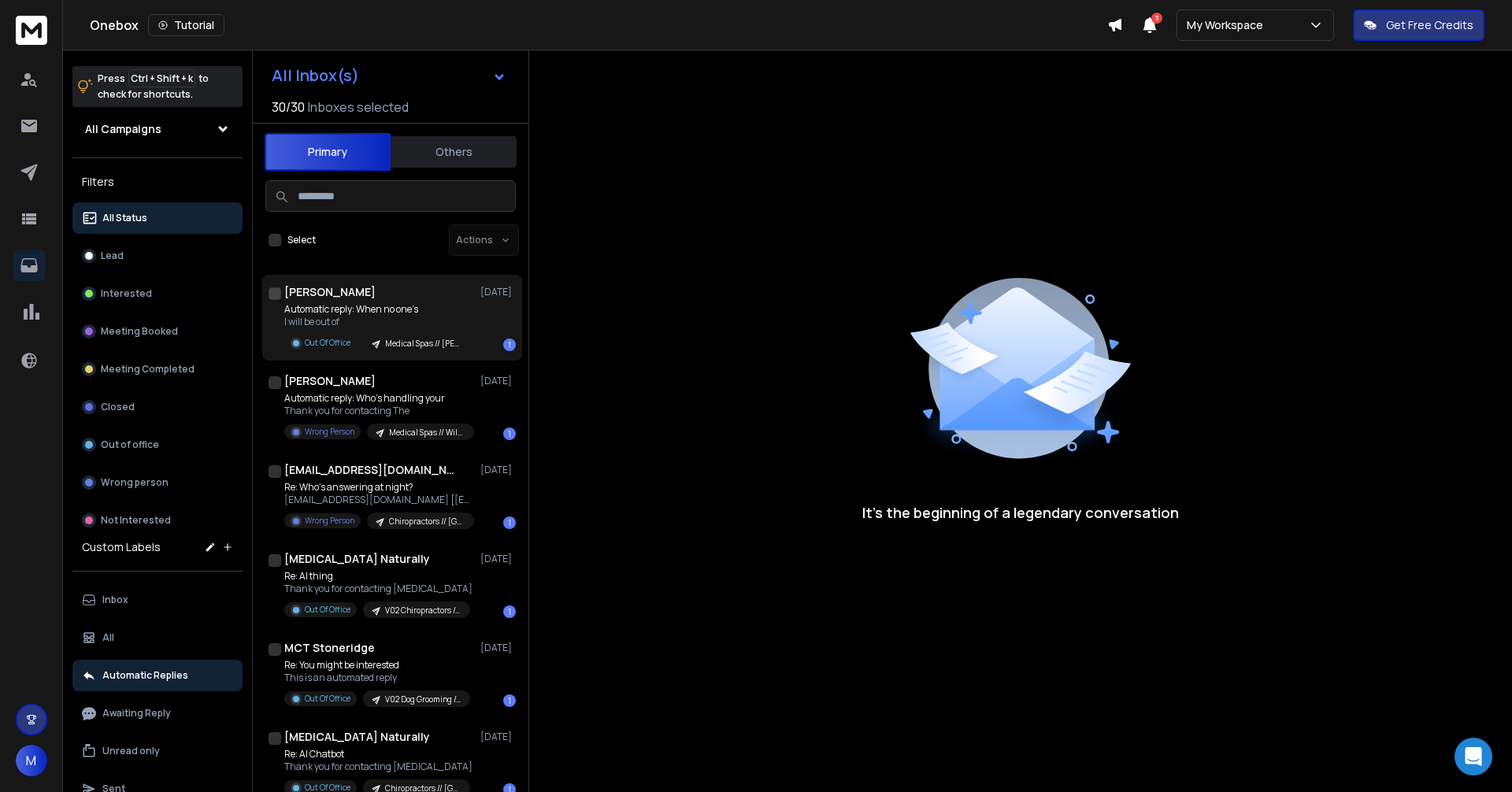
click at [433, 293] on div "[PERSON_NAME] [DATE]" at bounding box center [399, 291] width 231 height 15
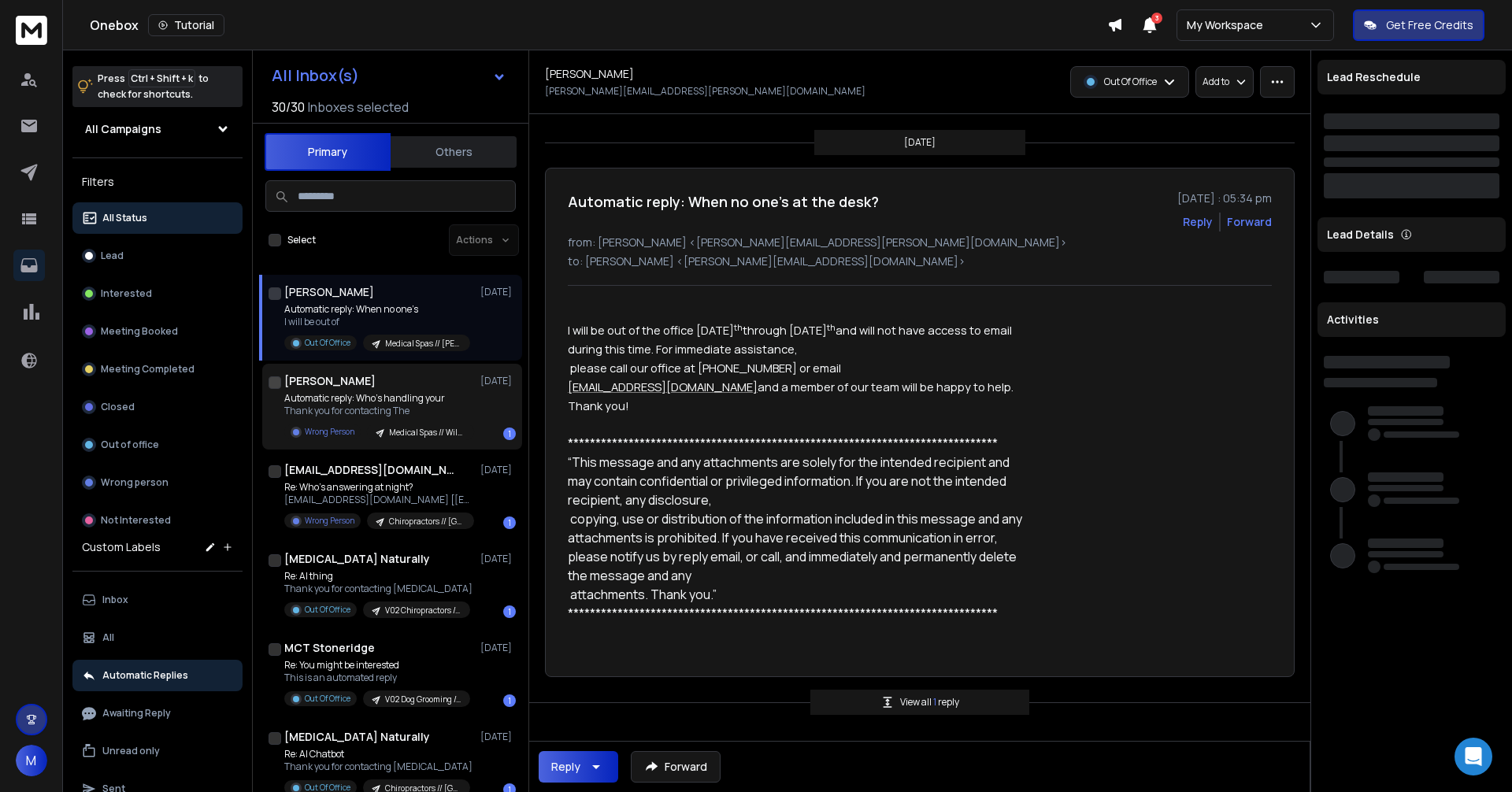
click at [464, 390] on div "[PERSON_NAME] [DATE] Automatic reply: Who’s handling your Thank you for contact…" at bounding box center [399, 407] width 231 height 67
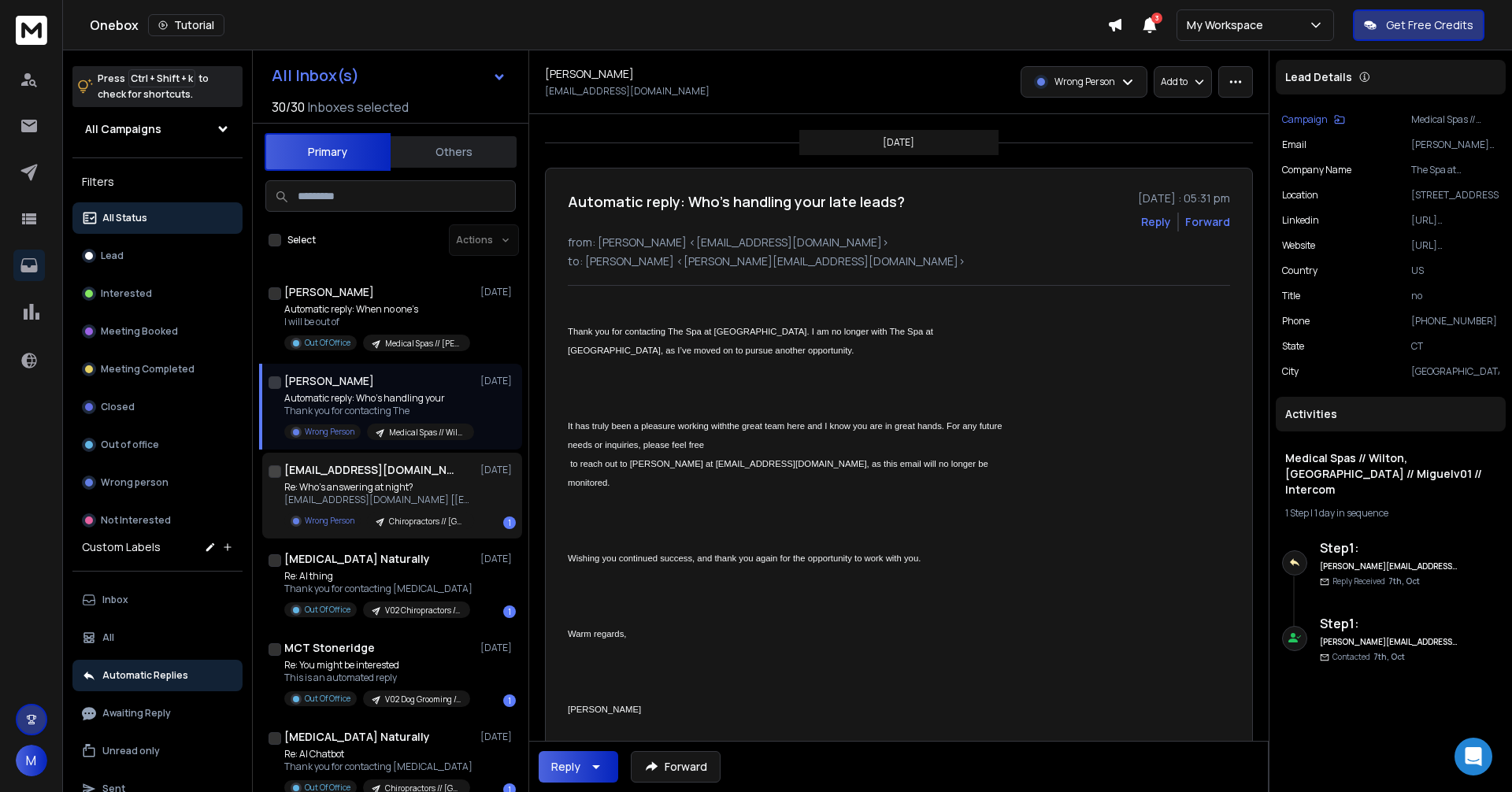
click at [489, 482] on div "Re: Who’s answering at night? [EMAIL_ADDRESS][DOMAIN_NAME] [[EMAIL_ADDRESS][DOM…" at bounding box center [399, 505] width 231 height 48
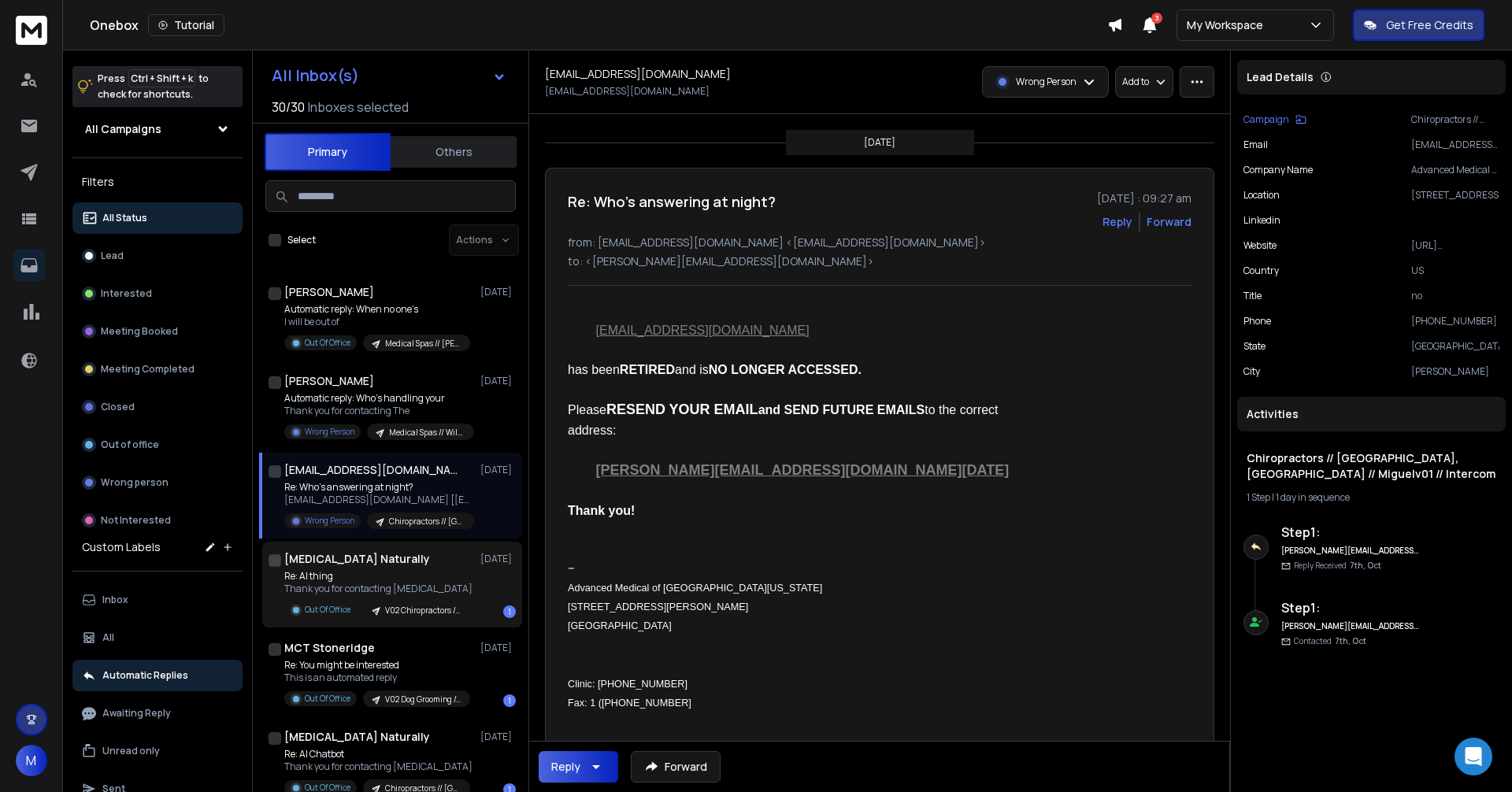
click at [410, 570] on div "[MEDICAL_DATA] Naturally [DATE] Re: AI thing Thank you for contacting [MEDICAL_…" at bounding box center [399, 584] width 231 height 67
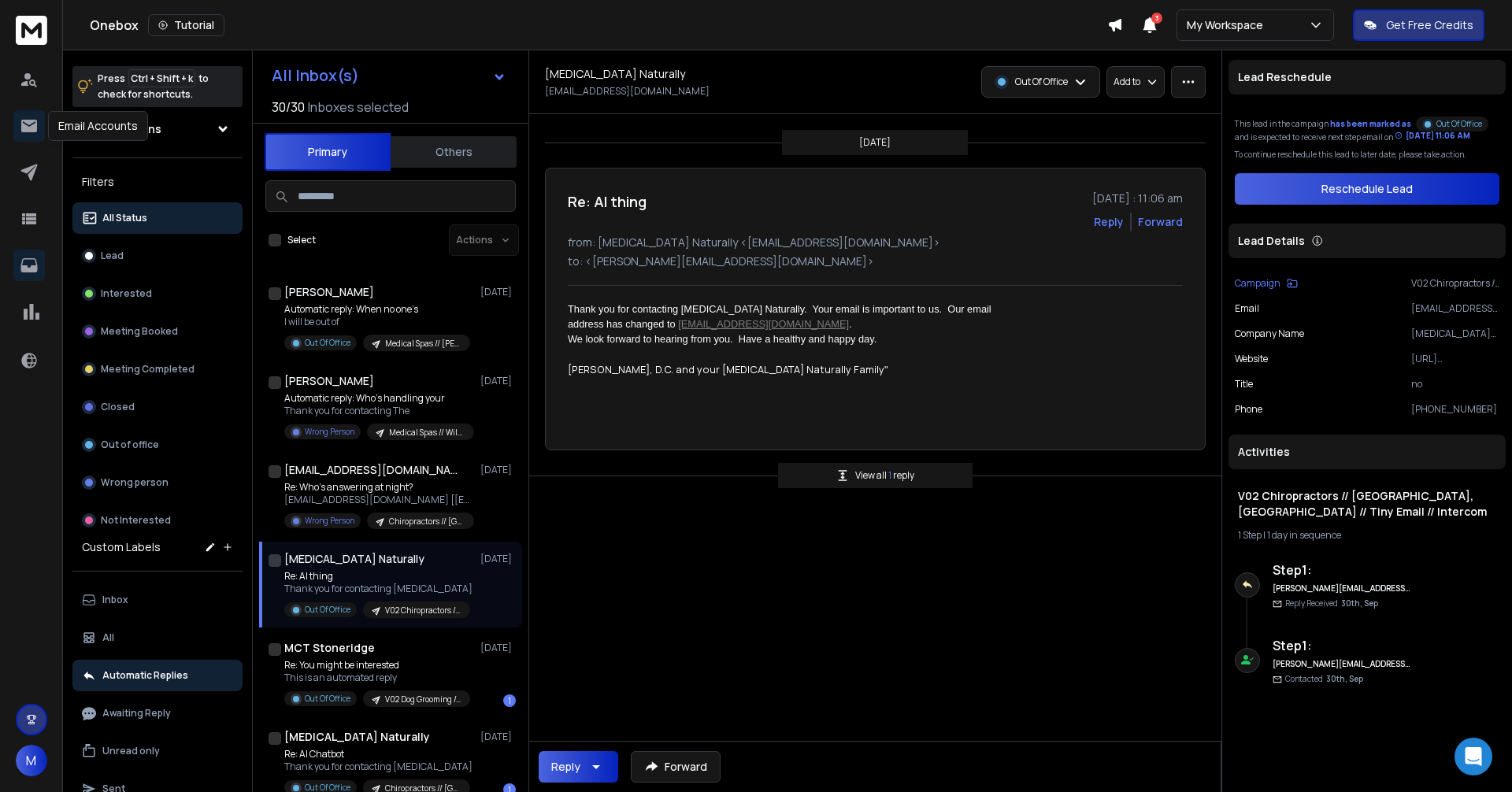
click at [38, 123] on icon at bounding box center [28, 126] width 19 height 19
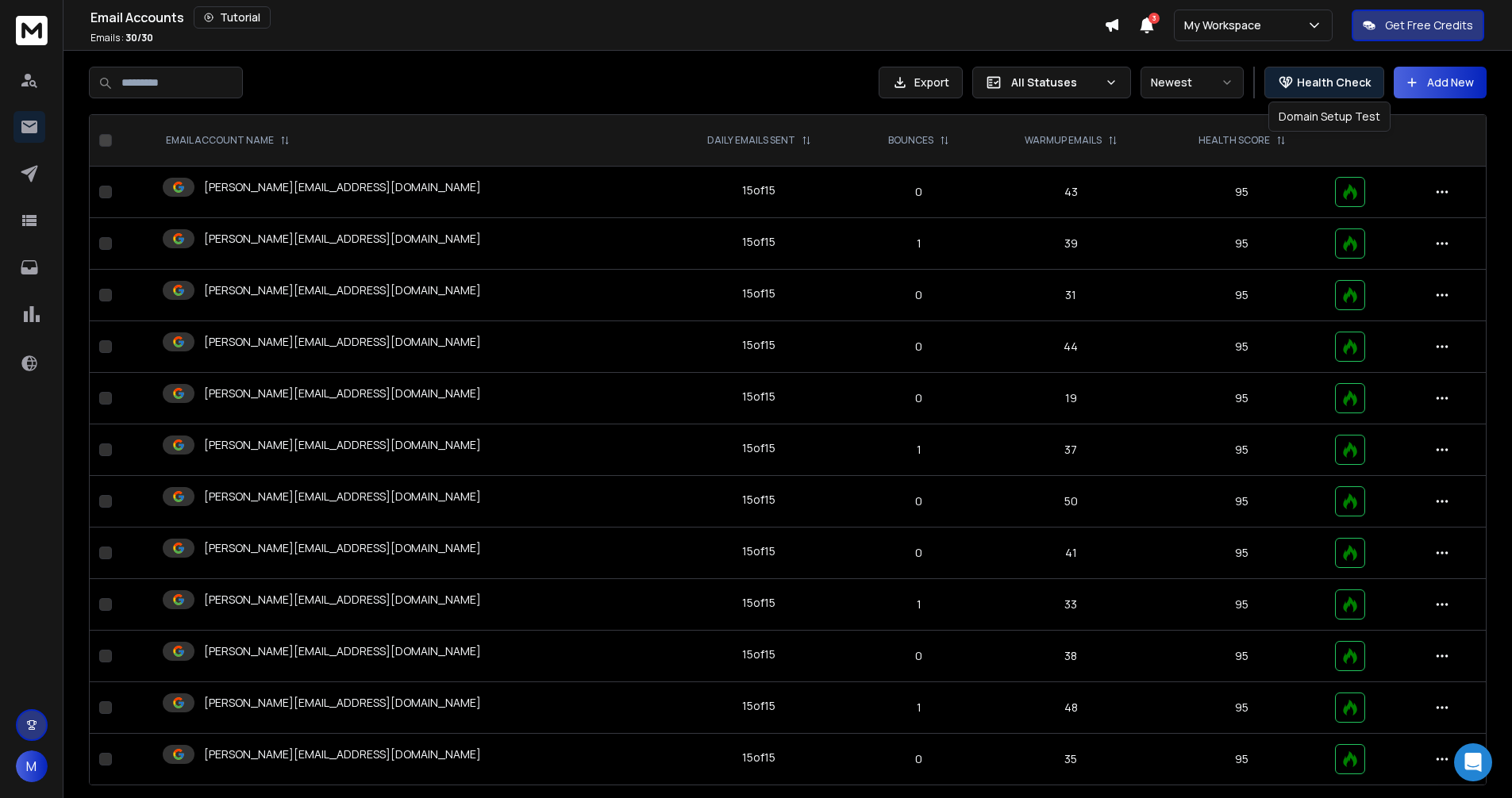
click at [1383, 94] on button "Health Check" at bounding box center [1324, 83] width 120 height 32
click at [1323, 84] on p "Health Check" at bounding box center [1334, 82] width 74 height 16
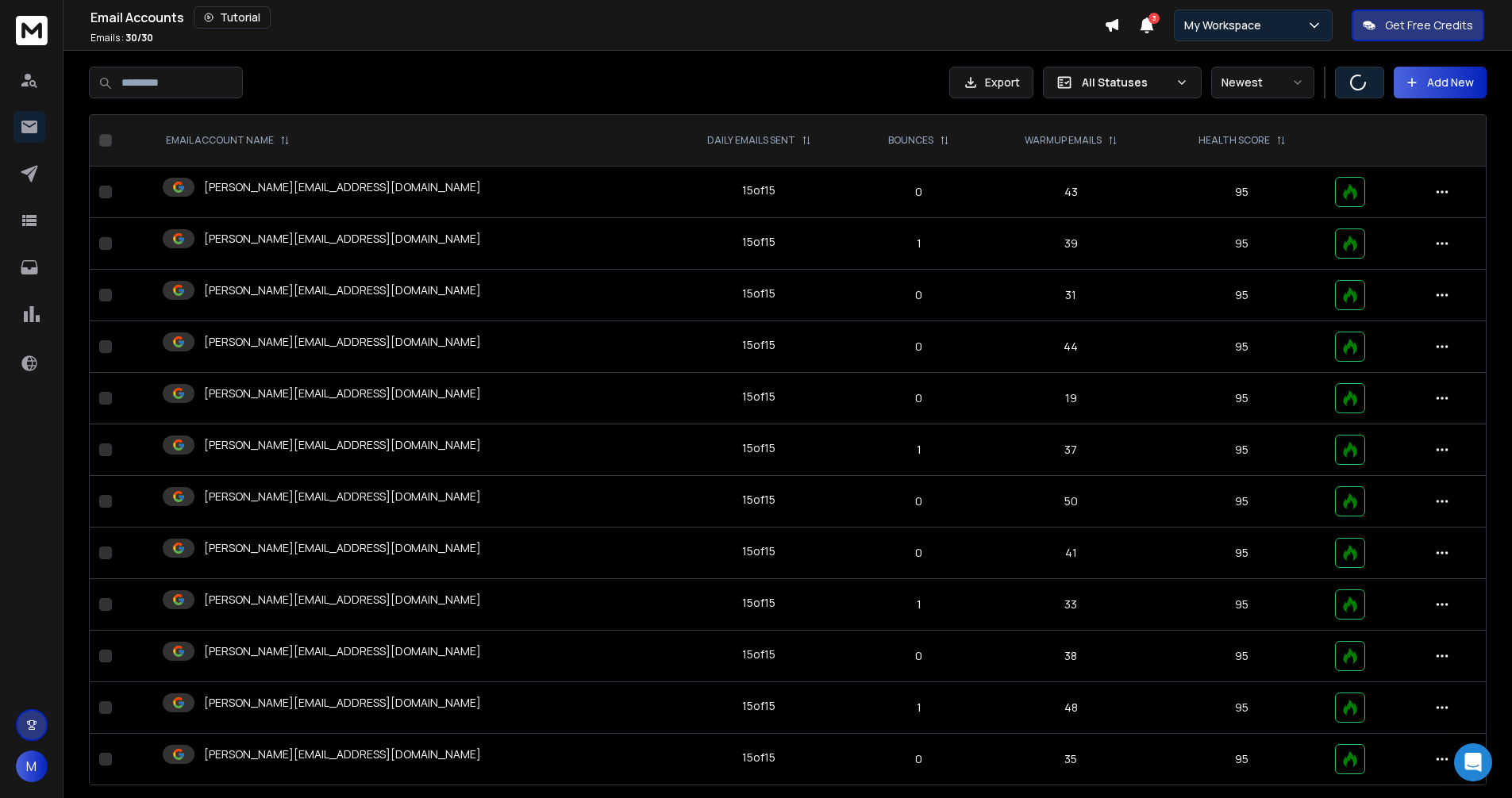
click at [1285, 29] on div "My Workspace" at bounding box center [1253, 25] width 138 height 16
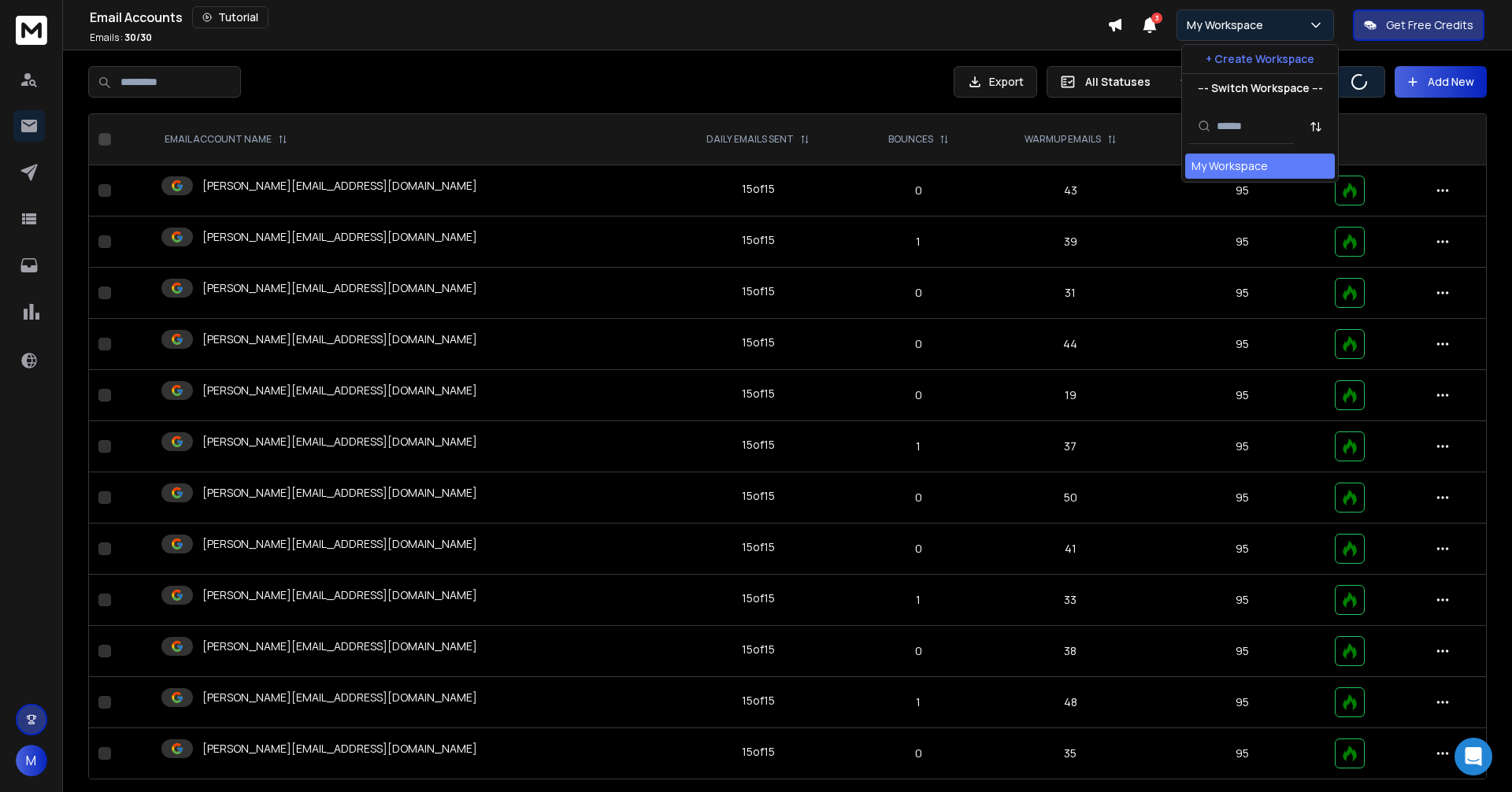
click at [1276, 28] on div "My Workspace" at bounding box center [1256, 24] width 137 height 15
